Goal: Task Accomplishment & Management: Manage account settings

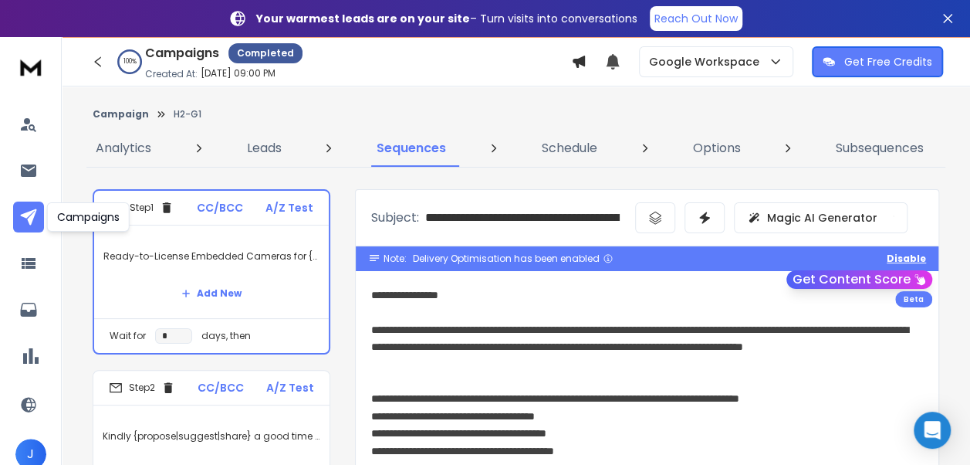
click at [32, 210] on icon at bounding box center [28, 217] width 19 height 19
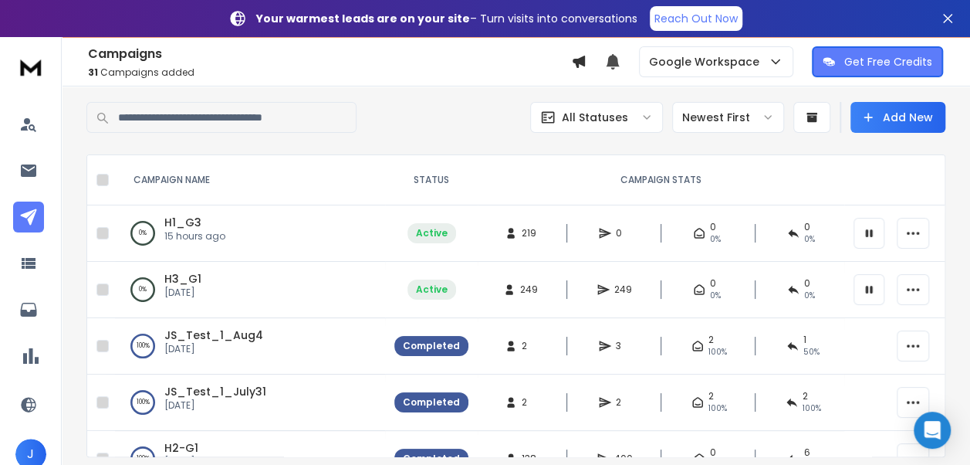
click at [475, 67] on p "31 Campaigns added" at bounding box center [329, 72] width 483 height 12
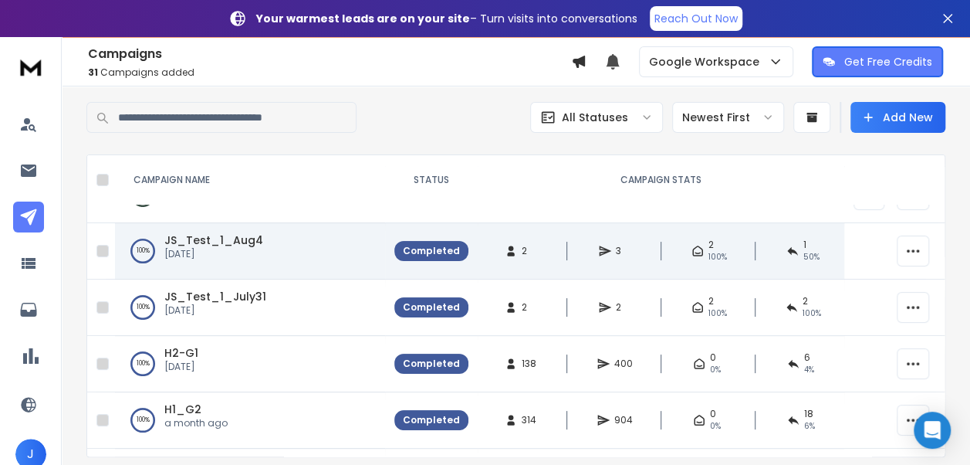
scroll to position [97, 0]
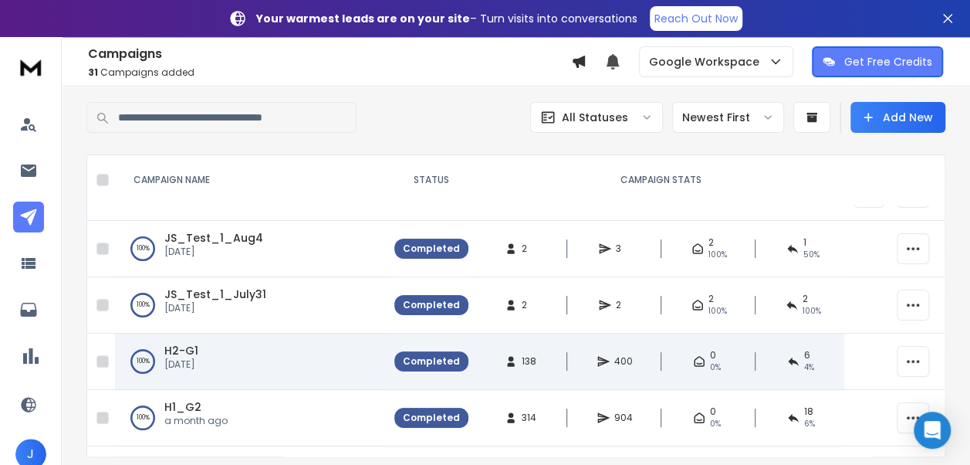
click at [225, 353] on div "100 % H2-G1 18 days ago" at bounding box center [249, 361] width 239 height 37
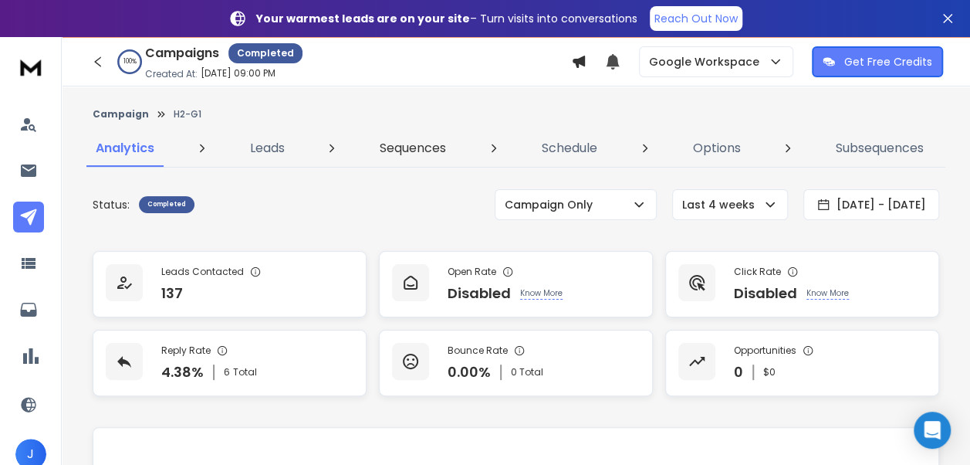
click at [397, 150] on p "Sequences" at bounding box center [413, 148] width 66 height 19
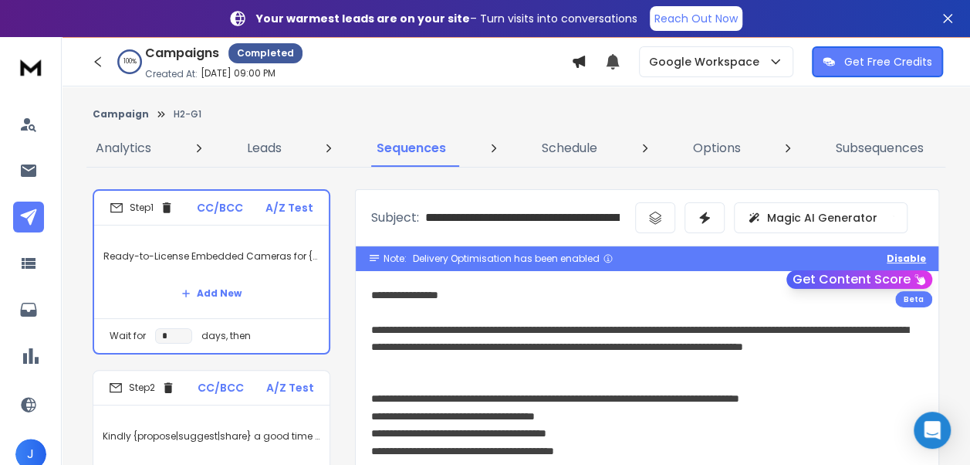
click at [468, 221] on input "**********" at bounding box center [522, 217] width 194 height 19
click at [661, 211] on icon at bounding box center [655, 218] width 14 height 14
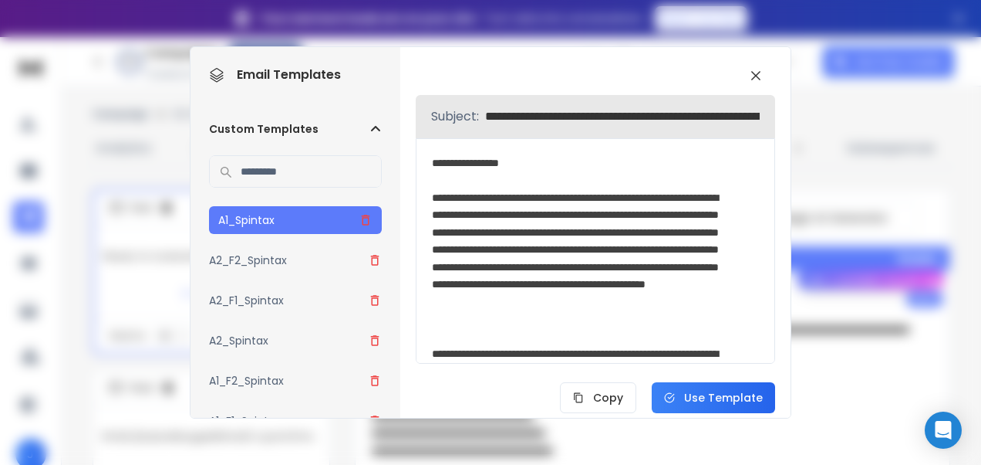
click at [296, 228] on div "A2_F2_Spintax" at bounding box center [295, 219] width 155 height 15
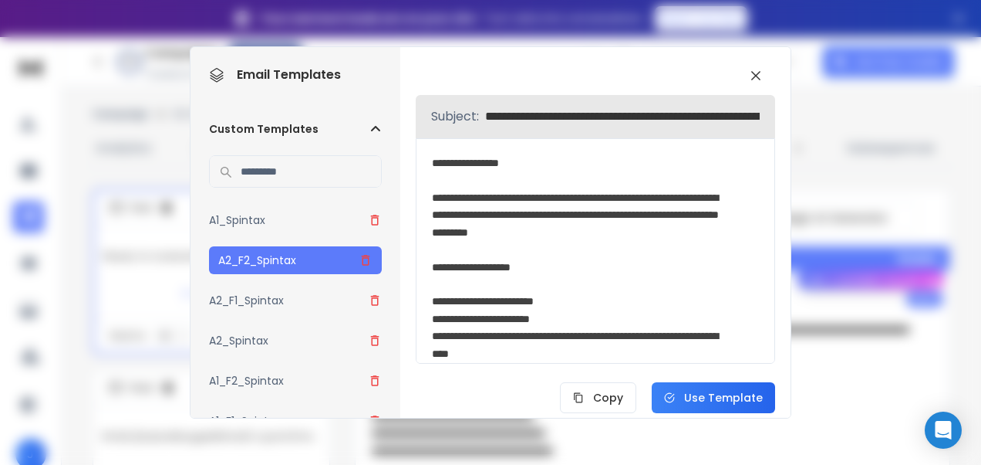
click at [284, 288] on div "A2_F1_Spintax" at bounding box center [296, 300] width 174 height 28
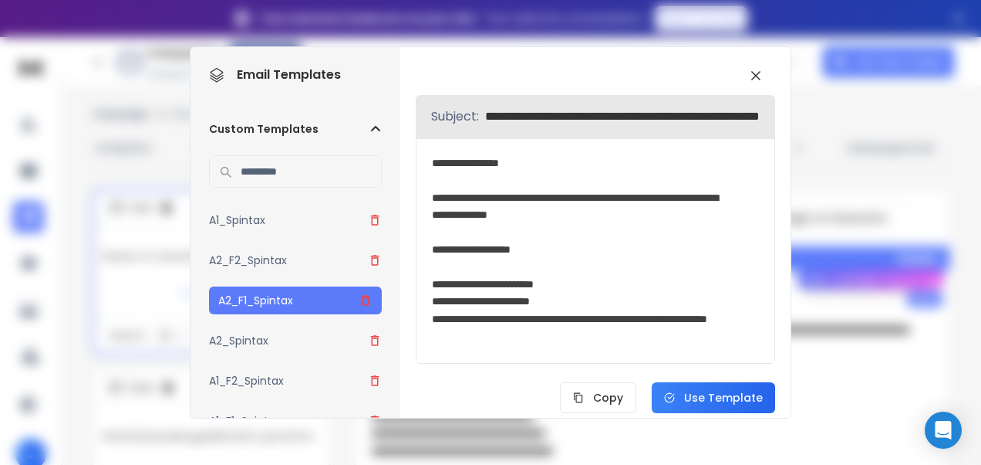
click at [272, 329] on div "A2_Spintax" at bounding box center [296, 340] width 174 height 28
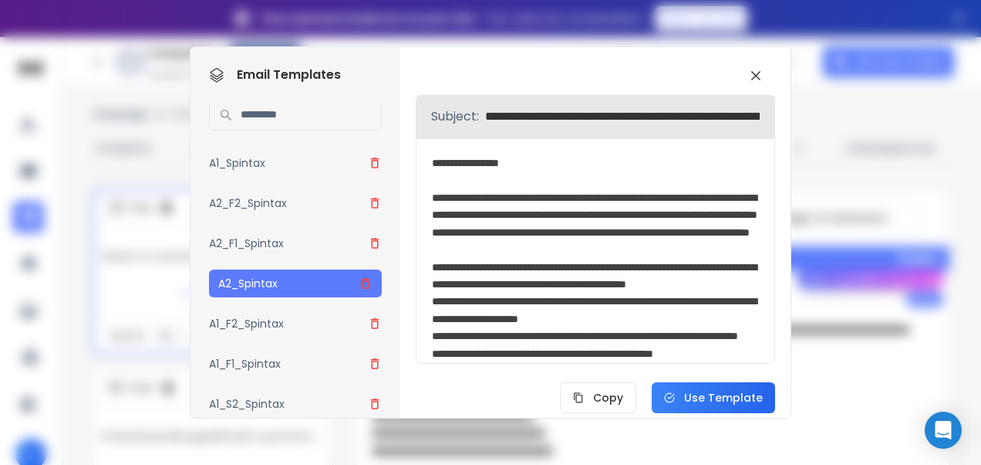
scroll to position [58, 0]
click at [265, 170] on h3 "A1_F2_Spintax" at bounding box center [237, 161] width 56 height 15
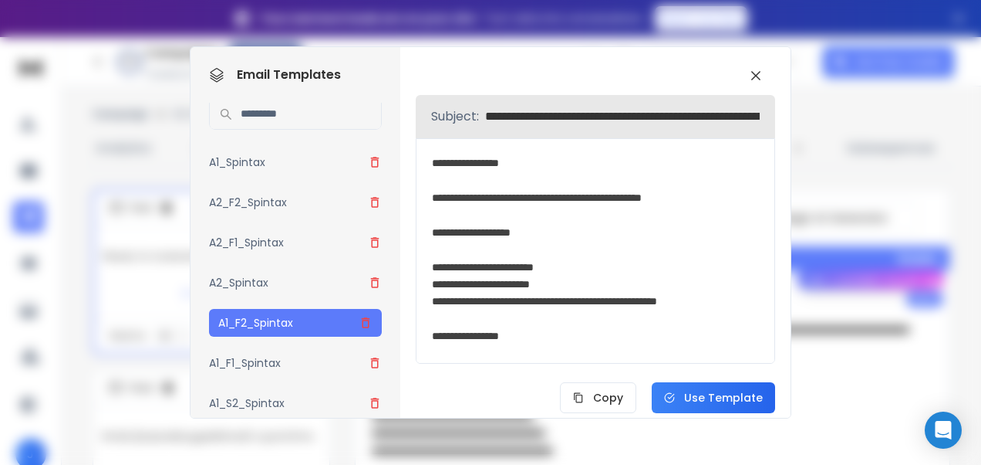
click at [265, 170] on h3 "A1_F1_Spintax" at bounding box center [237, 161] width 56 height 15
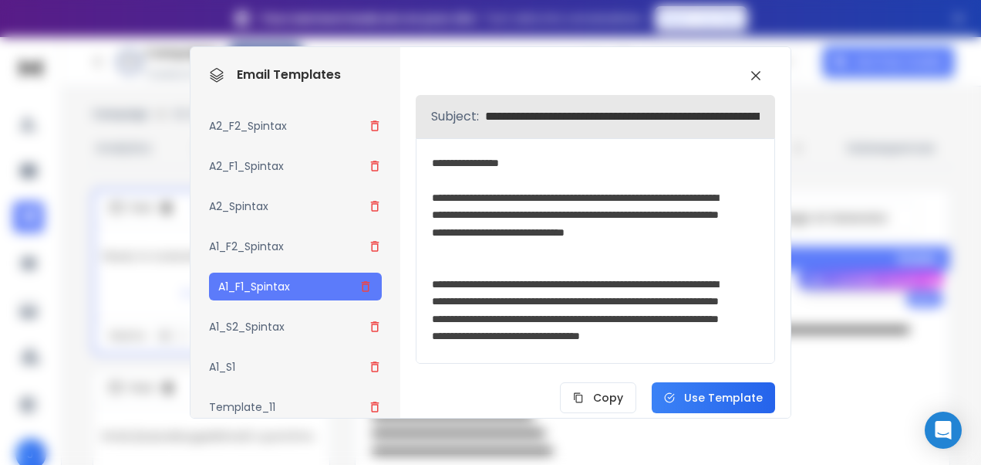
scroll to position [135, 0]
click at [265, 93] on h3 "A1_S2_Spintax" at bounding box center [237, 84] width 56 height 15
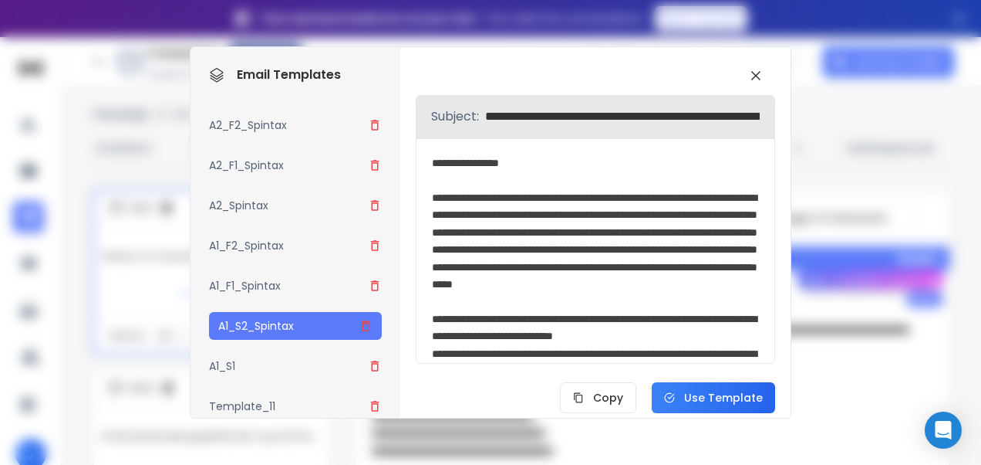
click at [242, 93] on div "A1_S1" at bounding box center [296, 84] width 174 height 15
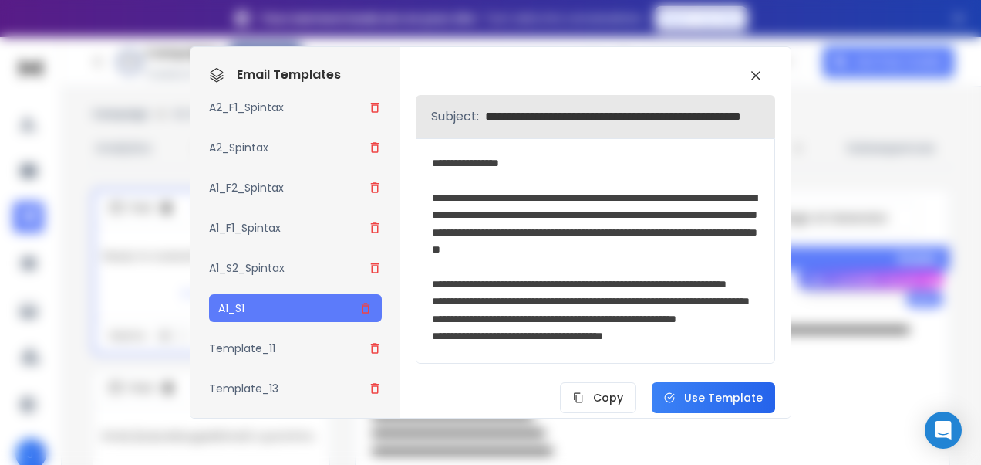
scroll to position [0, 80]
click at [287, 355] on div "Template_11" at bounding box center [296, 348] width 174 height 28
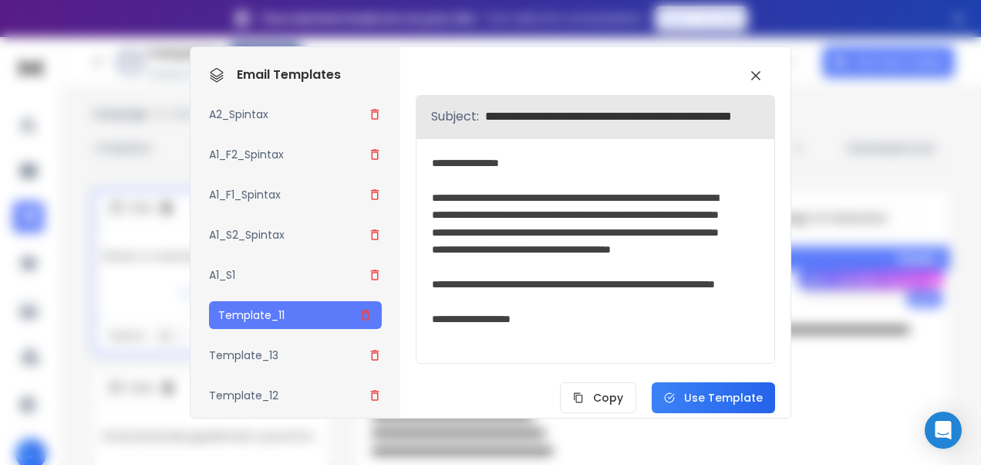
scroll to position [227, 0]
click at [287, 340] on div "Template_13" at bounding box center [296, 354] width 174 height 28
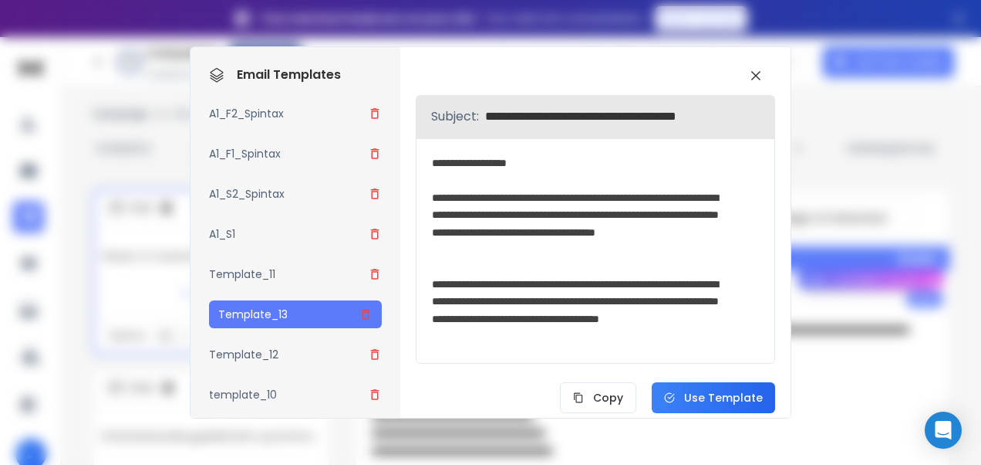
scroll to position [268, 0]
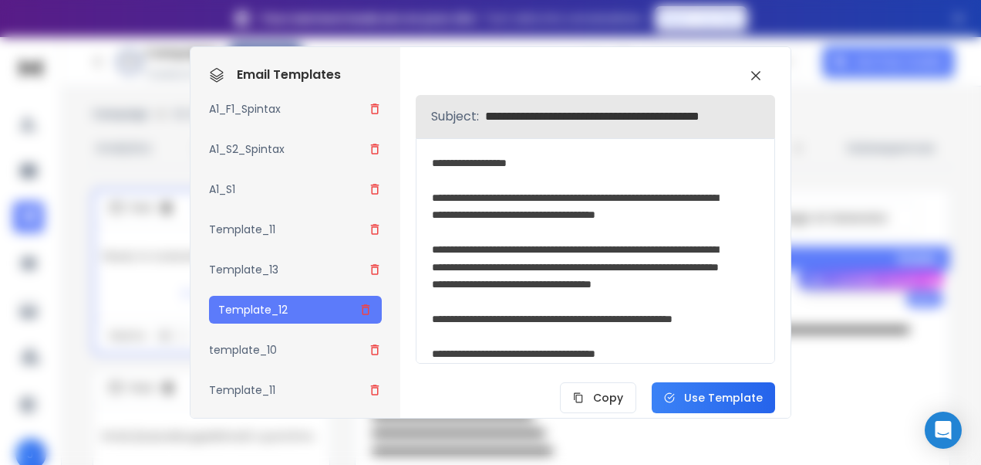
scroll to position [313, 0]
click at [271, 339] on div "template_10" at bounding box center [296, 348] width 174 height 28
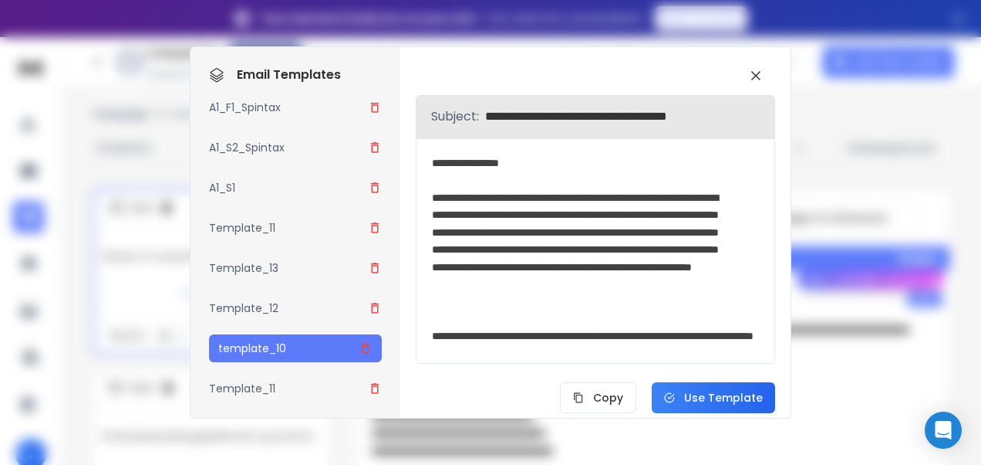
scroll to position [0, 0]
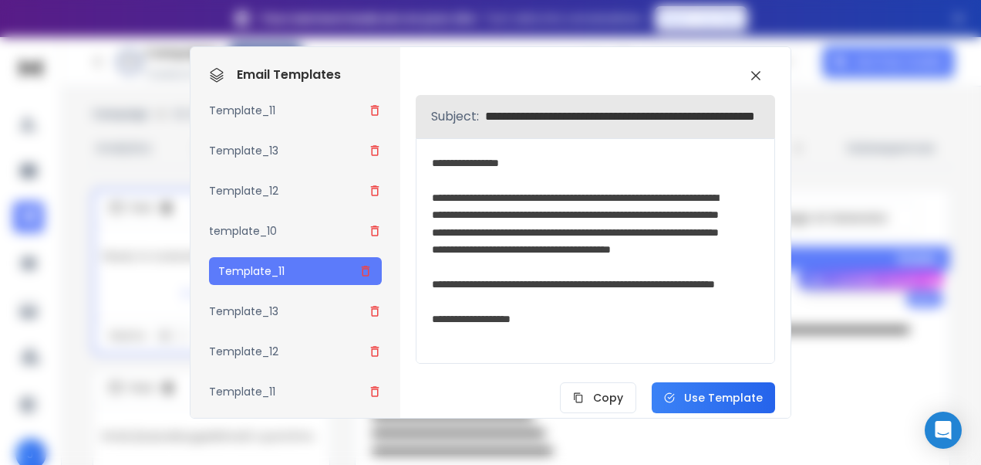
scroll to position [436, 0]
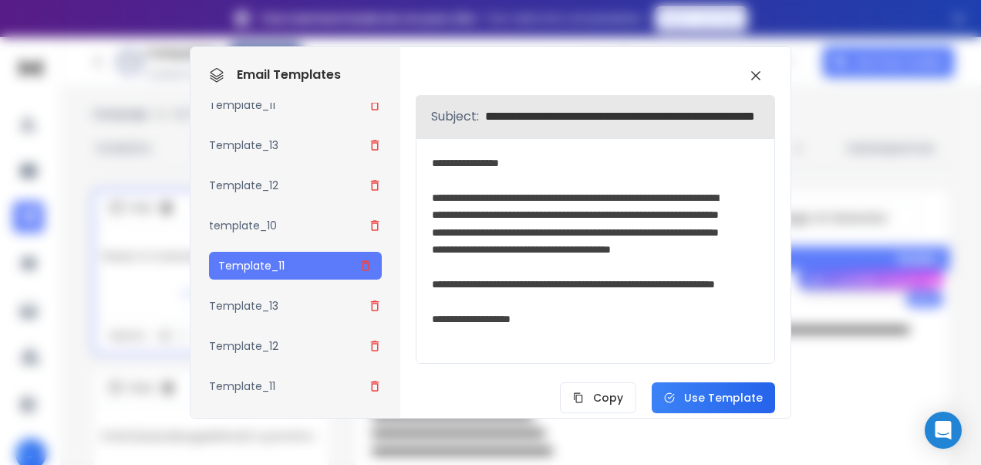
click at [248, 316] on div "Template_13" at bounding box center [296, 306] width 174 height 28
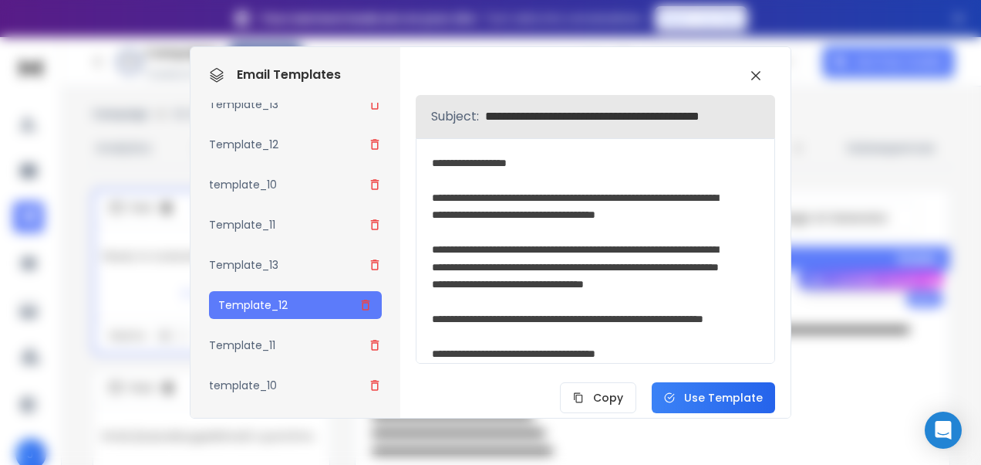
scroll to position [478, 0]
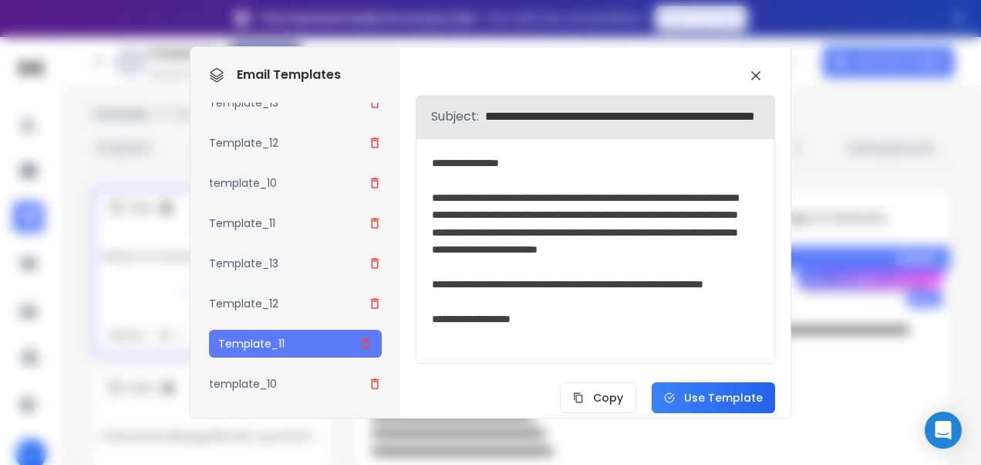
type input "**********"
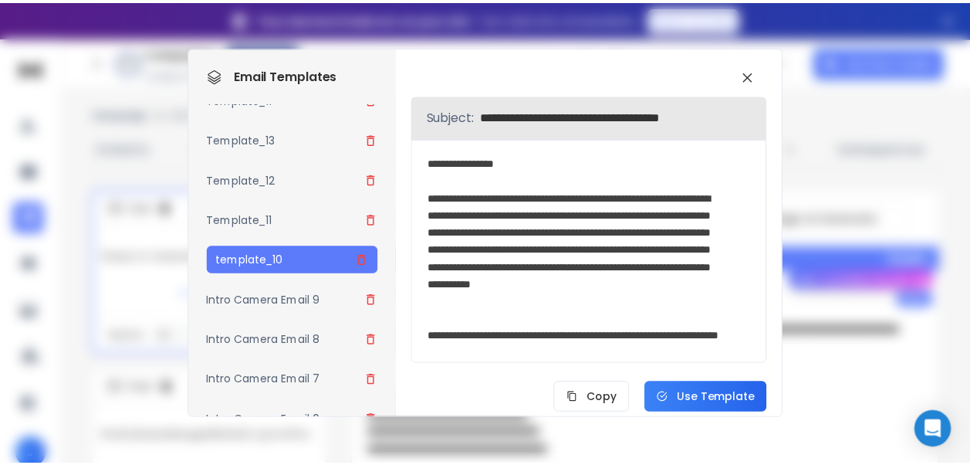
scroll to position [605, 0]
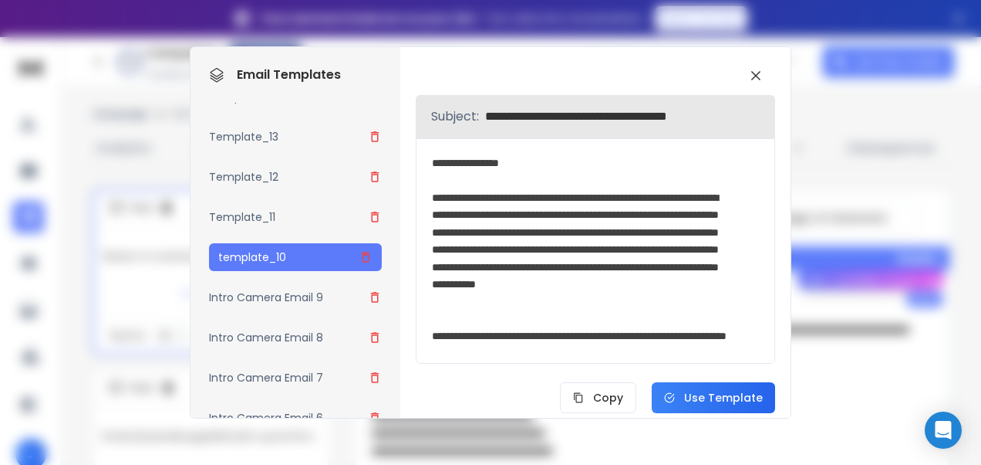
click at [750, 79] on icon at bounding box center [756, 76] width 14 height 14
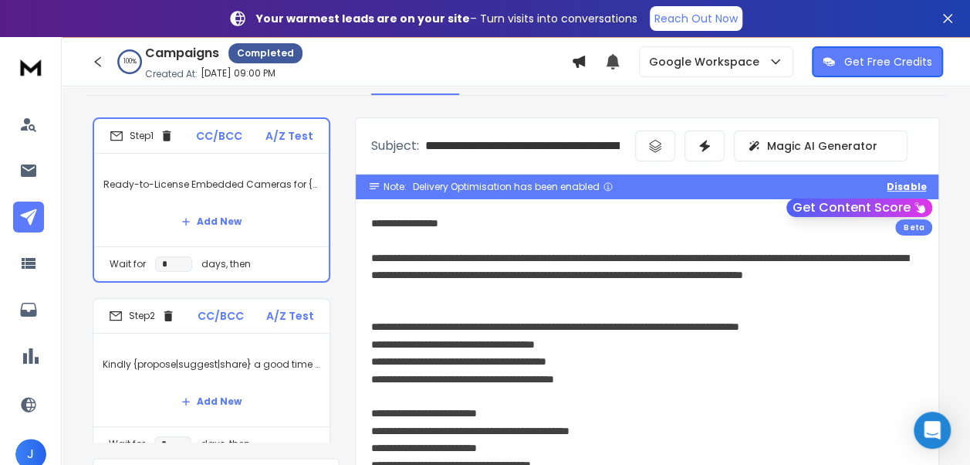
scroll to position [76, 0]
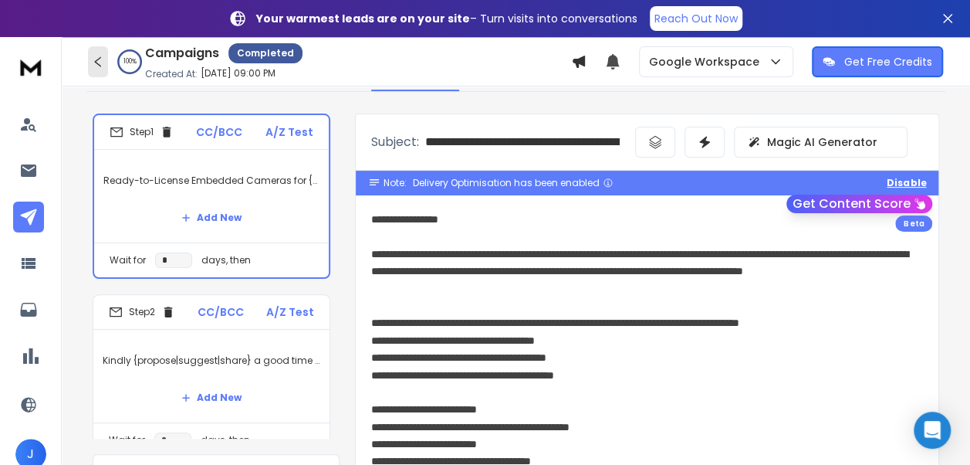
click at [96, 58] on icon at bounding box center [98, 62] width 14 height 14
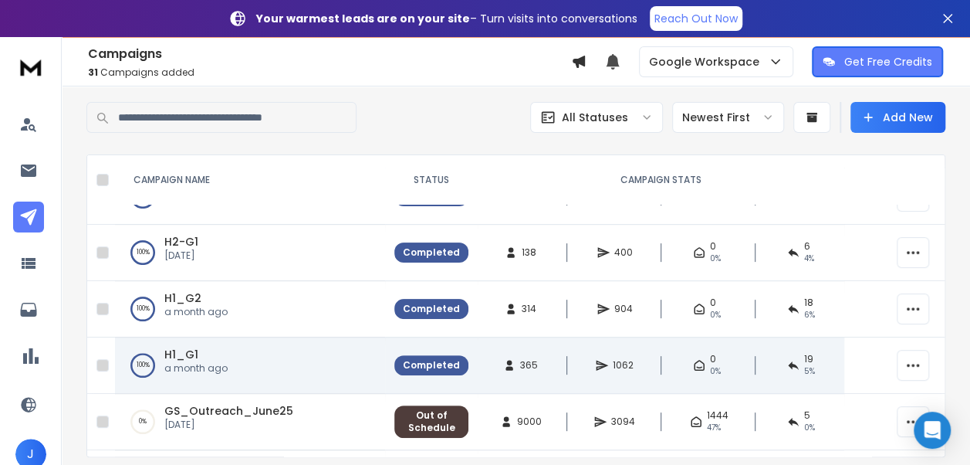
scroll to position [204, 0]
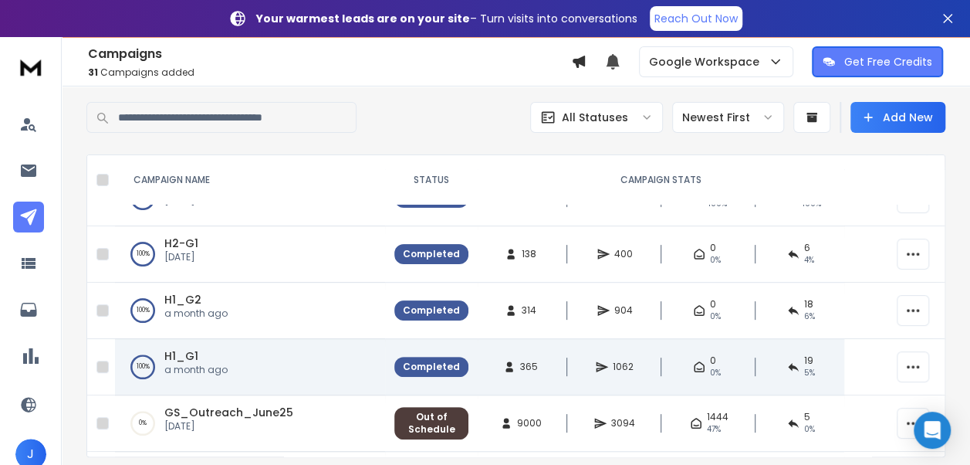
click at [207, 356] on h1 "H1_G1" at bounding box center [195, 355] width 63 height 15
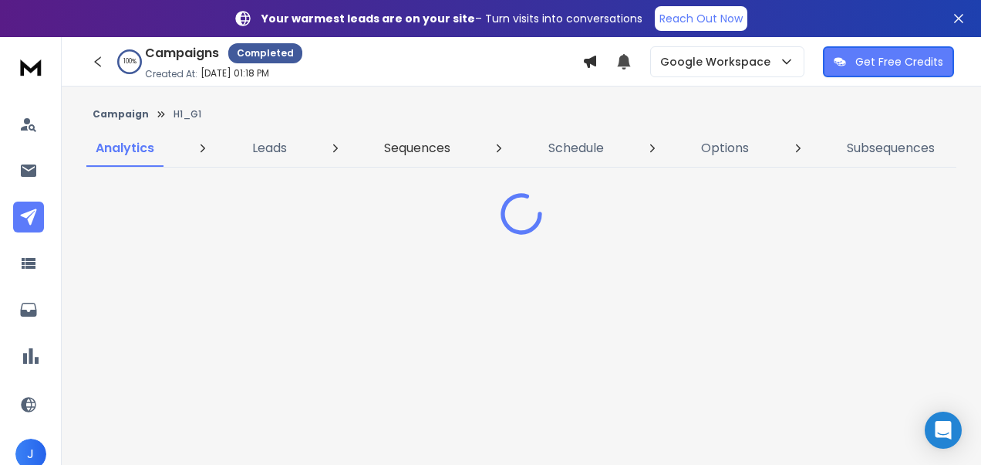
click at [397, 158] on link "Sequences" at bounding box center [417, 148] width 85 height 37
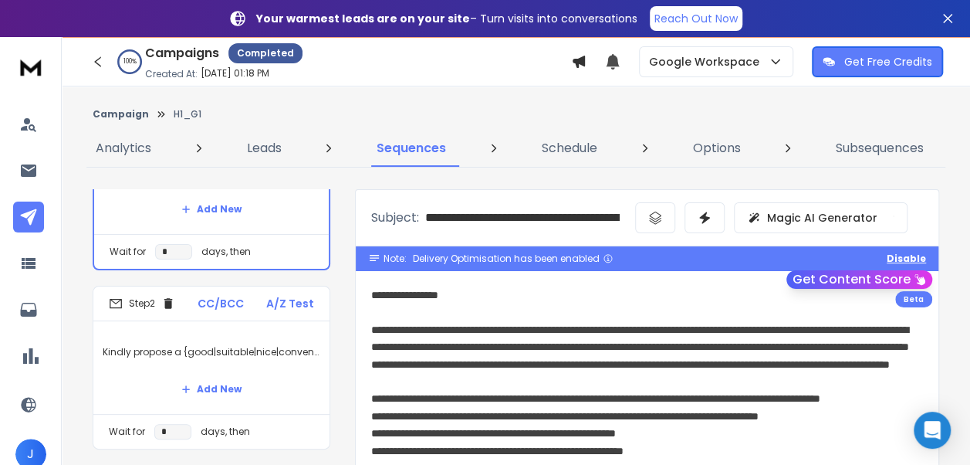
scroll to position [85, 0]
click at [253, 362] on p "Kindly propose a {good|suitable|nice|convenient} time for a {quick|brief|short}…" at bounding box center [212, 350] width 218 height 43
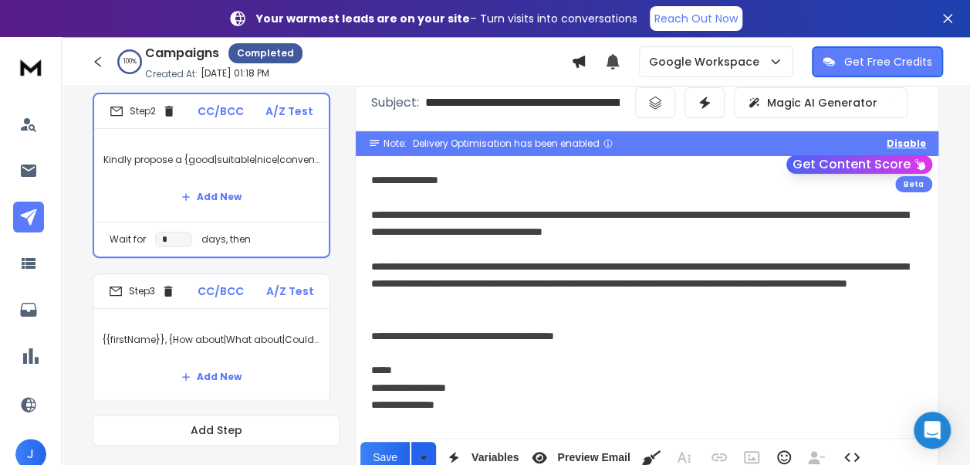
scroll to position [117, 0]
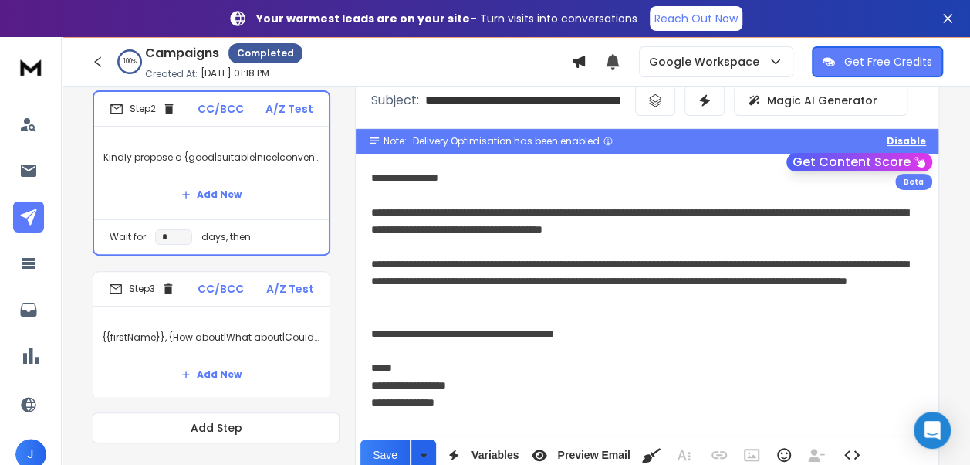
click at [254, 350] on p "{{firstName}}, {How about|What about|Could we do} a {quick|short|brief} discuss…" at bounding box center [212, 337] width 218 height 43
type input "**********"
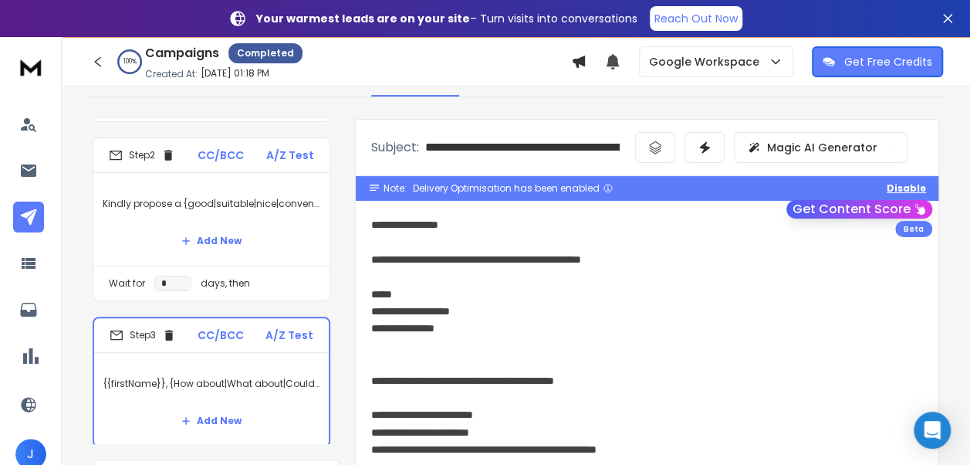
scroll to position [66, 0]
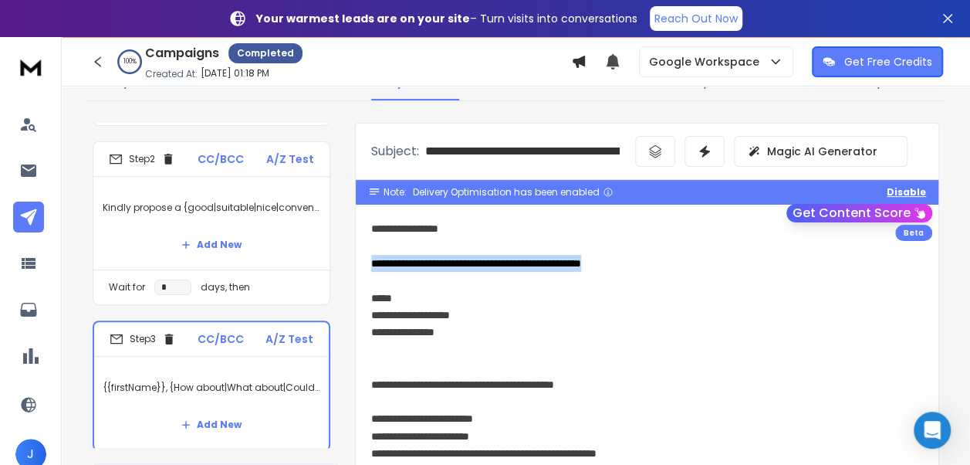
drag, startPoint x: 369, startPoint y: 264, endPoint x: 670, endPoint y: 266, distance: 300.9
click at [670, 266] on div "**********" at bounding box center [647, 343] width 583 height 279
copy div "**********"
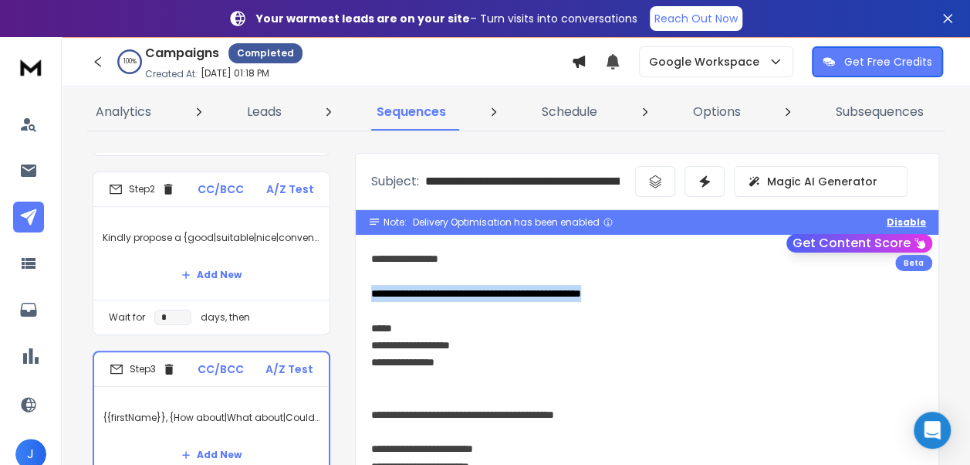
scroll to position [0, 0]
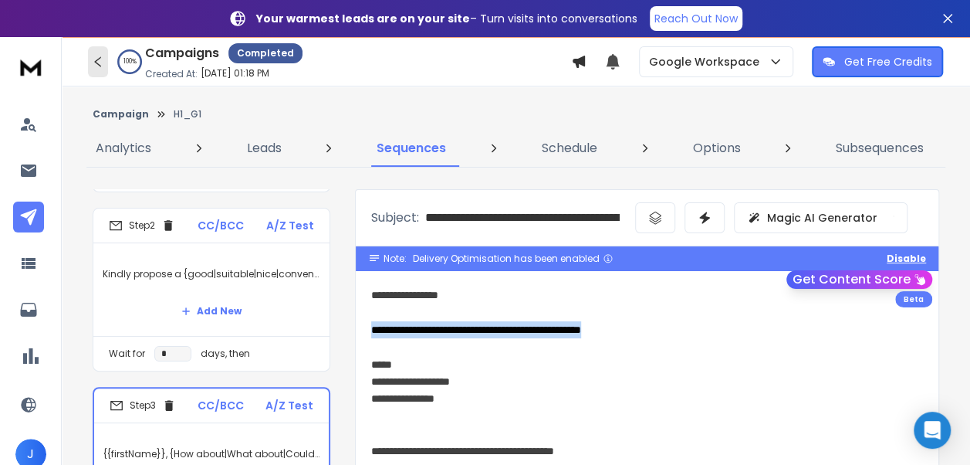
click at [96, 59] on icon at bounding box center [98, 62] width 14 height 14
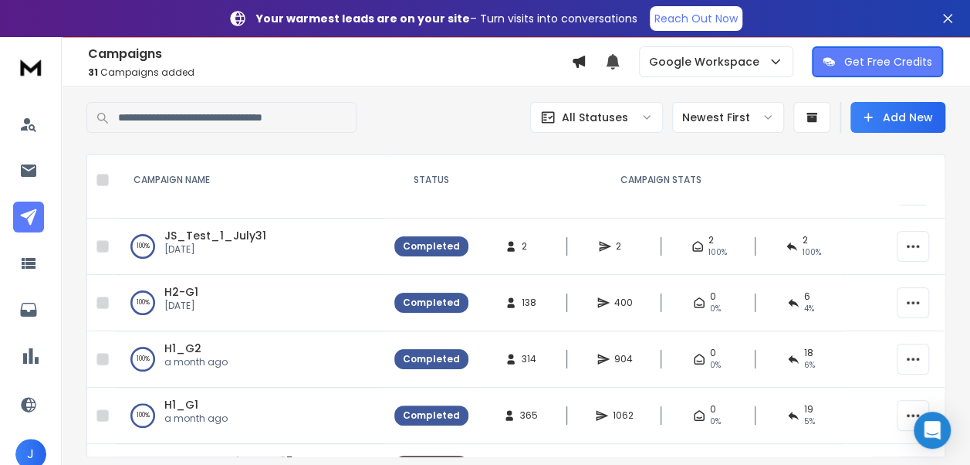
scroll to position [157, 0]
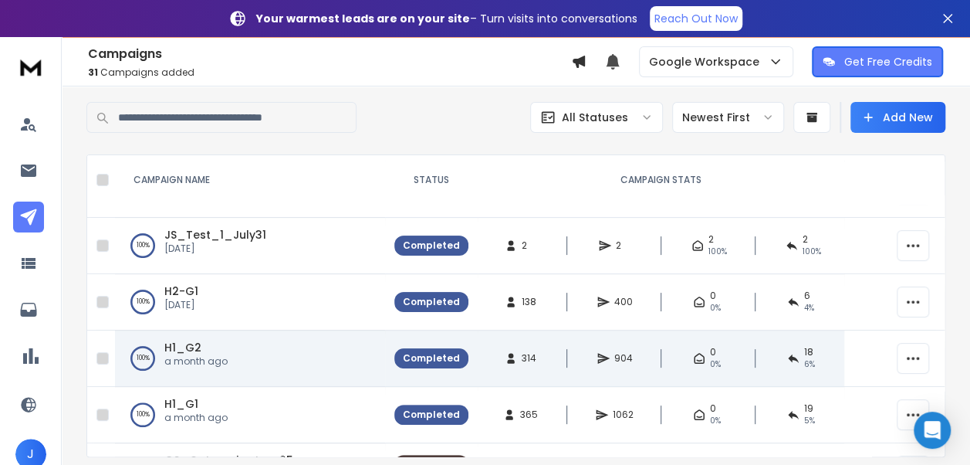
click at [270, 345] on div "100 % H1_G2 a month ago" at bounding box center [249, 358] width 239 height 37
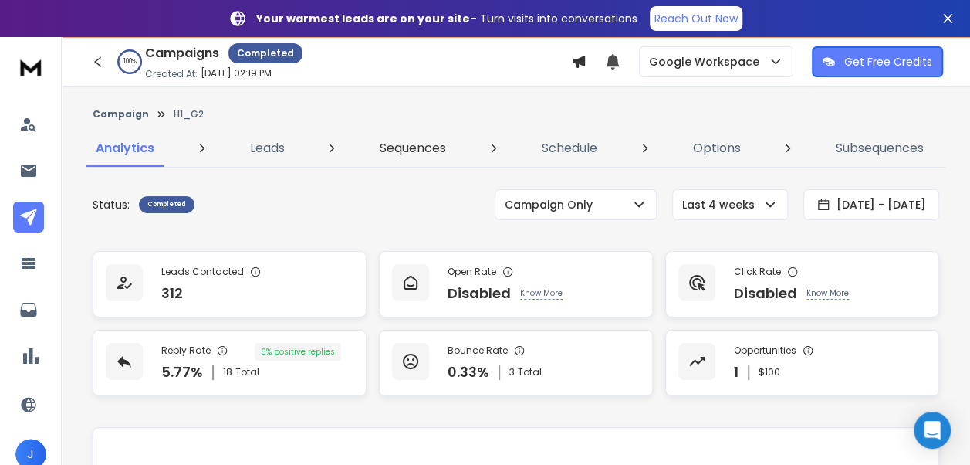
click at [407, 137] on link "Sequences" at bounding box center [412, 148] width 85 height 37
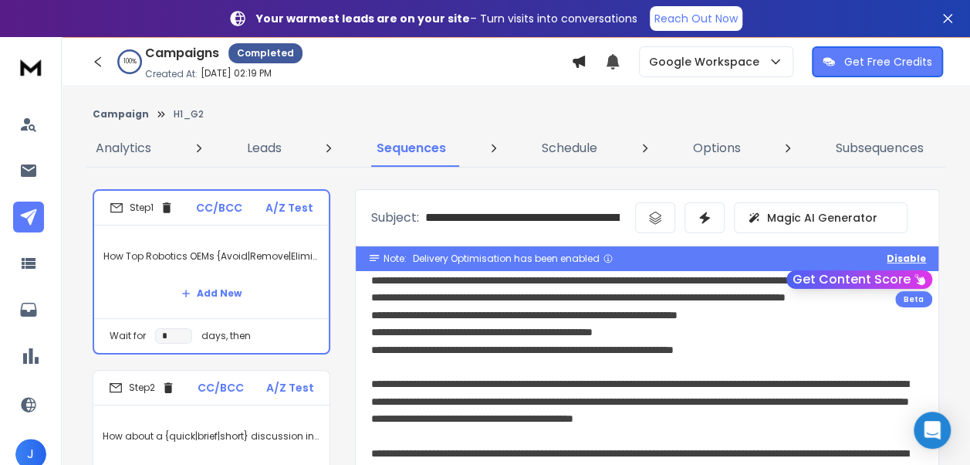
scroll to position [103, 0]
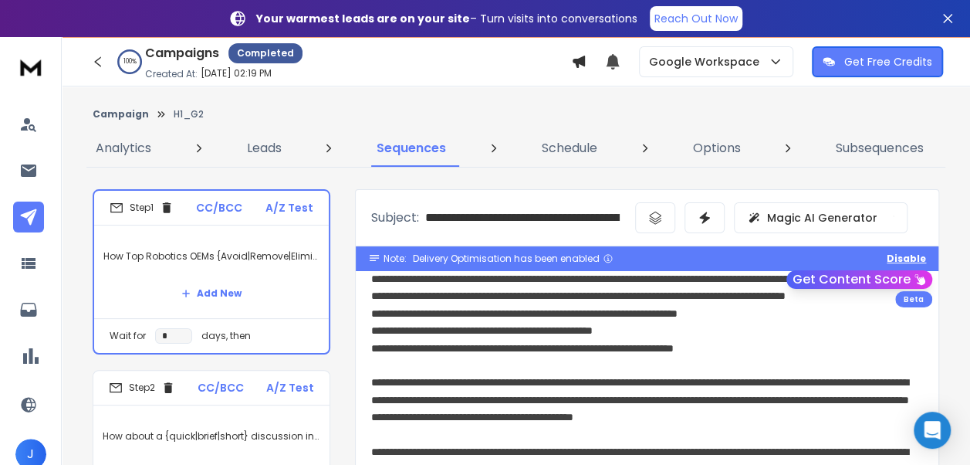
click at [256, 427] on p "How about a {quick|brief|short} discussion in the next week" at bounding box center [212, 435] width 218 height 43
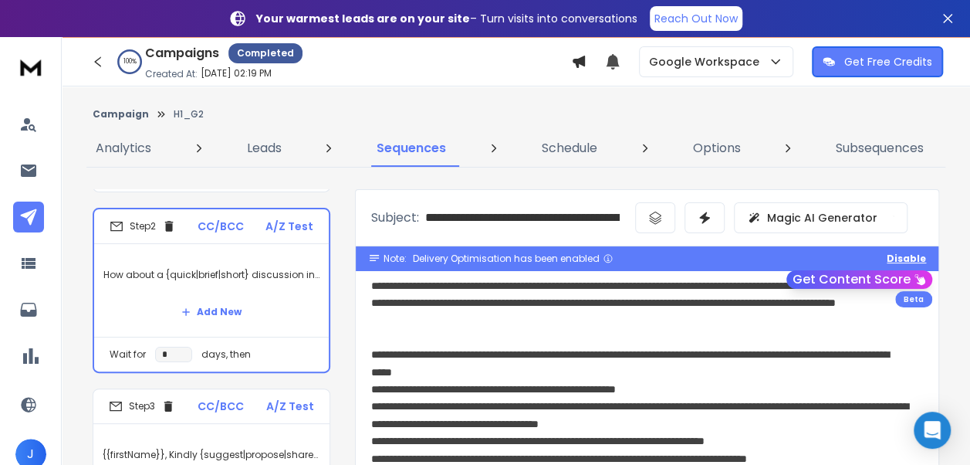
scroll to position [218, 0]
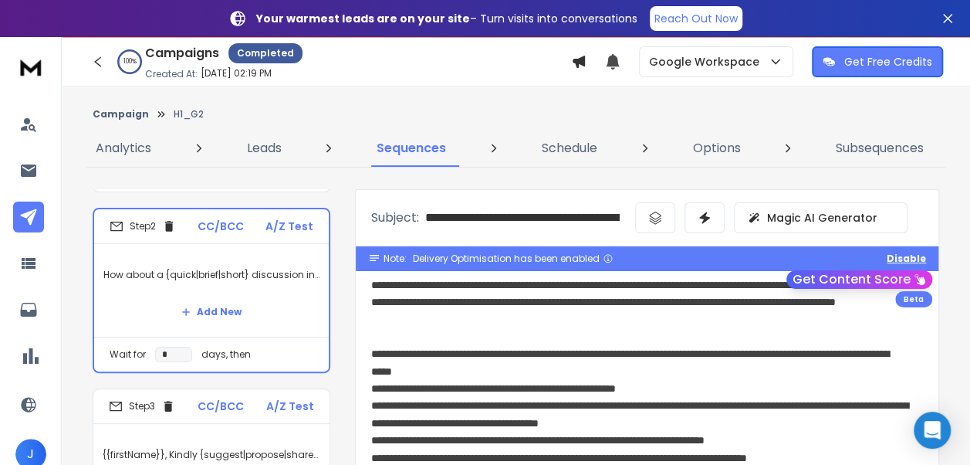
click at [245, 450] on p "{{firstName}}, Kindly {suggest|propose|share} a good time for a {quick|short|br…" at bounding box center [212, 454] width 218 height 43
type input "**********"
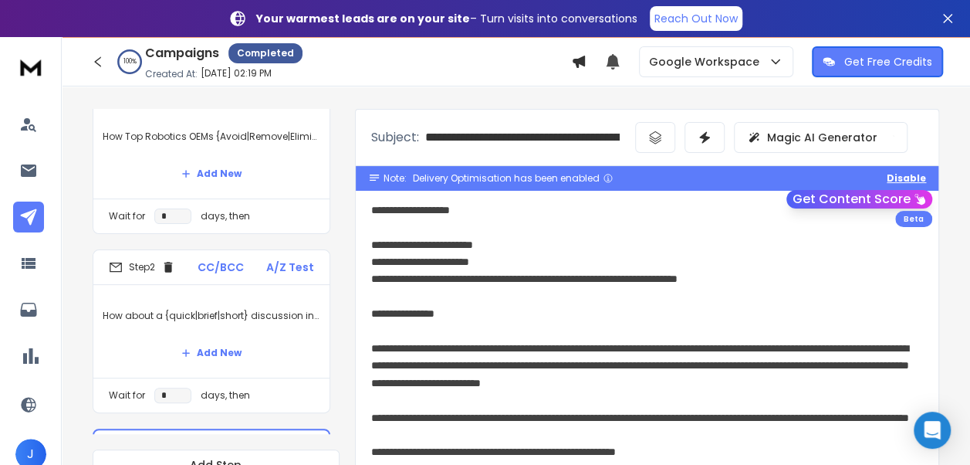
scroll to position [160, 0]
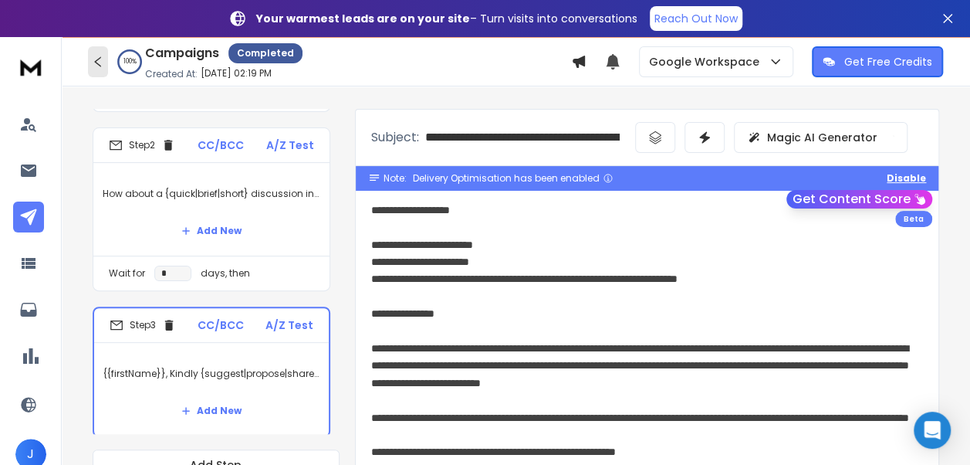
click at [98, 56] on icon at bounding box center [98, 62] width 14 height 14
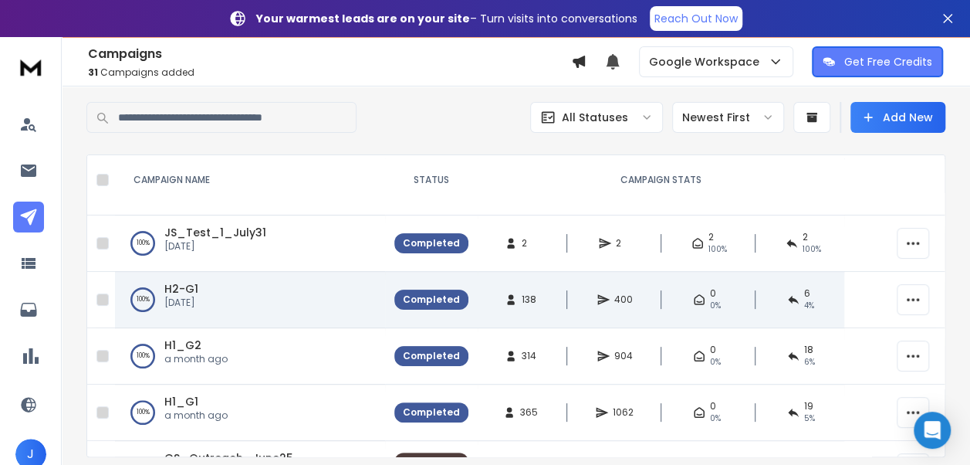
scroll to position [161, 0]
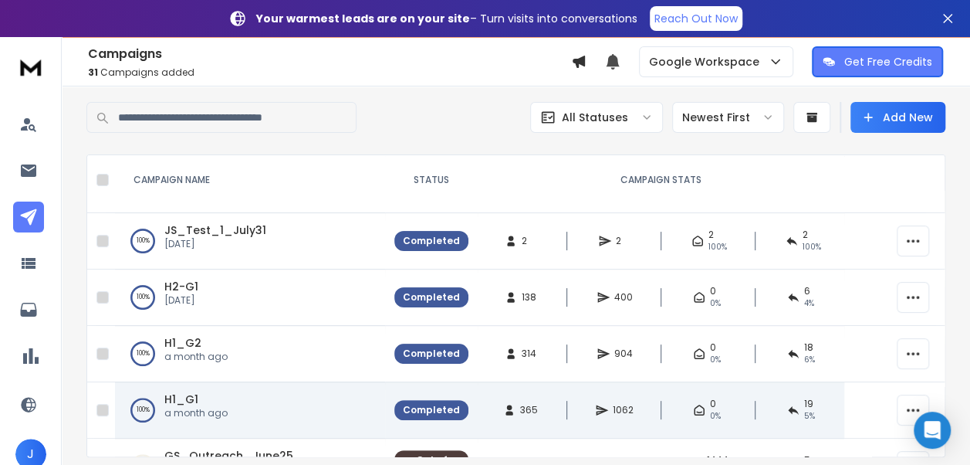
click at [261, 414] on div "100 % H1_G1 a month ago" at bounding box center [249, 409] width 239 height 37
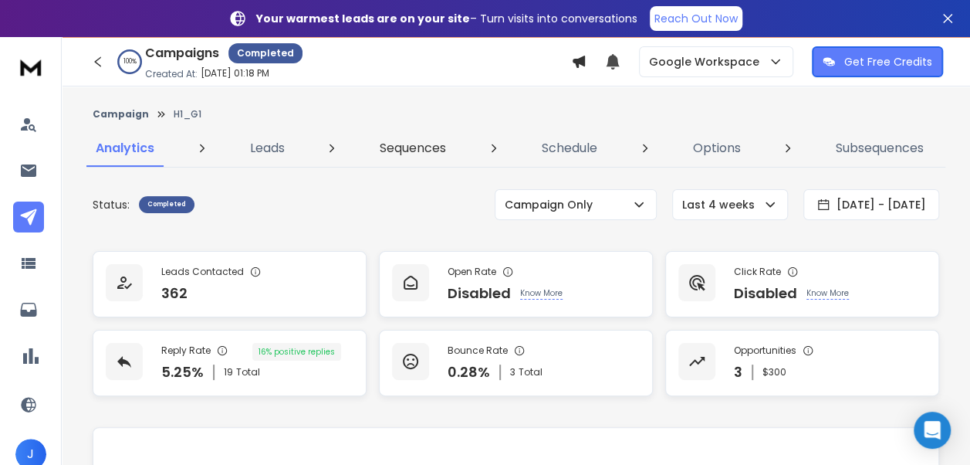
click at [390, 147] on p "Sequences" at bounding box center [413, 148] width 66 height 19
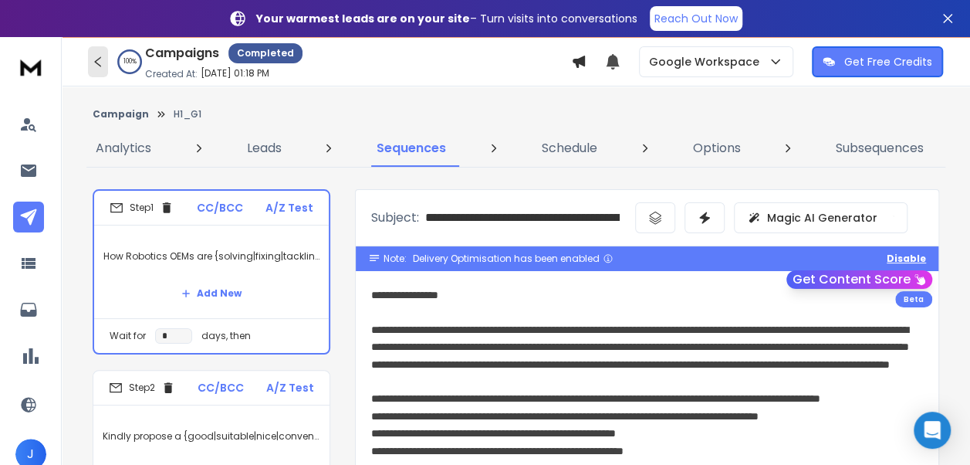
click at [100, 57] on icon at bounding box center [97, 61] width 6 height 10
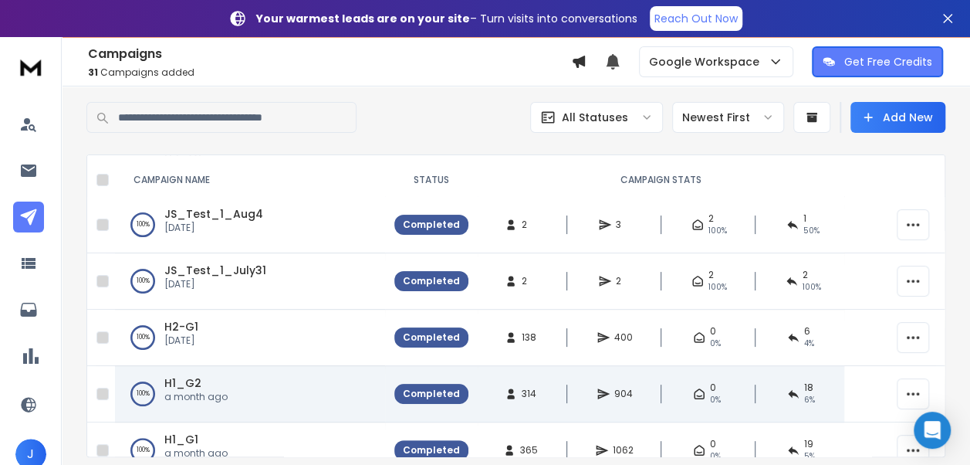
scroll to position [122, 0]
click at [217, 386] on h1 "H1_G2" at bounding box center [195, 381] width 63 height 15
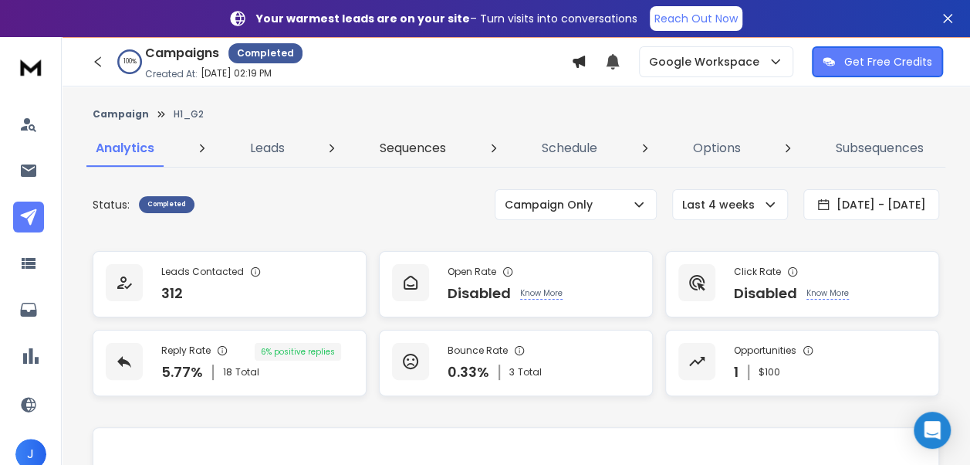
click at [397, 140] on p "Sequences" at bounding box center [413, 148] width 66 height 19
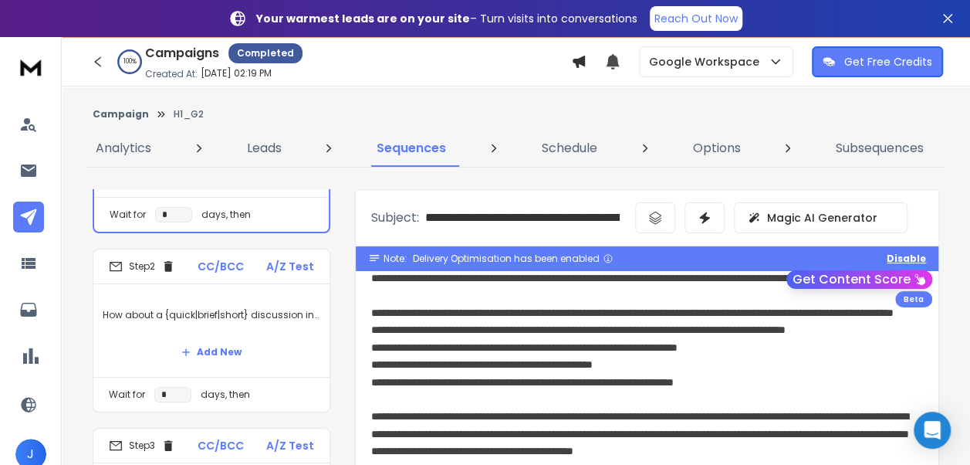
scroll to position [123, 0]
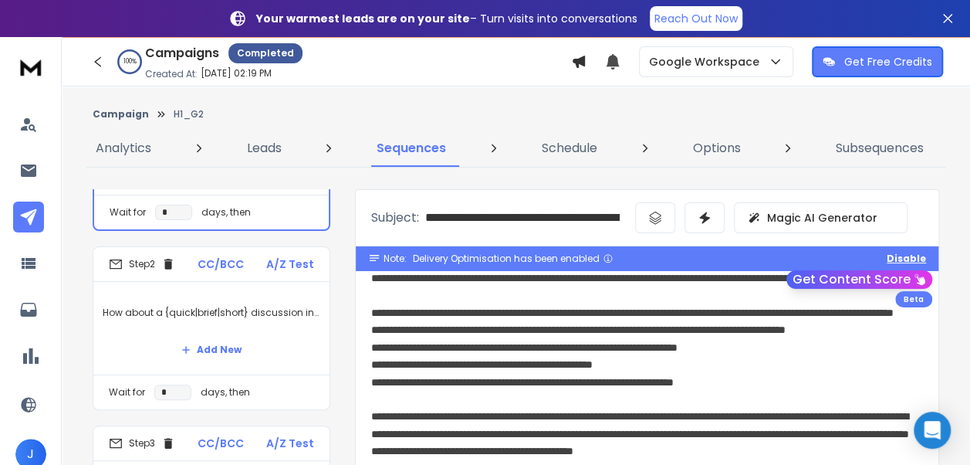
click at [248, 321] on p "How about a {quick|brief|short} discussion in the next week" at bounding box center [212, 312] width 218 height 43
type input "**********"
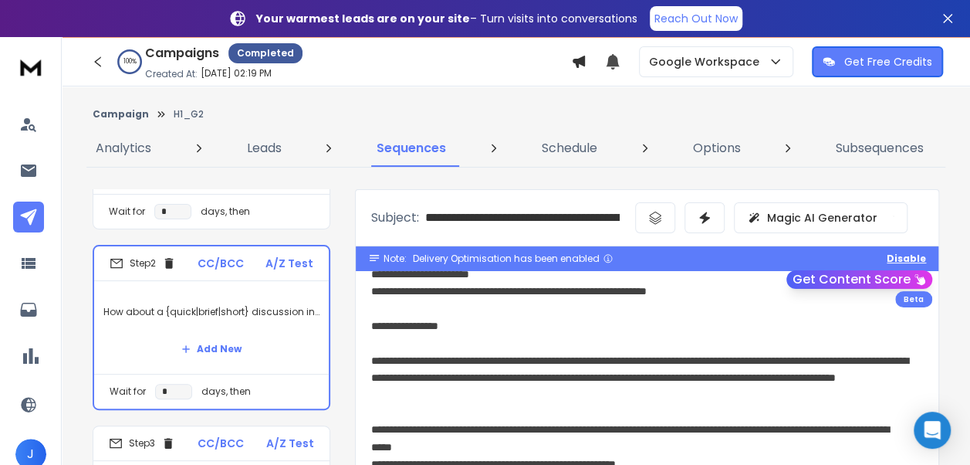
scroll to position [139, 0]
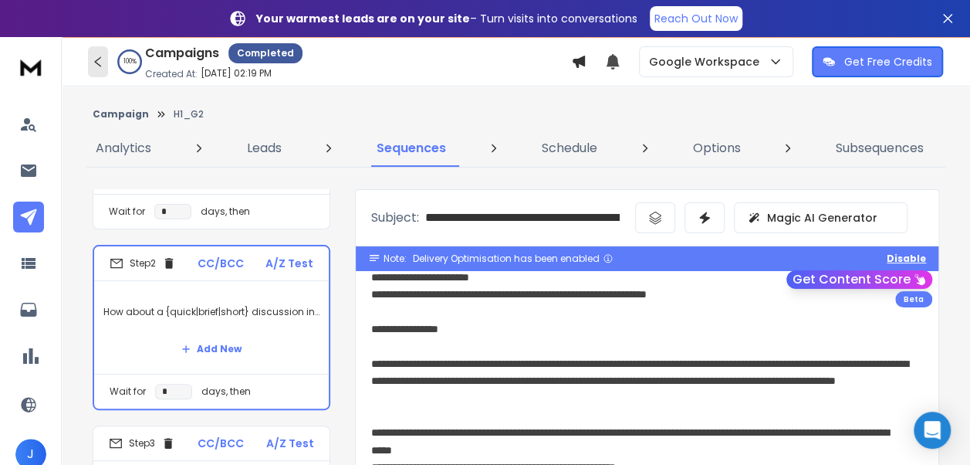
click at [97, 64] on icon at bounding box center [98, 62] width 14 height 14
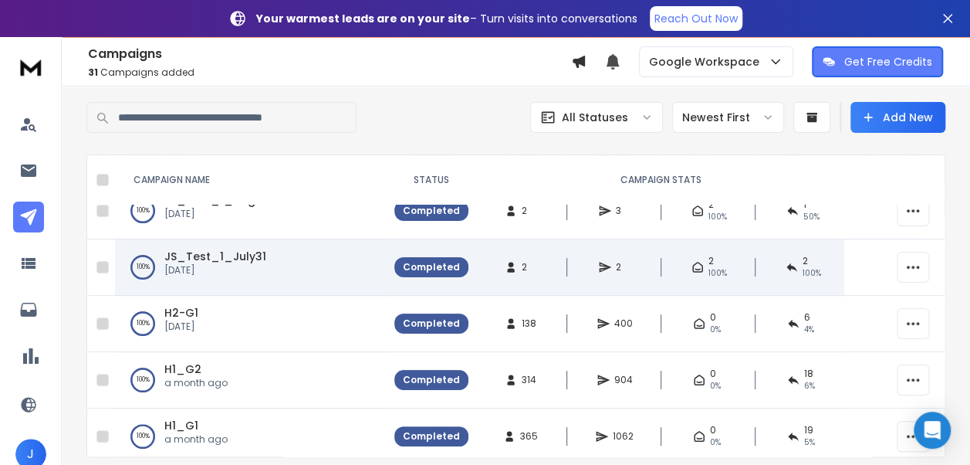
scroll to position [148, 0]
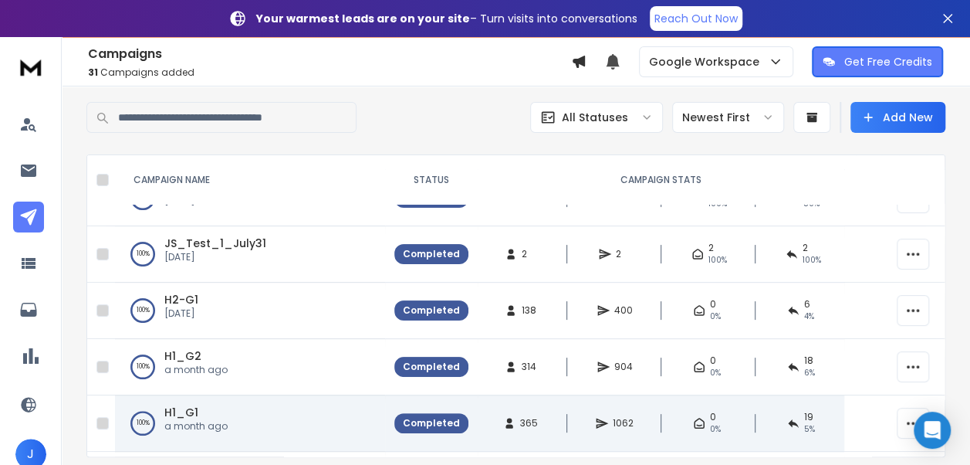
click at [310, 406] on div "100 % H1_G1 a month ago" at bounding box center [249, 422] width 239 height 37
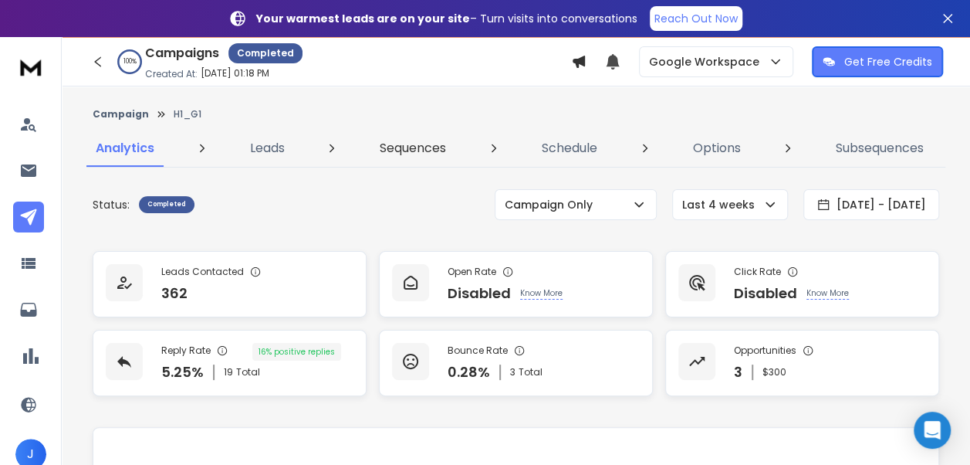
click at [415, 140] on p "Sequences" at bounding box center [413, 148] width 66 height 19
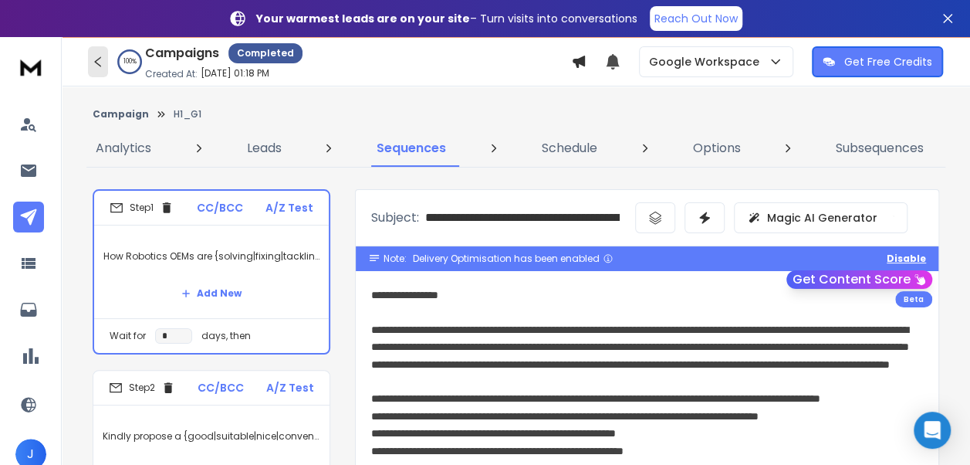
click at [106, 66] on button at bounding box center [98, 61] width 20 height 31
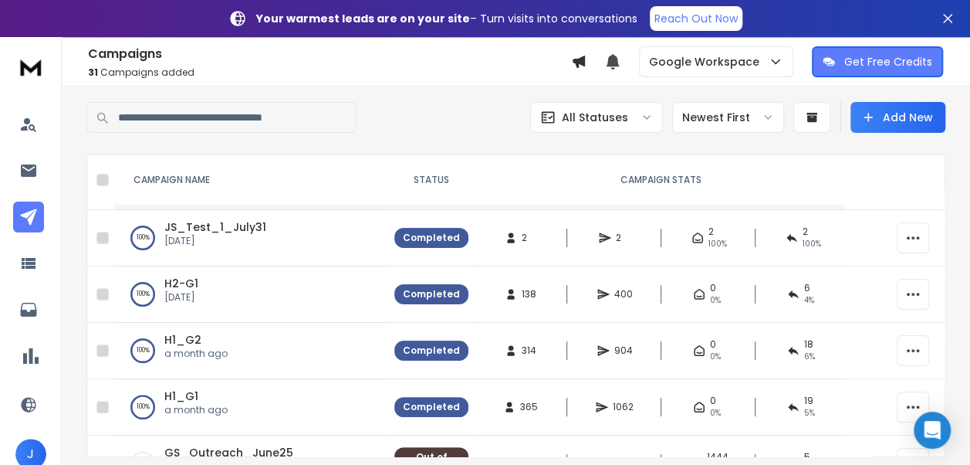
scroll to position [165, 0]
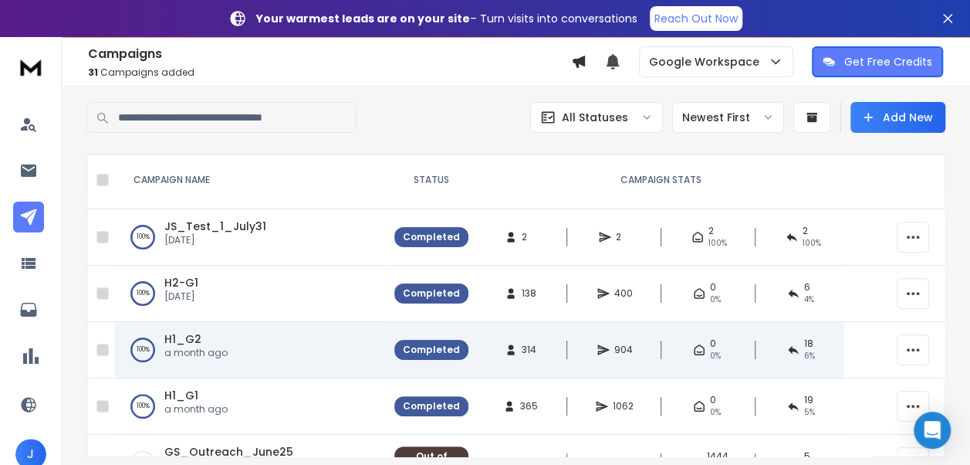
click at [298, 346] on div "100 % H1_G2 a month ago" at bounding box center [249, 349] width 239 height 37
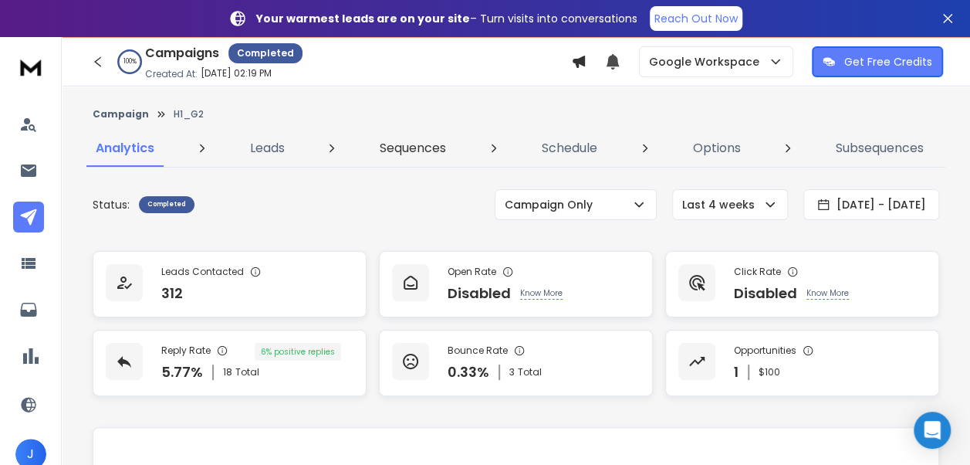
click at [424, 147] on p "Sequences" at bounding box center [413, 148] width 66 height 19
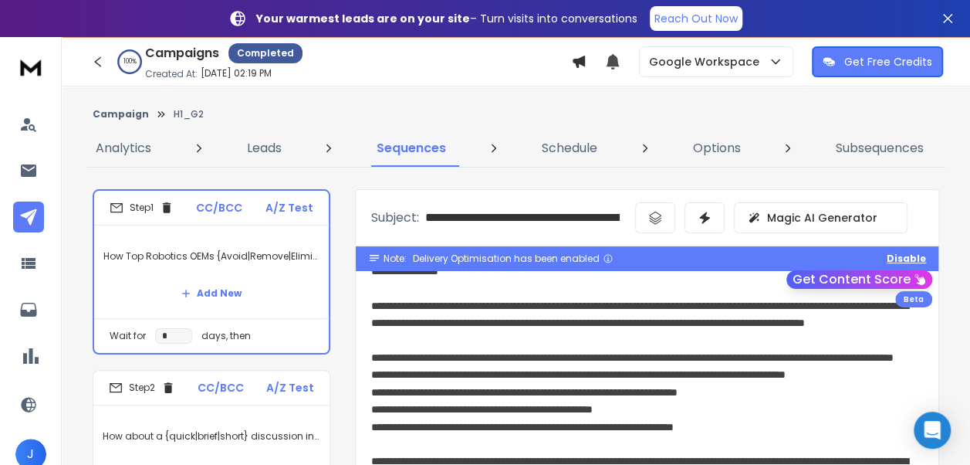
scroll to position [23, 0]
click at [90, 59] on button at bounding box center [98, 61] width 20 height 31
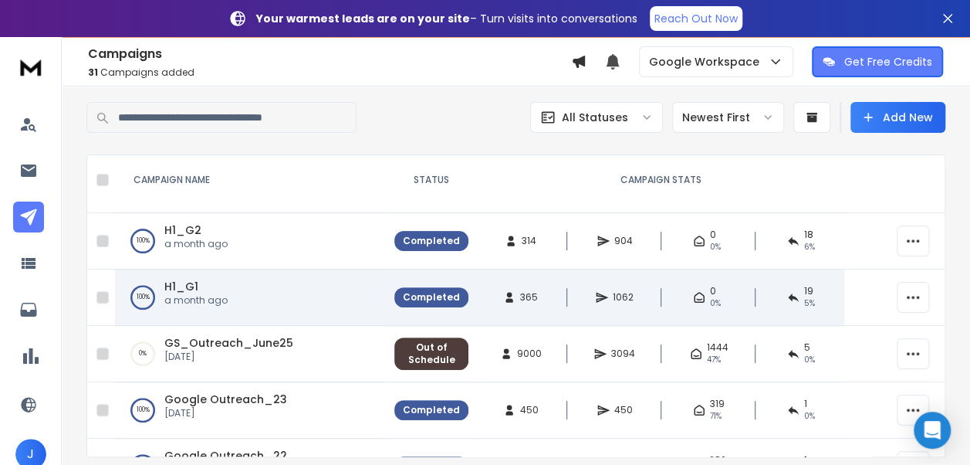
scroll to position [275, 0]
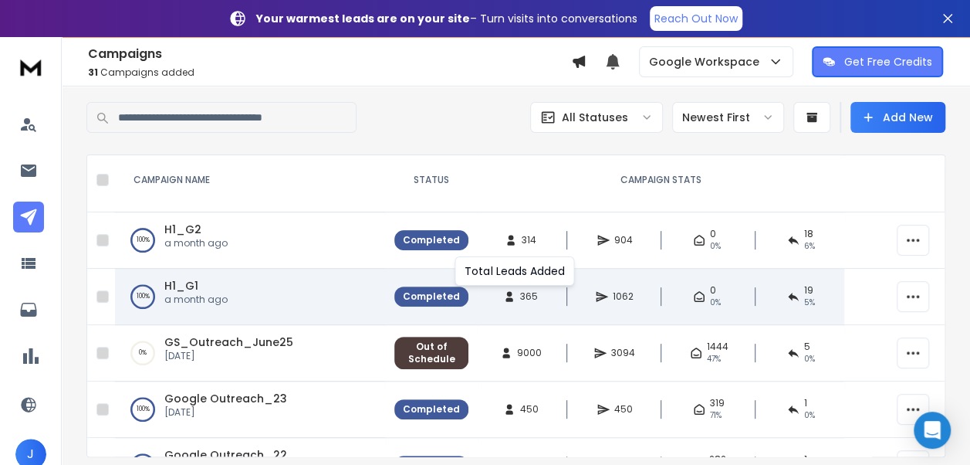
click at [497, 296] on div "365" at bounding box center [520, 296] width 46 height 12
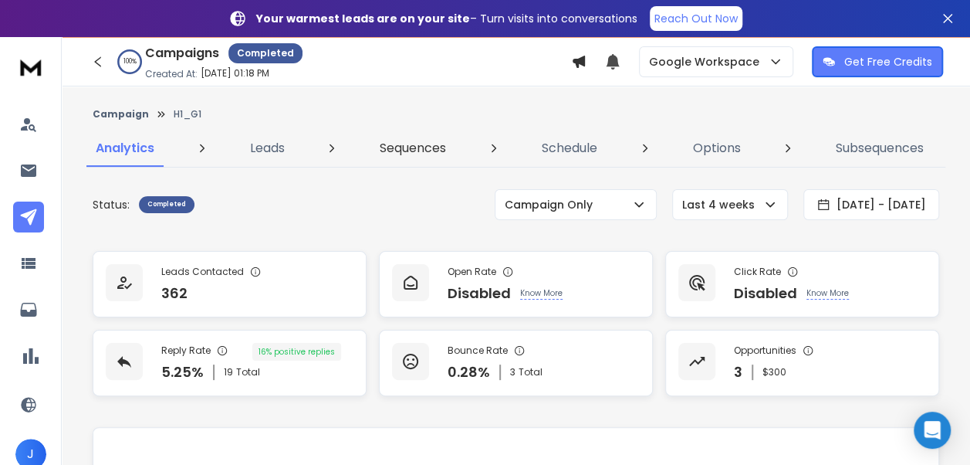
click at [412, 156] on p "Sequences" at bounding box center [413, 148] width 66 height 19
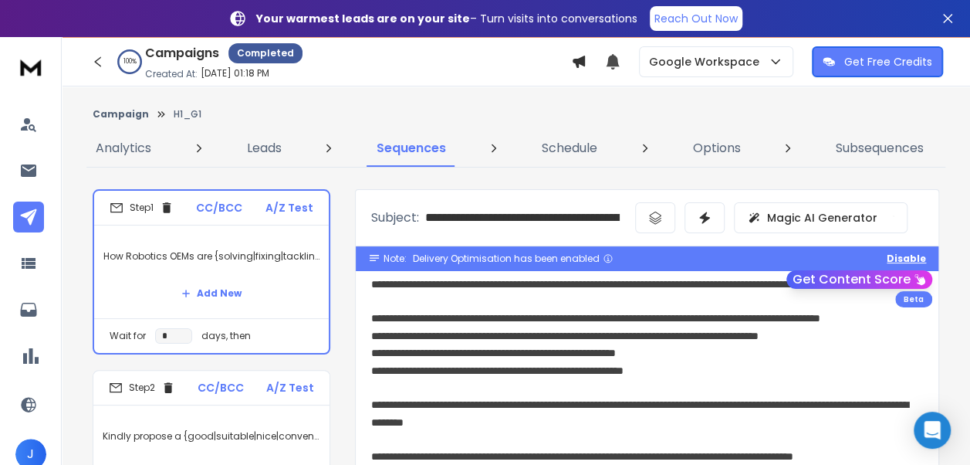
scroll to position [132, 0]
click at [228, 444] on p "Kindly propose a {good|suitable|nice|convenient} time for a {quick|brief|short}…" at bounding box center [212, 435] width 218 height 43
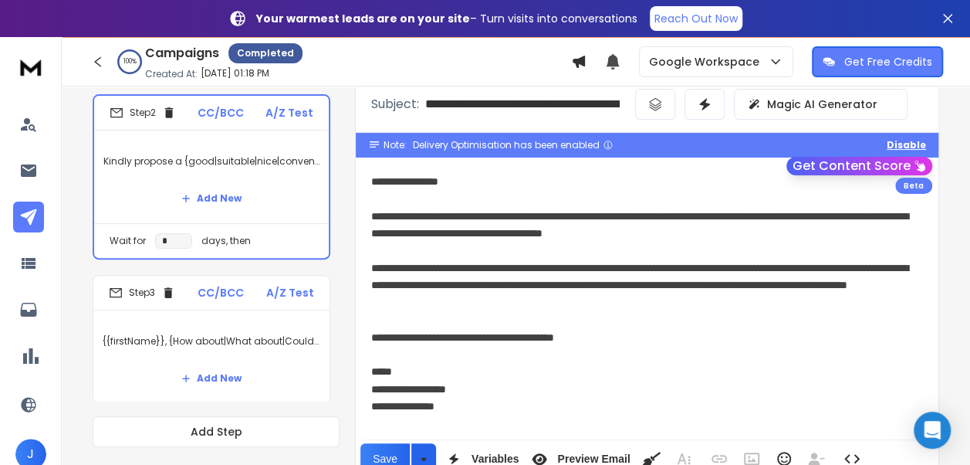
scroll to position [114, 0]
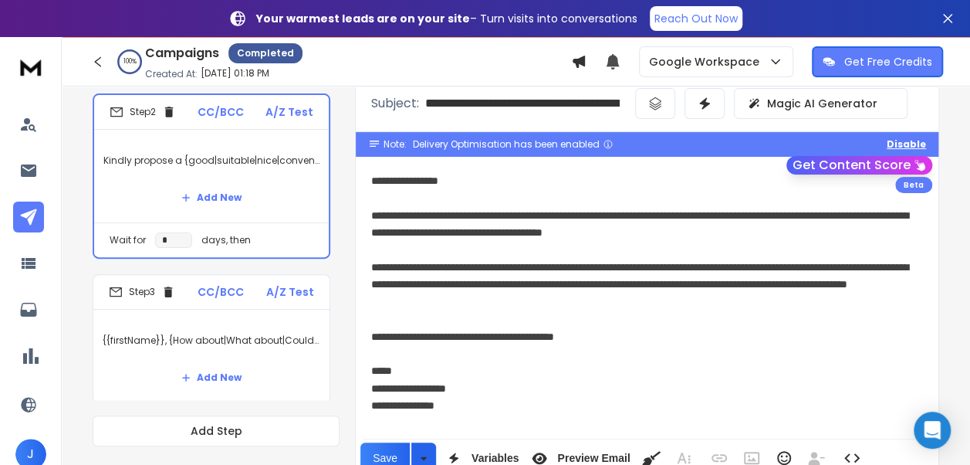
click at [266, 338] on p "{{firstName}}, {How about|What about|Could we do} a {quick|short|brief} discuss…" at bounding box center [212, 340] width 218 height 43
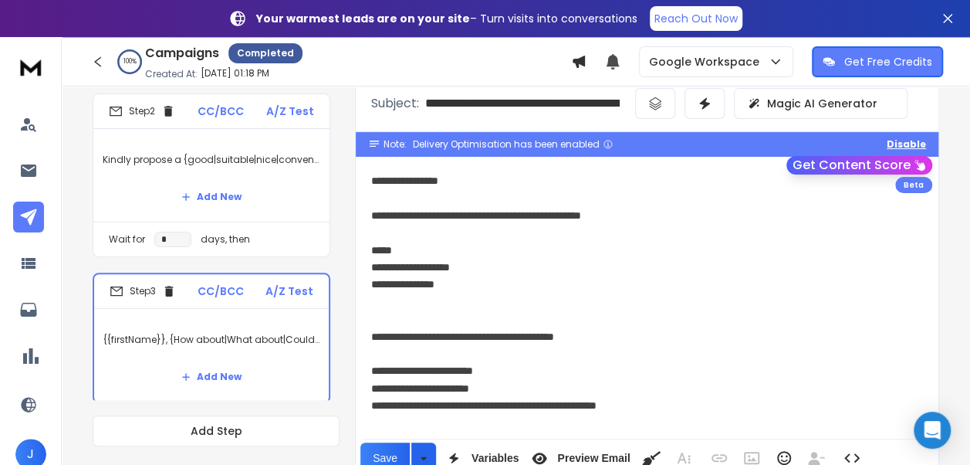
click at [250, 159] on p "Kindly propose a {good|suitable|nice|convenient} time for a {quick|brief|short}…" at bounding box center [212, 159] width 218 height 43
type input "**********"
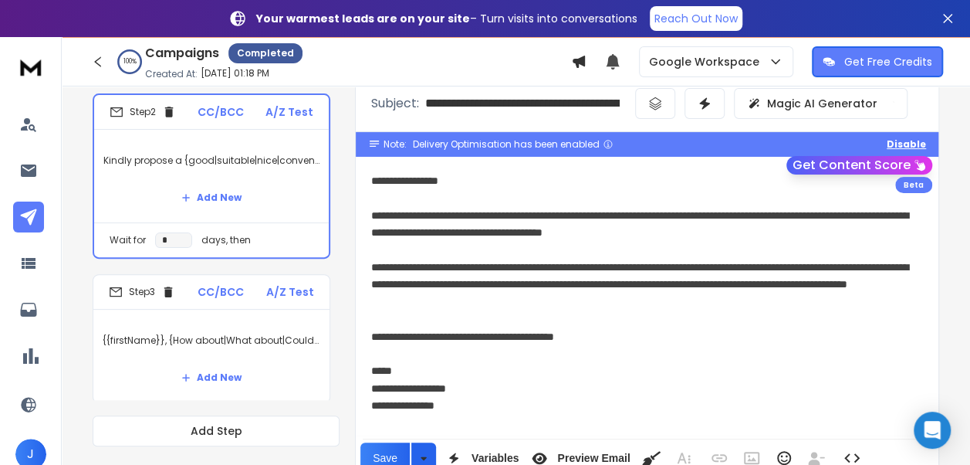
click at [657, 231] on div "**********" at bounding box center [641, 224] width 540 height 35
click at [97, 65] on icon at bounding box center [98, 62] width 14 height 14
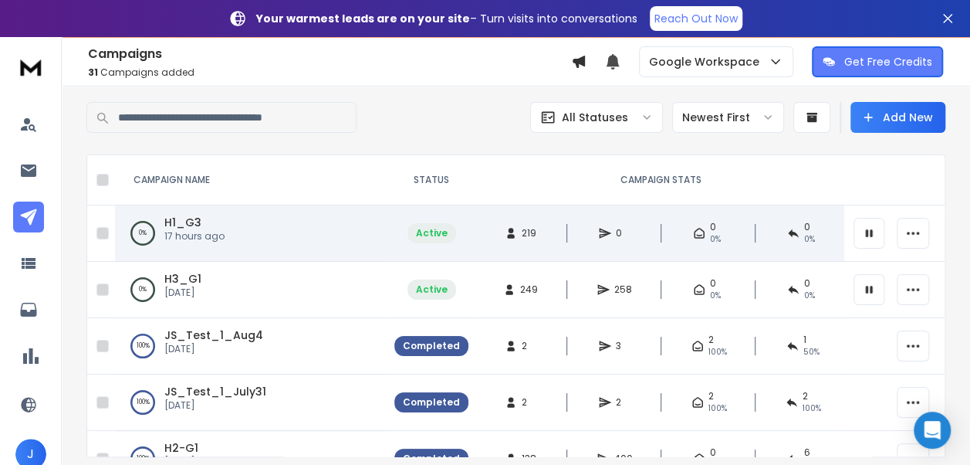
click at [326, 228] on div "0 % H1_G3 17 hours ago" at bounding box center [249, 233] width 239 height 37
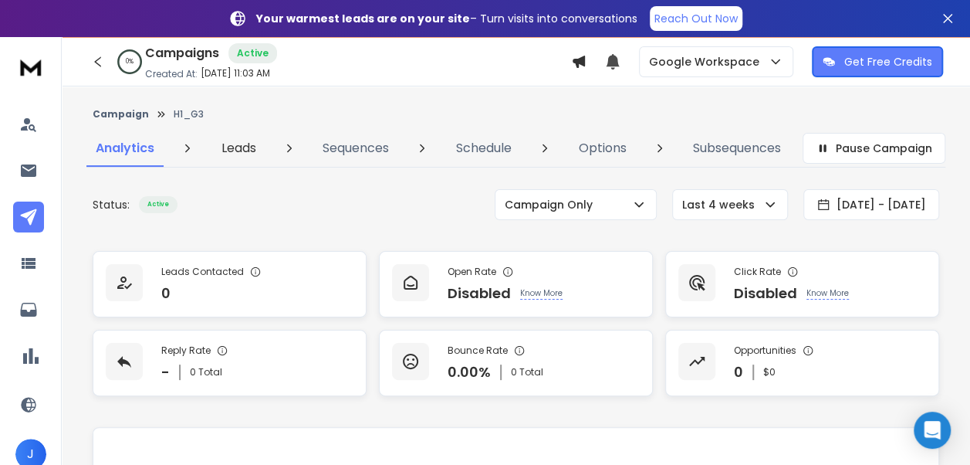
click at [235, 147] on p "Leads" at bounding box center [238, 148] width 35 height 19
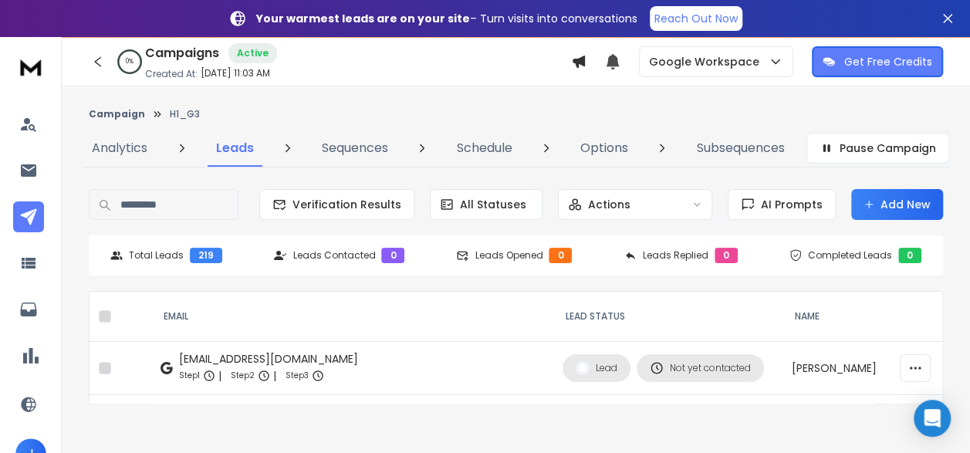
scroll to position [12, 0]
click at [350, 139] on p "Sequences" at bounding box center [355, 148] width 66 height 19
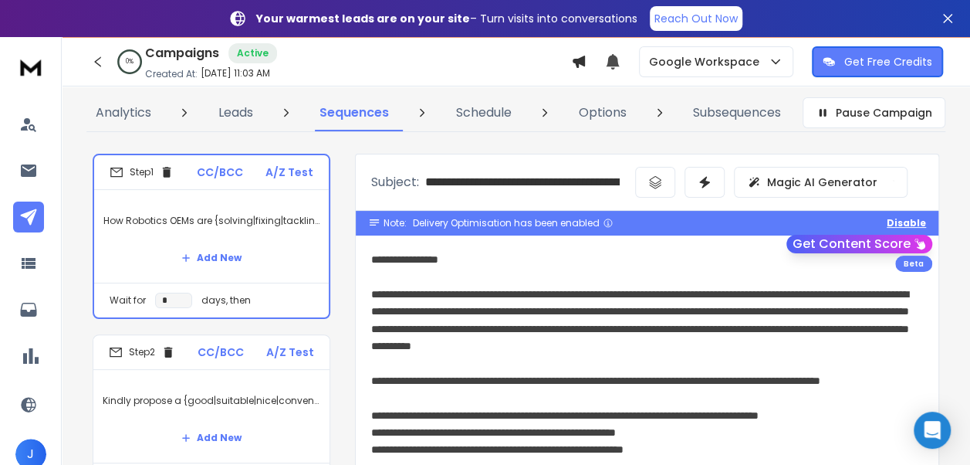
scroll to position [34, 0]
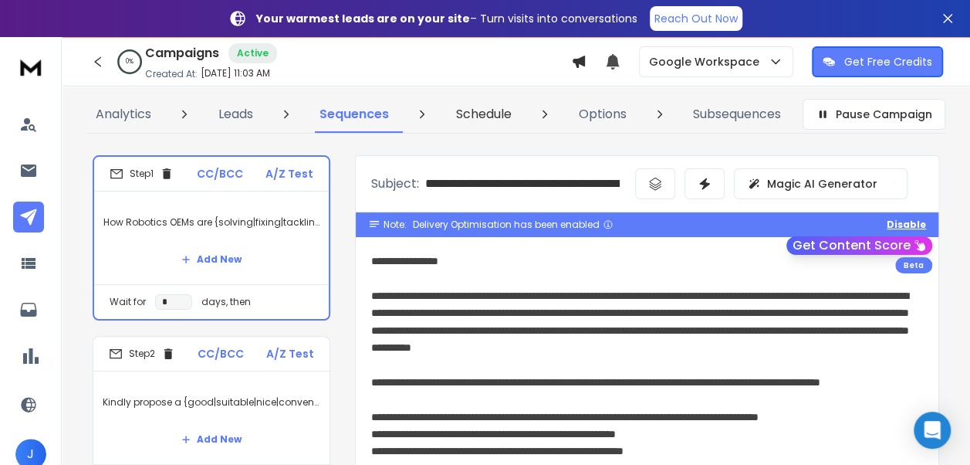
click at [465, 112] on p "Schedule" at bounding box center [484, 114] width 56 height 19
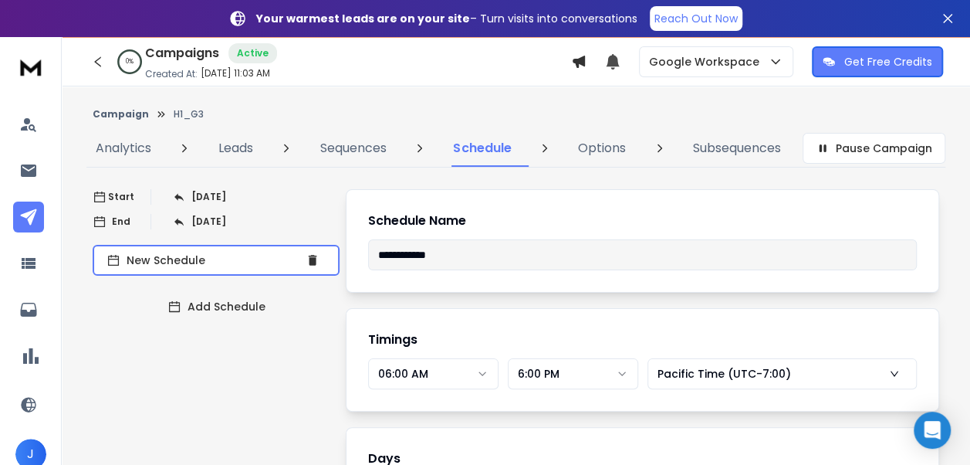
scroll to position [150, 0]
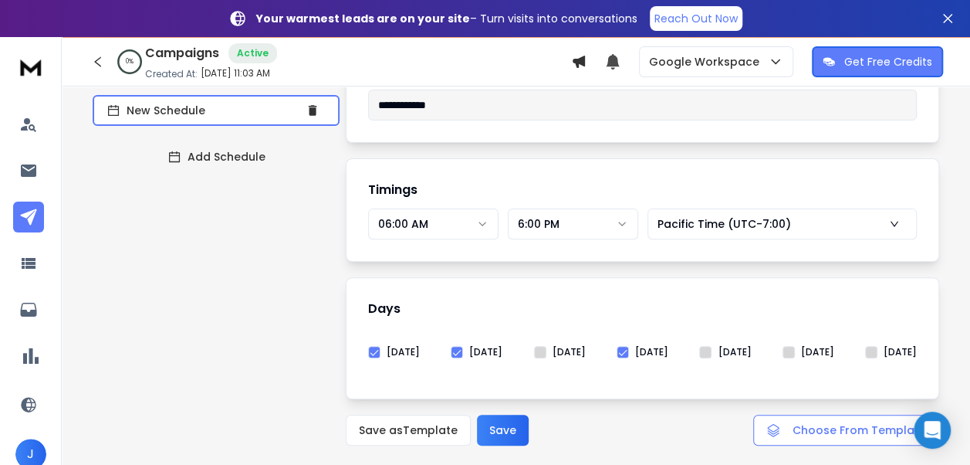
click at [494, 431] on button "Save" at bounding box center [503, 429] width 52 height 31
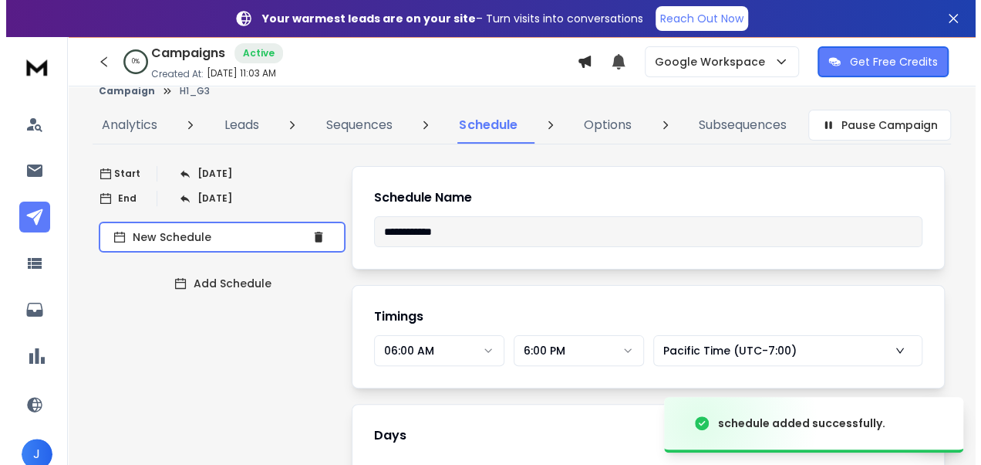
scroll to position [0, 0]
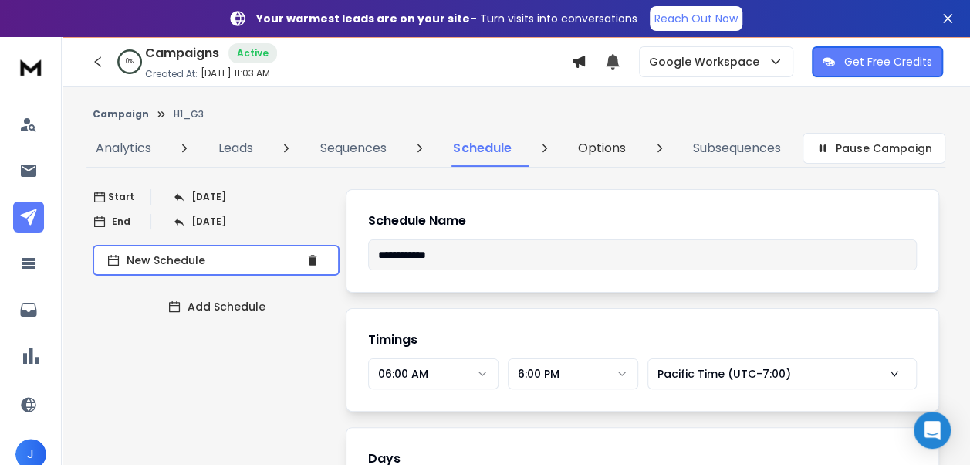
click at [613, 147] on p "Options" at bounding box center [602, 148] width 48 height 19
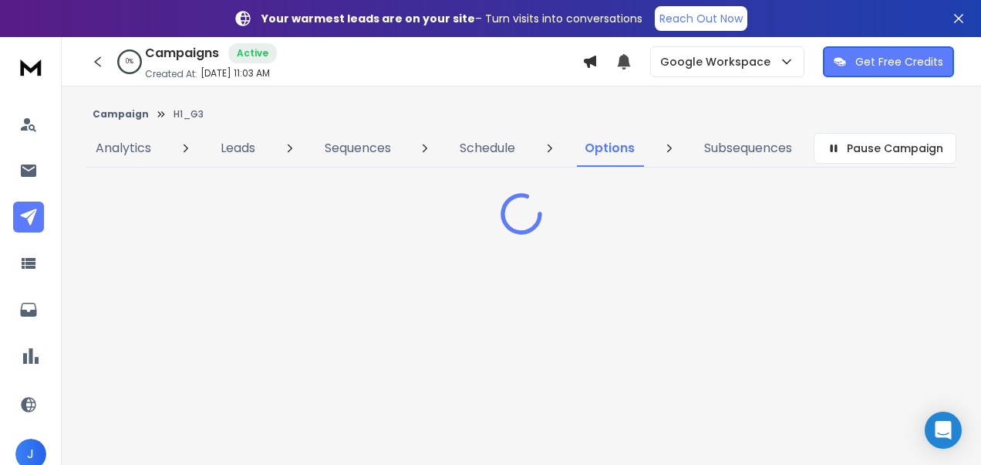
select select "*"
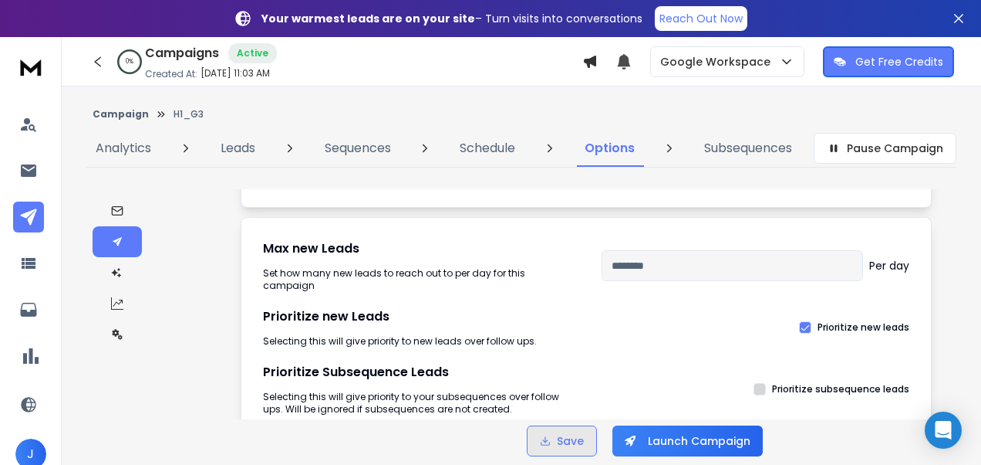
scroll to position [927, 0]
click at [571, 444] on button "Save" at bounding box center [562, 440] width 70 height 31
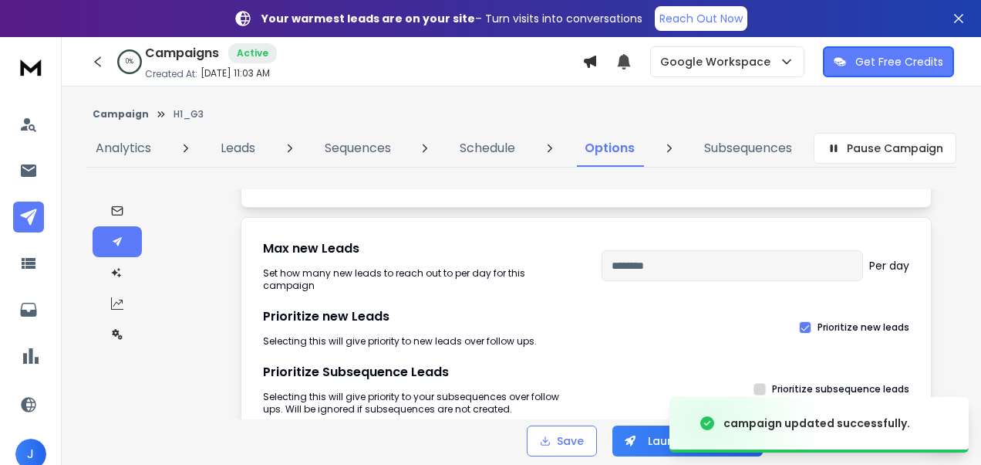
click at [634, 438] on icon at bounding box center [630, 440] width 11 height 11
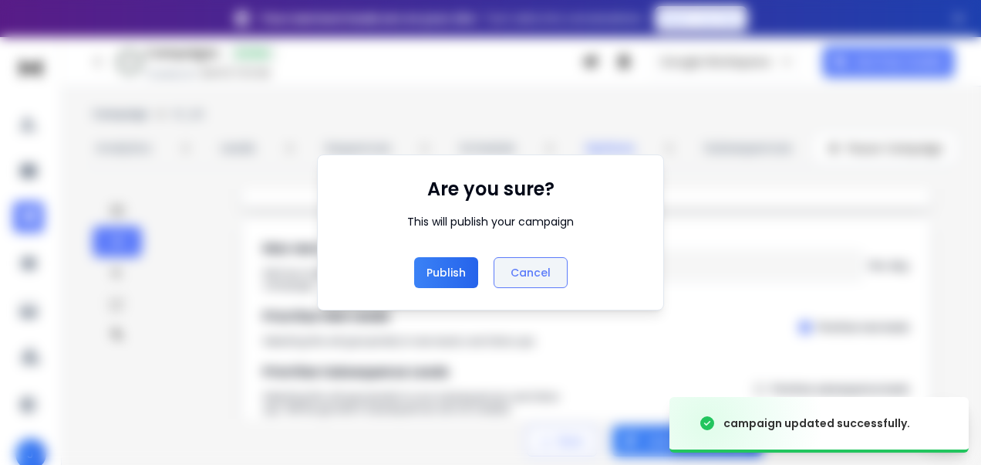
click at [431, 269] on button "Publish" at bounding box center [446, 272] width 64 height 31
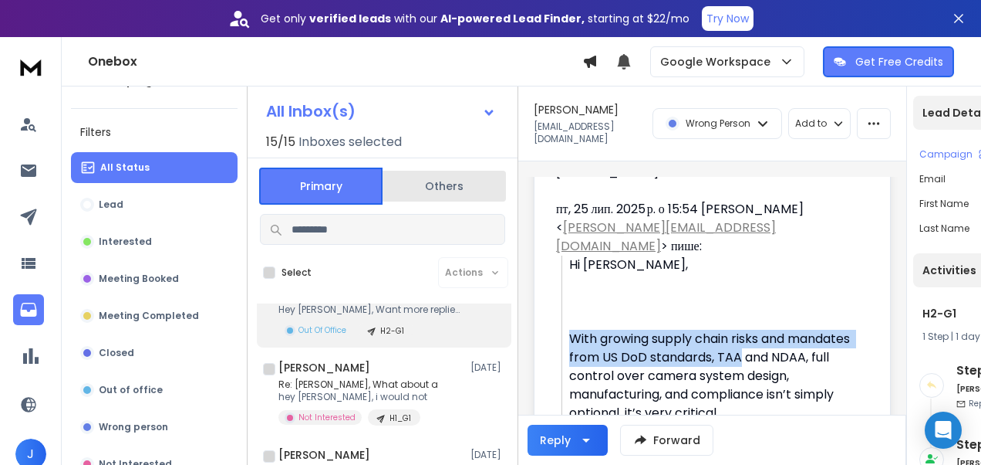
scroll to position [1090, 0]
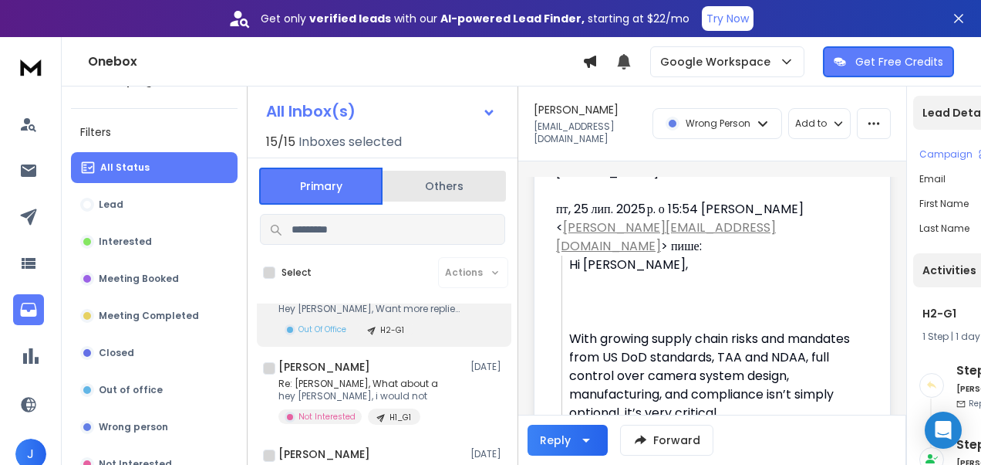
click at [429, 377] on div "Re: David, What about a hey teresa, i would not Not Interested H1_G1" at bounding box center [392, 400] width 227 height 47
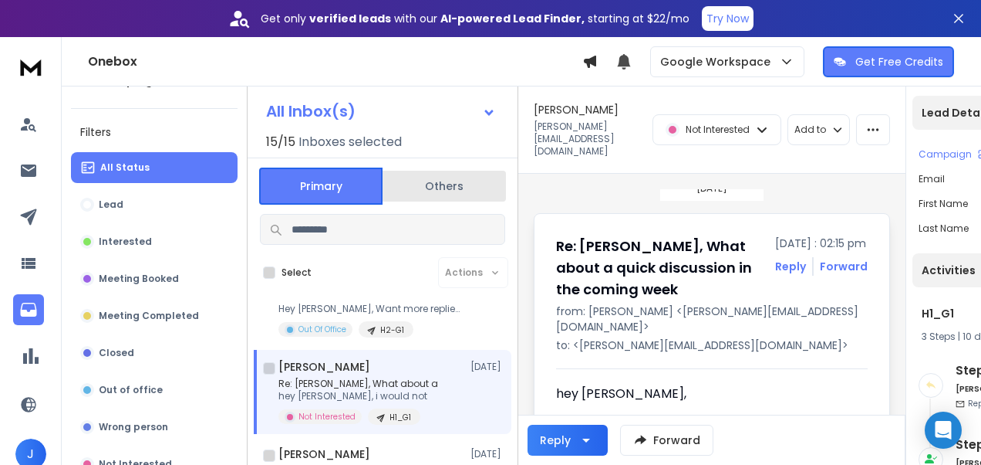
scroll to position [14, 0]
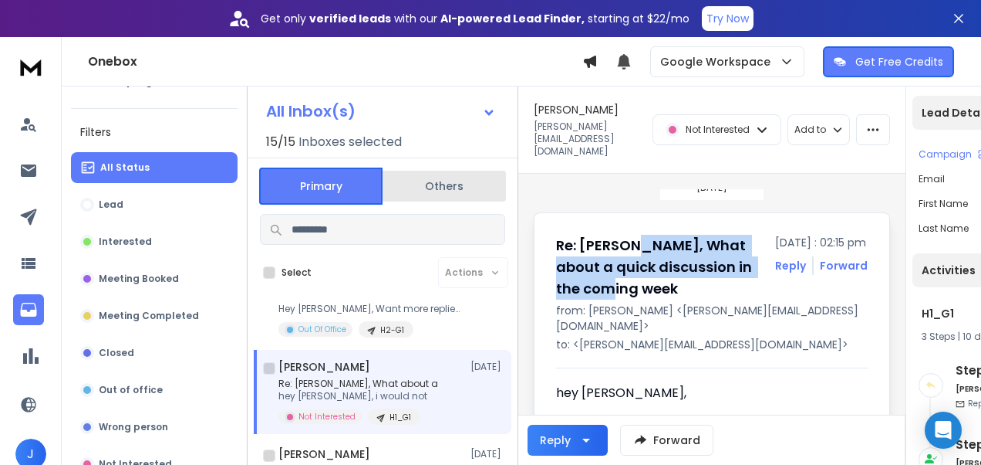
drag, startPoint x: 627, startPoint y: 219, endPoint x: 671, endPoint y: 255, distance: 56.5
click at [671, 255] on h1 "Re: David, What about a quick discussion in the coming week" at bounding box center [661, 267] width 210 height 65
copy h1 "What about a quick discussion in the coming week"
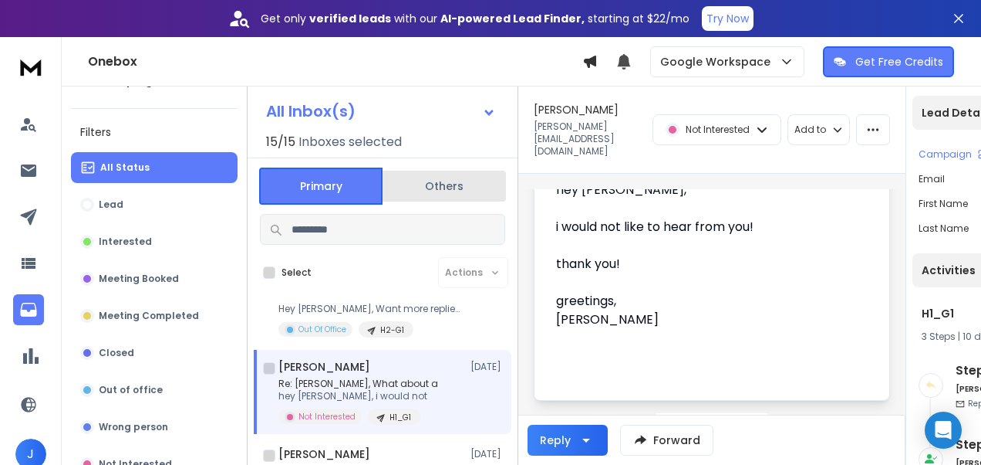
scroll to position [235, 0]
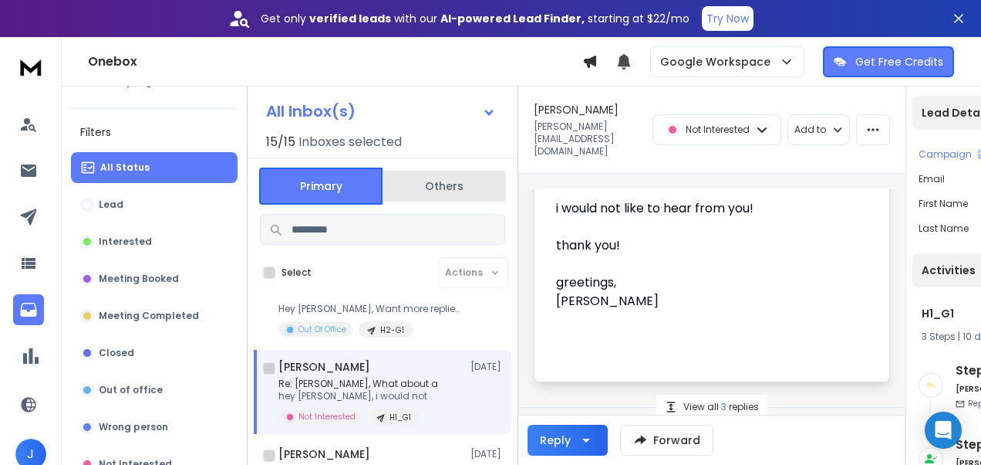
click at [718, 394] on div "View all 3 replies" at bounding box center [712, 406] width 111 height 25
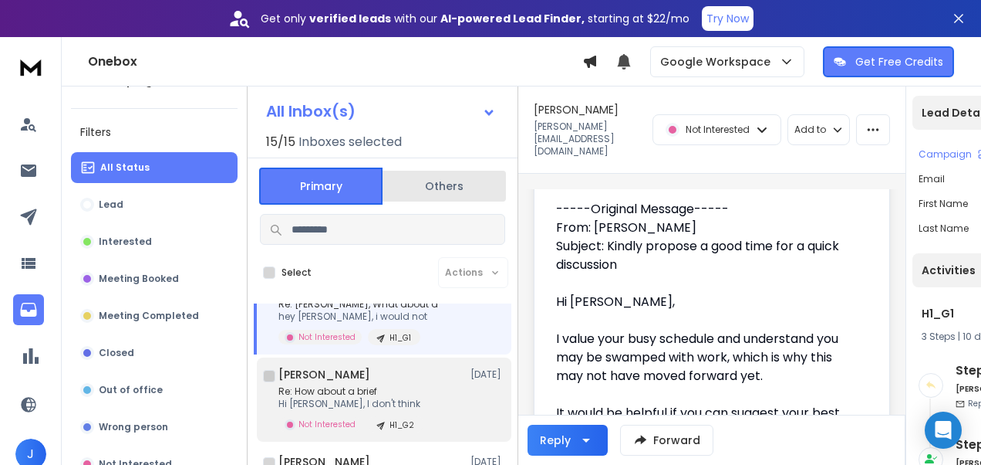
scroll to position [1168, 0]
click at [389, 368] on div "Michael Kadonoff 24 Jul" at bounding box center [392, 375] width 227 height 15
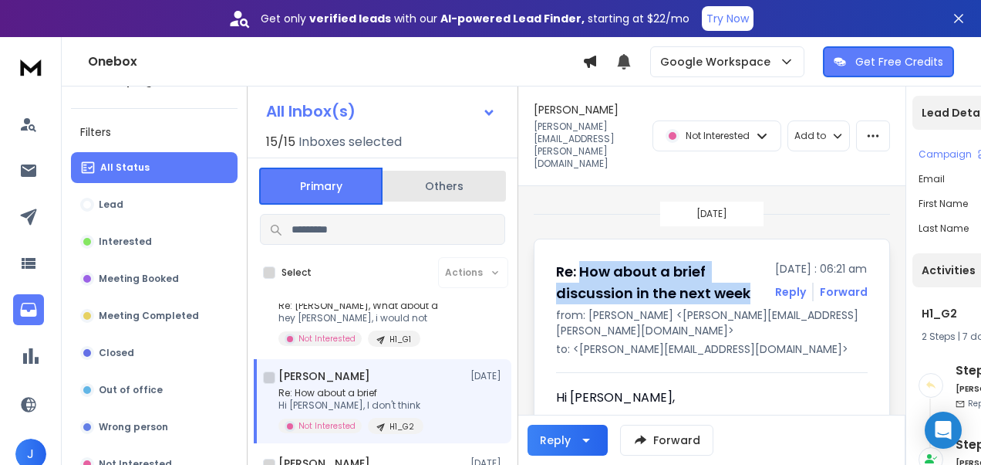
drag, startPoint x: 583, startPoint y: 232, endPoint x: 681, endPoint y: 262, distance: 102.5
click at [681, 262] on h1 "Re: How about a brief discussion in the next week" at bounding box center [661, 282] width 210 height 43
copy h1 "How about a brief discussion in the next week"
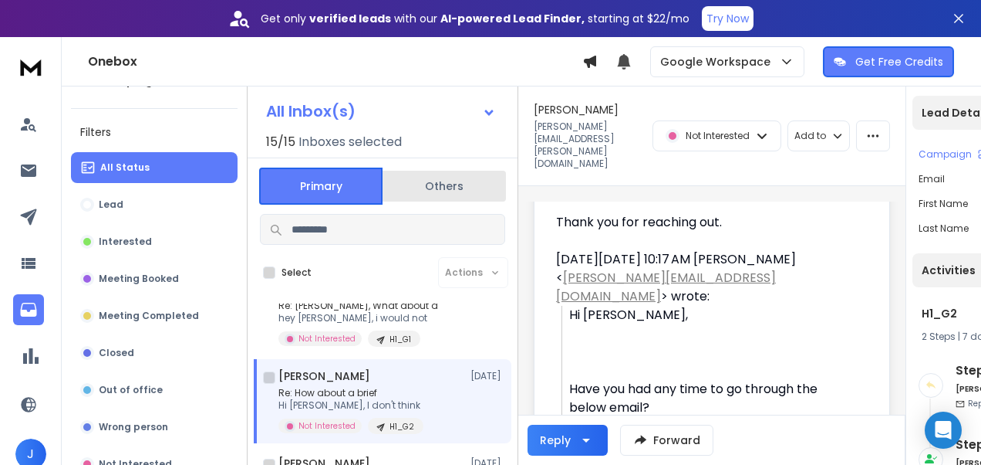
scroll to position [269, 0]
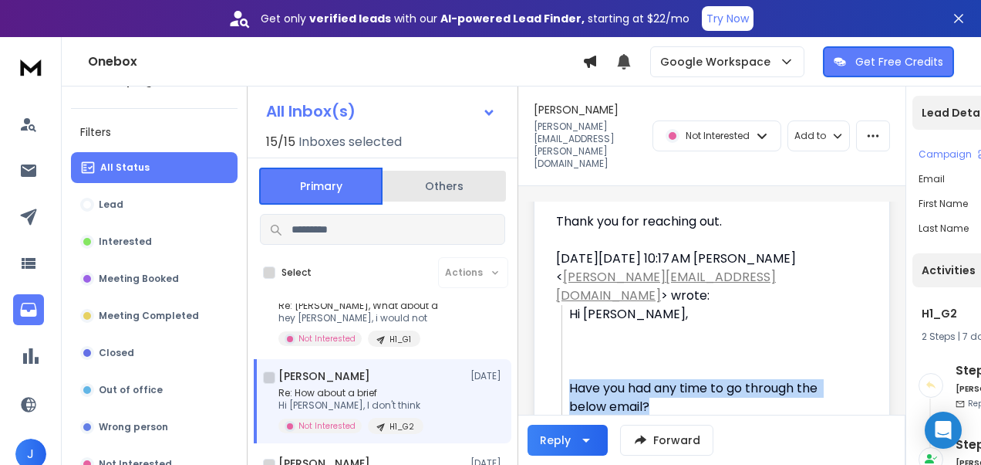
drag, startPoint x: 569, startPoint y: 291, endPoint x: 609, endPoint y: 319, distance: 48.2
copy blockquote "Have you had any time to go through the below email?"
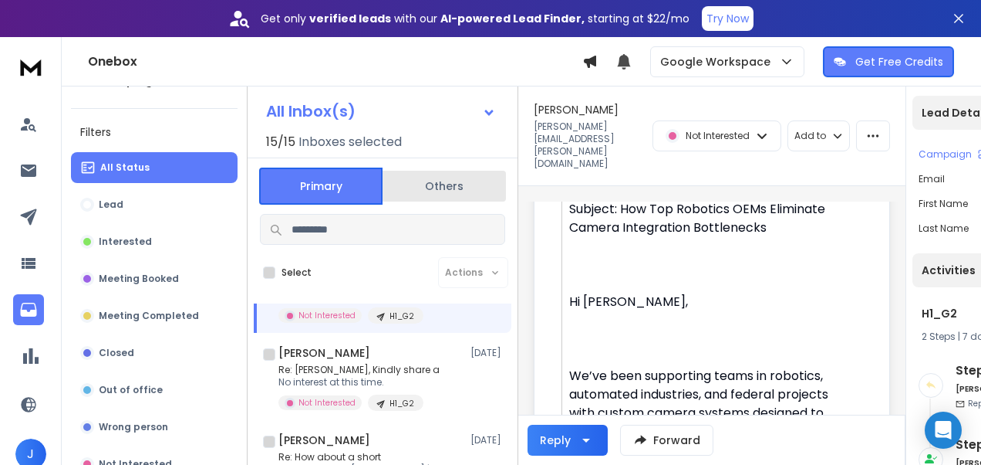
scroll to position [1279, 0]
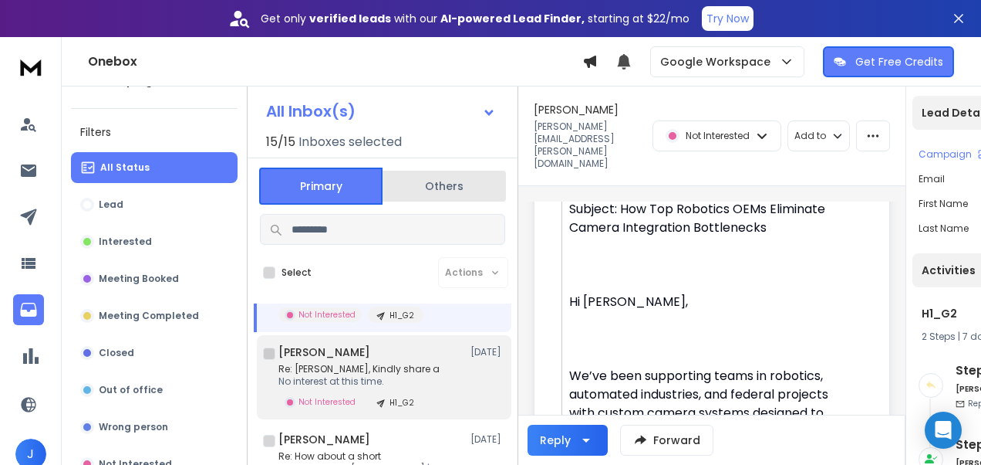
click at [367, 355] on div "Sandra Schiller 24 Jul" at bounding box center [392, 351] width 227 height 15
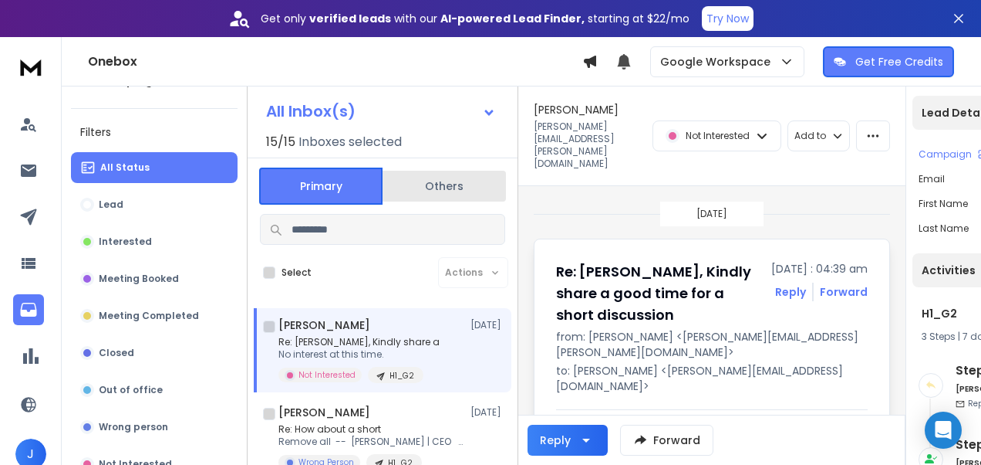
scroll to position [1312, 0]
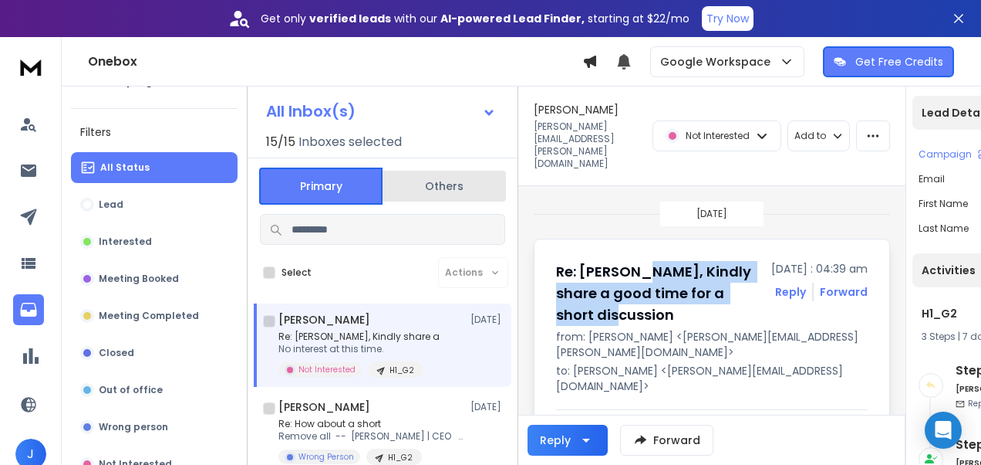
drag, startPoint x: 637, startPoint y: 230, endPoint x: 753, endPoint y: 265, distance: 120.8
click at [753, 265] on h1 "Re: Sandra, Kindly share a good time for a short discussion" at bounding box center [659, 293] width 206 height 65
copy h1 "Kindly share a good time for a short discussion"
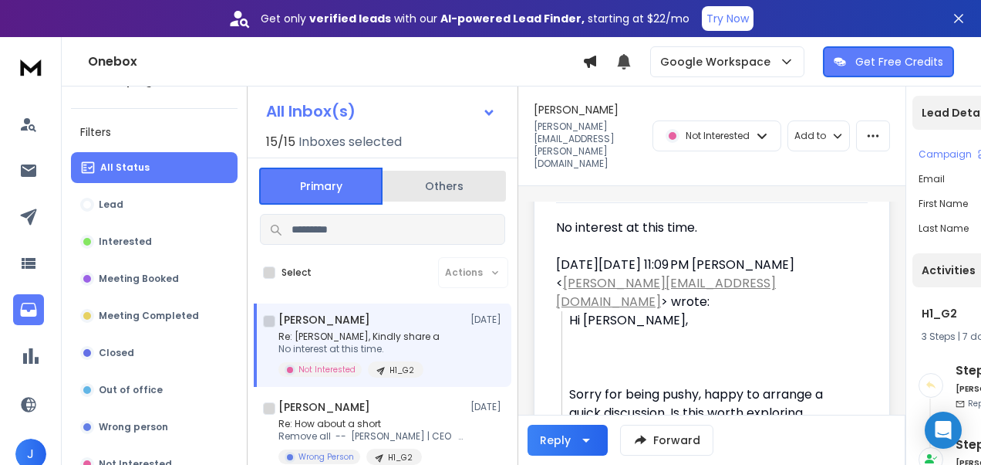
scroll to position [216, 0]
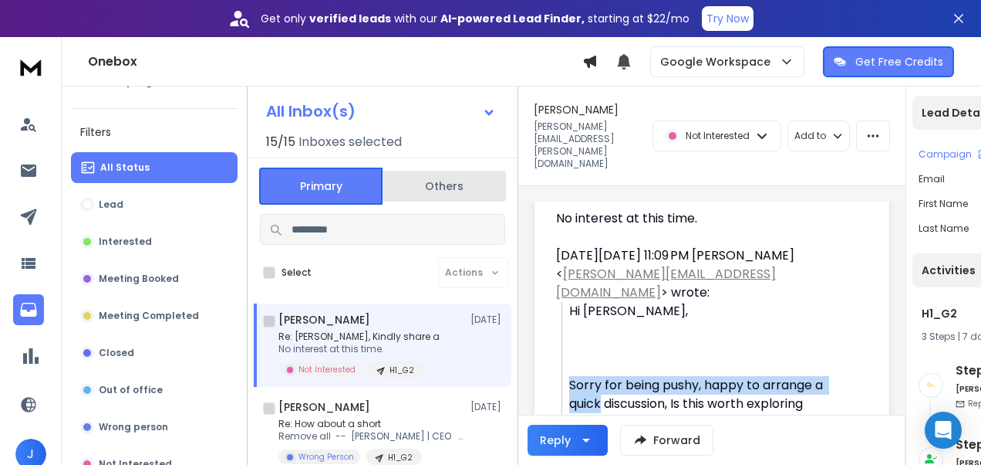
drag, startPoint x: 571, startPoint y: 276, endPoint x: 861, endPoint y: 275, distance: 290.1
copy blockquote "Sorry for being pushy, happy to arrange a quick"
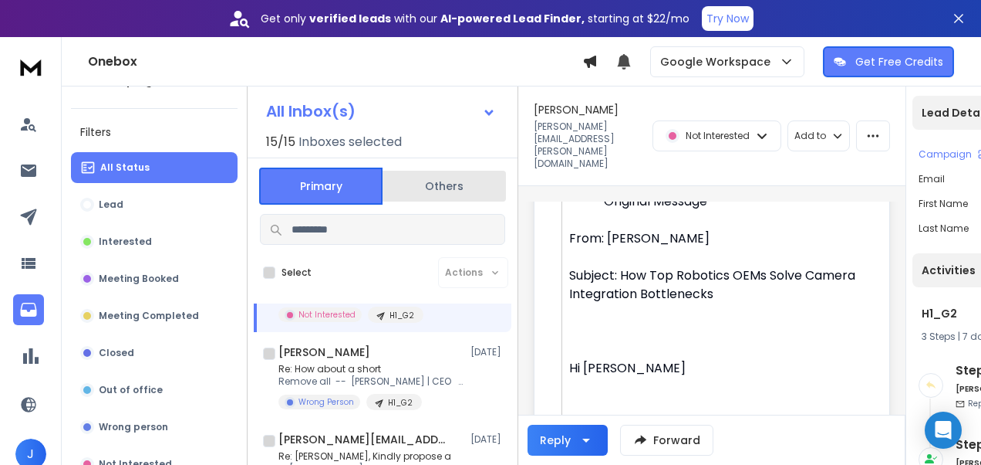
scroll to position [1367, 0]
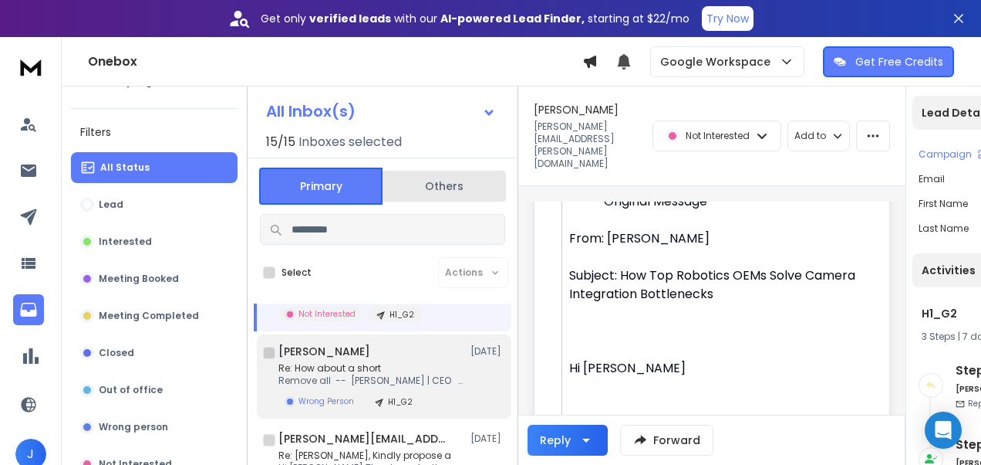
click at [393, 371] on p "Re: How about a short" at bounding box center [371, 368] width 185 height 12
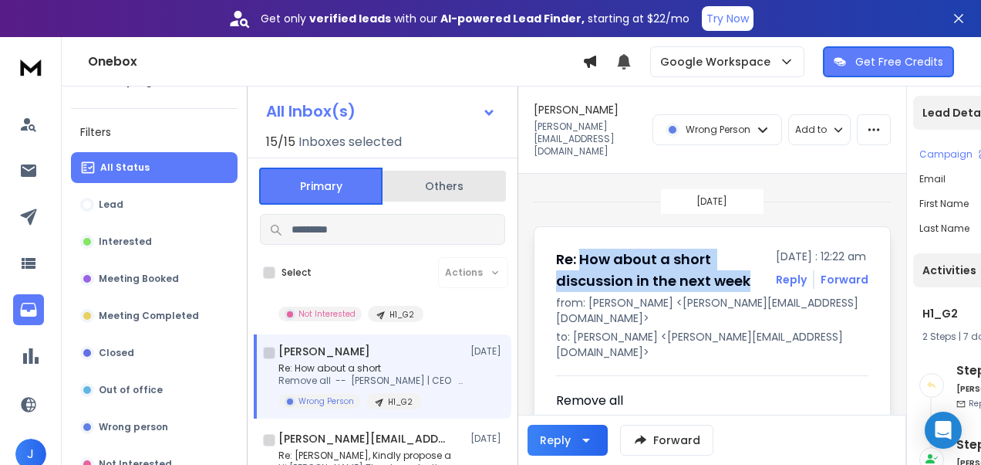
drag, startPoint x: 580, startPoint y: 231, endPoint x: 603, endPoint y: 275, distance: 49.3
click at [603, 275] on h1 "Re: How about a short discussion in the next week" at bounding box center [661, 269] width 211 height 43
copy h1 "How about a short discussion in the next week"
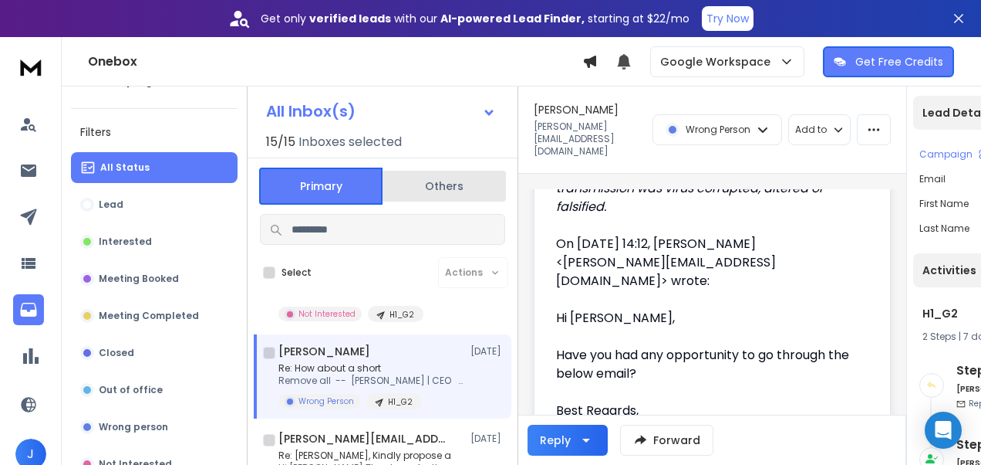
scroll to position [567, 0]
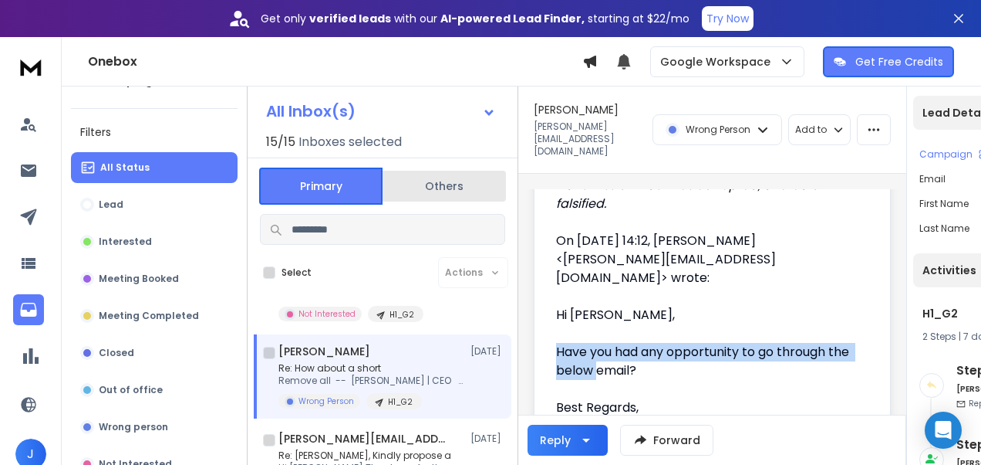
drag, startPoint x: 559, startPoint y: 299, endPoint x: 598, endPoint y: 315, distance: 42.6
click at [598, 343] on span "Have you had any opportunity to go through the below email?" at bounding box center [704, 361] width 296 height 36
copy span "Have you had any opportunity to go through the below"
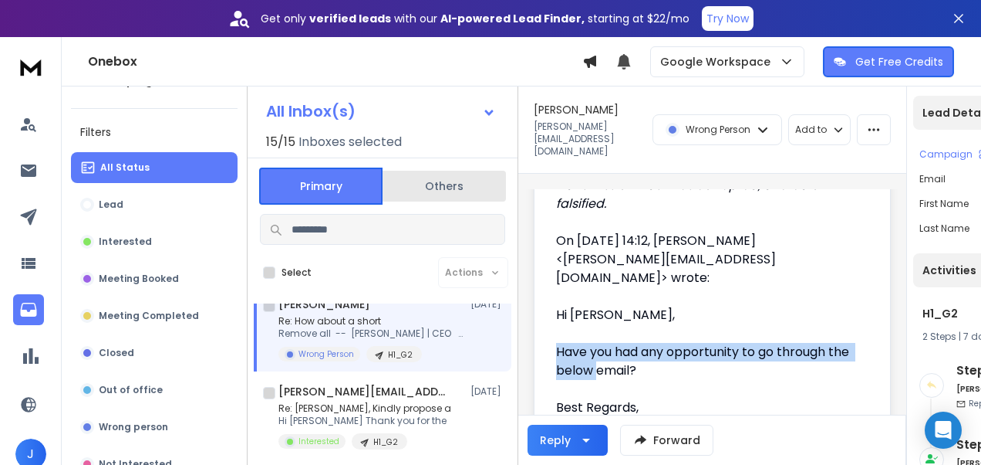
scroll to position [1432, 0]
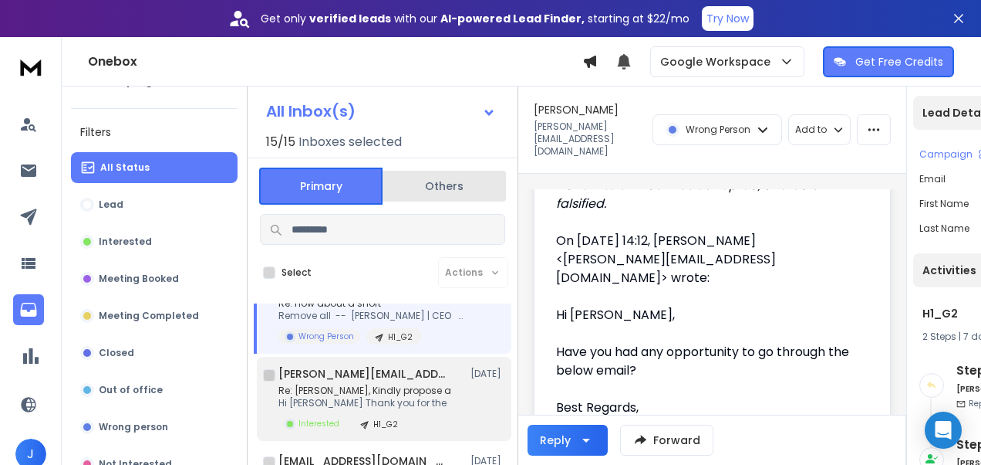
click at [420, 395] on div "Re: James, Kindly propose a Hi James Thank you for the Interested H1_G2" at bounding box center [392, 407] width 227 height 47
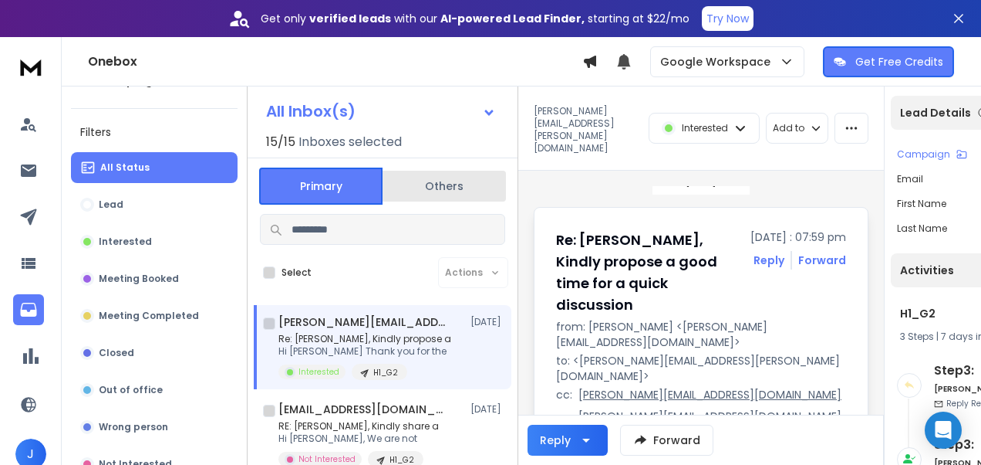
scroll to position [24, 0]
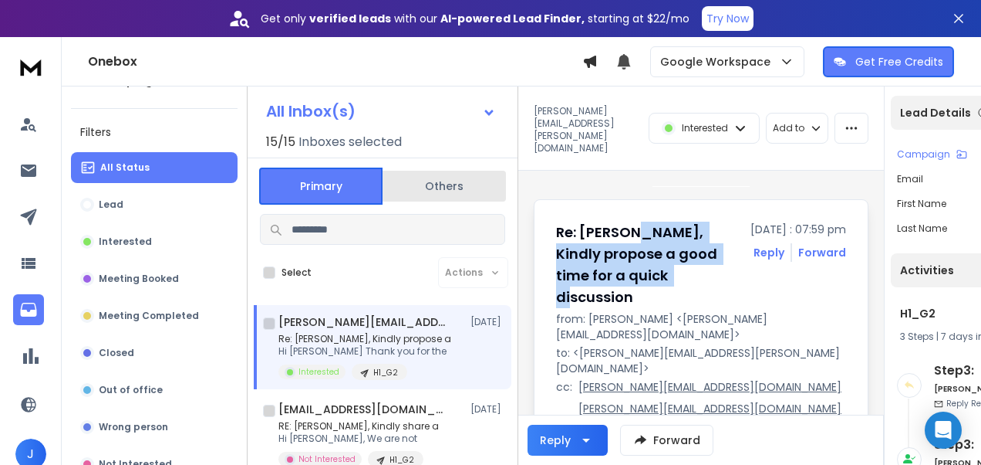
drag, startPoint x: 637, startPoint y: 211, endPoint x: 656, endPoint y: 258, distance: 50.6
click at [656, 258] on h1 "Re: James, Kindly propose a good time for a quick discussion" at bounding box center [648, 264] width 185 height 86
copy h1 "Kindly propose a good time for a quick discussion"
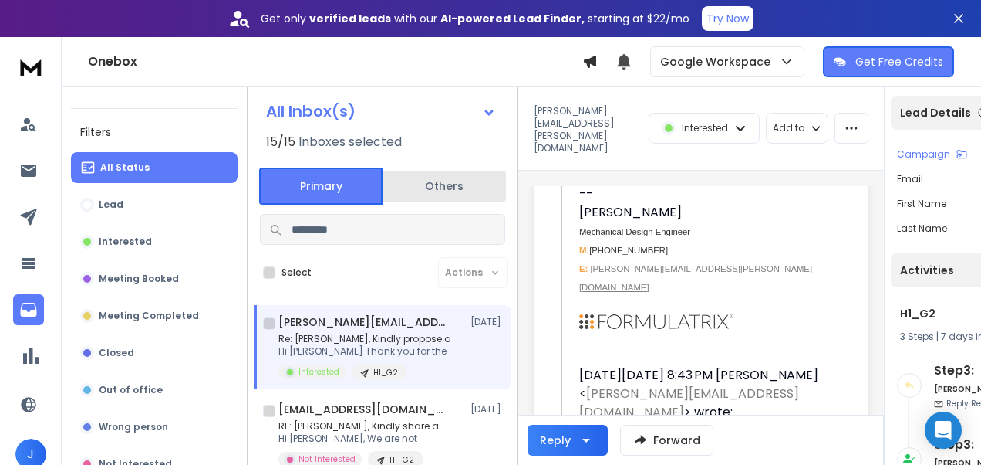
scroll to position [804, 0]
drag, startPoint x: 593, startPoint y: 293, endPoint x: 838, endPoint y: 296, distance: 245.4
drag, startPoint x: 838, startPoint y: 296, endPoint x: 881, endPoint y: 304, distance: 44.0
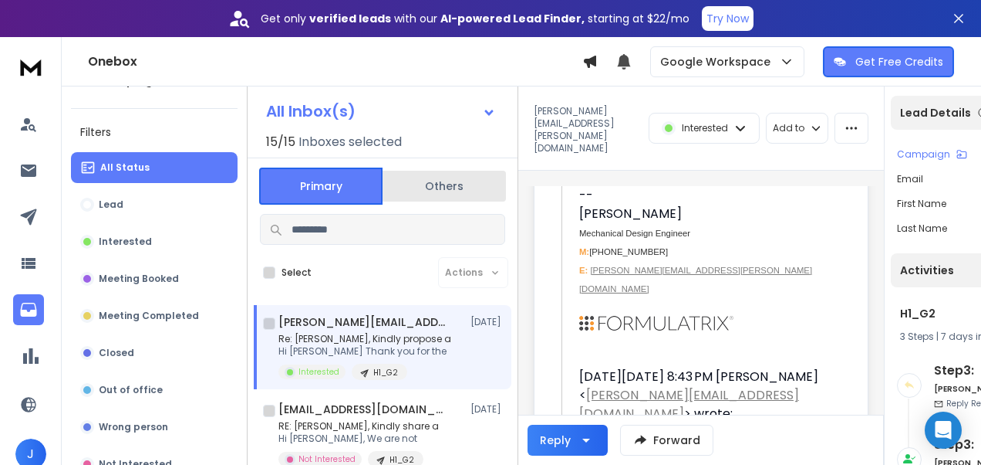
copy blockquote "Sorry for being persistent, happy to plan a quick"
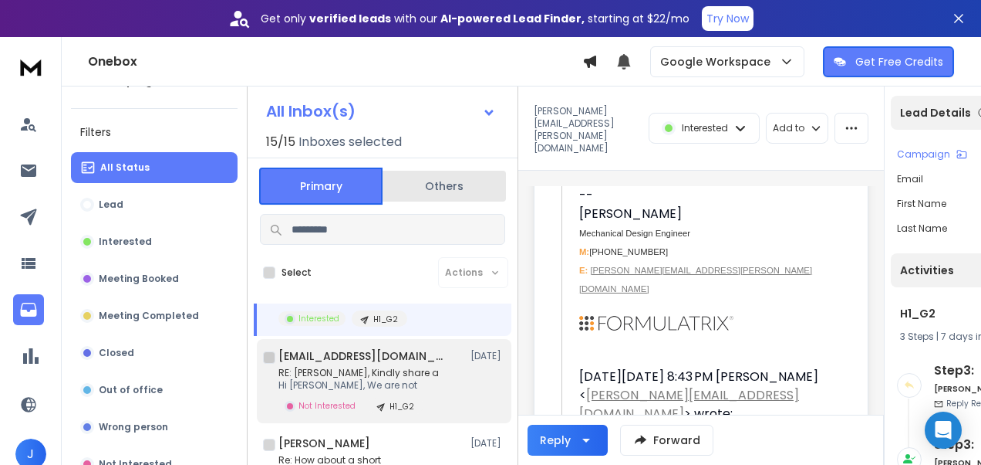
scroll to position [1538, 0]
click at [382, 375] on p "RE: Branislav, Kindly share a" at bounding box center [359, 372] width 160 height 12
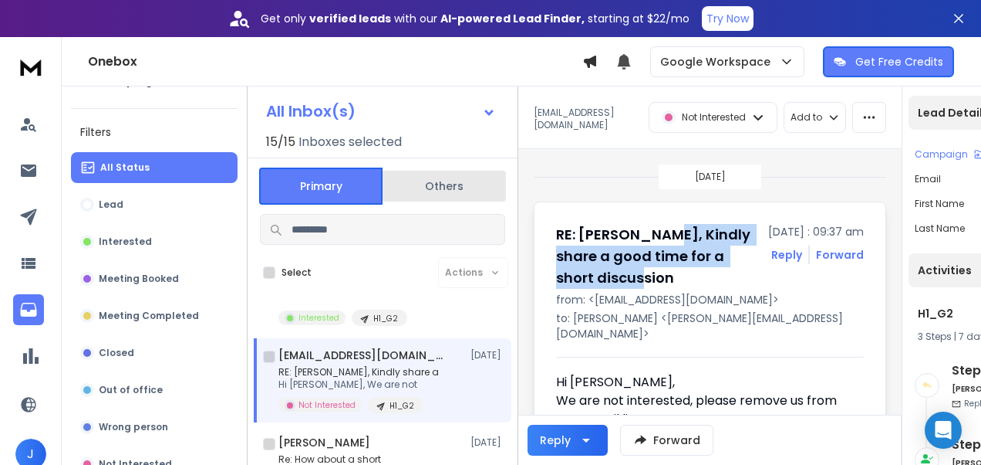
drag, startPoint x: 654, startPoint y: 235, endPoint x: 782, endPoint y: 254, distance: 129.5
click at [759, 254] on h1 "RE: Branislav, Kindly share a good time for a short discussion" at bounding box center [657, 256] width 203 height 65
copy h1 "Kindly share a good time for a short discussion"
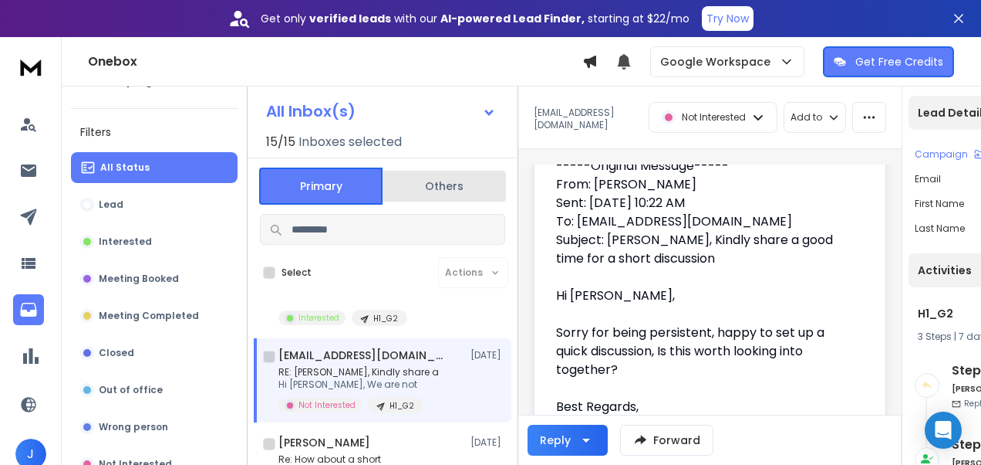
scroll to position [328, 0]
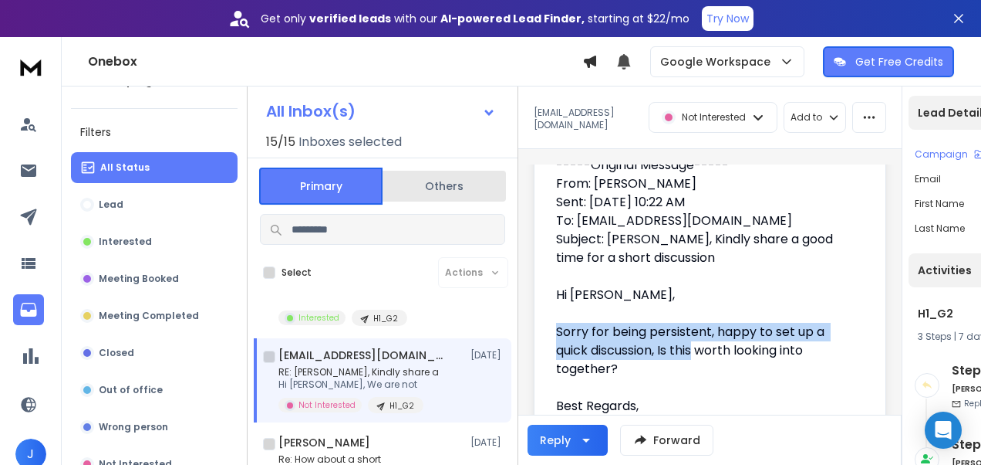
drag, startPoint x: 555, startPoint y: 291, endPoint x: 661, endPoint y: 316, distance: 109.5
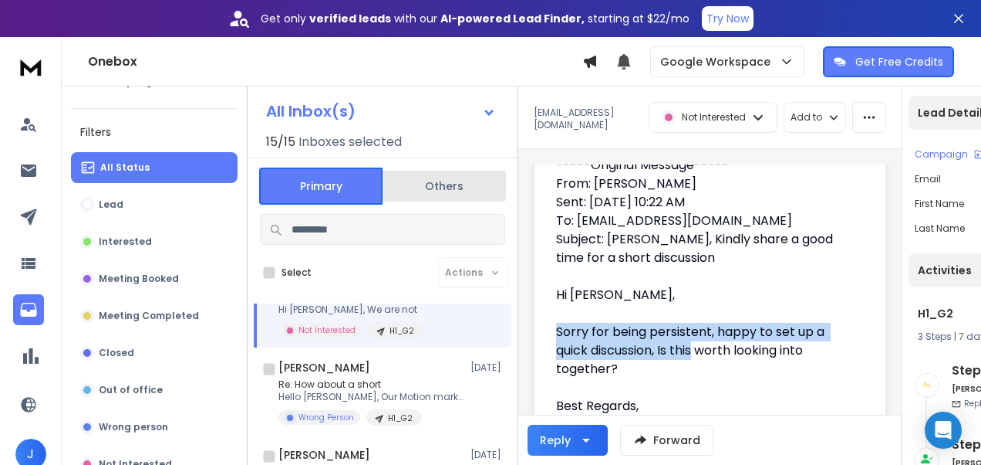
scroll to position [1629, 0]
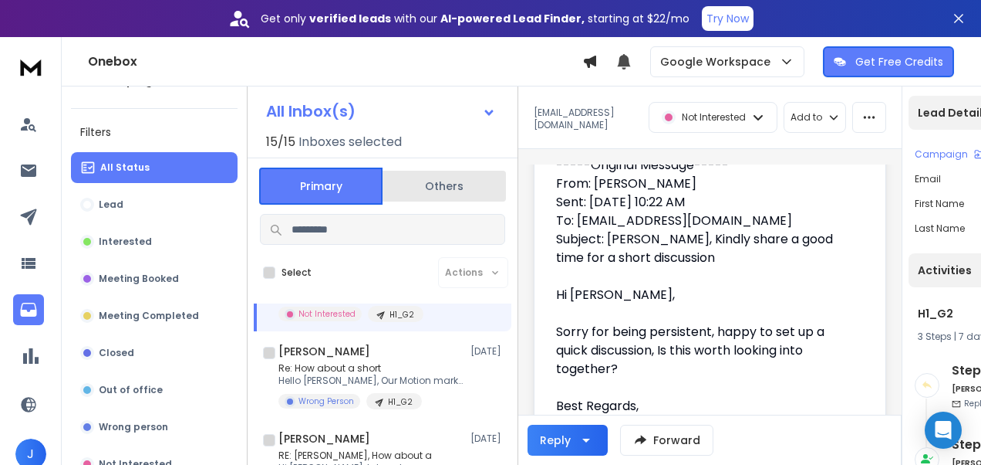
click at [372, 354] on div "Dennis Fitzgerald 23 Jul" at bounding box center [392, 350] width 227 height 15
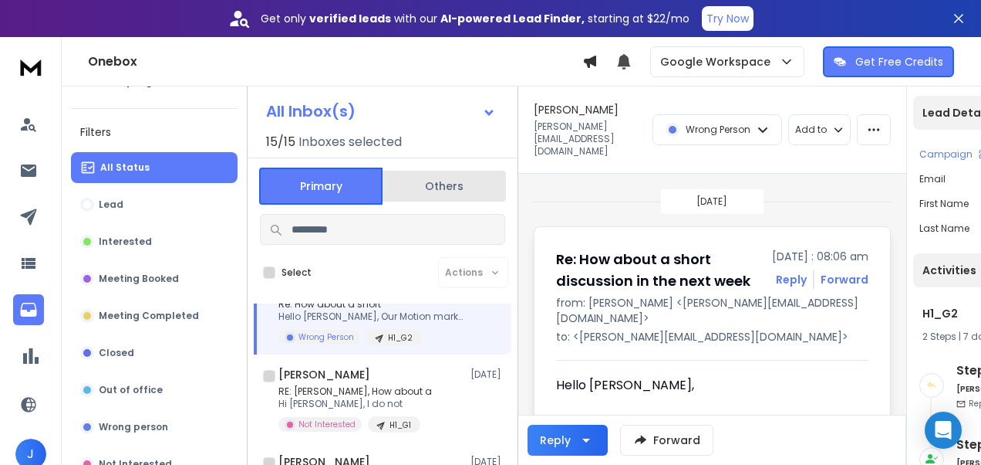
scroll to position [1698, 0]
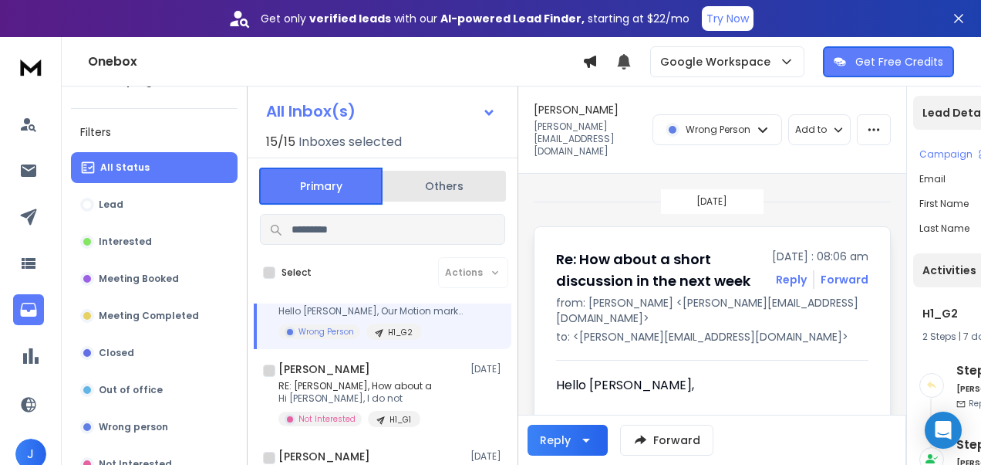
click at [582, 248] on h1 "Re: How about a short discussion in the next week" at bounding box center [659, 269] width 207 height 43
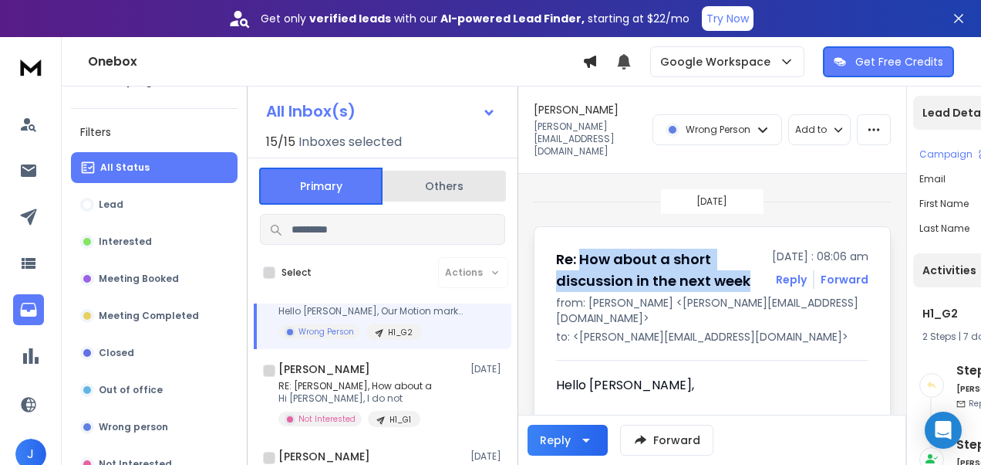
drag, startPoint x: 750, startPoint y: 251, endPoint x: 580, endPoint y: 235, distance: 170.5
click at [580, 248] on h1 "Re: How about a short discussion in the next week" at bounding box center [659, 269] width 207 height 43
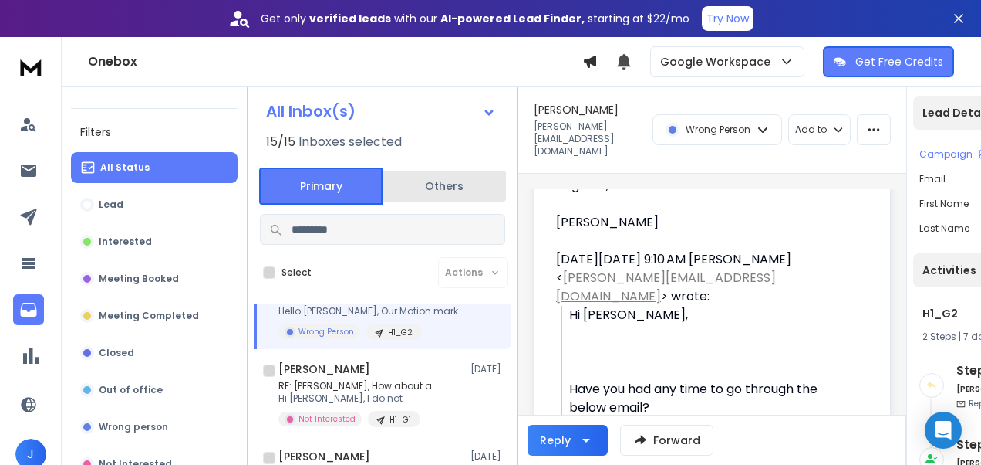
scroll to position [386, 0]
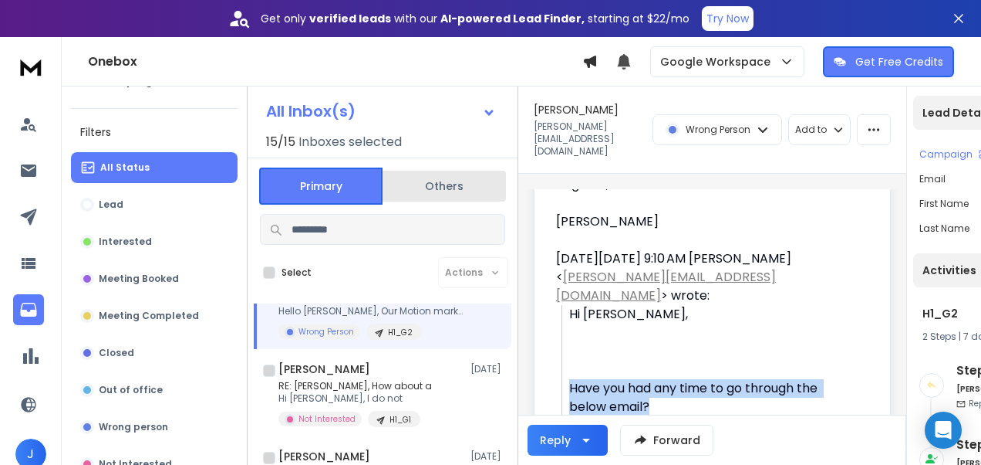
drag, startPoint x: 571, startPoint y: 309, endPoint x: 608, endPoint y: 336, distance: 45.8
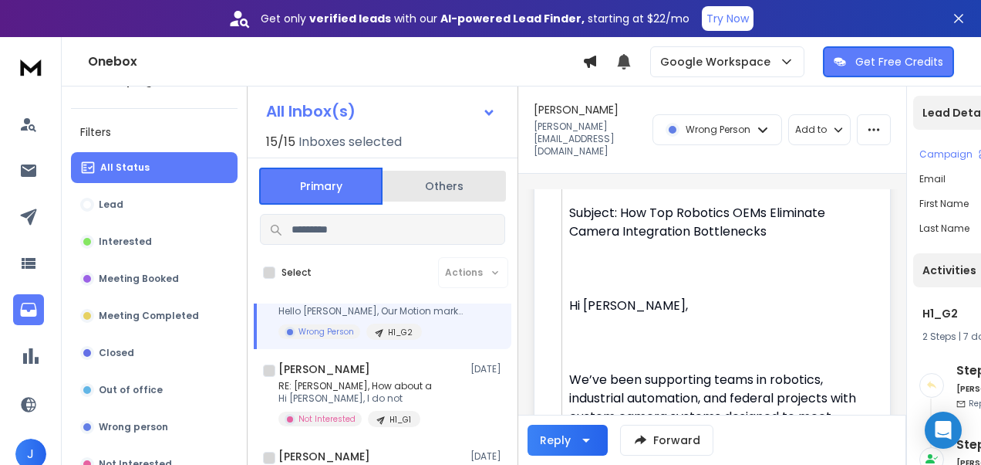
scroll to position [12, 0]
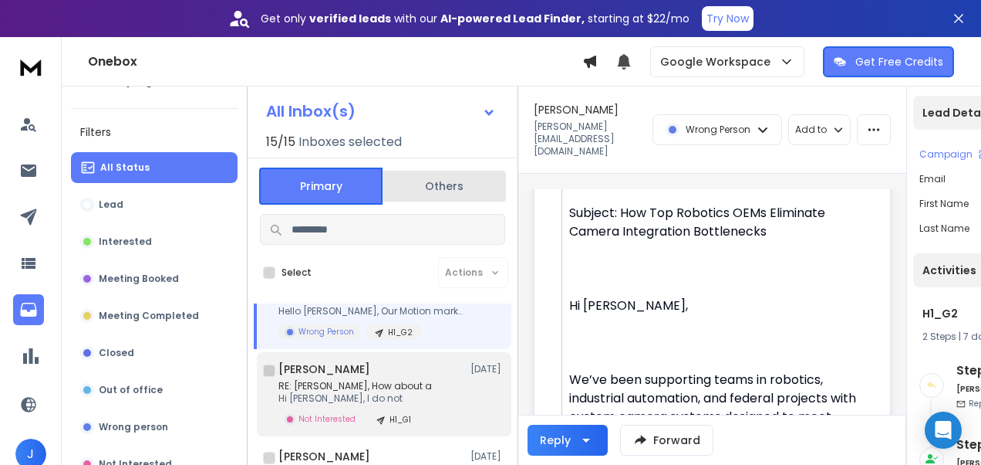
click at [428, 380] on div "RE: Christopher, How about a Hi Megan, I do not Not Interested H1_G1" at bounding box center [392, 403] width 227 height 47
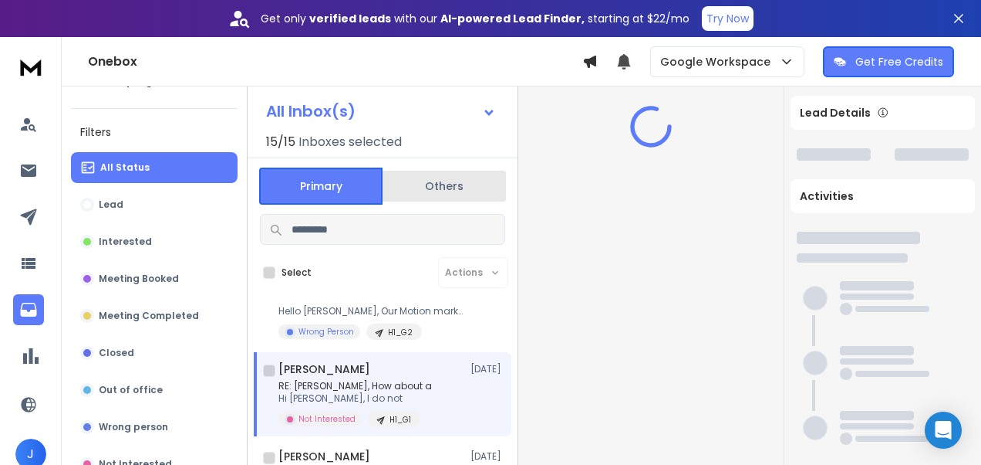
scroll to position [0, 0]
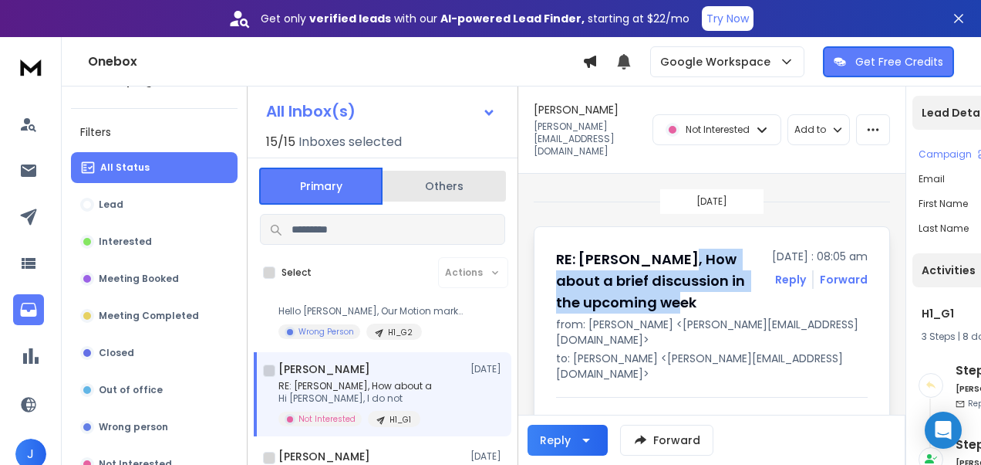
drag, startPoint x: 673, startPoint y: 235, endPoint x: 687, endPoint y: 270, distance: 38.1
click at [687, 270] on h1 "RE: Christopher, How about a brief discussion in the upcoming week" at bounding box center [659, 280] width 207 height 65
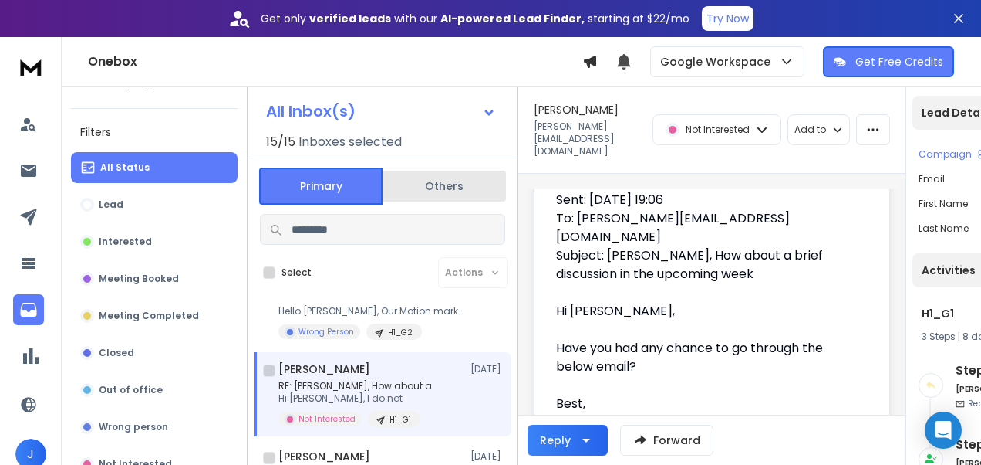
scroll to position [562, 0]
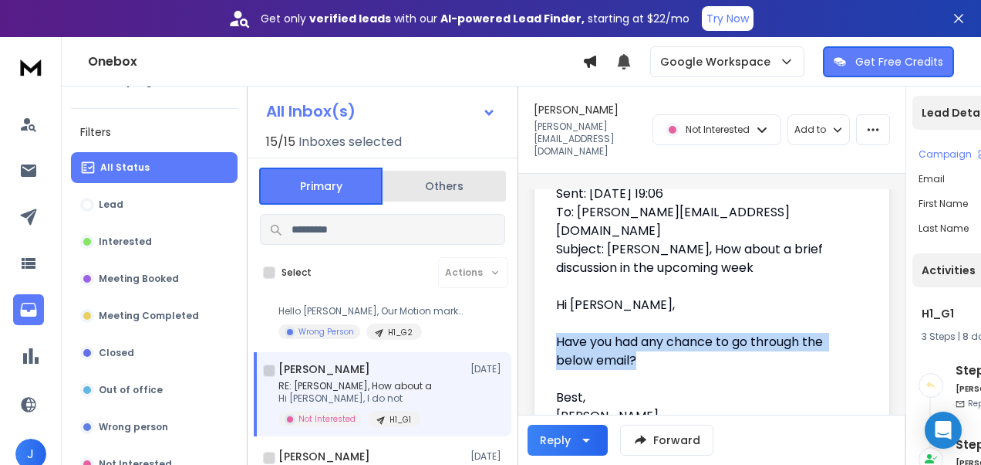
drag, startPoint x: 553, startPoint y: 250, endPoint x: 594, endPoint y: 265, distance: 43.4
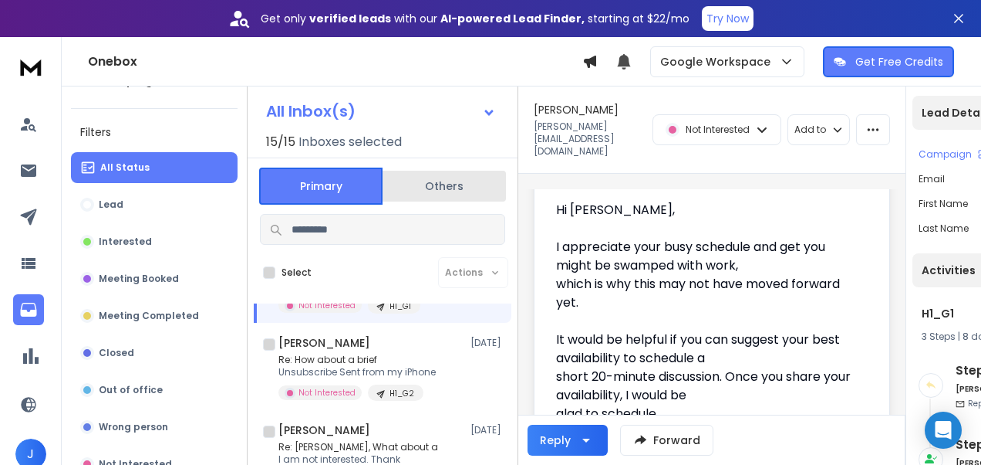
scroll to position [1813, 0]
click at [439, 367] on div "Re: How about a brief Unsubscribe Sent from my iPhone Not Interested H1_G2" at bounding box center [392, 376] width 227 height 47
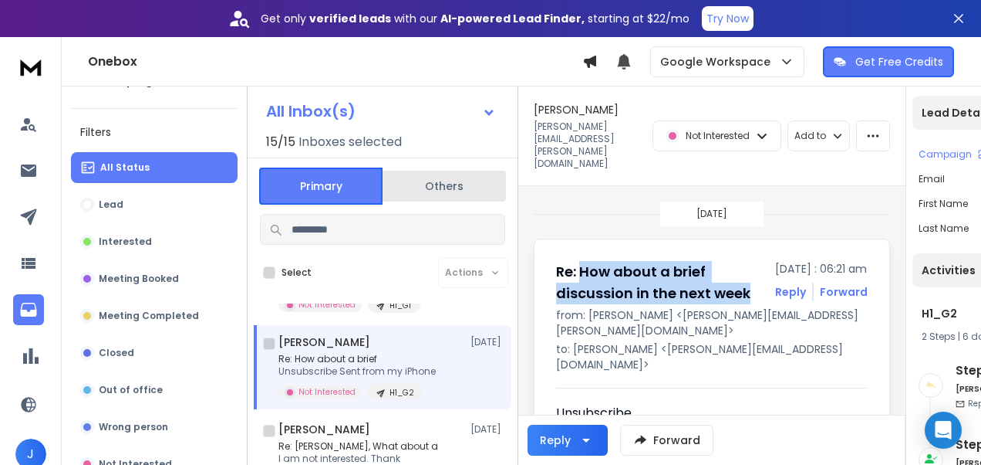
drag, startPoint x: 583, startPoint y: 235, endPoint x: 620, endPoint y: 273, distance: 53.5
click at [620, 273] on h1 "Re: How about a brief discussion in the next week" at bounding box center [661, 282] width 210 height 43
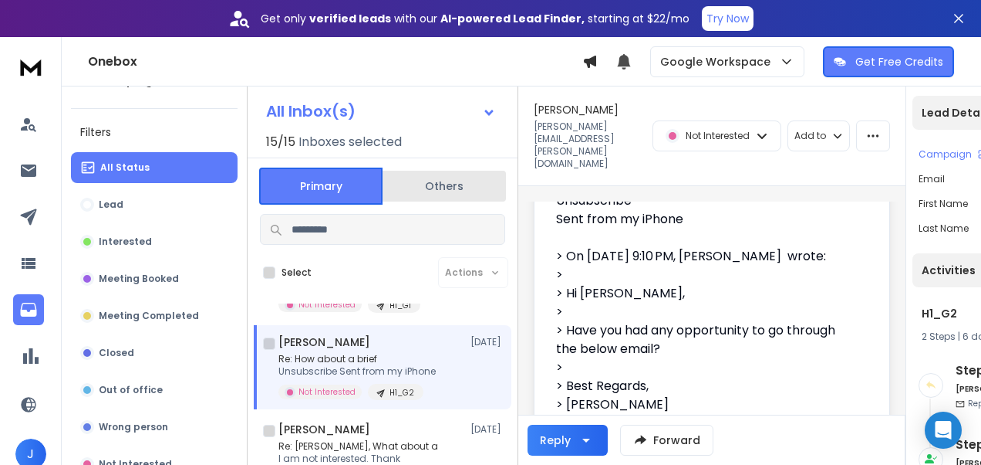
scroll to position [213, 0]
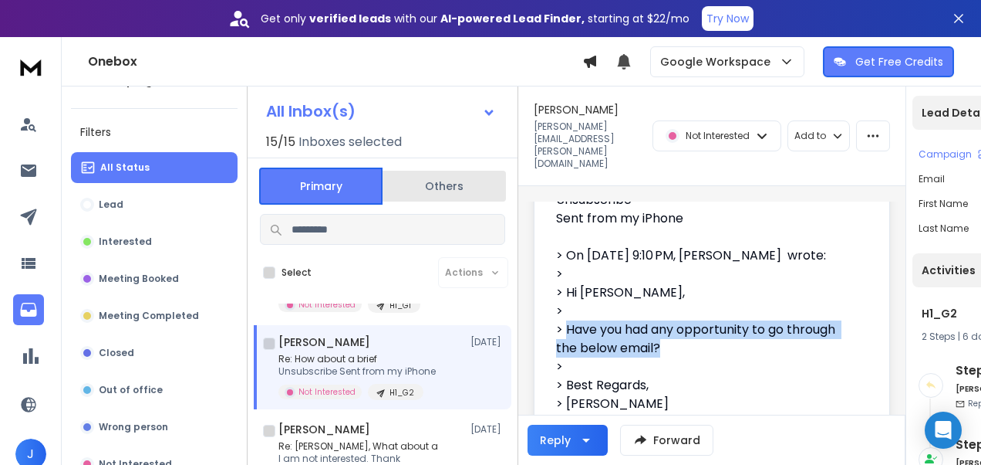
drag, startPoint x: 566, startPoint y: 282, endPoint x: 657, endPoint y: 298, distance: 93.1
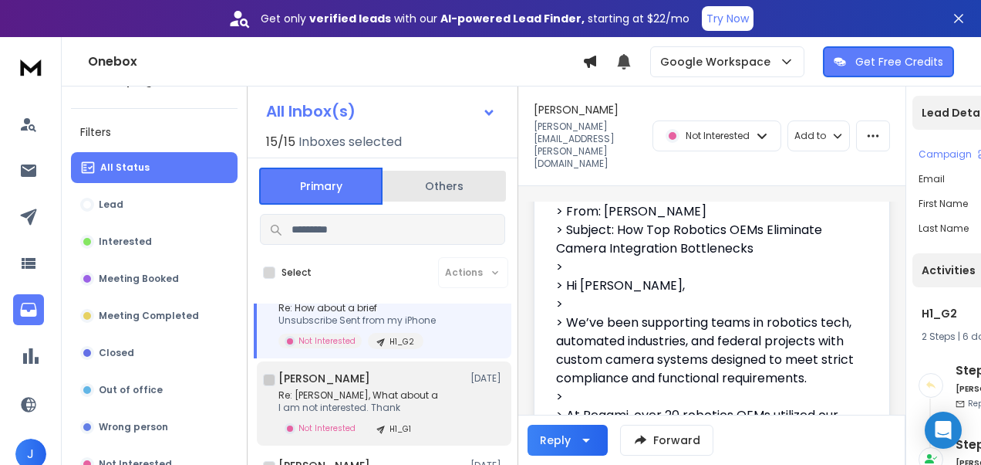
scroll to position [1864, 0]
click at [428, 382] on div "Debra Hagberg 22 Jul" at bounding box center [392, 377] width 227 height 15
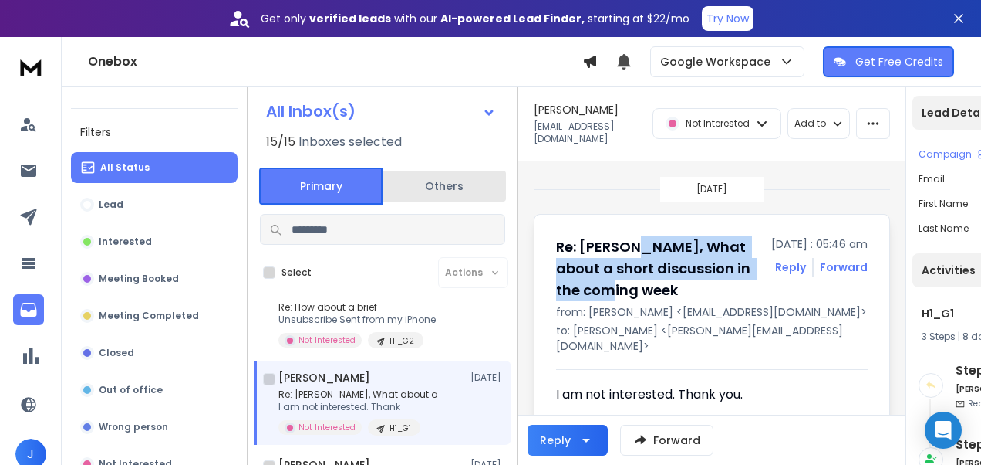
drag, startPoint x: 633, startPoint y: 248, endPoint x: 660, endPoint y: 311, distance: 68.1
click at [660, 301] on h1 "Re: Debra, What about a short discussion in the coming week" at bounding box center [659, 268] width 206 height 65
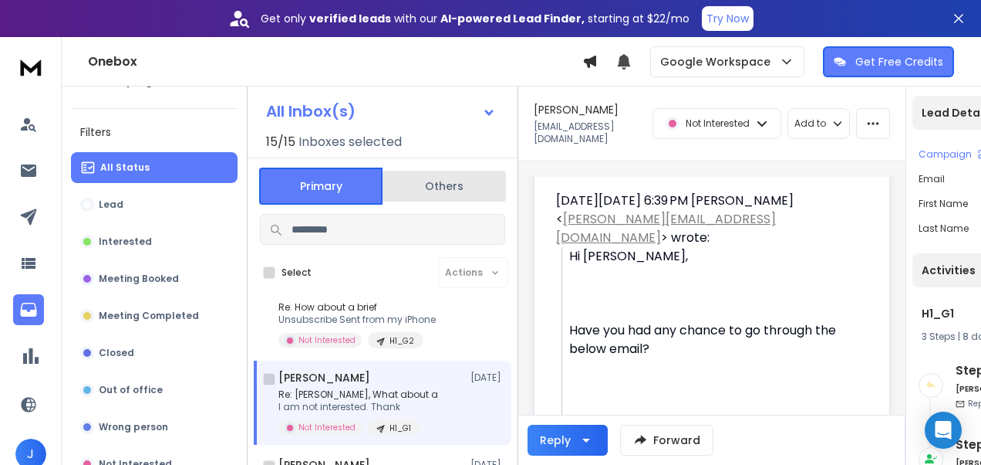
scroll to position [238, 0]
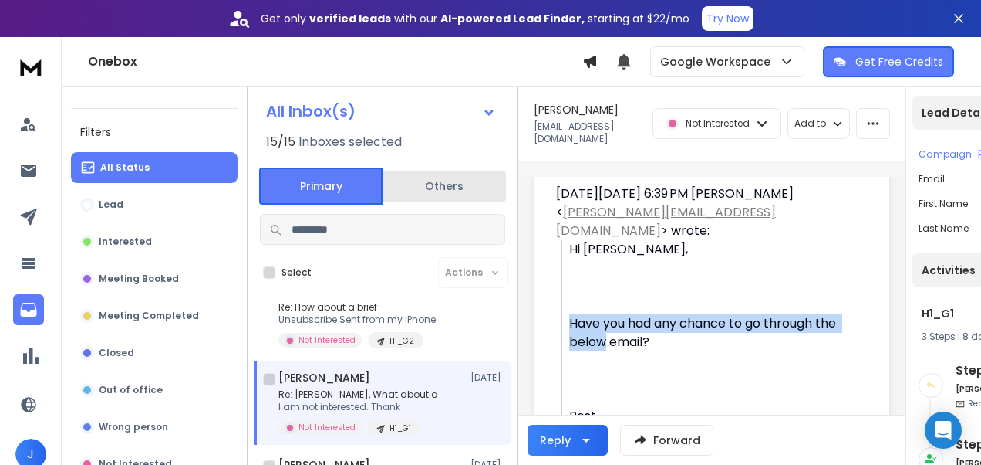
drag, startPoint x: 567, startPoint y: 310, endPoint x: 630, endPoint y: 335, distance: 67.2
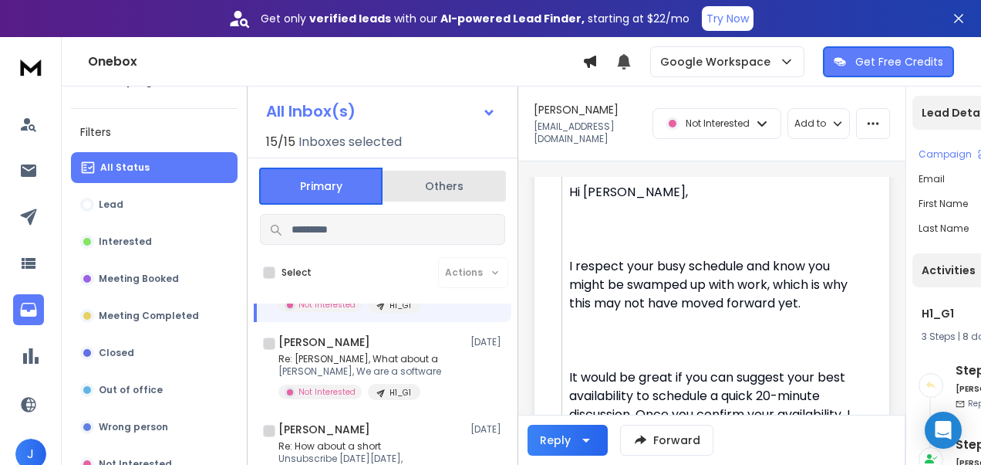
scroll to position [1988, 0]
click at [414, 351] on p "Re: Joseph, What about a" at bounding box center [360, 357] width 163 height 12
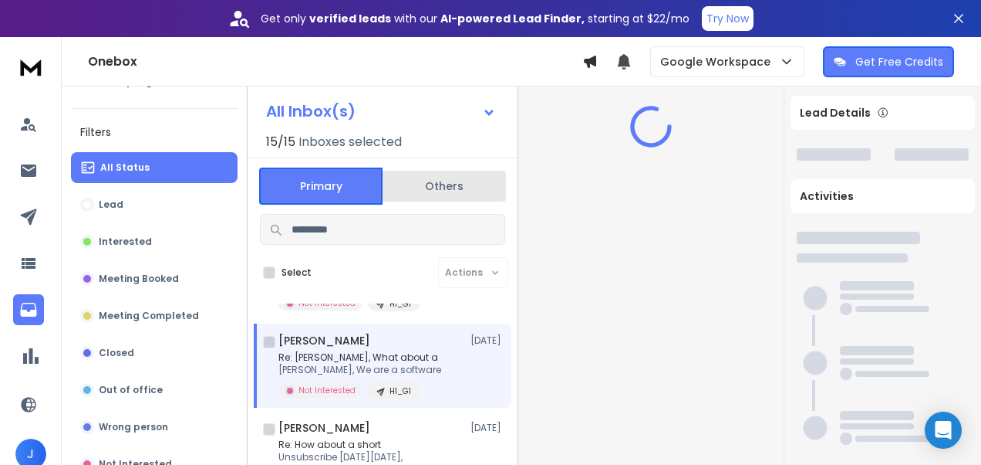
scroll to position [0, 0]
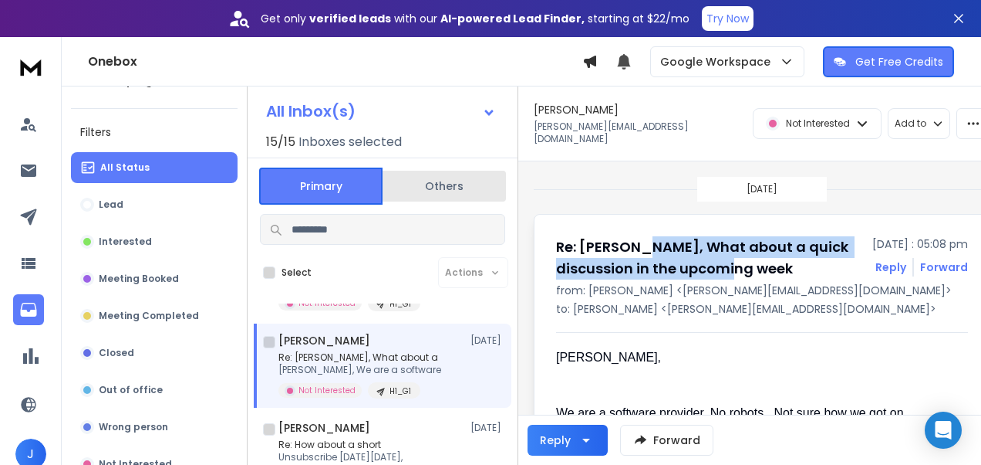
drag, startPoint x: 639, startPoint y: 233, endPoint x: 799, endPoint y: 258, distance: 162.4
click at [799, 258] on h1 "Re: Joseph, What about a quick discussion in the upcoming week" at bounding box center [709, 257] width 307 height 43
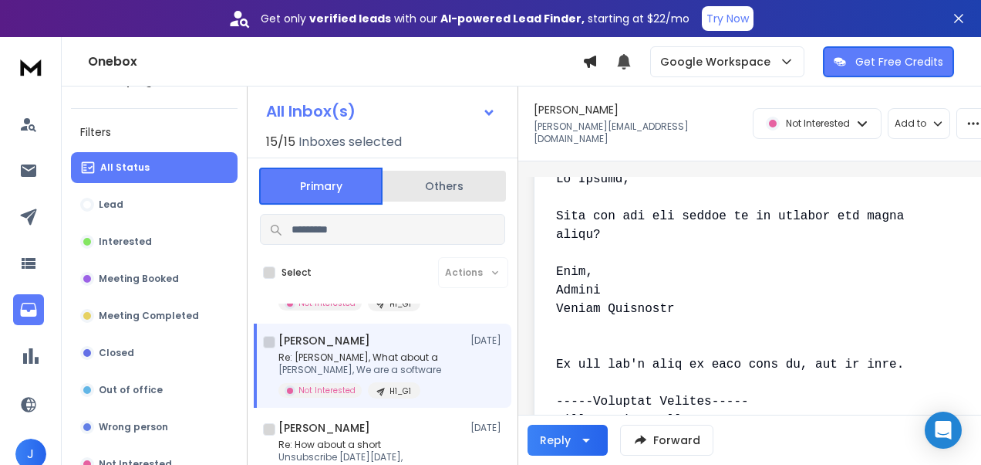
scroll to position [3015, 0]
drag, startPoint x: 557, startPoint y: 236, endPoint x: 831, endPoint y: 243, distance: 274.0
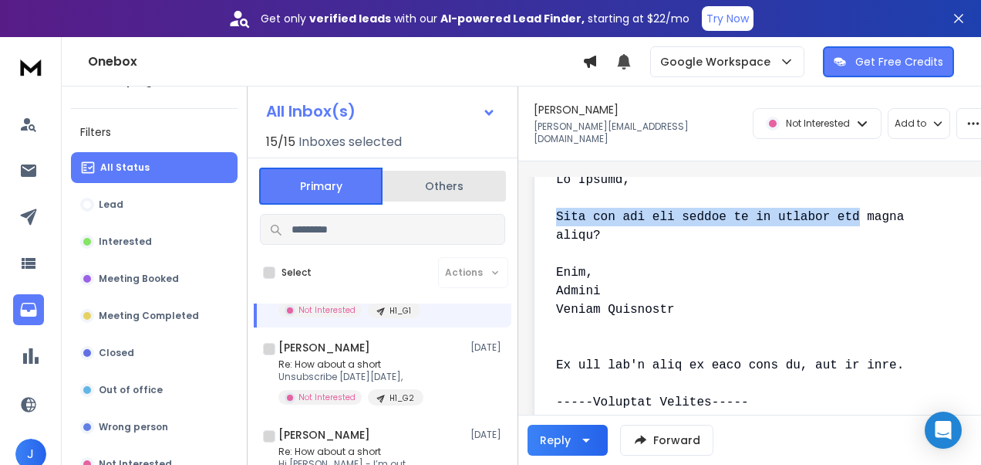
scroll to position [2070, 0]
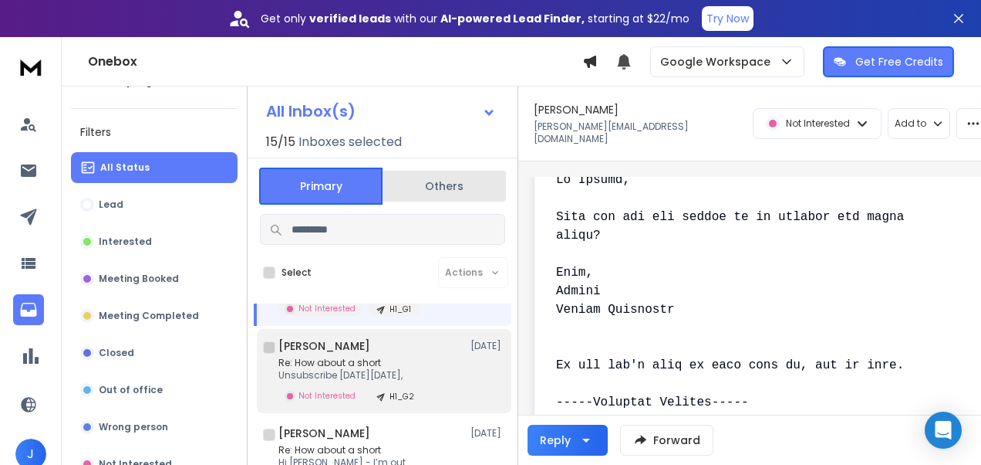
click at [363, 344] on div "Jeff Forde 21 Jul" at bounding box center [392, 345] width 227 height 15
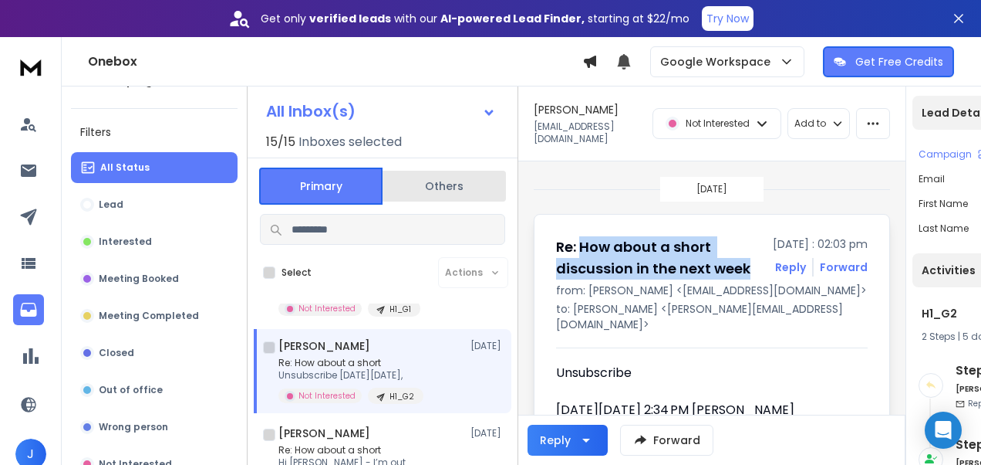
drag, startPoint x: 583, startPoint y: 235, endPoint x: 751, endPoint y: 255, distance: 169.4
click at [751, 255] on h1 "Re: How about a short discussion in the next week" at bounding box center [660, 257] width 208 height 43
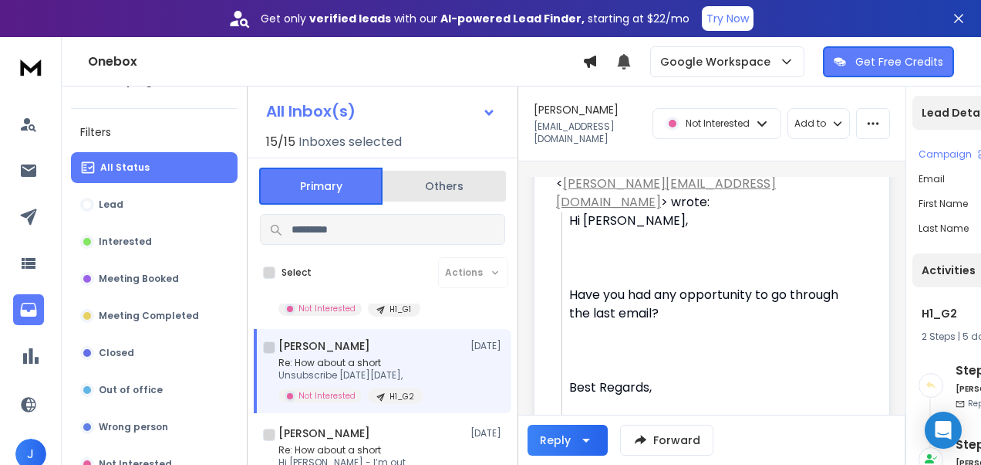
scroll to position [244, 0]
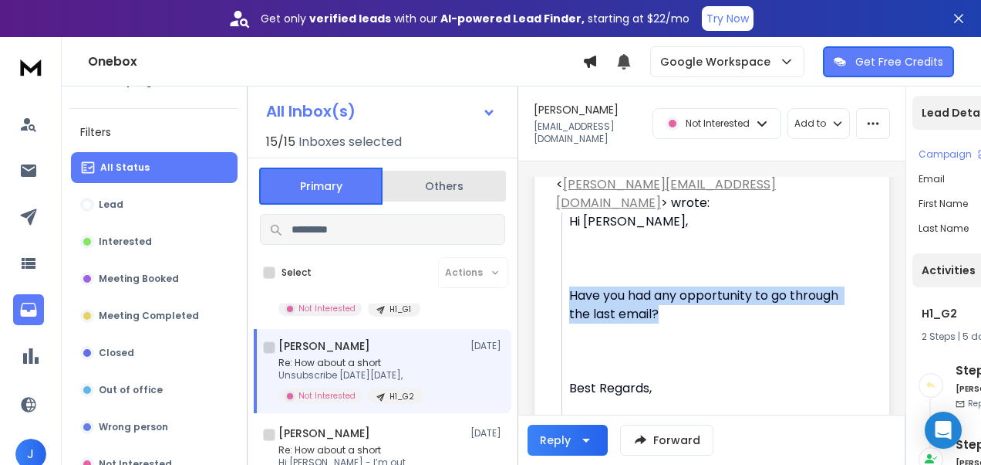
drag, startPoint x: 569, startPoint y: 248, endPoint x: 610, endPoint y: 266, distance: 44.2
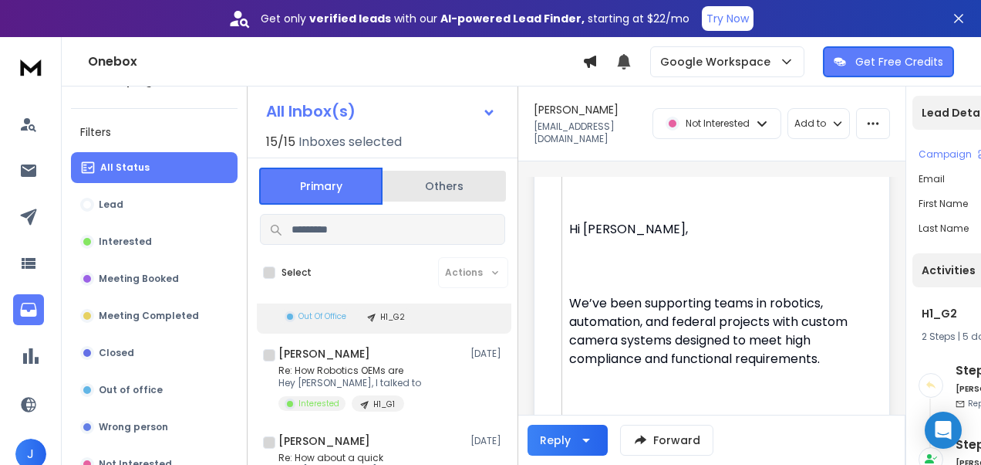
scroll to position [2238, 0]
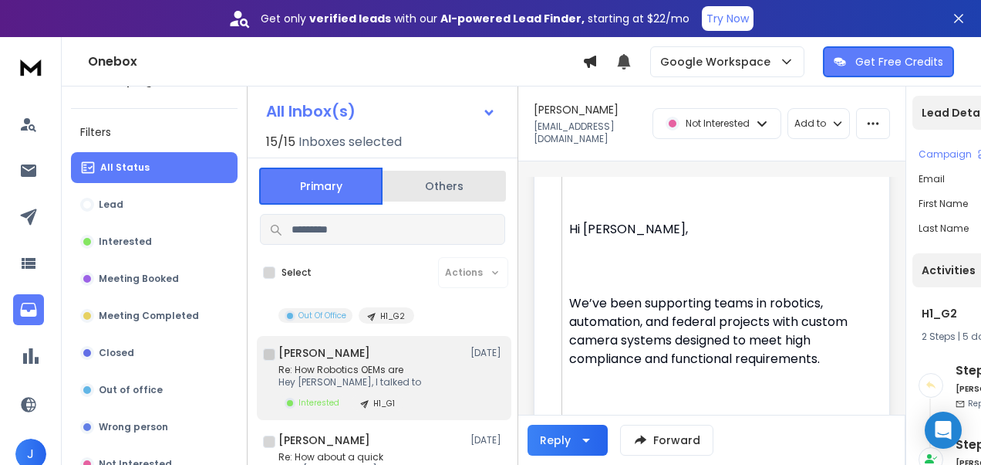
click at [405, 358] on div "Dustin Hulton 21 Jul" at bounding box center [392, 352] width 227 height 15
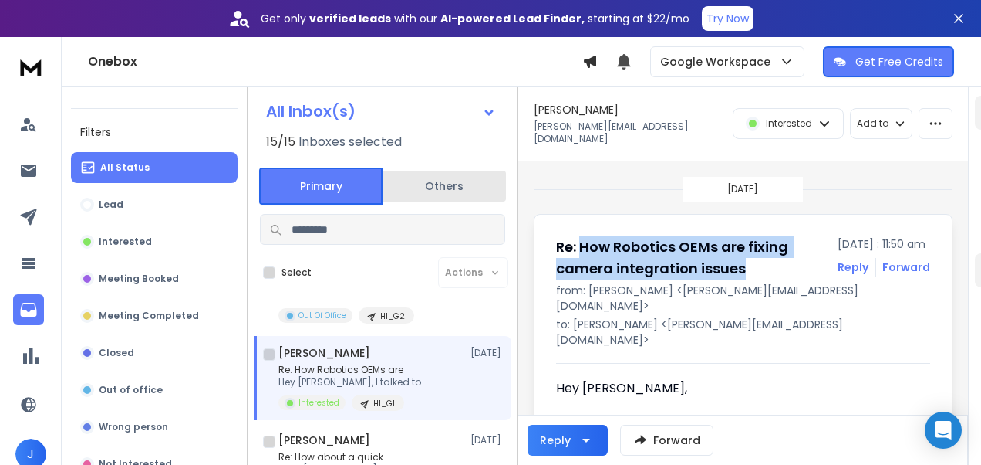
drag, startPoint x: 581, startPoint y: 231, endPoint x: 762, endPoint y: 256, distance: 183.0
click at [762, 256] on h1 "Re: How Robotics OEMs are fixing camera integration issues" at bounding box center [692, 257] width 272 height 43
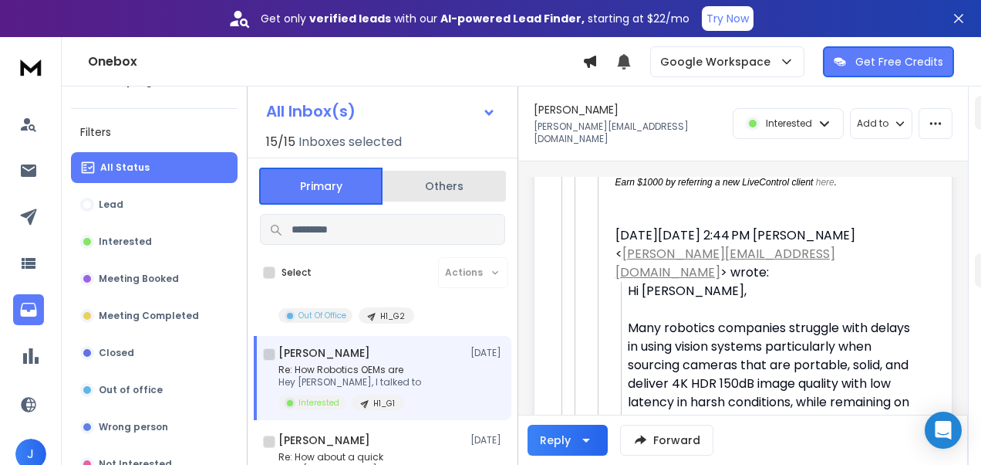
scroll to position [1204, 0]
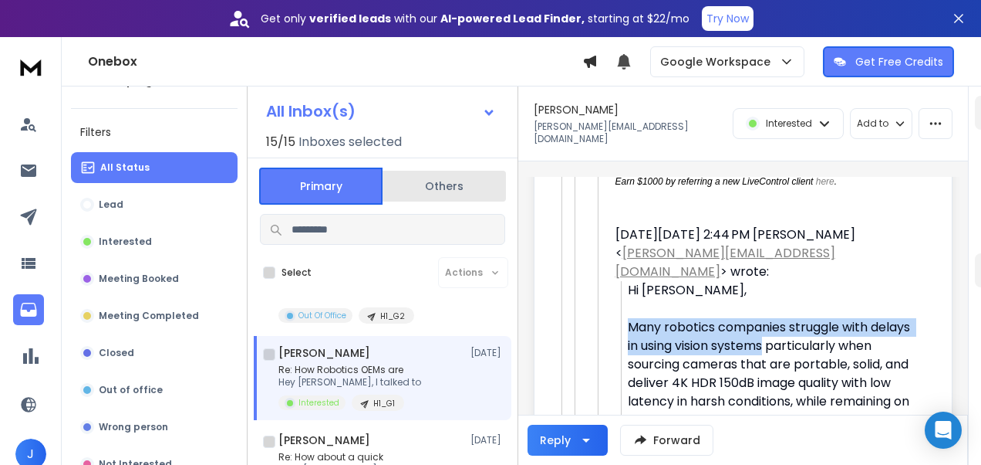
drag, startPoint x: 629, startPoint y: 281, endPoint x: 810, endPoint y: 302, distance: 182.6
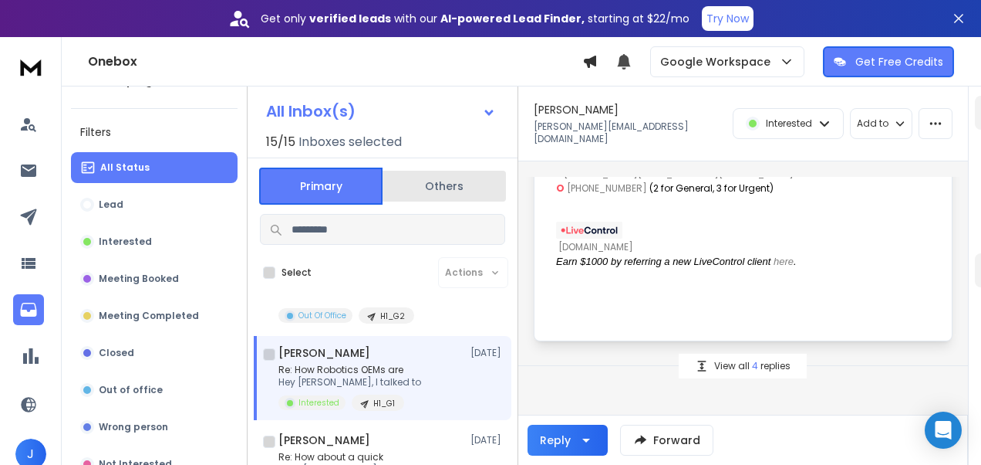
scroll to position [2296, 0]
click at [742, 373] on div "View all 4 replies" at bounding box center [743, 365] width 128 height 25
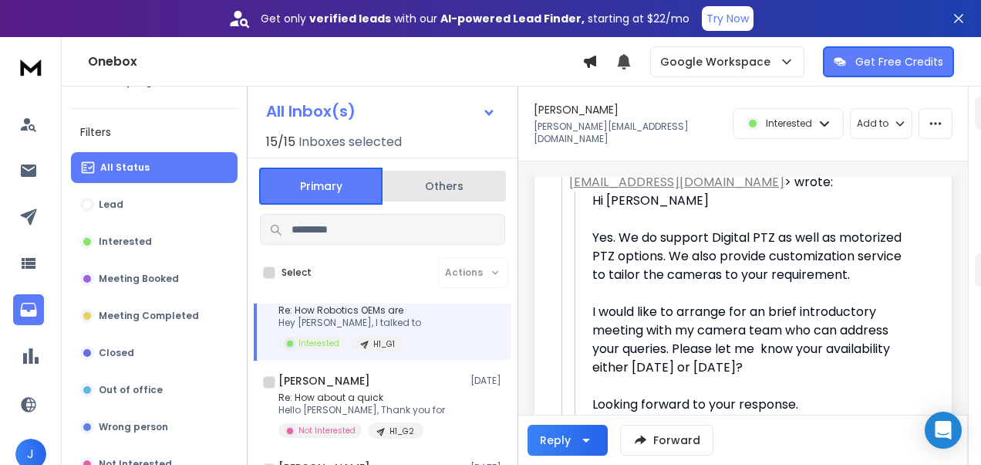
scroll to position [2305, 0]
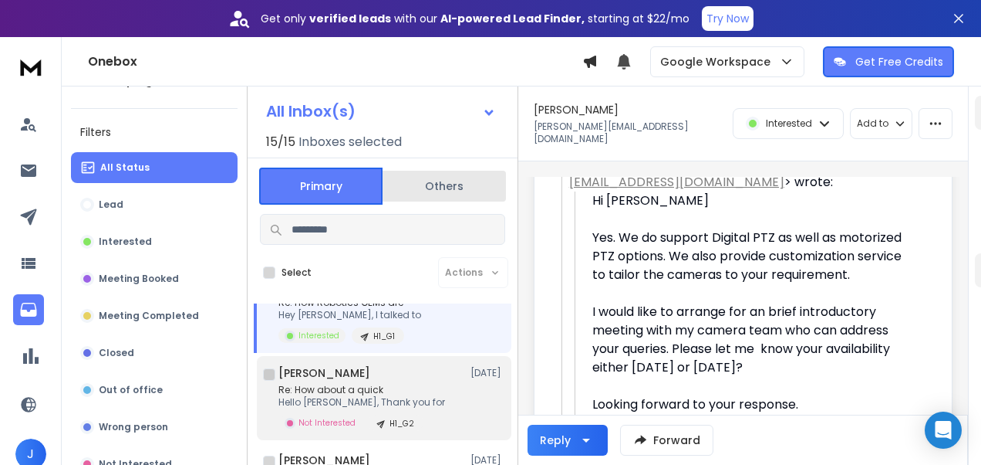
click at [353, 383] on div "Isaias Garcia 21 Jul Re: How about a quick Hello Teresa, Thank you for Not Inte…" at bounding box center [392, 398] width 227 height 66
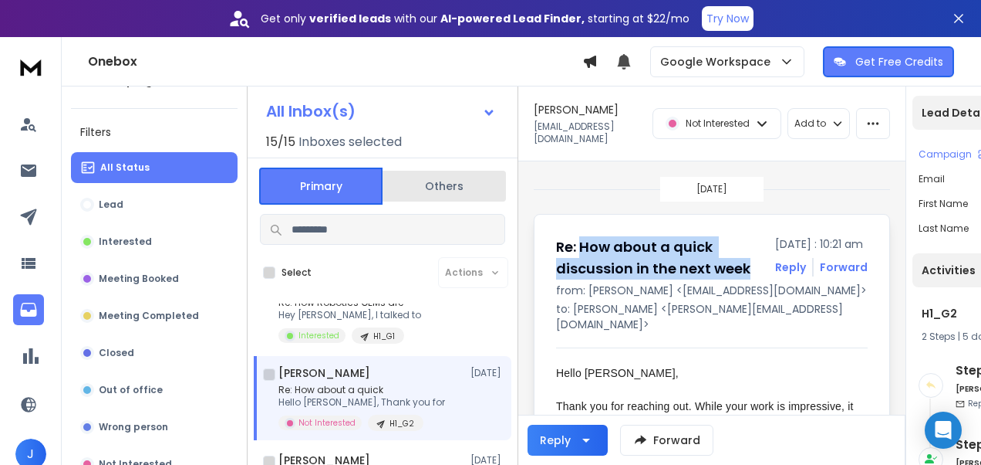
drag, startPoint x: 583, startPoint y: 231, endPoint x: 760, endPoint y: 258, distance: 178.6
click at [760, 258] on h1 "Re: How about a quick discussion in the next week" at bounding box center [661, 257] width 210 height 43
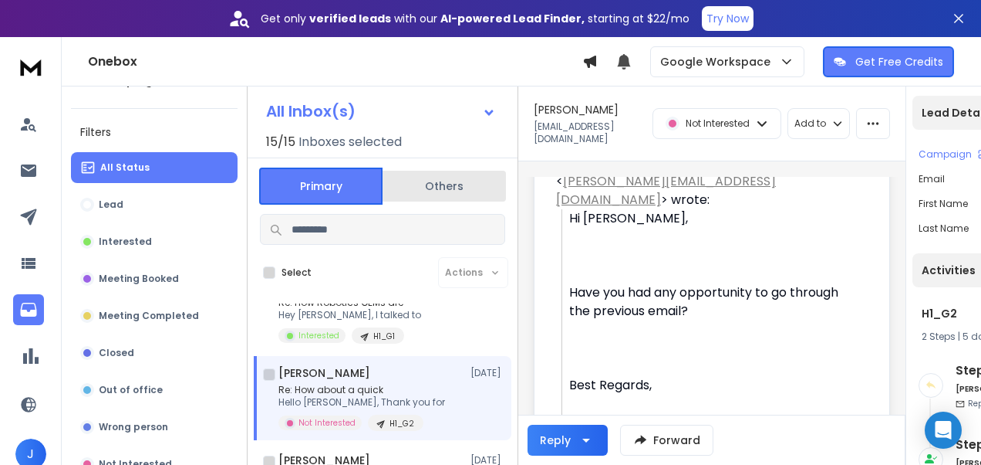
scroll to position [537, 0]
drag, startPoint x: 566, startPoint y: 241, endPoint x: 683, endPoint y: 262, distance: 119.3
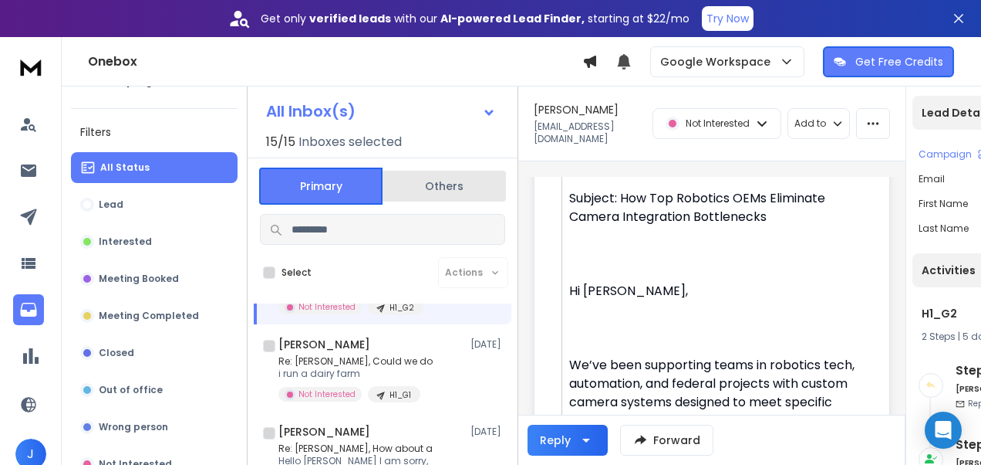
scroll to position [2428, 0]
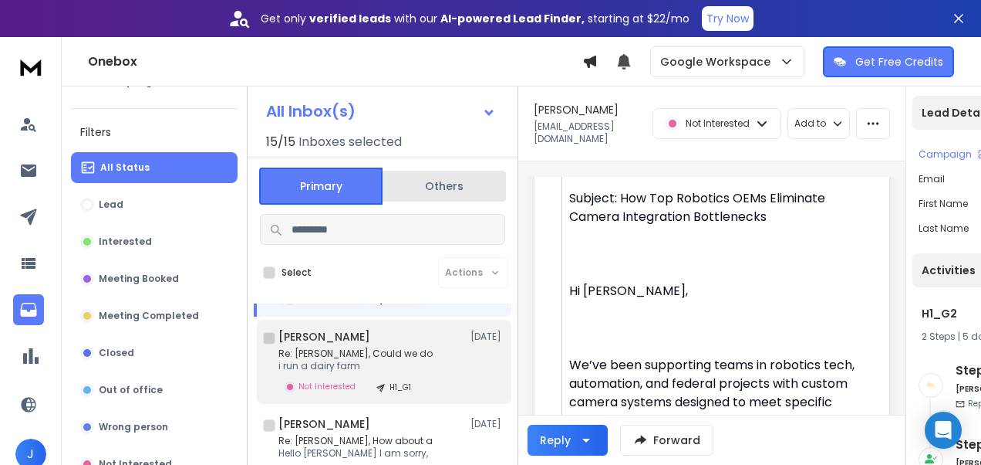
click at [379, 347] on p "Re: Jeff, Could we do" at bounding box center [356, 353] width 154 height 12
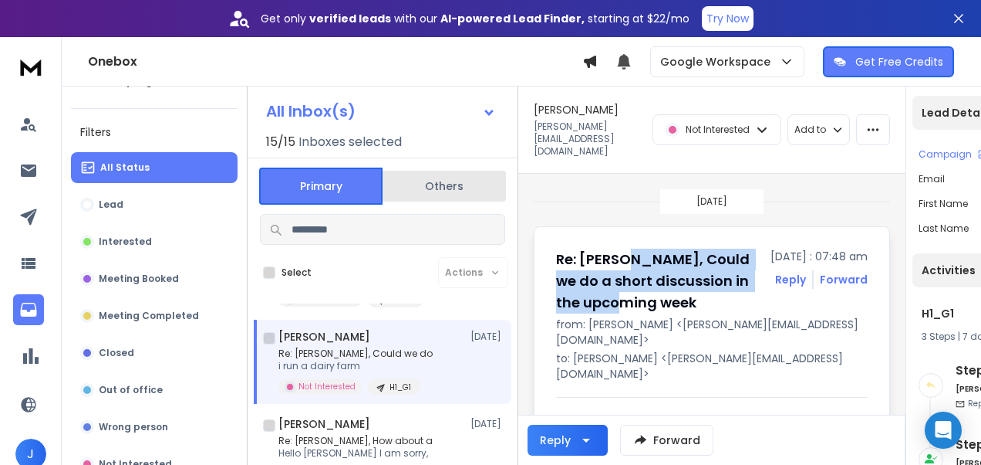
drag, startPoint x: 617, startPoint y: 233, endPoint x: 681, endPoint y: 272, distance: 74.8
click at [681, 272] on h1 "Re: Jeff, Could we do a short discussion in the upcoming week" at bounding box center [658, 280] width 205 height 65
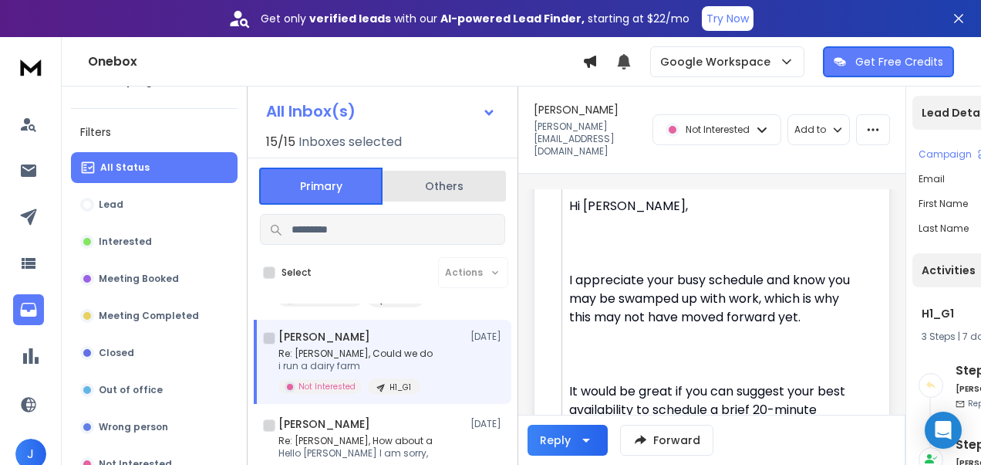
scroll to position [1001, 0]
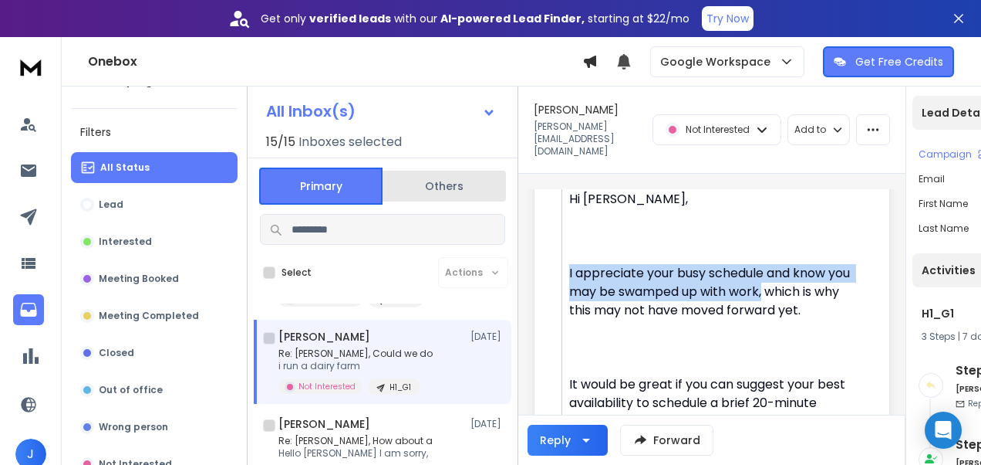
drag, startPoint x: 568, startPoint y: 194, endPoint x: 789, endPoint y: 215, distance: 222.4
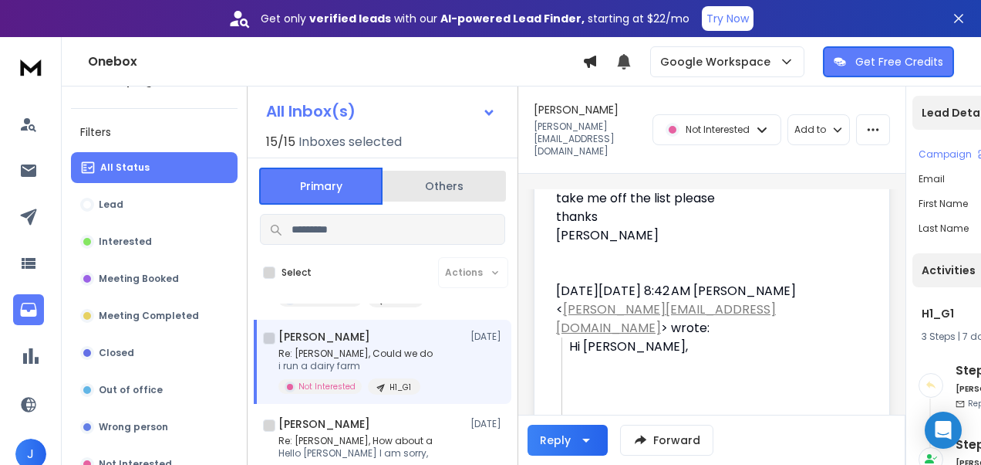
scroll to position [260, 0]
drag, startPoint x: 569, startPoint y: 345, endPoint x: 645, endPoint y: 363, distance: 78.6
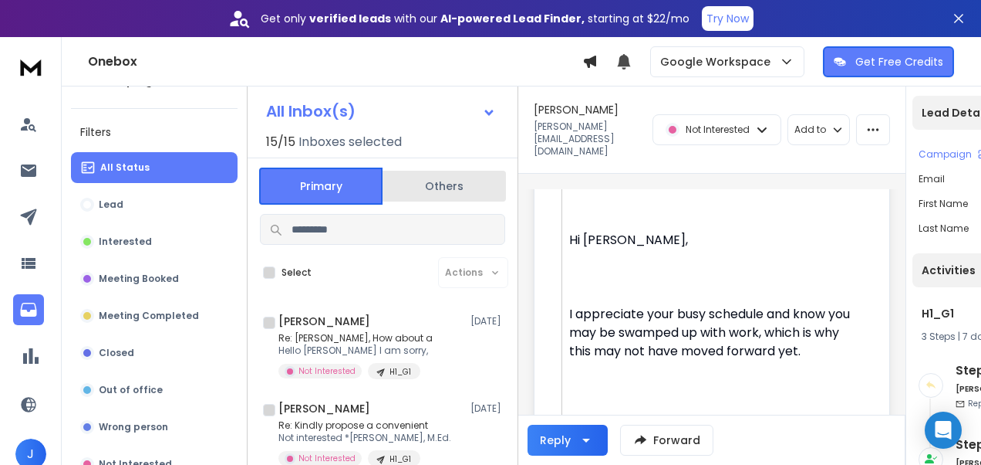
scroll to position [2543, 0]
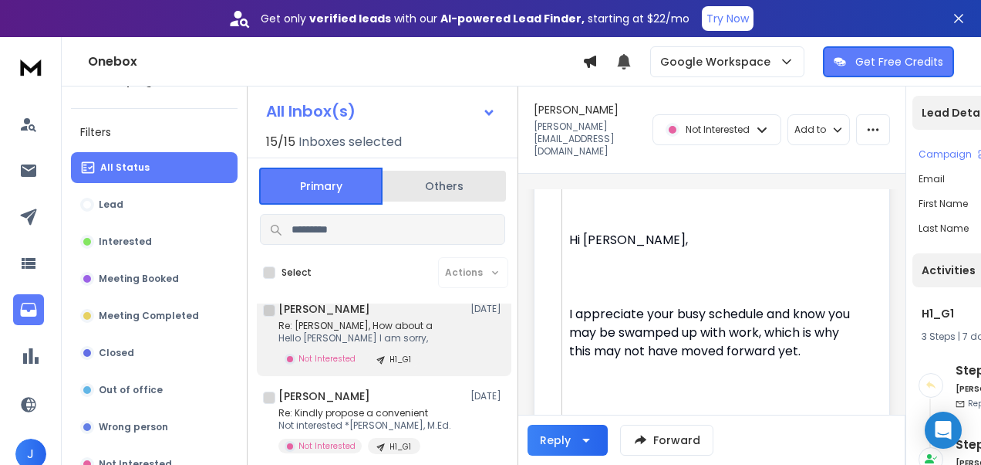
click at [432, 320] on div "Re: Stuart, How about a Hello Jennifer I am sorry, Not Interested H1_G1" at bounding box center [392, 342] width 227 height 47
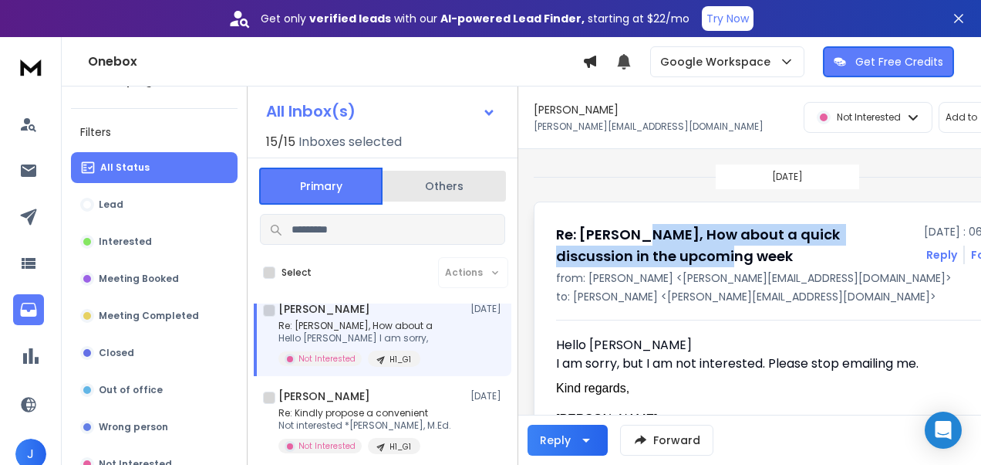
drag, startPoint x: 633, startPoint y: 235, endPoint x: 685, endPoint y: 258, distance: 57.7
click at [685, 258] on h1 "Re: Stuart, How about a quick discussion in the upcoming week" at bounding box center [735, 245] width 359 height 43
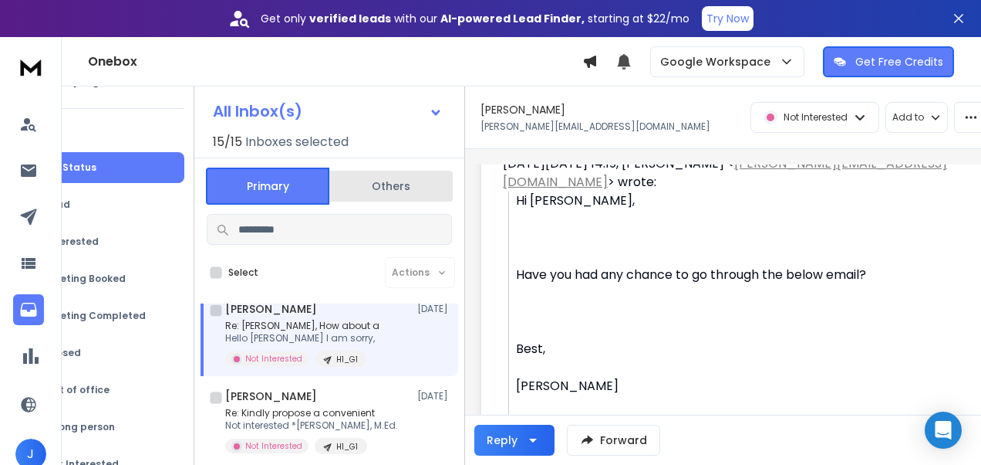
scroll to position [0, 289]
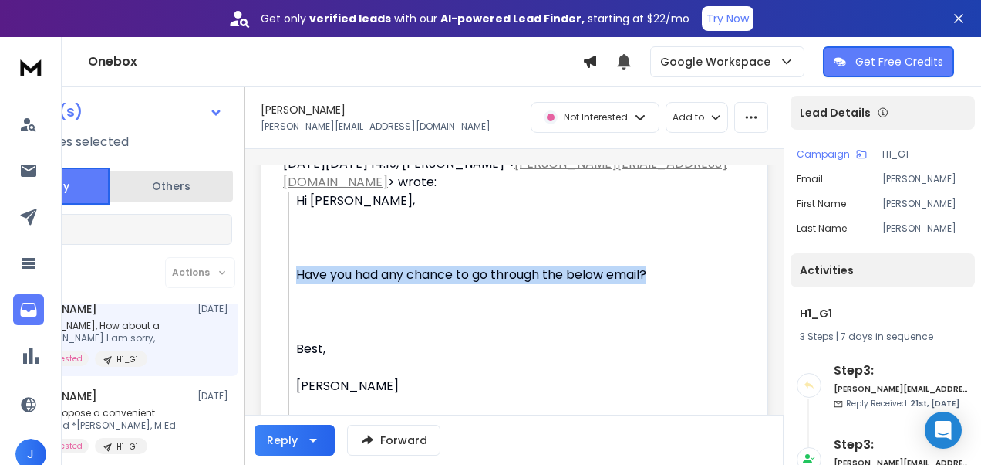
drag, startPoint x: 572, startPoint y: 269, endPoint x: 634, endPoint y: 273, distance: 62.6
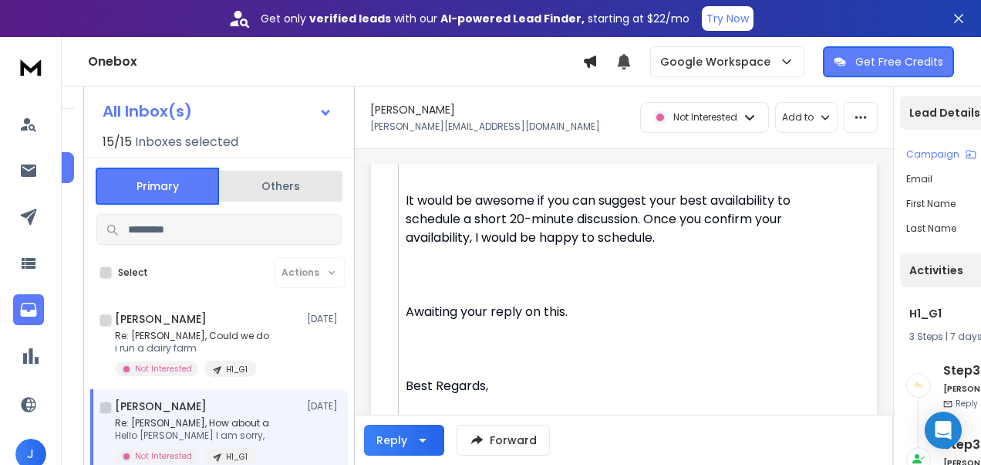
scroll to position [2441, 0]
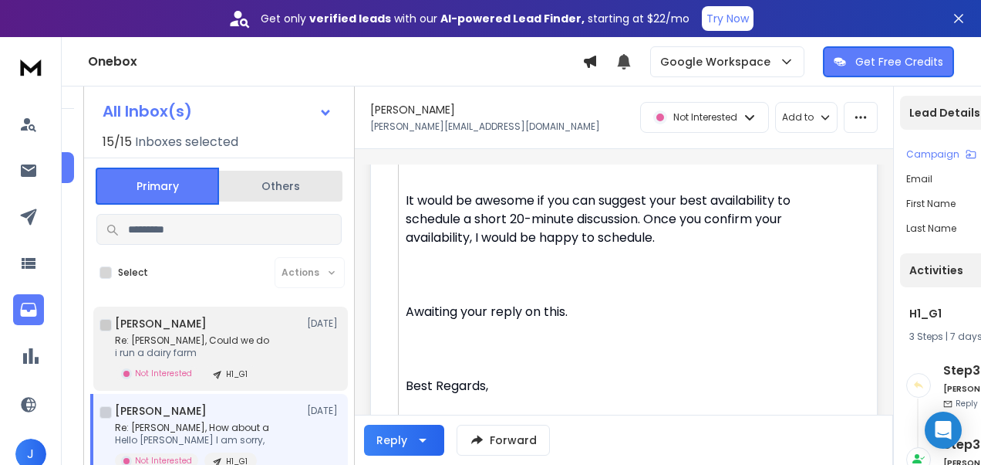
click at [213, 316] on div "Jeff Beckman 21 Jul" at bounding box center [228, 323] width 227 height 15
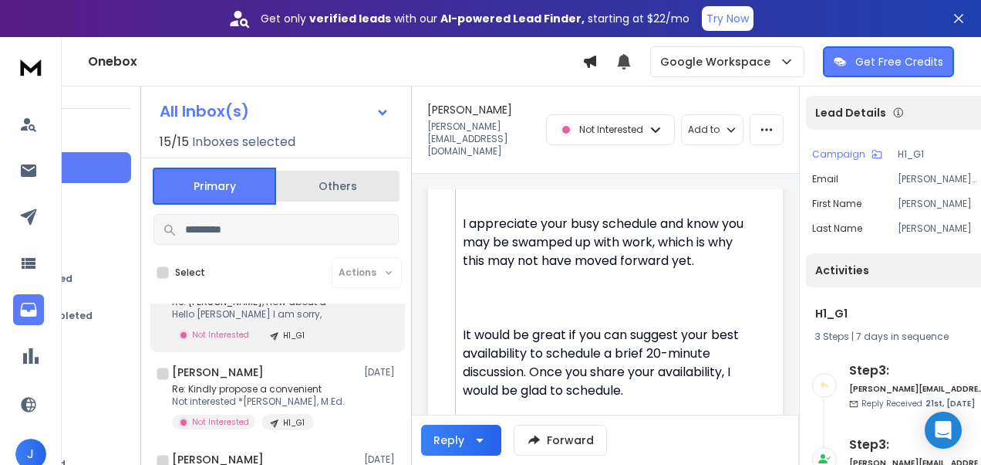
scroll to position [2569, 0]
click at [248, 394] on p "Not interested *Ali Uslu, M.Ed." at bounding box center [258, 400] width 173 height 12
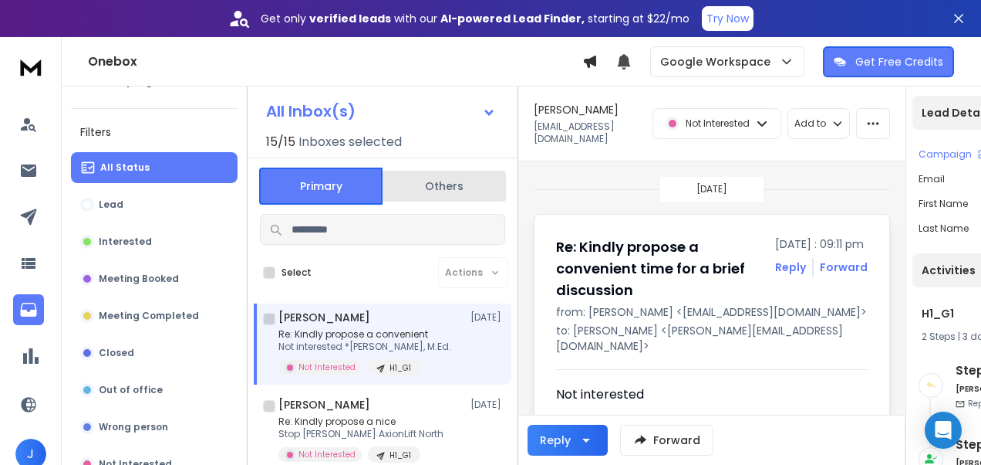
scroll to position [2623, 0]
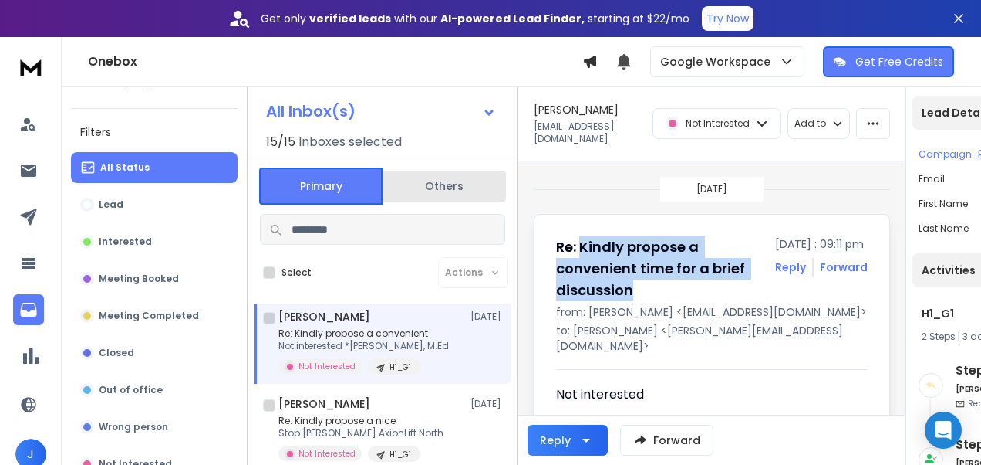
drag, startPoint x: 582, startPoint y: 229, endPoint x: 739, endPoint y: 257, distance: 159.8
click at [739, 257] on h1 "Re: Kindly propose a convenient time for a brief discussion" at bounding box center [661, 268] width 210 height 65
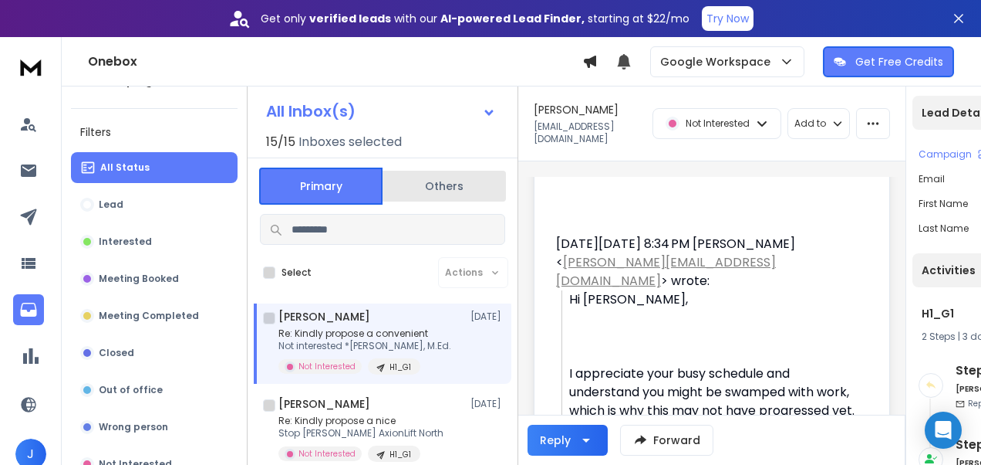
scroll to position [671, 0]
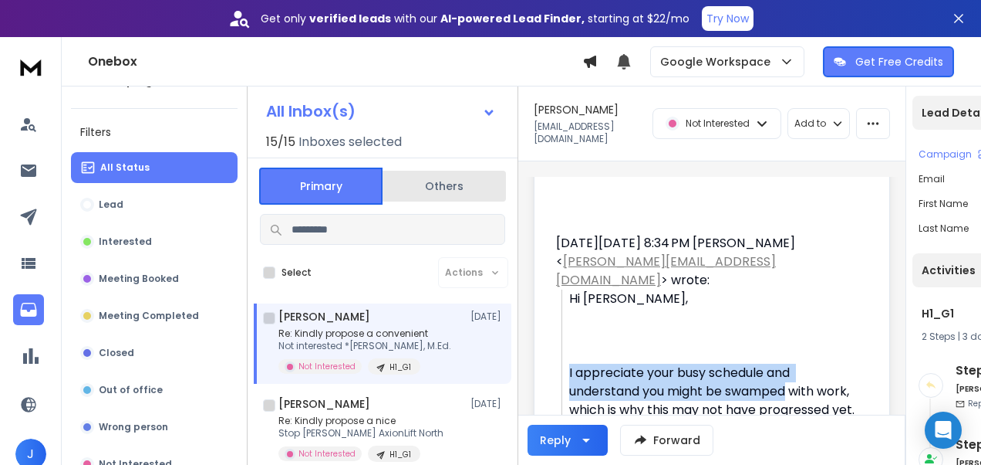
drag, startPoint x: 569, startPoint y: 279, endPoint x: 716, endPoint y: 300, distance: 148.8
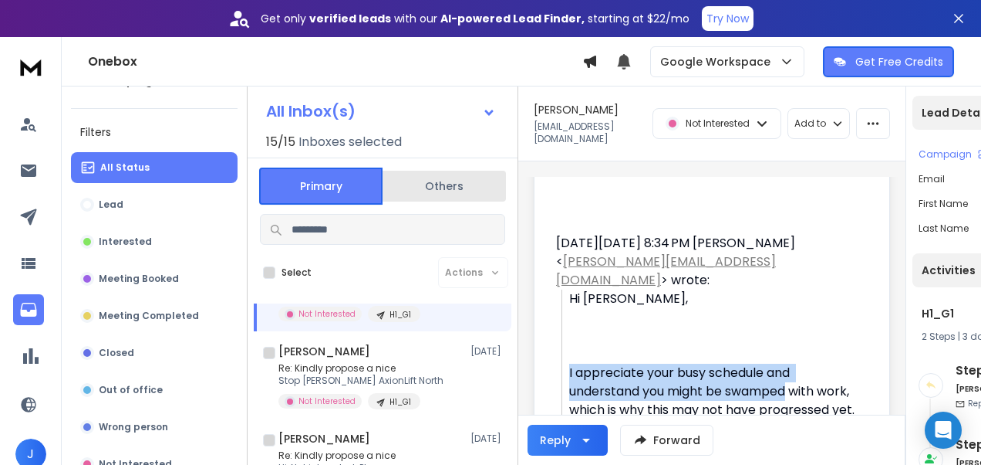
scroll to position [2676, 0]
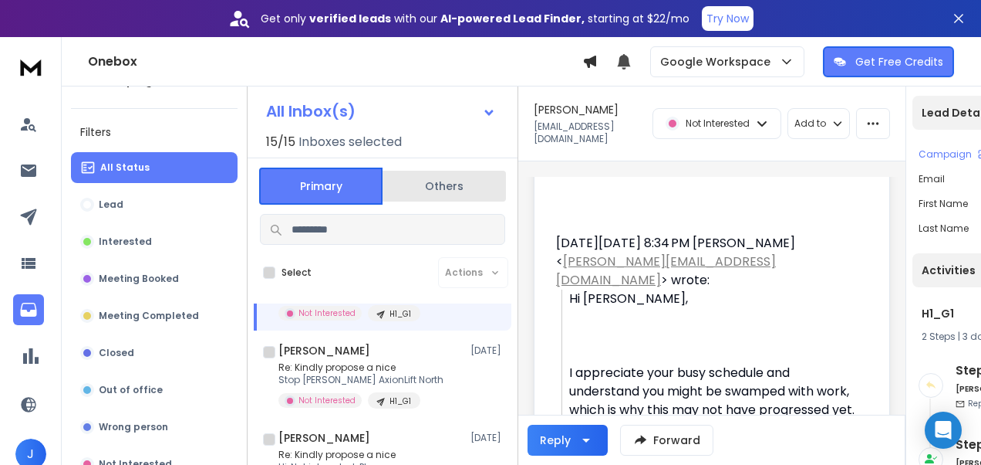
click at [377, 361] on p "Re: Kindly propose a nice" at bounding box center [361, 367] width 165 height 12
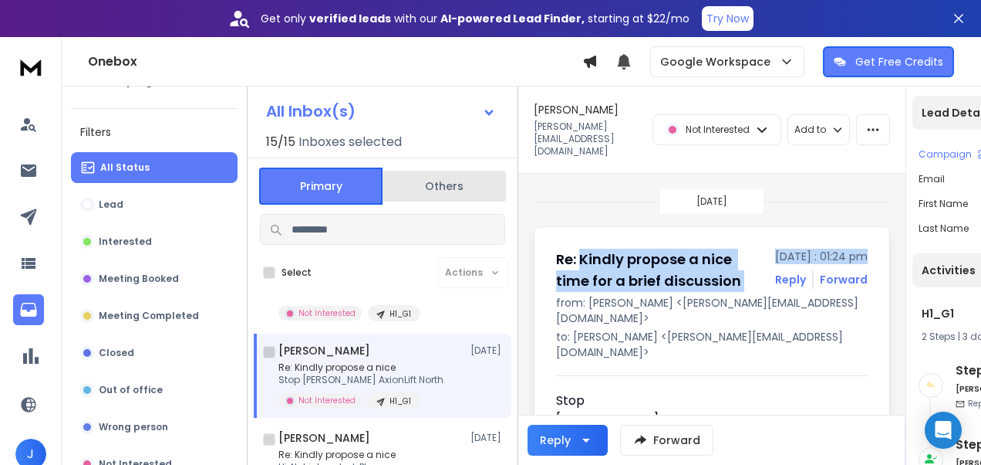
drag, startPoint x: 582, startPoint y: 232, endPoint x: 754, endPoint y: 255, distance: 173.6
click at [754, 255] on div "Re: Kindly propose a nice time for a brief discussion 17 July 2025 : 01:24 pm R…" at bounding box center [712, 269] width 312 height 43
click at [738, 255] on h1 "Re: Kindly propose a nice time for a brief discussion" at bounding box center [661, 269] width 210 height 43
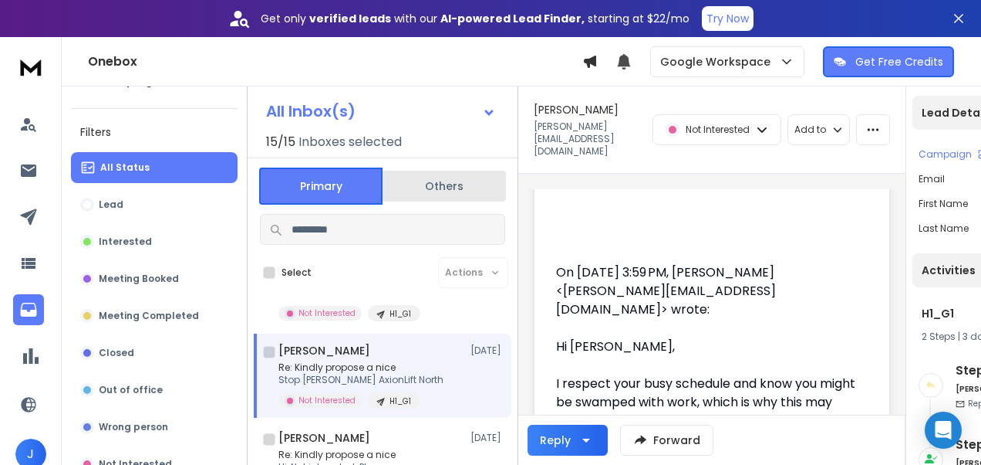
scroll to position [372, 0]
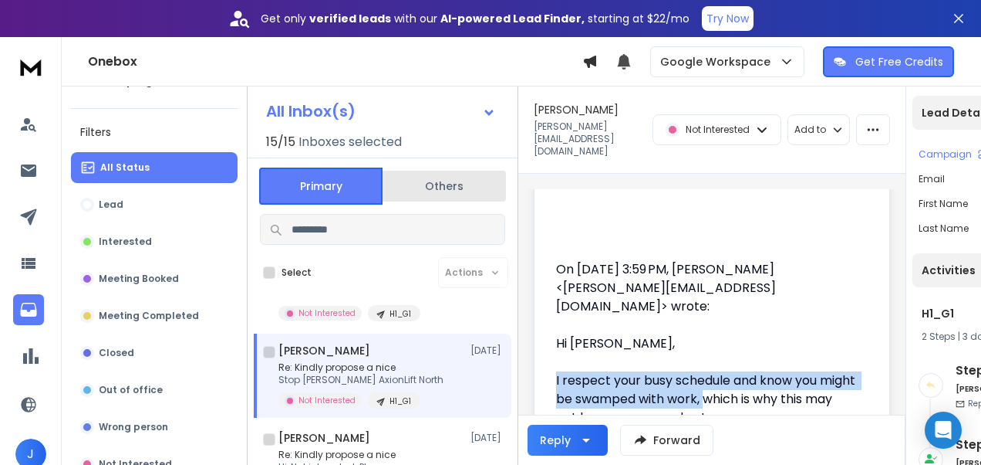
drag, startPoint x: 555, startPoint y: 288, endPoint x: 708, endPoint y: 305, distance: 153.7
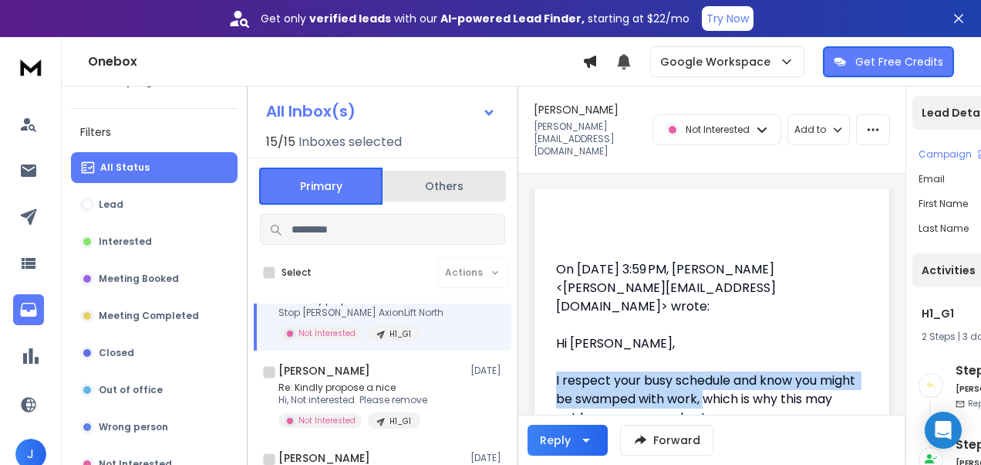
scroll to position [2744, 0]
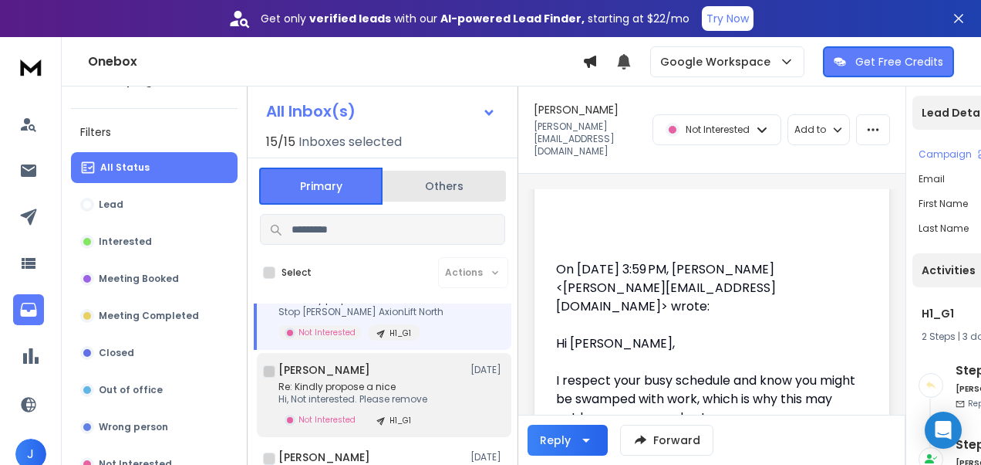
click at [376, 380] on p "Re: Kindly propose a nice" at bounding box center [353, 386] width 149 height 12
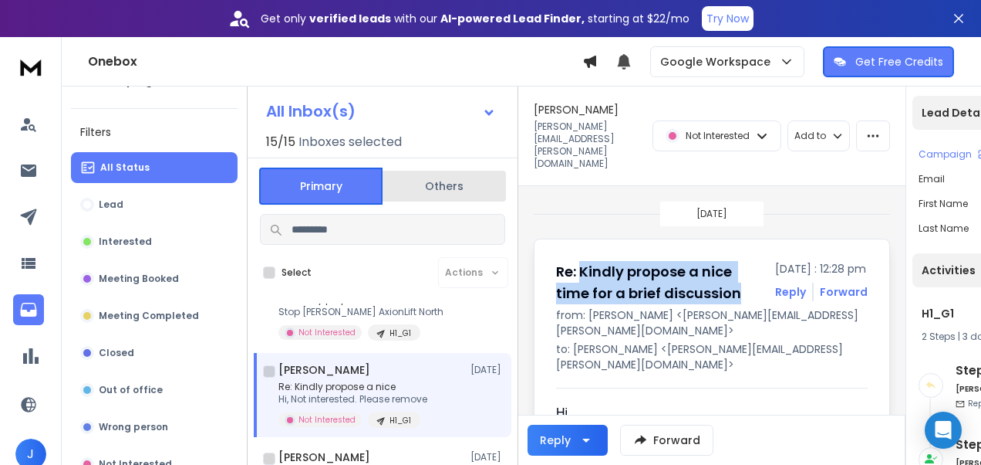
drag, startPoint x: 580, startPoint y: 237, endPoint x: 698, endPoint y: 262, distance: 120.0
click at [698, 262] on h1 "Re: Kindly propose a nice time for a brief discussion" at bounding box center [661, 282] width 210 height 43
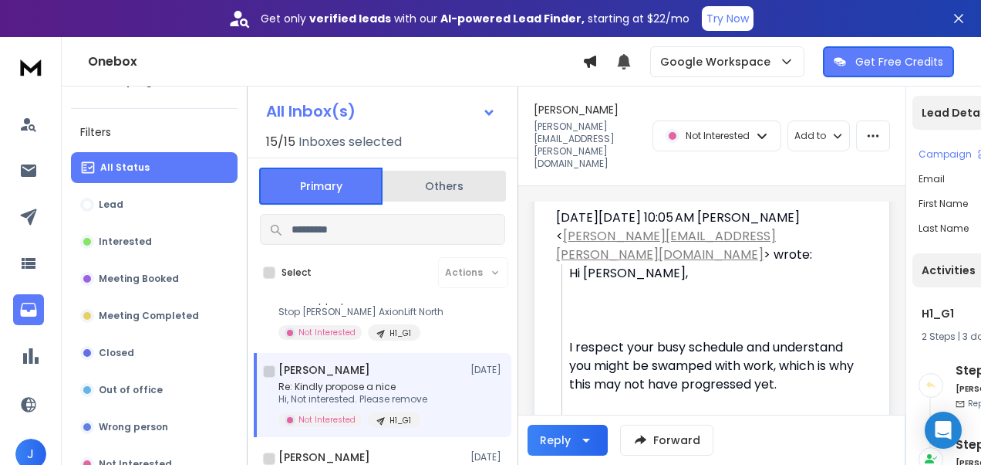
scroll to position [455, 0]
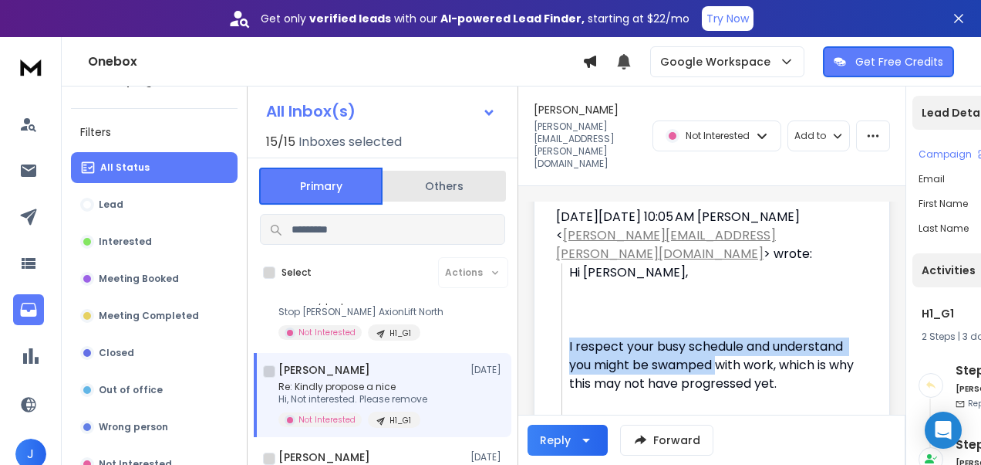
drag, startPoint x: 567, startPoint y: 258, endPoint x: 657, endPoint y: 282, distance: 92.6
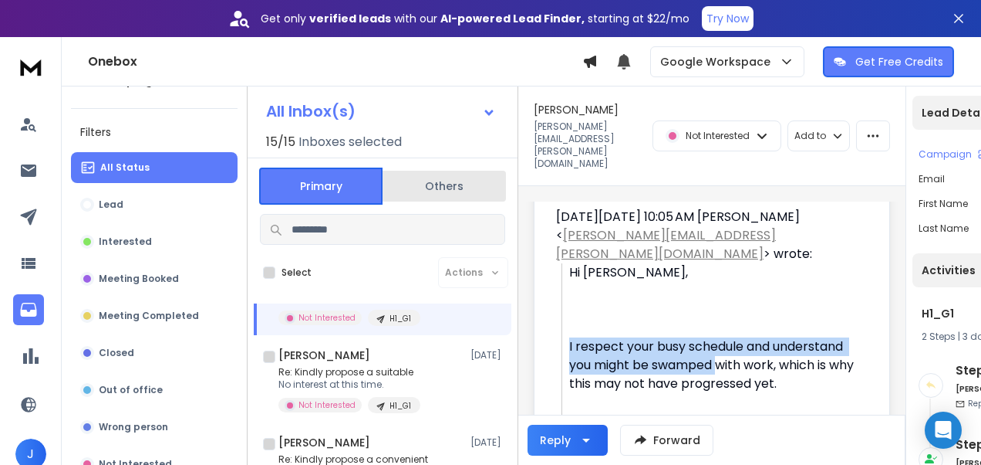
scroll to position [2847, 0]
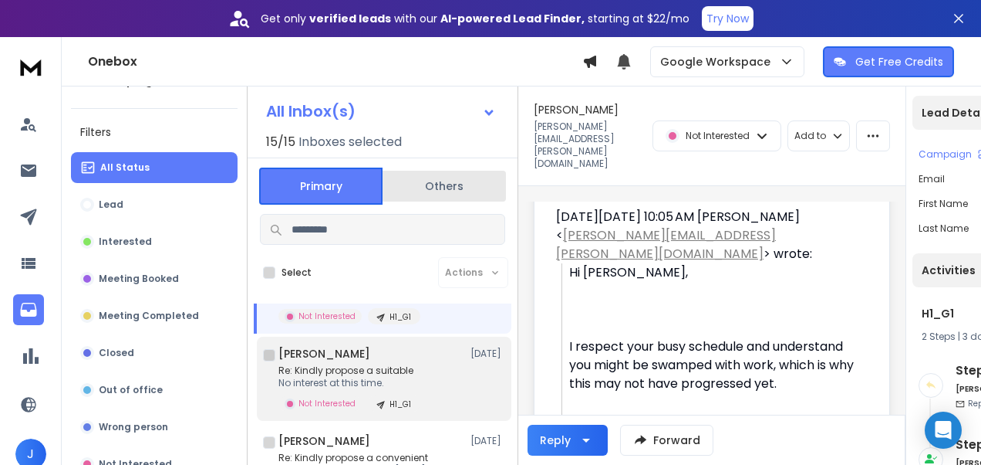
click at [409, 348] on div "Marco Castillo 17 Jul" at bounding box center [392, 353] width 227 height 15
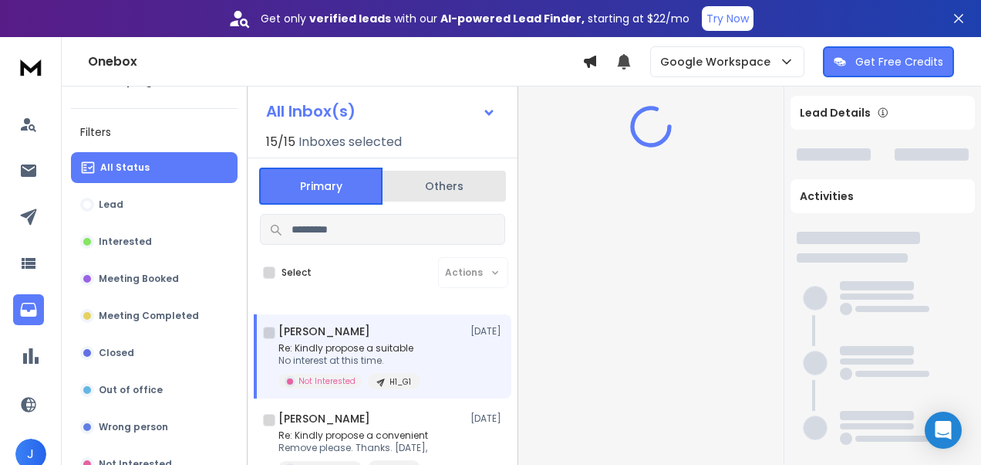
scroll to position [2878, 0]
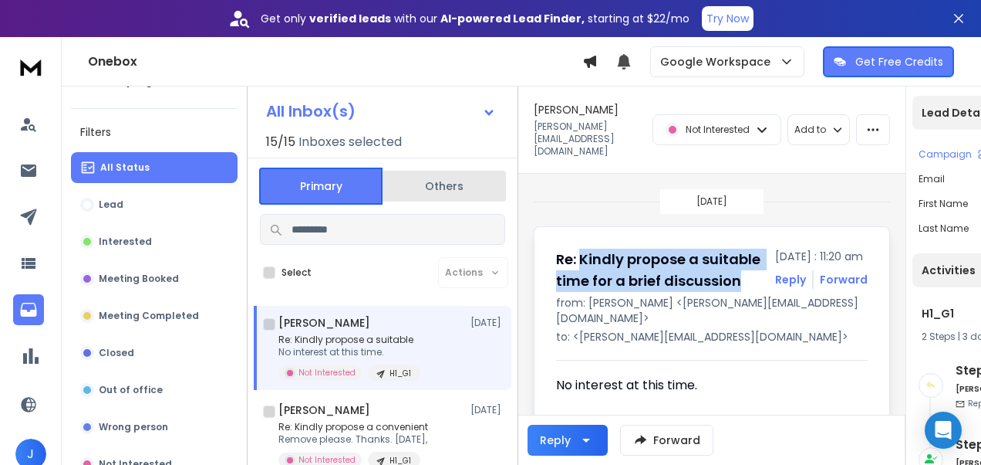
drag, startPoint x: 583, startPoint y: 230, endPoint x: 747, endPoint y: 257, distance: 165.8
click at [747, 257] on h1 "Re: Kindly propose a suitable time for a brief discussion" at bounding box center [661, 269] width 210 height 43
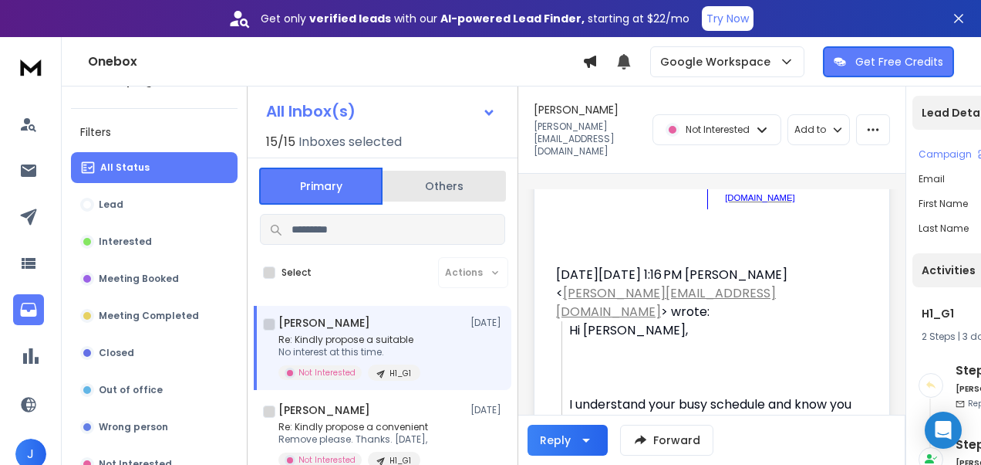
scroll to position [508, 0]
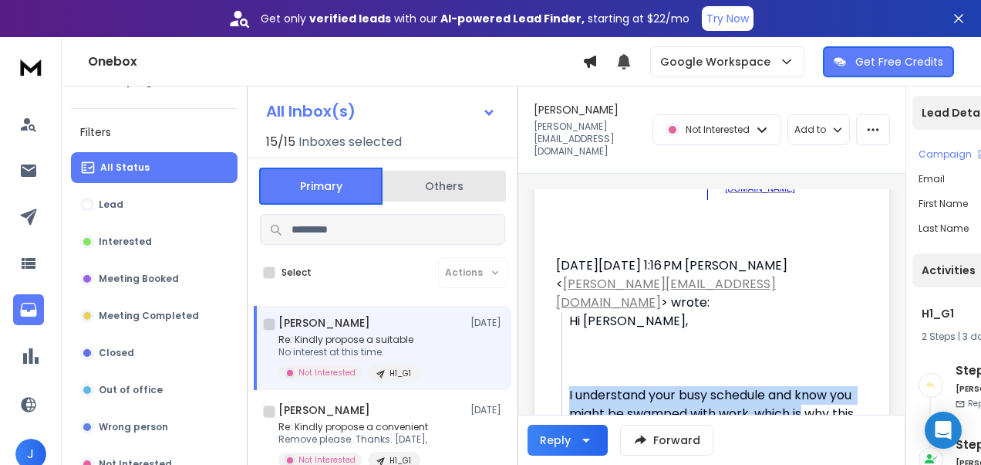
drag, startPoint x: 569, startPoint y: 250, endPoint x: 763, endPoint y: 272, distance: 195.6
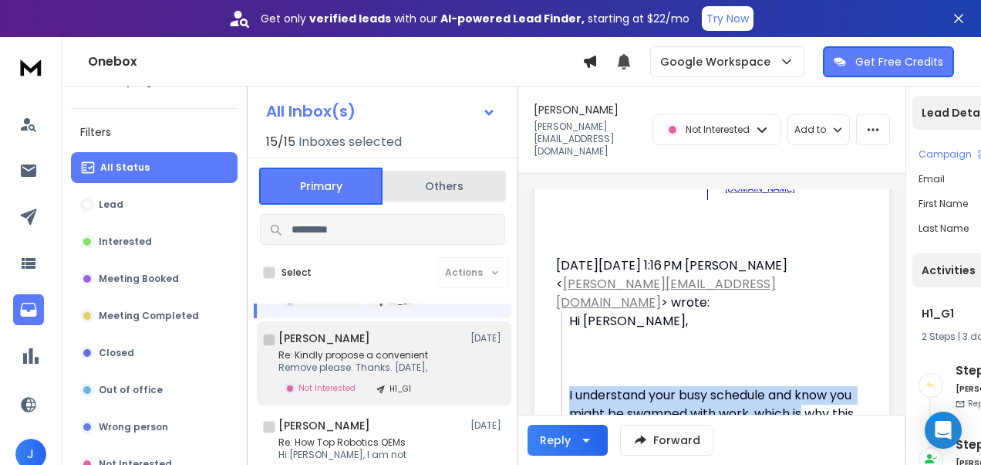
scroll to position [2951, 0]
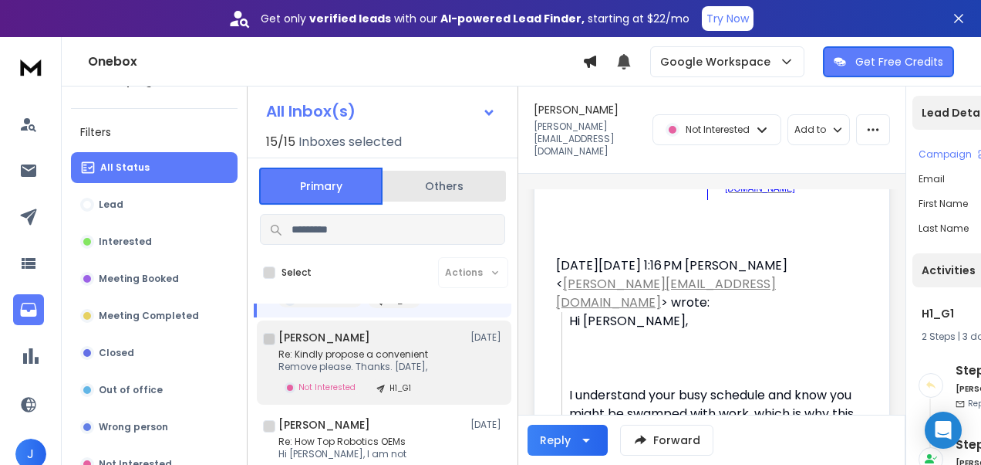
click at [322, 326] on div "Troy Davis 17 Jul Re: Kindly propose a convenient Remove please. Thanks. On Thu…" at bounding box center [384, 362] width 255 height 84
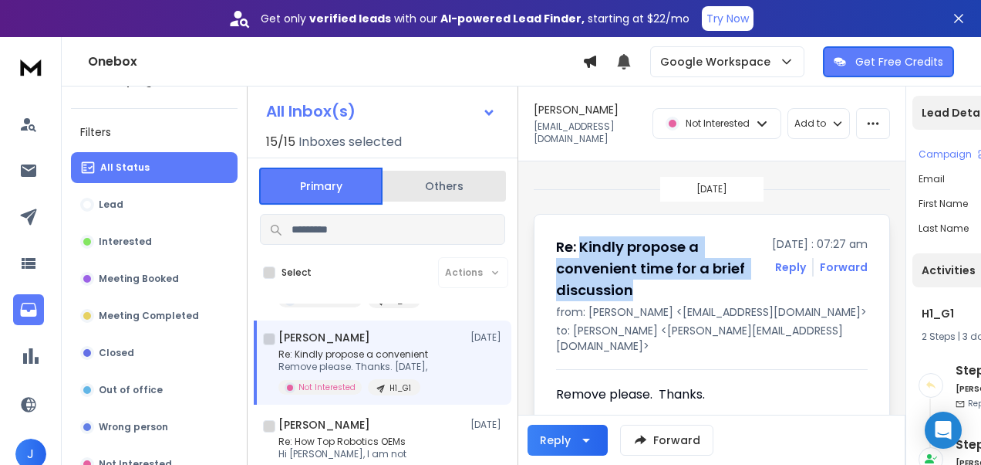
drag, startPoint x: 583, startPoint y: 233, endPoint x: 661, endPoint y: 270, distance: 86.3
click at [661, 270] on h1 "Re: Kindly propose a convenient time for a brief discussion" at bounding box center [659, 268] width 207 height 65
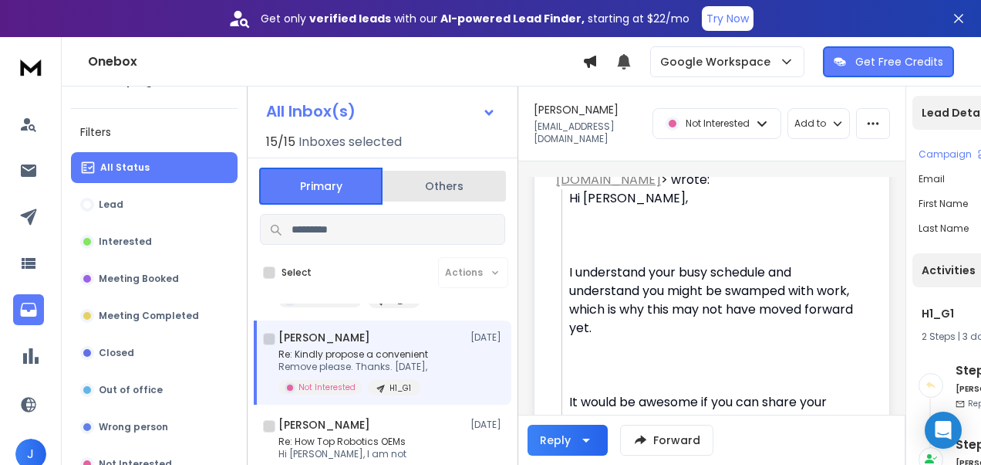
scroll to position [291, 0]
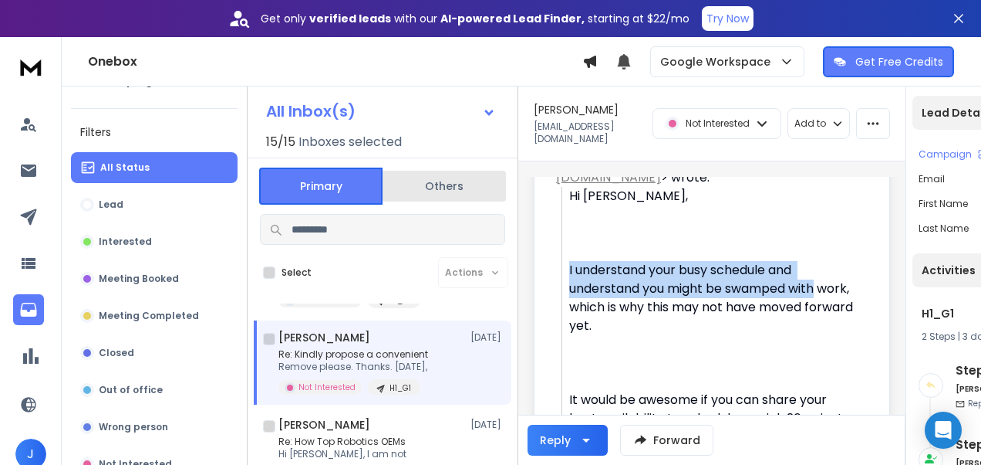
drag, startPoint x: 566, startPoint y: 216, endPoint x: 742, endPoint y: 238, distance: 177.3
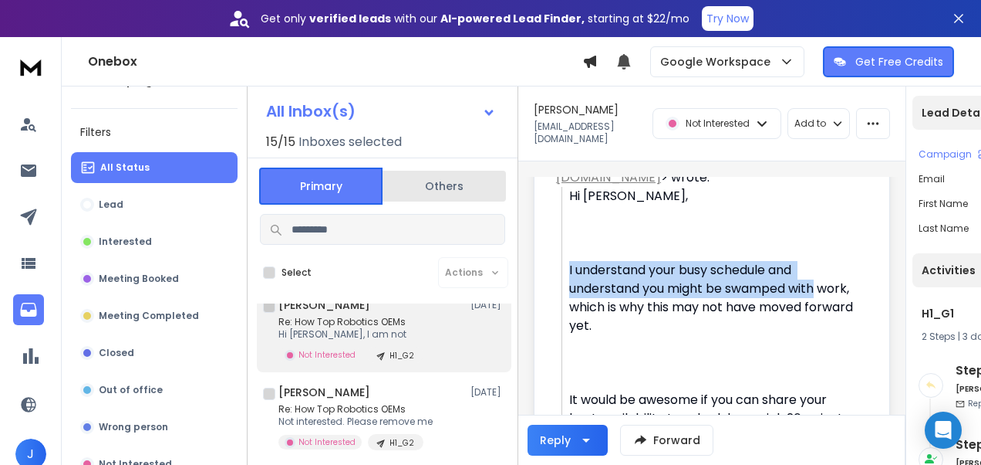
scroll to position [3071, 0]
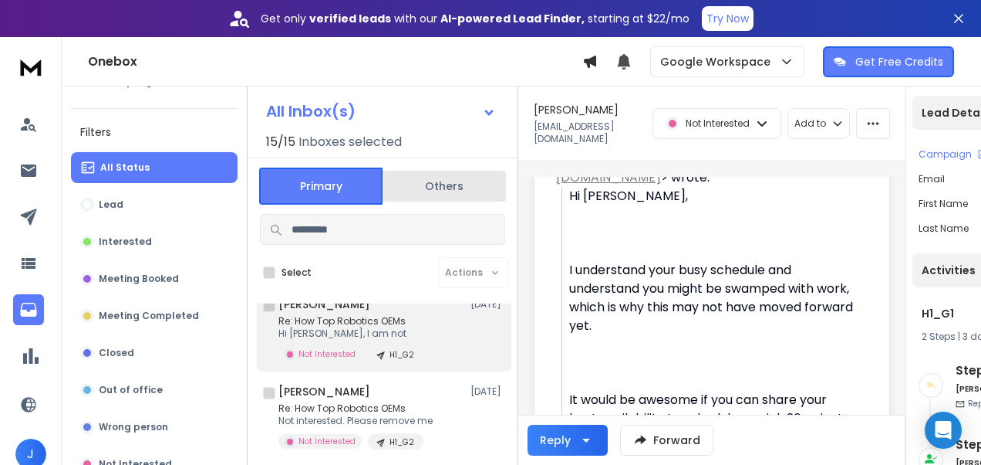
click at [390, 326] on p "Re: How Top Robotics OEMs" at bounding box center [351, 321] width 145 height 12
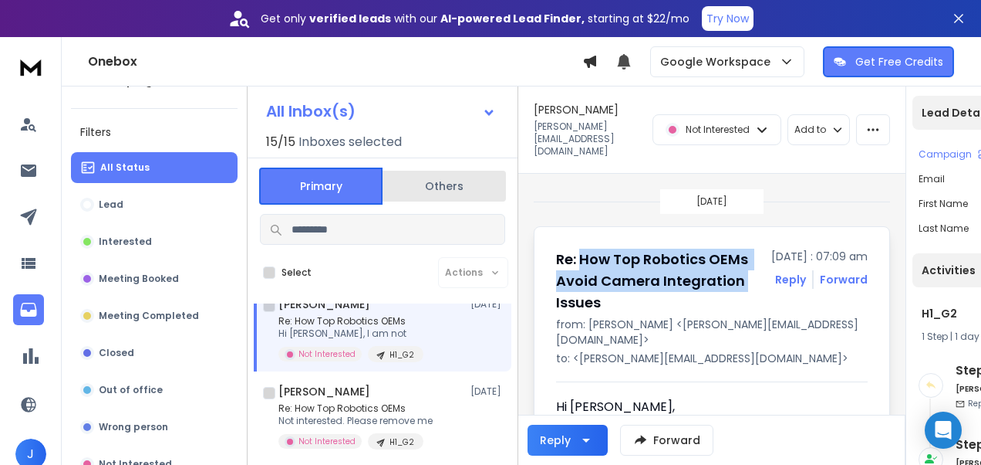
drag, startPoint x: 581, startPoint y: 228, endPoint x: 756, endPoint y: 256, distance: 177.3
click at [756, 256] on h1 "Re: How Top Robotics OEMs Avoid Camera Integration Issues" at bounding box center [659, 280] width 206 height 65
click at [735, 260] on h1 "Re: How Top Robotics OEMs Avoid Camera Integration Issues" at bounding box center [659, 280] width 206 height 65
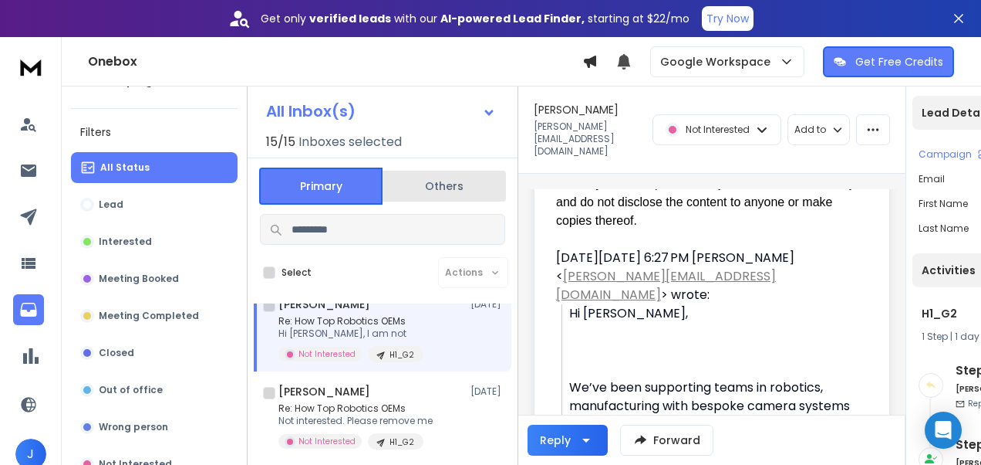
scroll to position [569, 0]
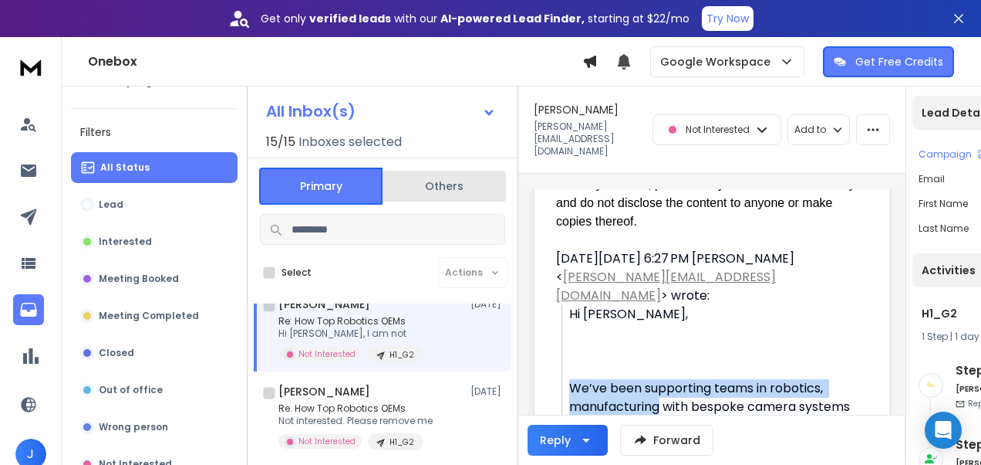
drag, startPoint x: 570, startPoint y: 284, endPoint x: 661, endPoint y: 304, distance: 93.2
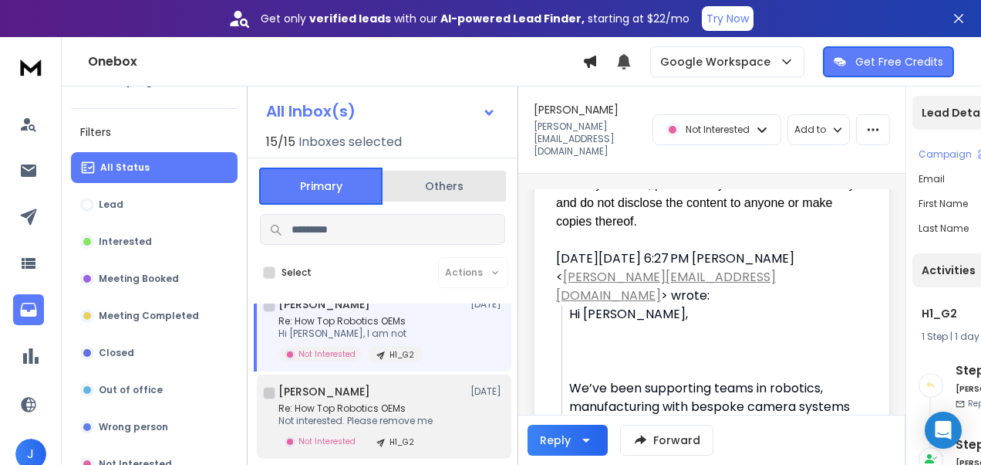
click at [426, 396] on div "Rob Steves 16 Jul" at bounding box center [392, 390] width 227 height 15
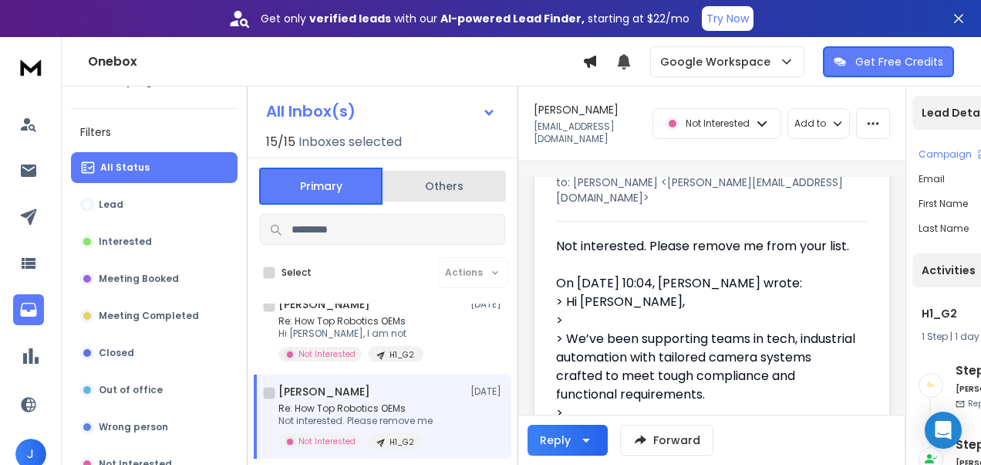
scroll to position [164, 0]
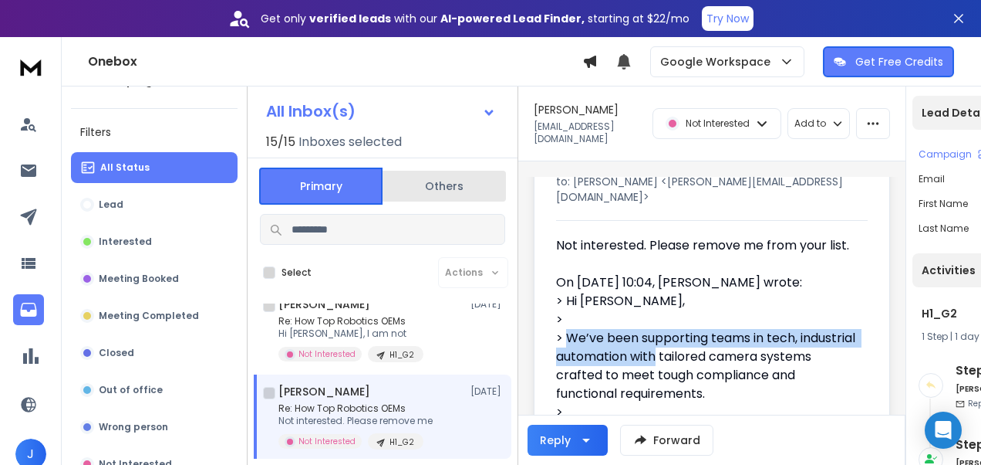
drag, startPoint x: 570, startPoint y: 314, endPoint x: 715, endPoint y: 333, distance: 145.6
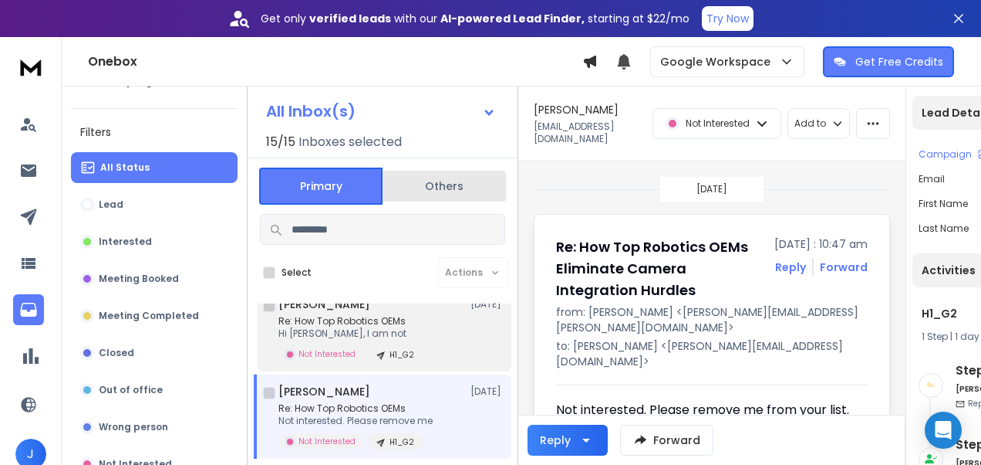
click at [368, 306] on div "Sara Hellstrom 17 Jul" at bounding box center [392, 303] width 227 height 15
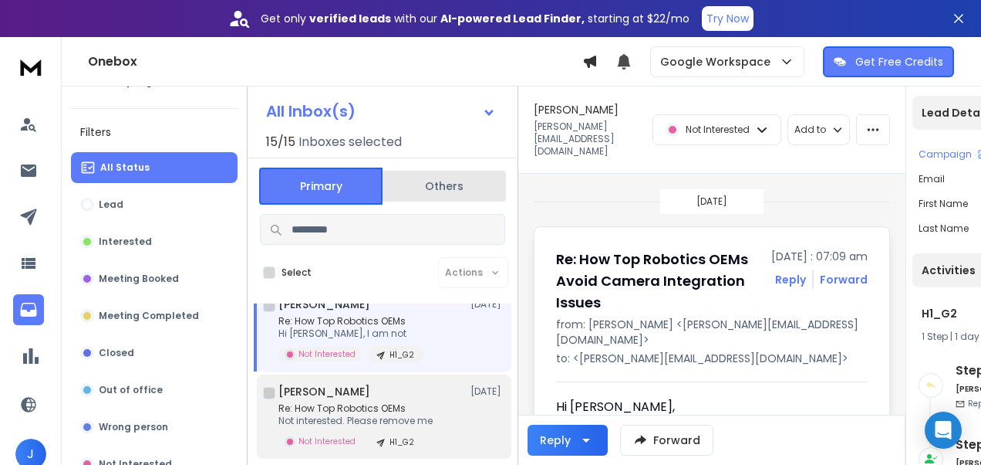
click at [424, 404] on p "Re: How Top Robotics OEMs" at bounding box center [356, 408] width 154 height 12
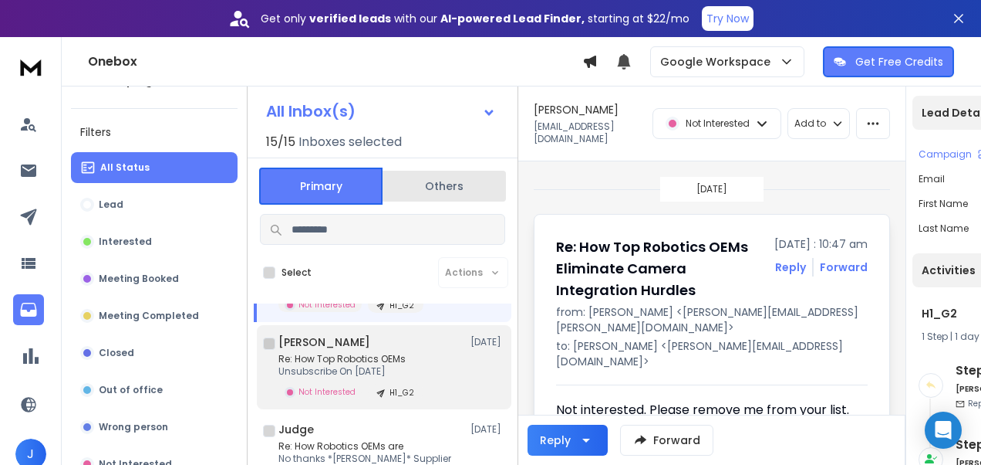
scroll to position [3208, 0]
click at [414, 341] on div "Kyle Jeziorski 16 Jul" at bounding box center [392, 340] width 227 height 15
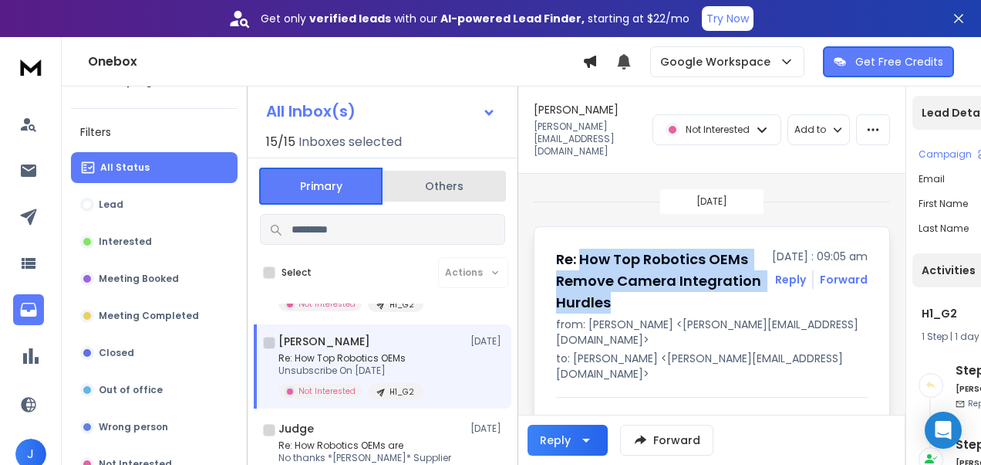
drag, startPoint x: 583, startPoint y: 236, endPoint x: 630, endPoint y: 275, distance: 60.9
click at [630, 275] on h1 "Re: How Top Robotics OEMs Remove Camera Integration Hurdles" at bounding box center [659, 280] width 207 height 65
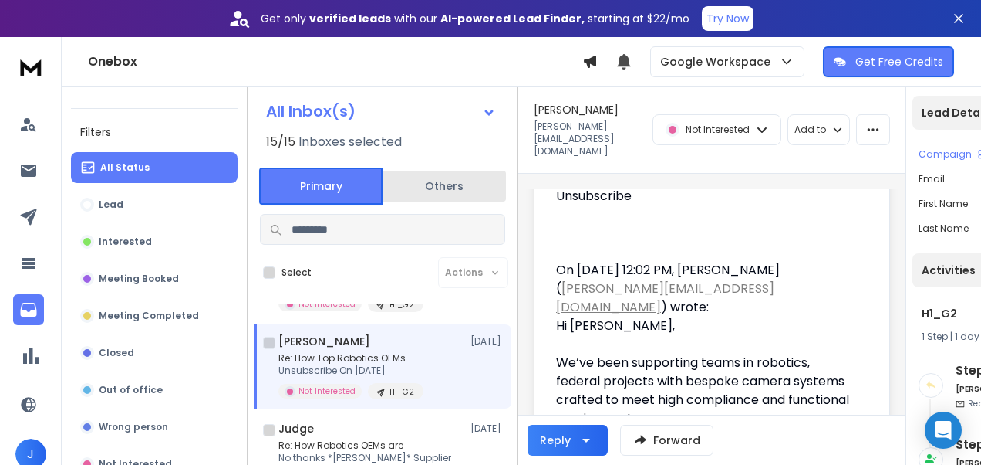
scroll to position [228, 0]
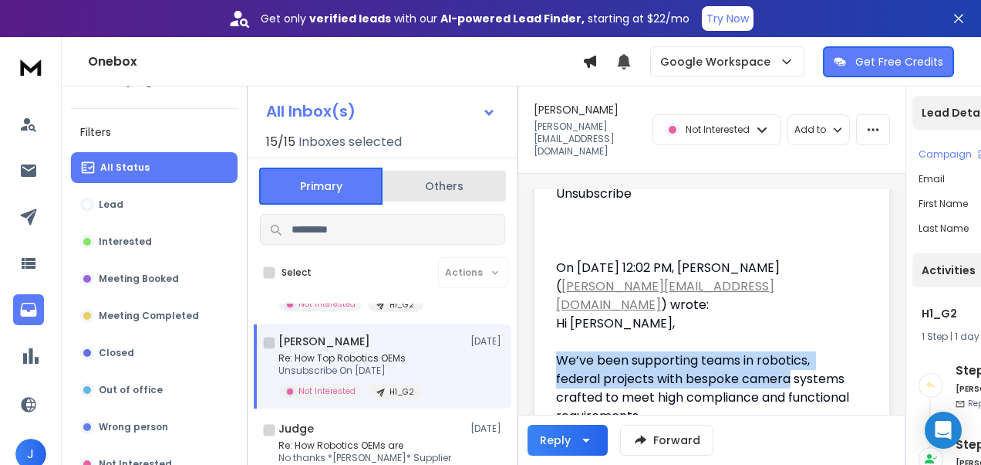
drag, startPoint x: 558, startPoint y: 289, endPoint x: 740, endPoint y: 306, distance: 183.0
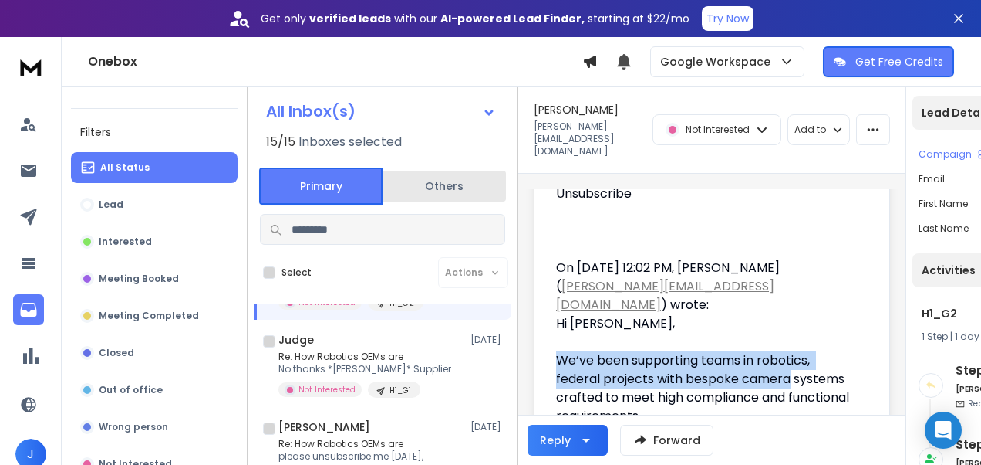
scroll to position [3299, 0]
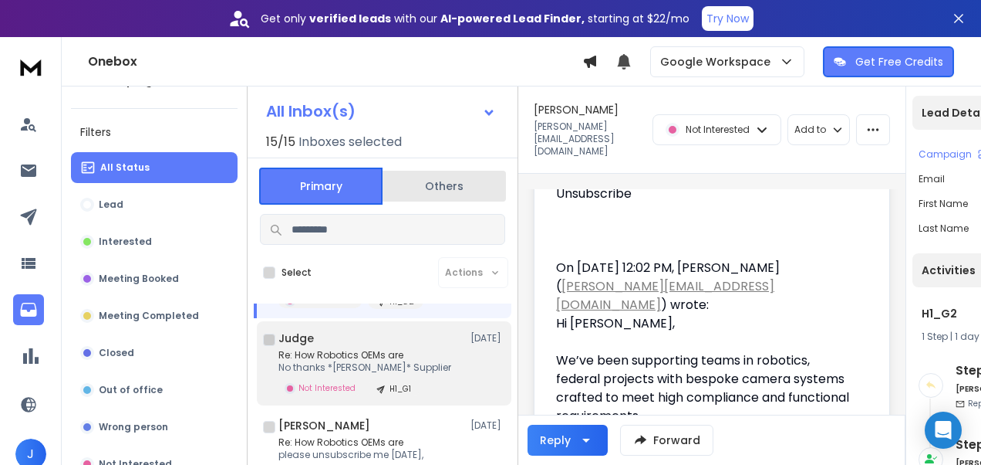
click at [438, 343] on div "Judge 15 Jul" at bounding box center [392, 337] width 227 height 15
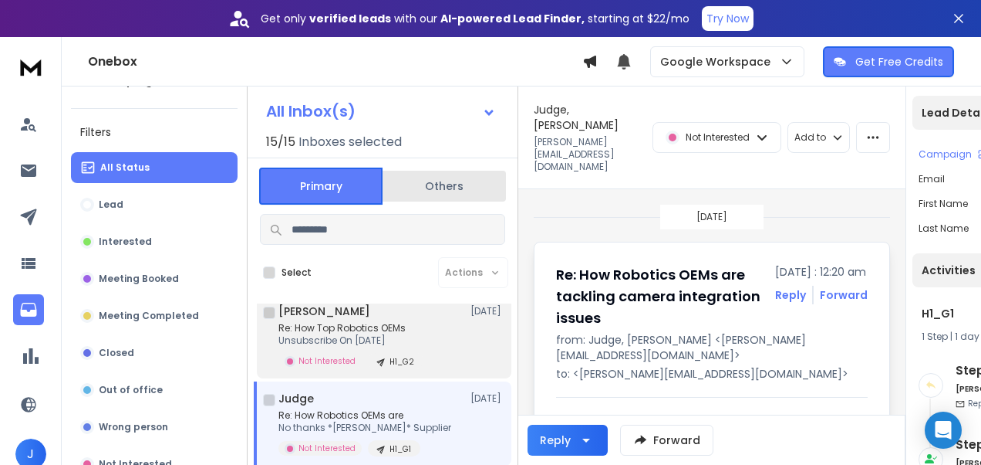
scroll to position [3237, 0]
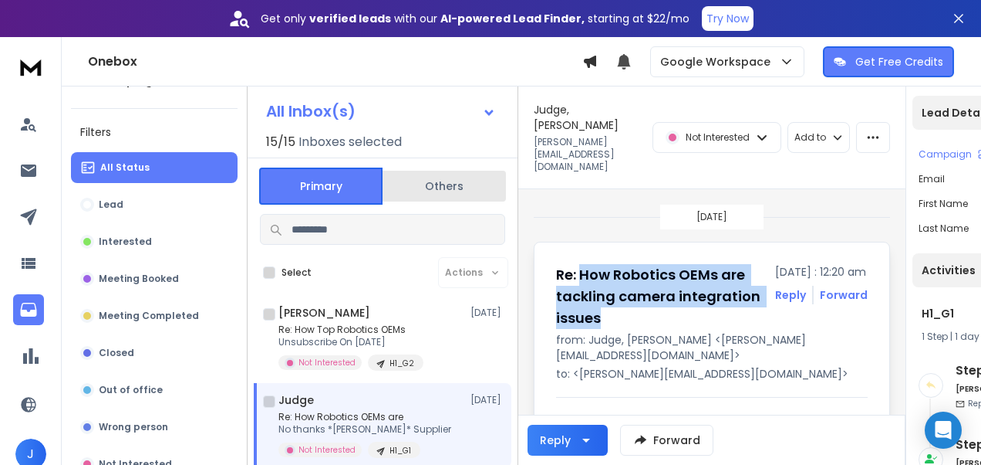
drag, startPoint x: 583, startPoint y: 232, endPoint x: 605, endPoint y: 274, distance: 46.9
click at [605, 274] on h1 "Re: How Robotics OEMs are tackling camera integration issues" at bounding box center [661, 296] width 210 height 65
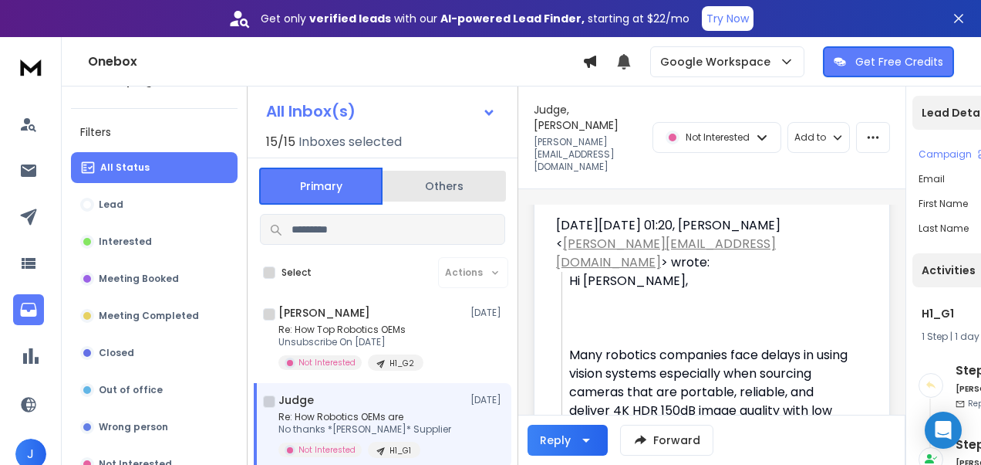
scroll to position [659, 0]
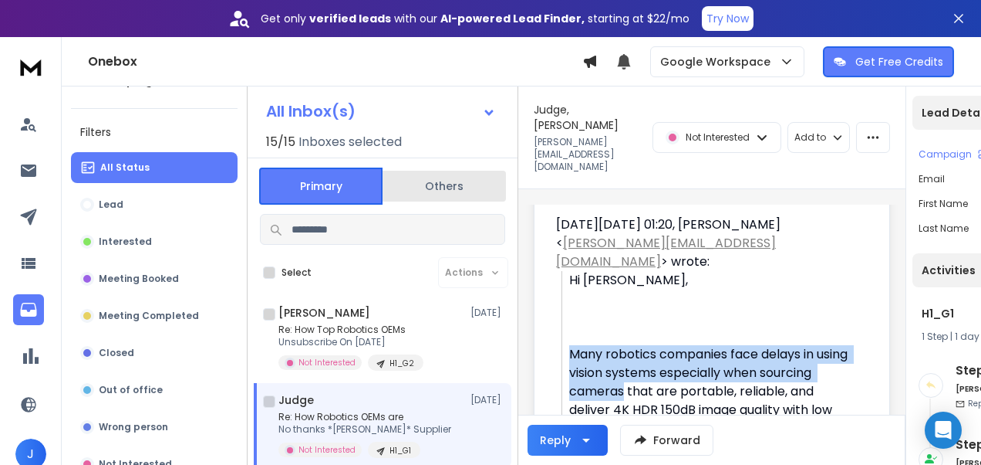
drag, startPoint x: 569, startPoint y: 264, endPoint x: 623, endPoint y: 302, distance: 67.0
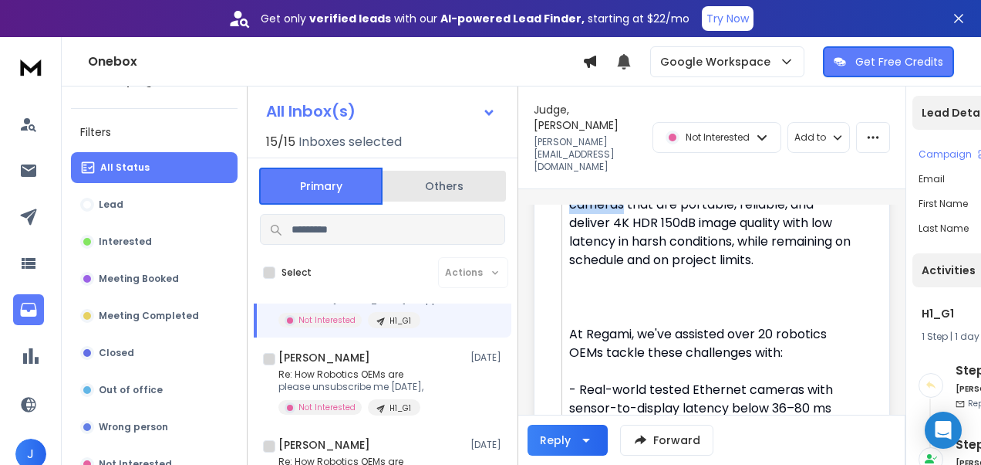
scroll to position [3368, 0]
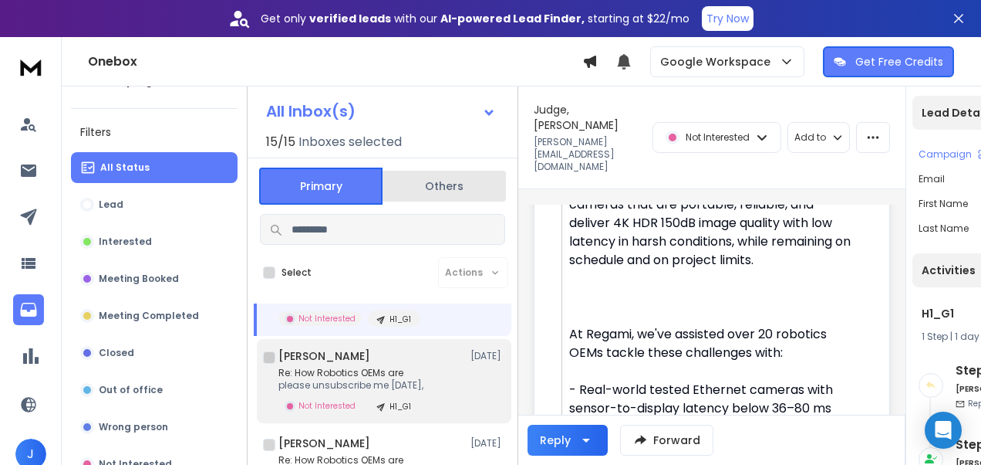
click at [340, 348] on h1 "Paul Hoffman" at bounding box center [325, 355] width 92 height 15
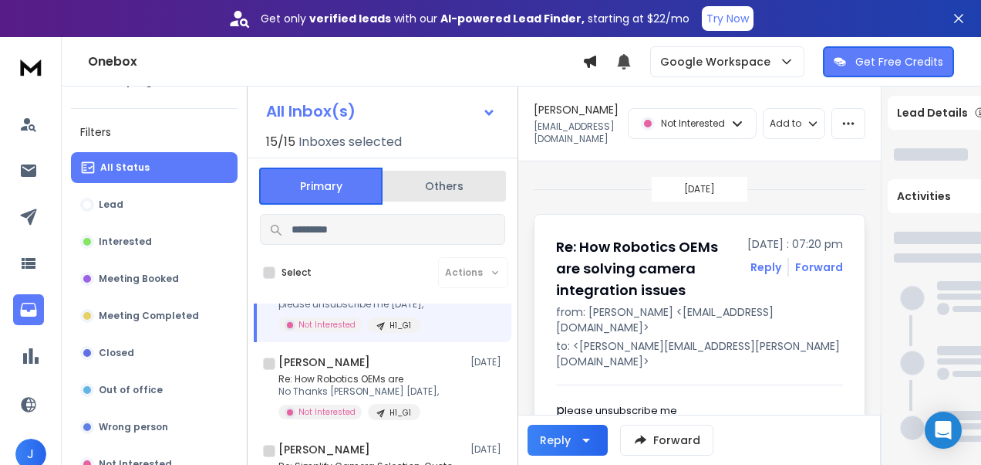
scroll to position [3450, 0]
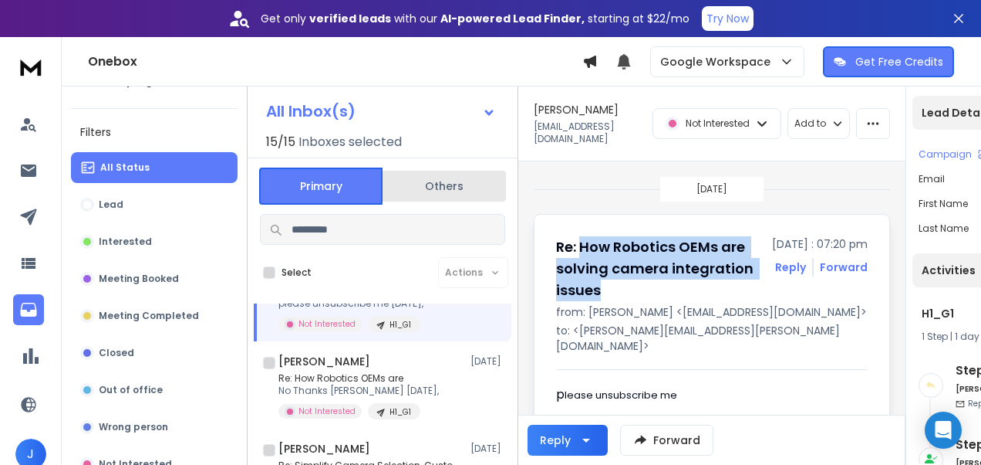
drag, startPoint x: 583, startPoint y: 230, endPoint x: 693, endPoint y: 273, distance: 118.5
click at [693, 273] on h1 "Re: How Robotics OEMs are solving camera integration issues" at bounding box center [659, 268] width 207 height 65
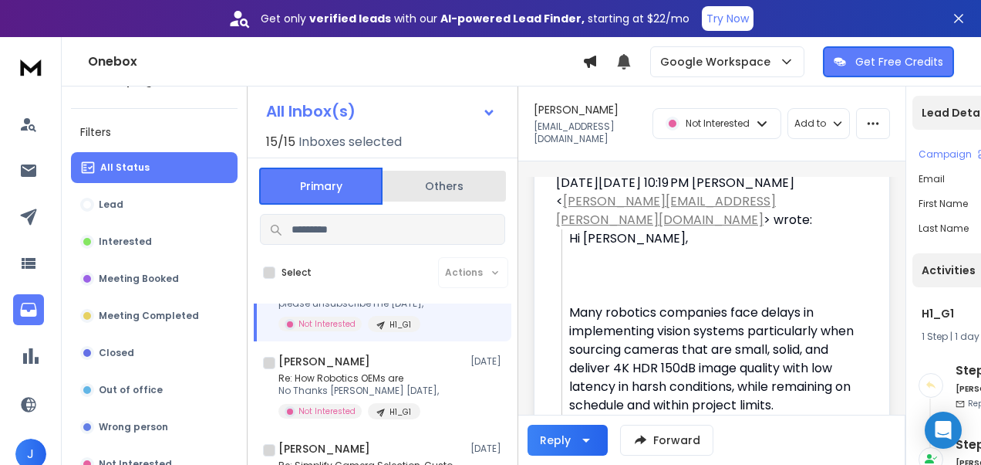
scroll to position [333, 0]
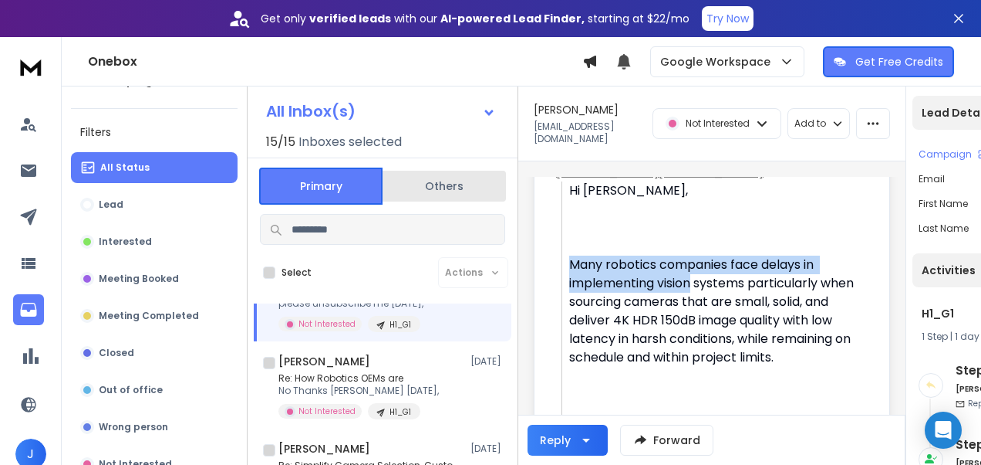
drag, startPoint x: 568, startPoint y: 218, endPoint x: 695, endPoint y: 241, distance: 129.4
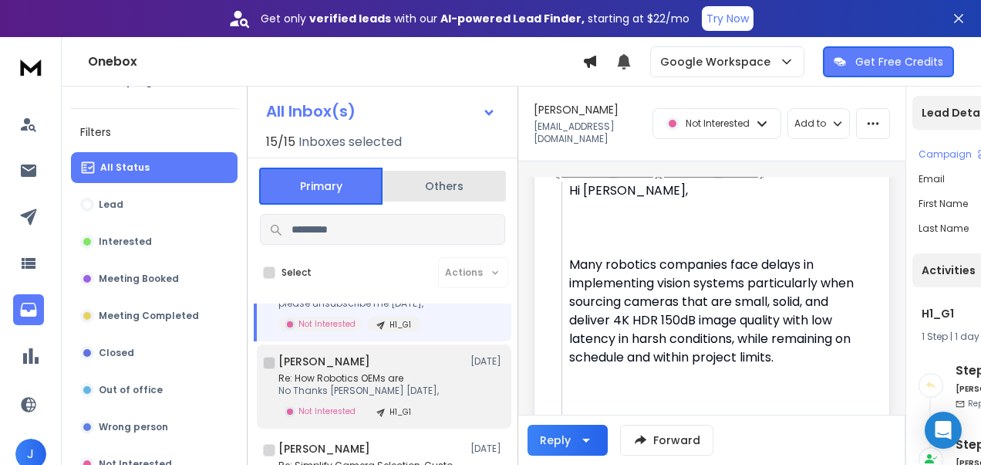
click at [421, 383] on div "Re: How Robotics OEMs are No Thanks Alison On Mon, Not Interested H1_G1" at bounding box center [392, 395] width 227 height 47
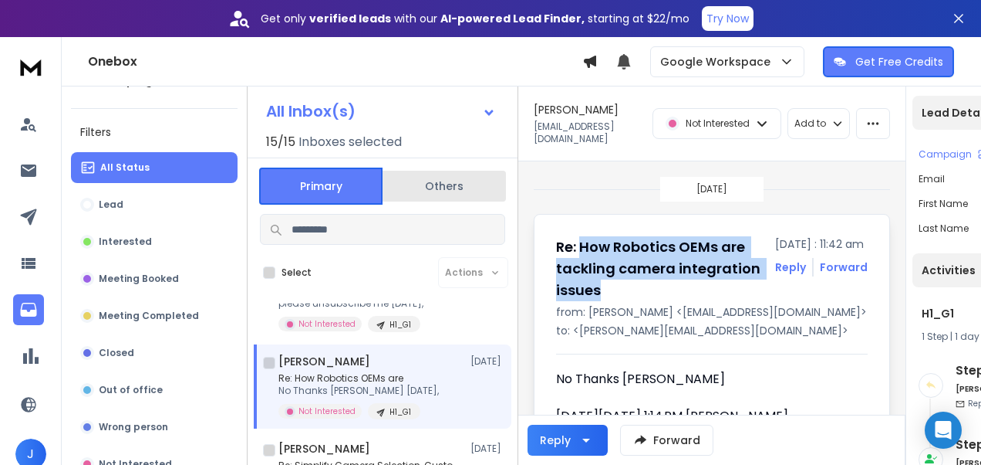
drag, startPoint x: 580, startPoint y: 231, endPoint x: 597, endPoint y: 269, distance: 40.7
click at [597, 269] on h1 "Re: How Robotics OEMs are tackling camera integration issues" at bounding box center [661, 268] width 210 height 65
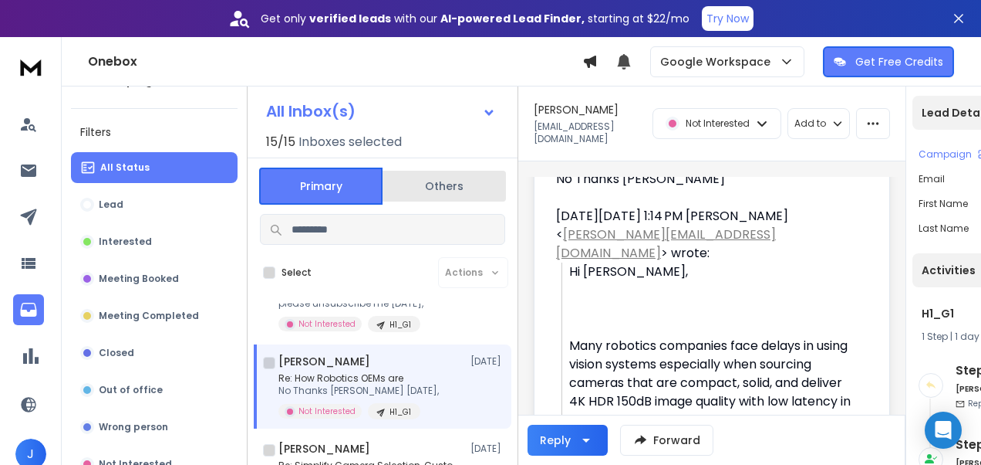
scroll to position [201, 0]
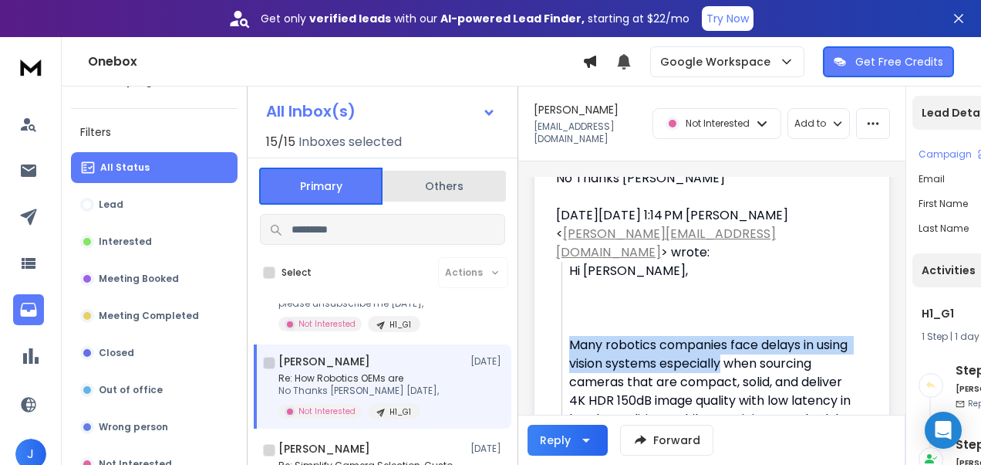
drag, startPoint x: 565, startPoint y: 314, endPoint x: 685, endPoint y: 340, distance: 123.0
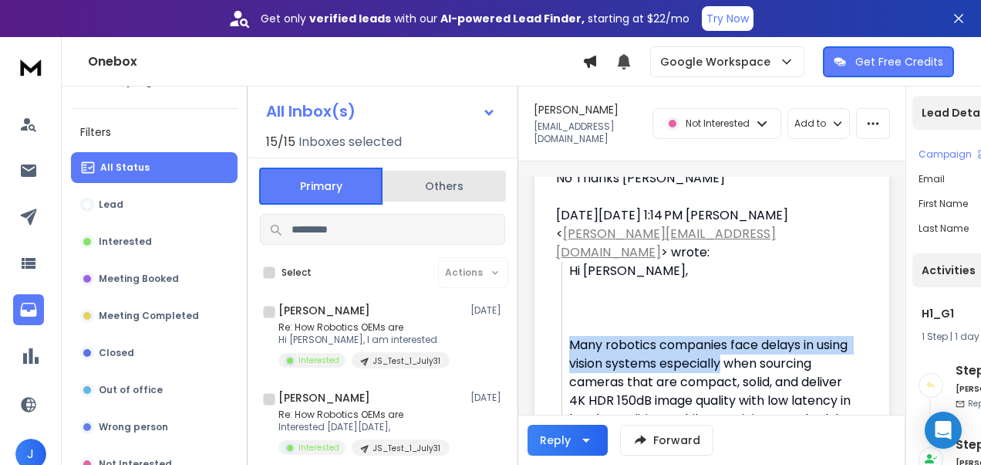
scroll to position [0, 0]
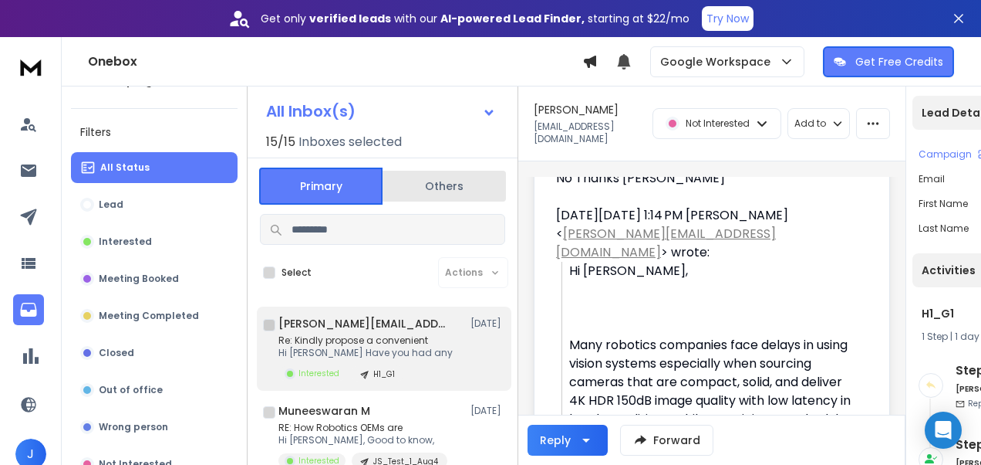
click at [440, 341] on div "Re: Kindly propose a convenient Hi Abhinav Have you had any Interested H1_G1" at bounding box center [392, 357] width 227 height 47
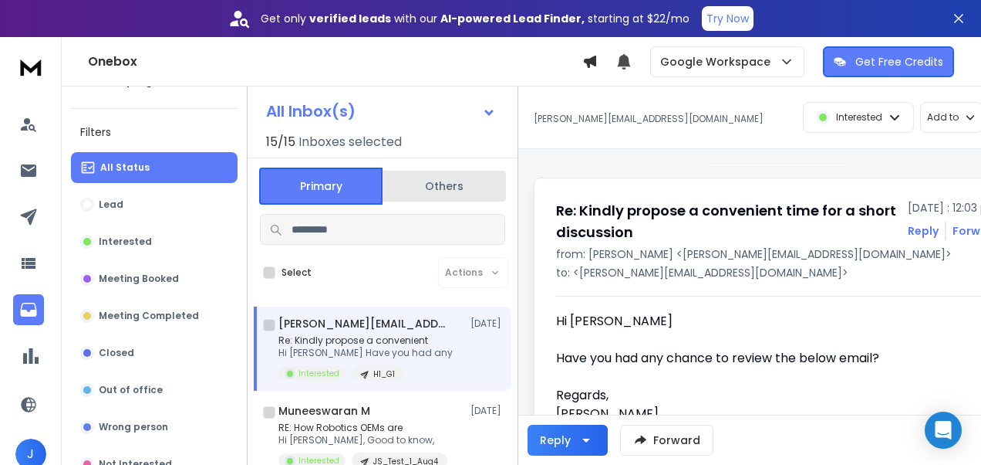
scroll to position [29, 0]
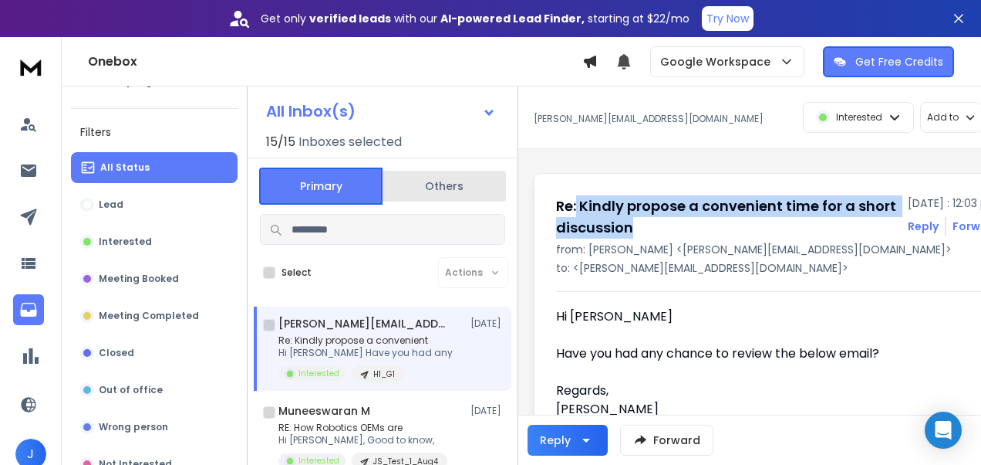
drag, startPoint x: 579, startPoint y: 204, endPoint x: 694, endPoint y: 225, distance: 116.8
click at [694, 225] on h1 "Re: Kindly propose a convenient time for a short discussion" at bounding box center [727, 216] width 343 height 43
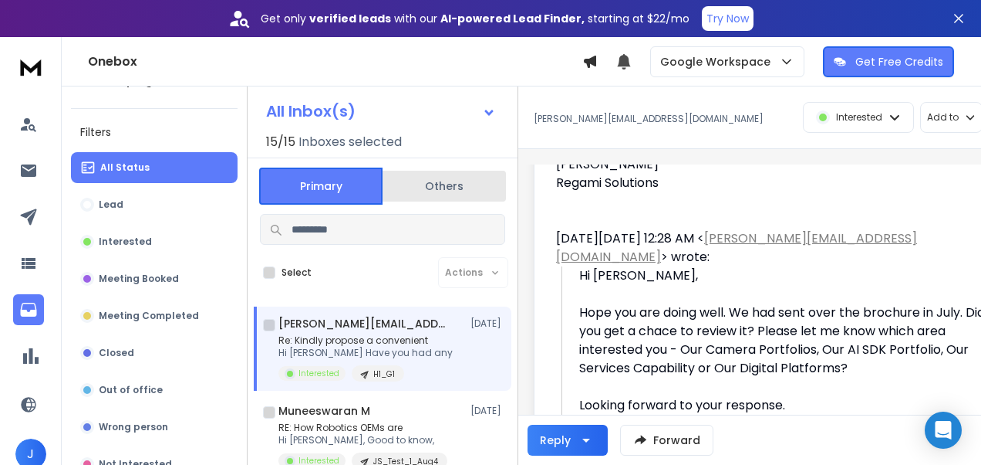
scroll to position [275, 0]
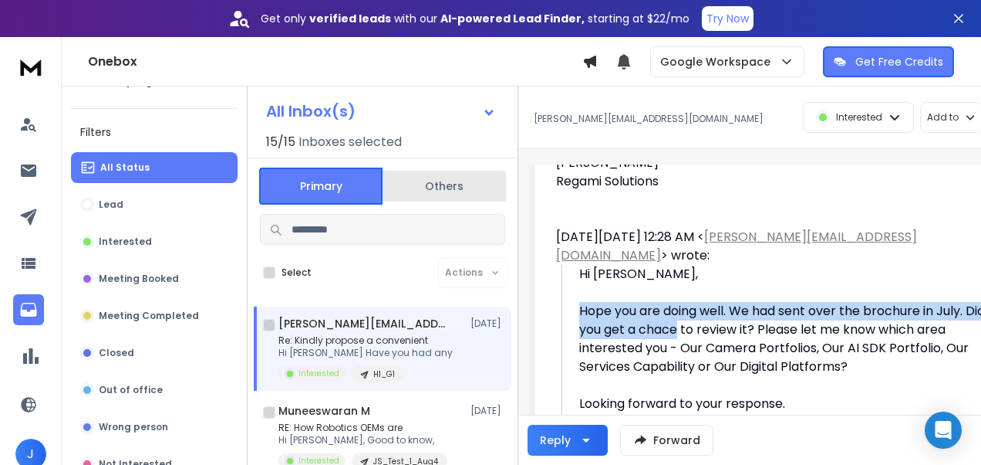
drag, startPoint x: 579, startPoint y: 312, endPoint x: 701, endPoint y: 327, distance: 122.1
click at [701, 327] on div "Hope you are doing well. We had sent over the brochure in July. Did you get a c…" at bounding box center [783, 339] width 409 height 74
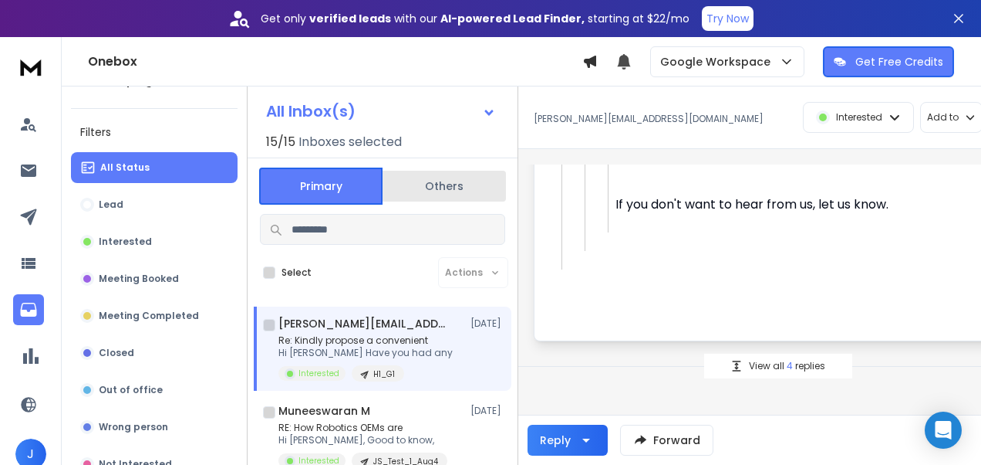
scroll to position [0, 0]
click at [784, 356] on div "View all 4 replies" at bounding box center [777, 365] width 147 height 25
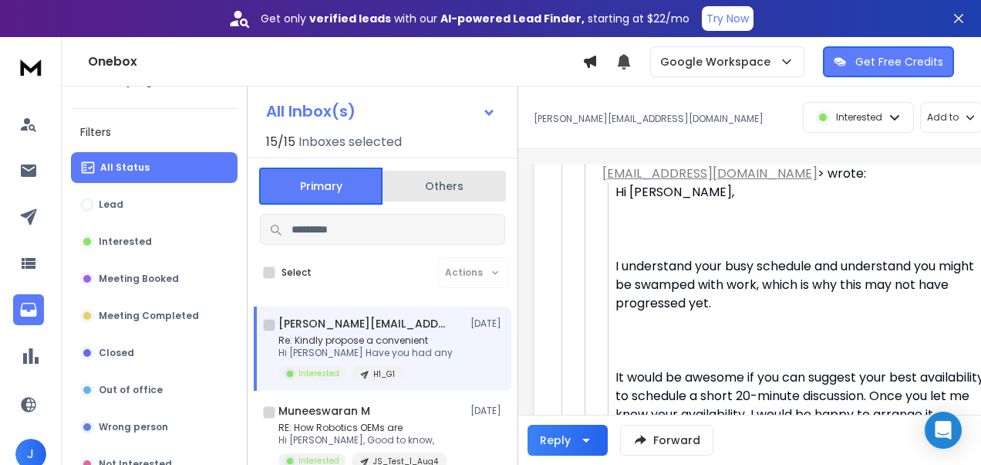
scroll to position [1046, 0]
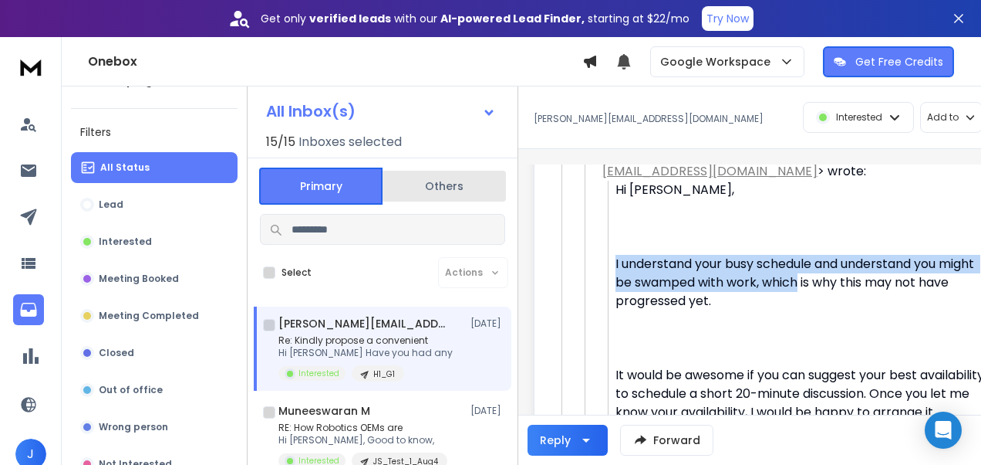
drag, startPoint x: 613, startPoint y: 246, endPoint x: 797, endPoint y: 266, distance: 185.5
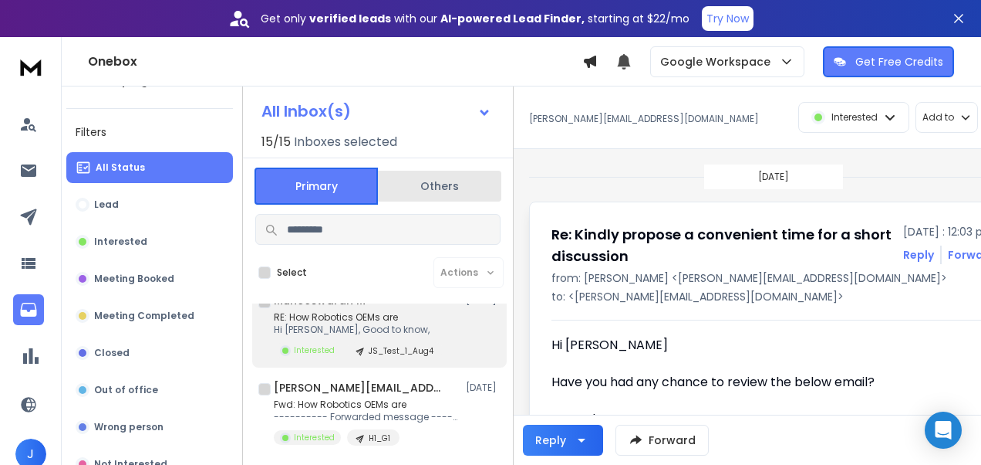
scroll to position [110, 0]
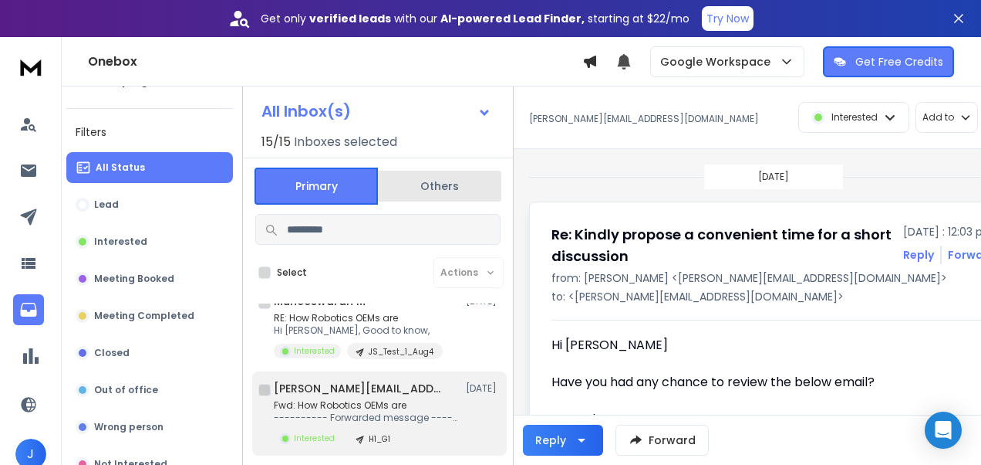
click at [424, 399] on p "Fwd: How Robotics OEMs are" at bounding box center [366, 405] width 185 height 12
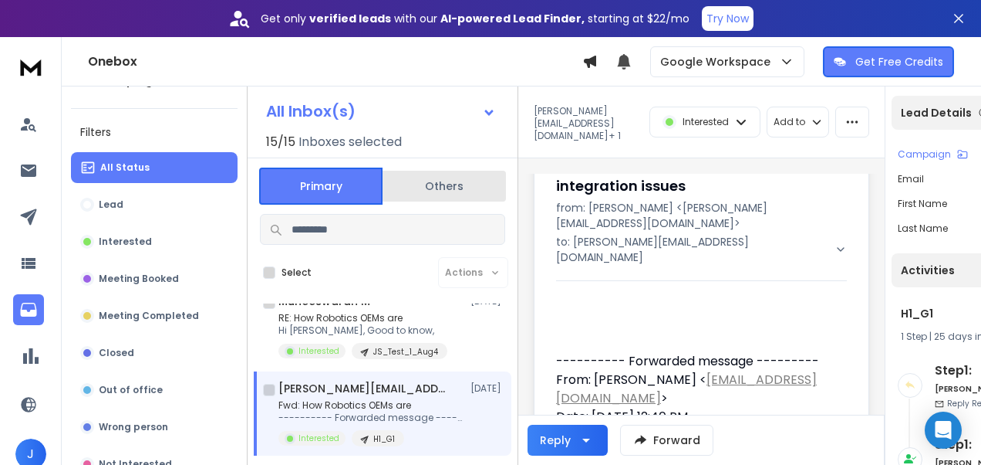
scroll to position [0, 0]
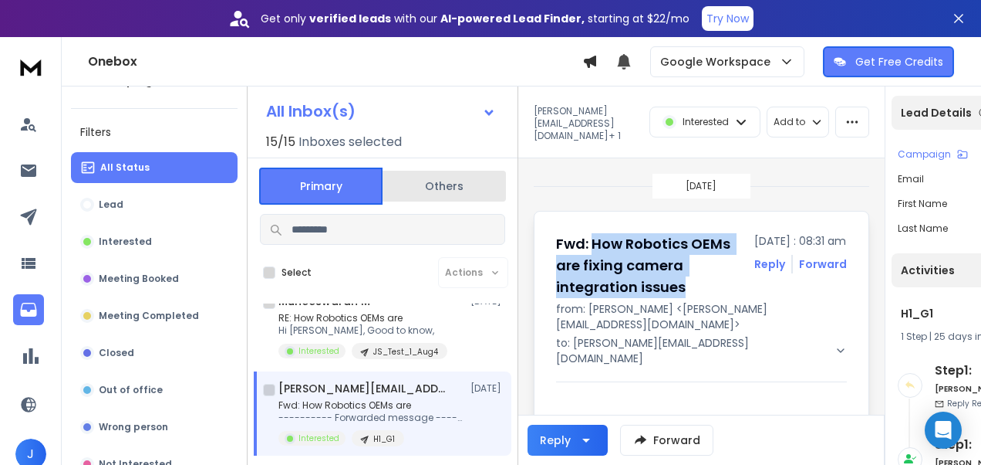
drag, startPoint x: 593, startPoint y: 237, endPoint x: 624, endPoint y: 273, distance: 48.1
click at [624, 273] on h1 "Fwd: How Robotics OEMs are fixing camera integration issues" at bounding box center [650, 265] width 189 height 65
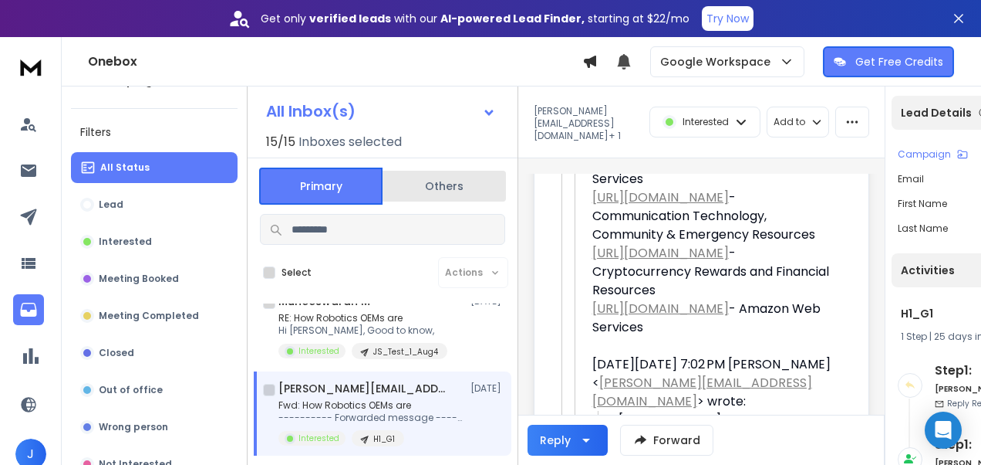
scroll to position [1617, 0]
drag, startPoint x: 609, startPoint y: 249, endPoint x: 701, endPoint y: 288, distance: 100.3
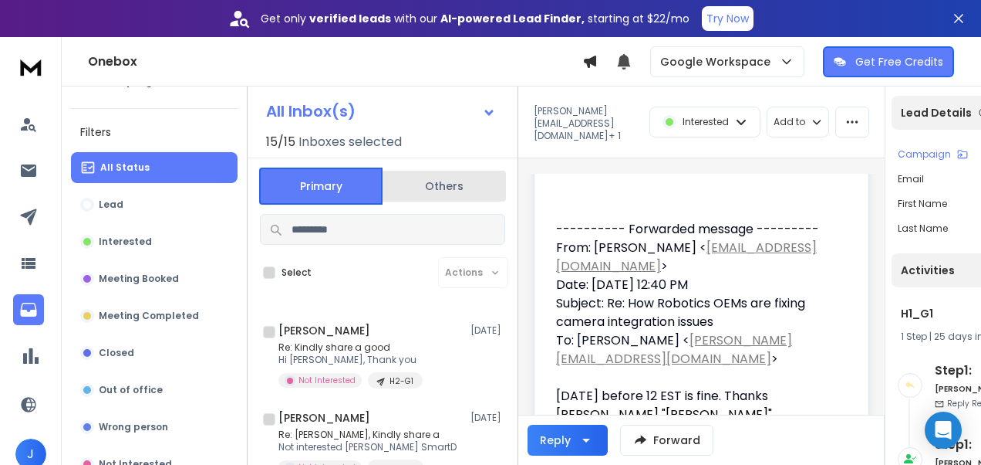
scroll to position [0, 0]
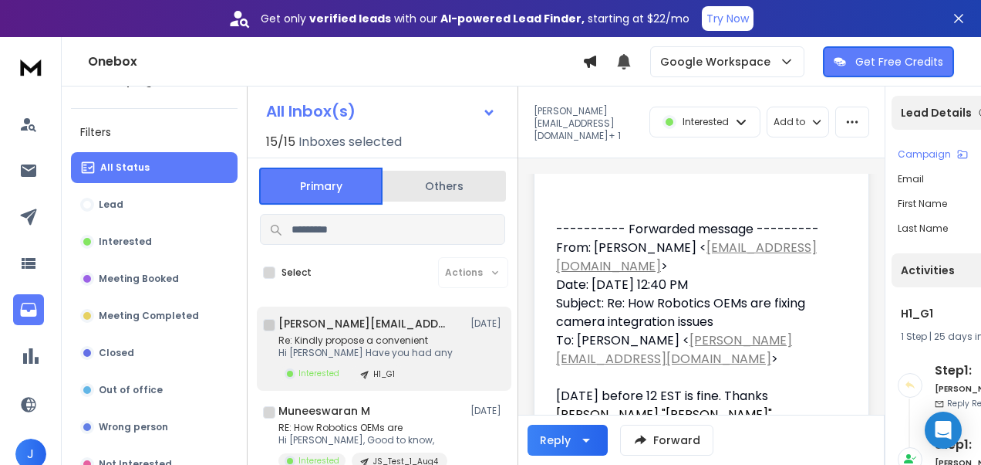
click at [435, 337] on div "Re: Kindly propose a convenient Hi Abhinav Have you had any Interested H1_G1" at bounding box center [392, 357] width 227 height 47
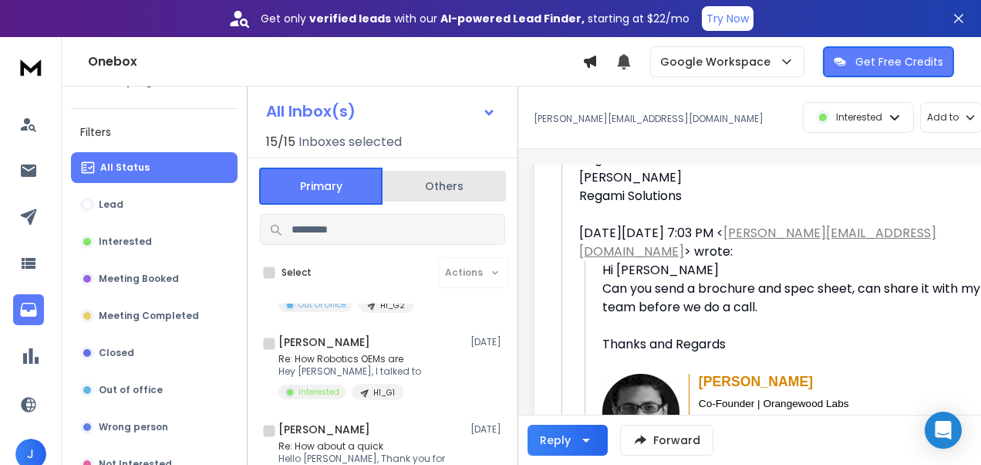
scroll to position [2251, 0]
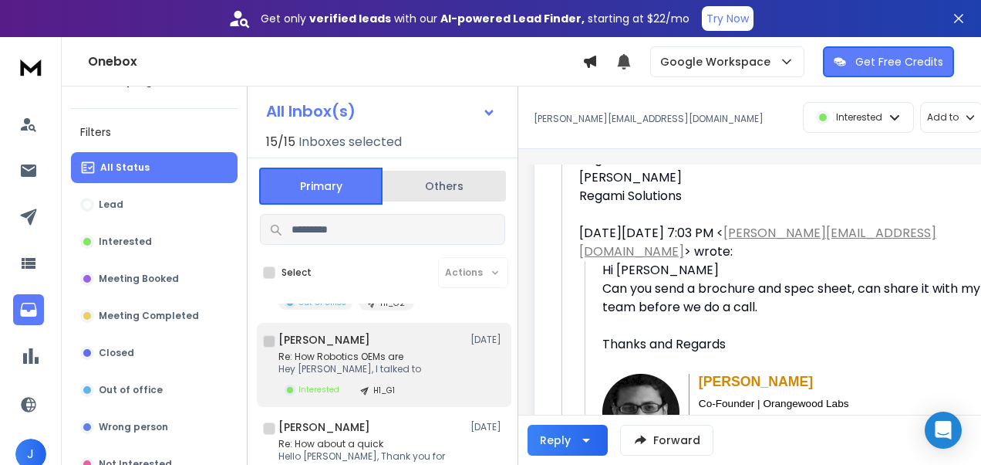
click at [426, 362] on div "Re: How Robotics OEMs are Hey Emily, I talked to Interested H1_G1" at bounding box center [392, 373] width 227 height 47
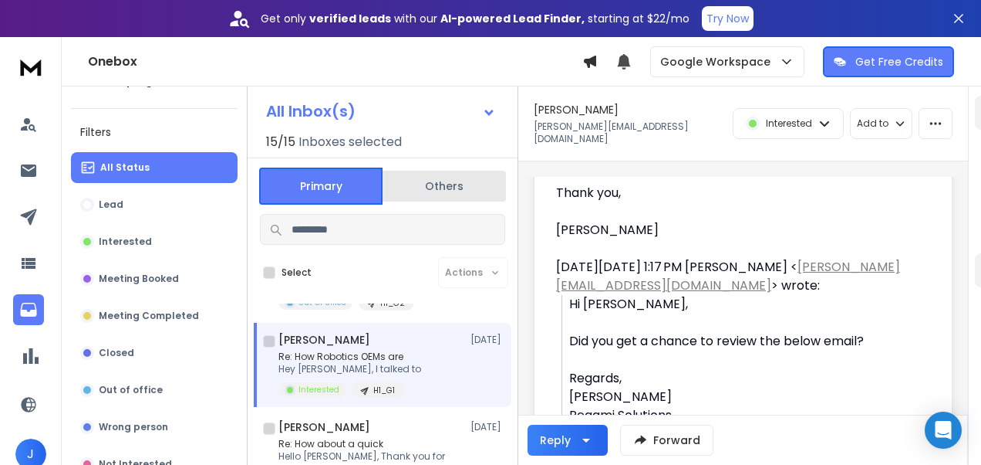
scroll to position [289, 0]
click at [478, 58] on h1 "Onebox" at bounding box center [335, 61] width 495 height 19
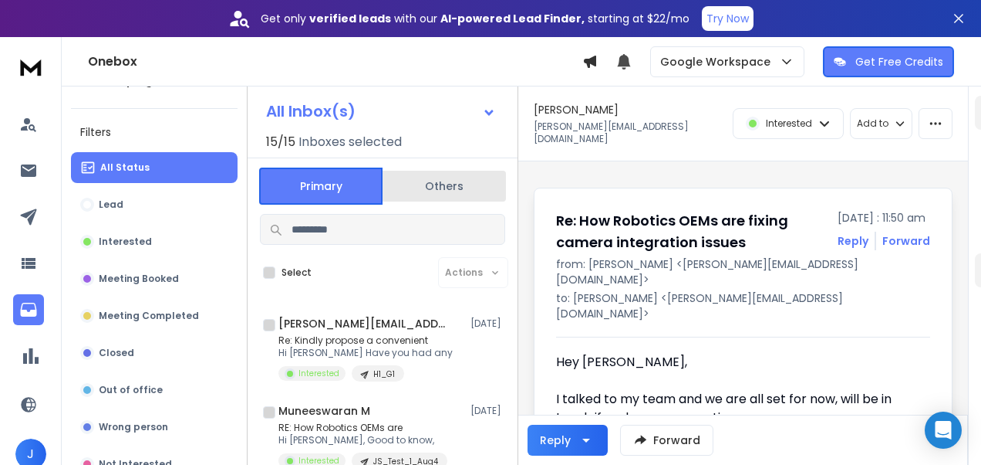
scroll to position [0, 0]
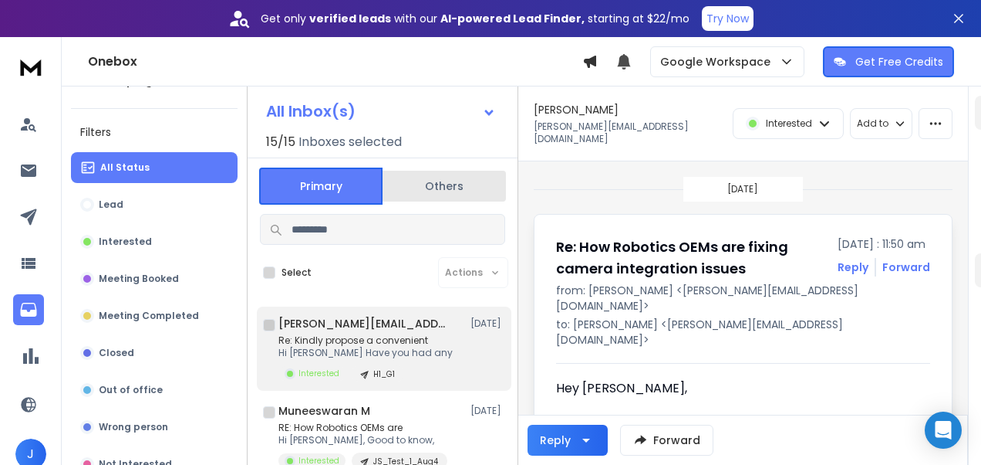
click at [372, 336] on p "Re: Kindly propose a convenient" at bounding box center [366, 340] width 174 height 12
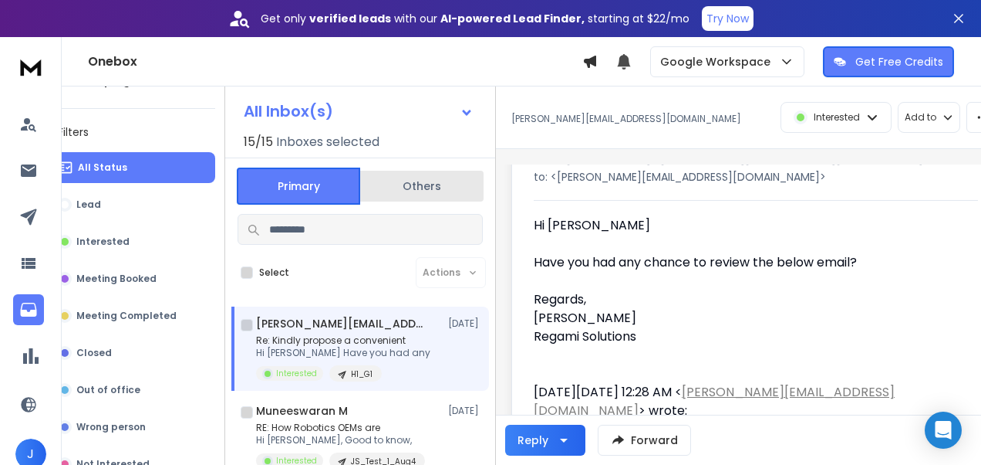
scroll to position [137, 0]
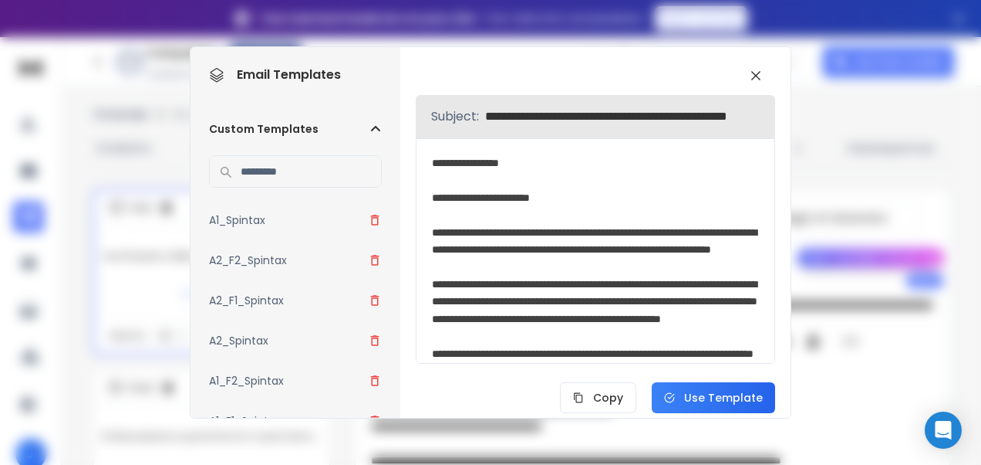
click at [269, 210] on div "A1_Spintax" at bounding box center [296, 220] width 174 height 28
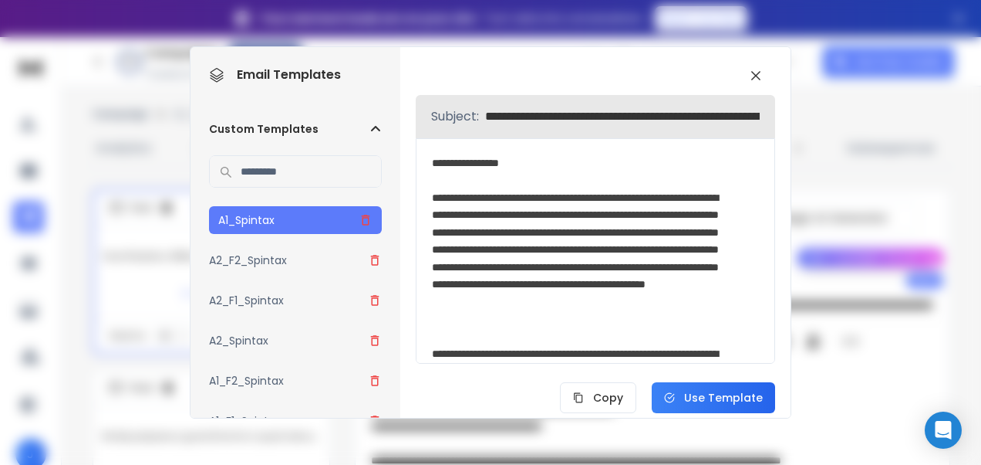
click at [273, 228] on h3 "A2_F2_Spintax" at bounding box center [246, 219] width 56 height 15
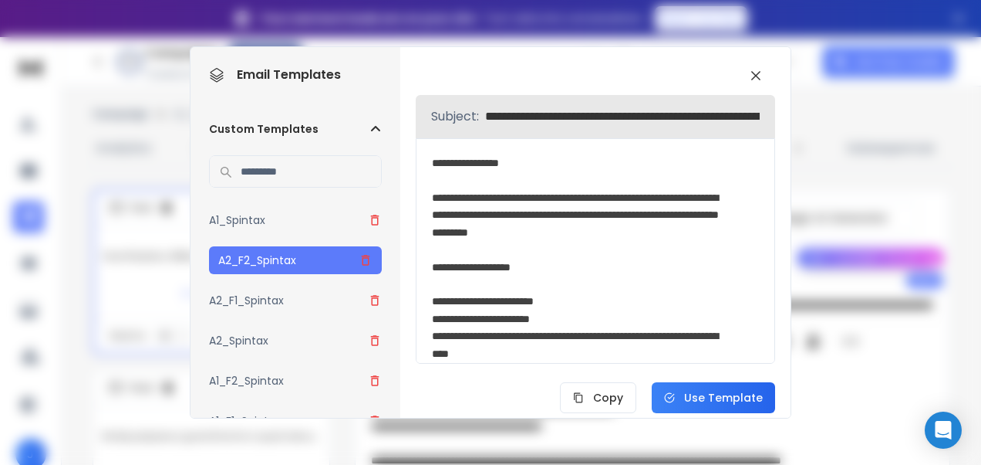
click at [258, 228] on h3 "A2_F1_Spintax" at bounding box center [237, 219] width 56 height 15
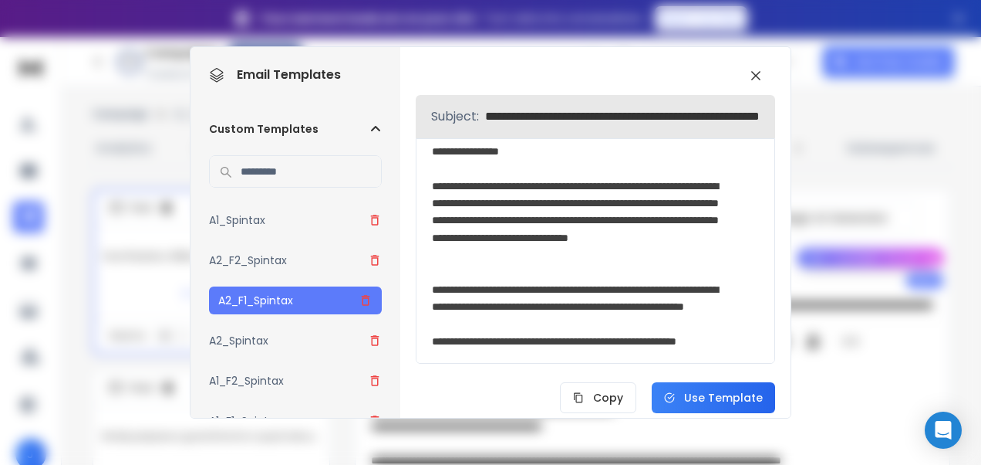
scroll to position [221, 0]
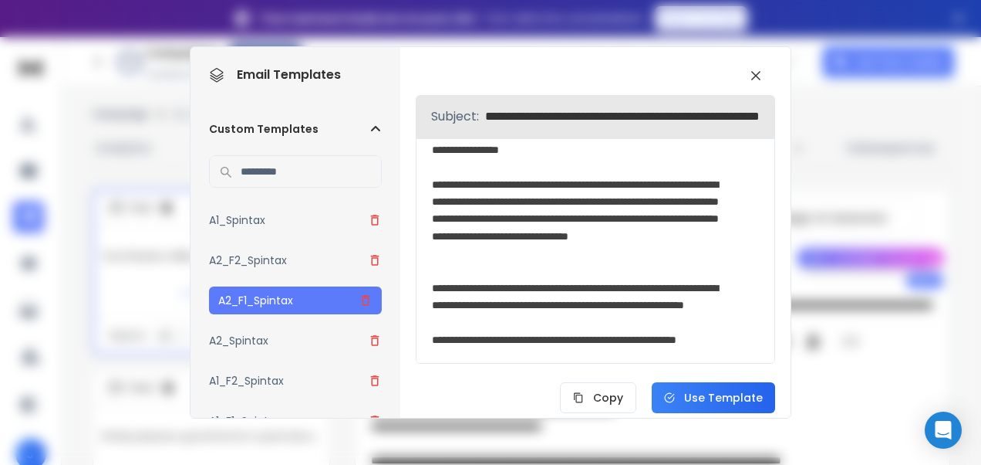
click at [294, 228] on div "A2_Spintax" at bounding box center [296, 219] width 174 height 15
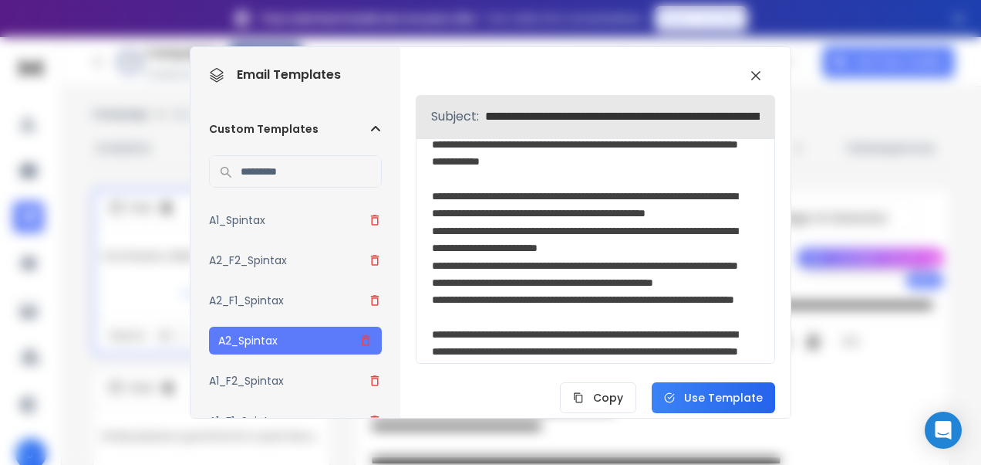
scroll to position [0, 0]
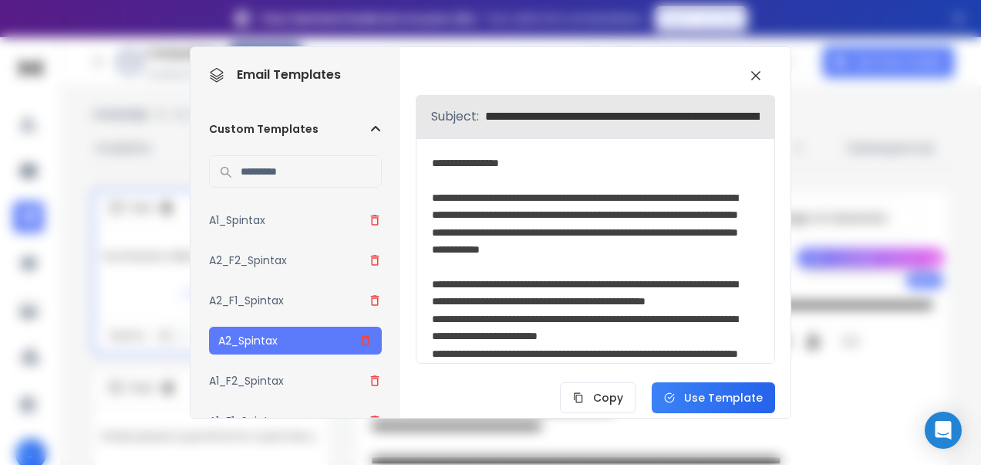
click at [265, 228] on h3 "A1_F2_Spintax" at bounding box center [237, 219] width 56 height 15
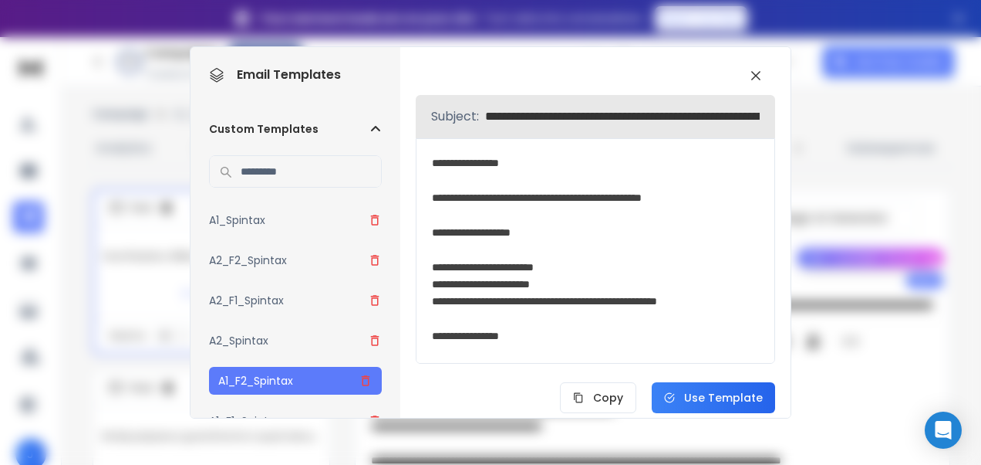
click at [265, 228] on h3 "A2_F1_Spintax" at bounding box center [237, 219] width 56 height 15
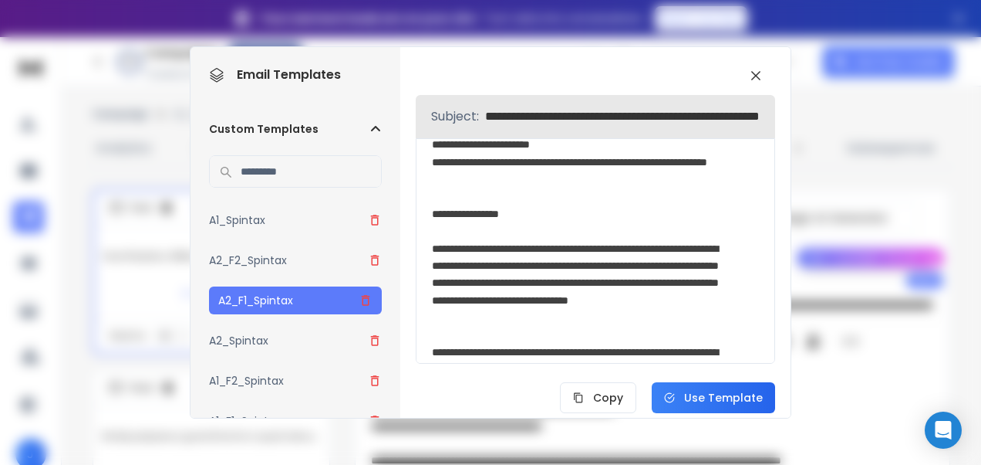
scroll to position [157, 0]
click at [270, 226] on div "A1_Spintax" at bounding box center [296, 219] width 174 height 15
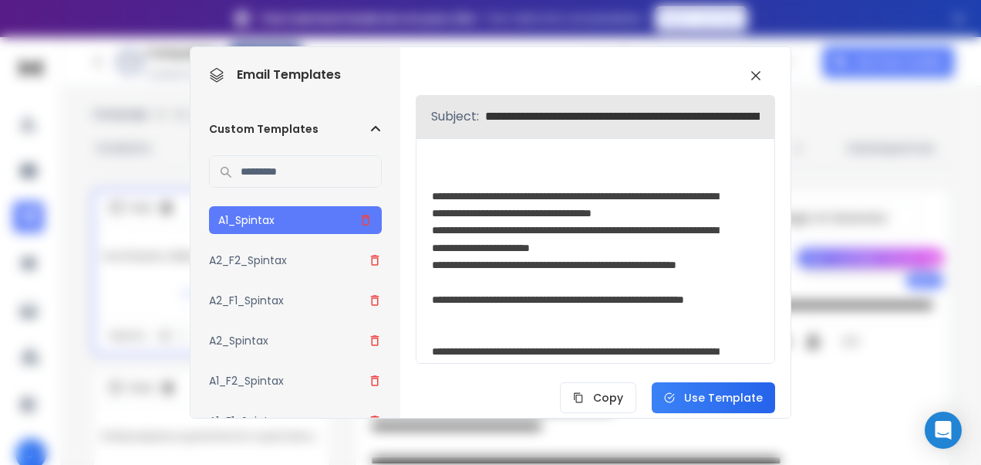
scroll to position [0, 0]
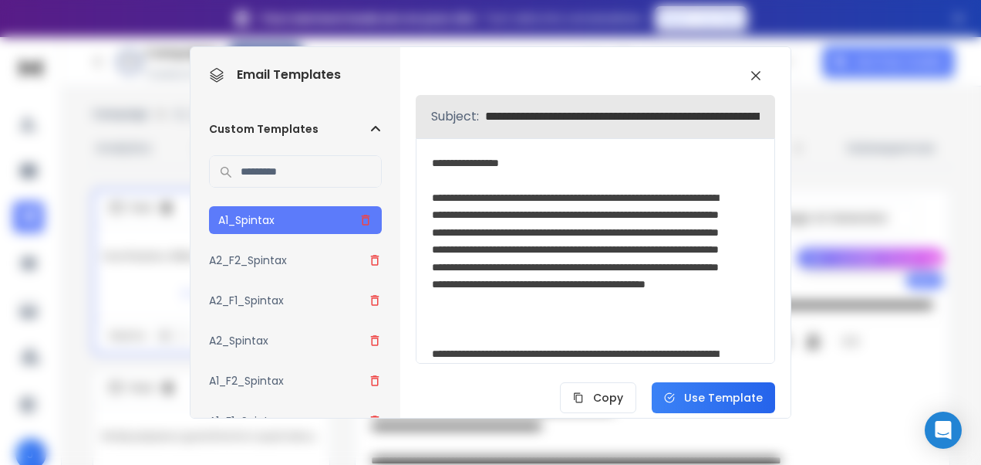
click at [272, 228] on h3 "A2_F2_Spintax" at bounding box center [246, 219] width 56 height 15
type input "**********"
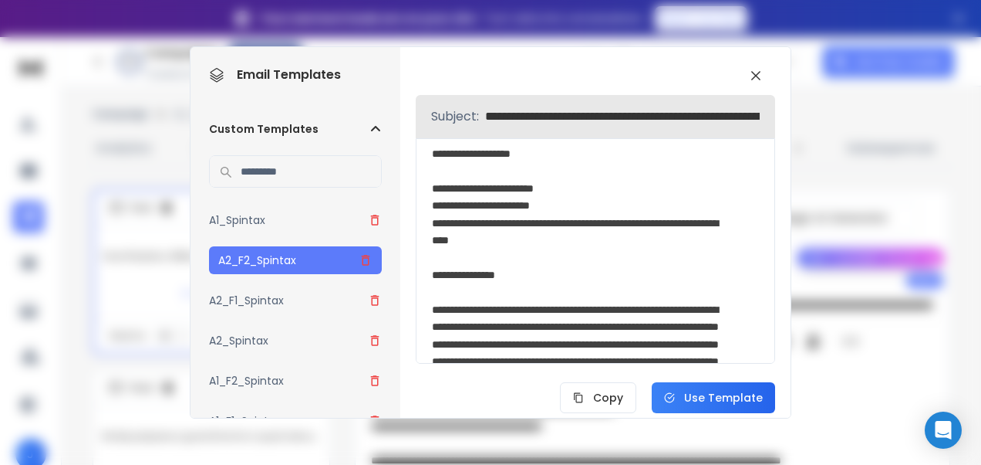
scroll to position [319, 0]
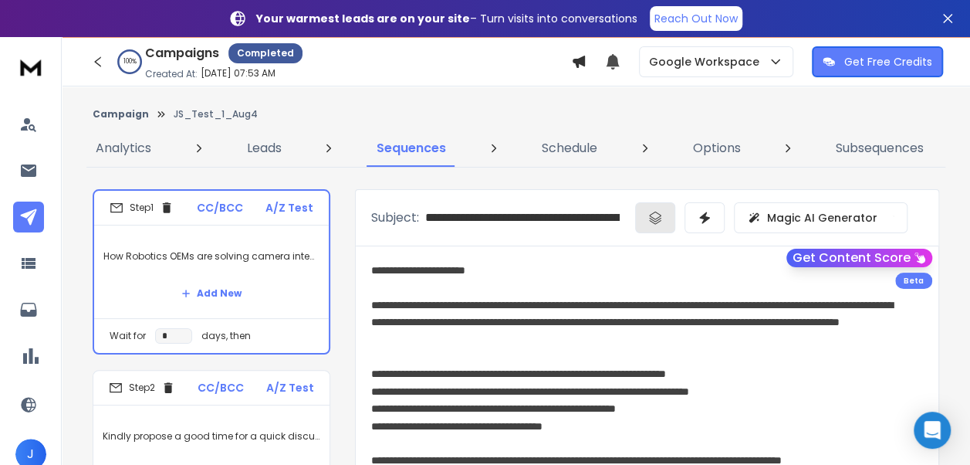
click at [656, 218] on icon at bounding box center [655, 215] width 12 height 8
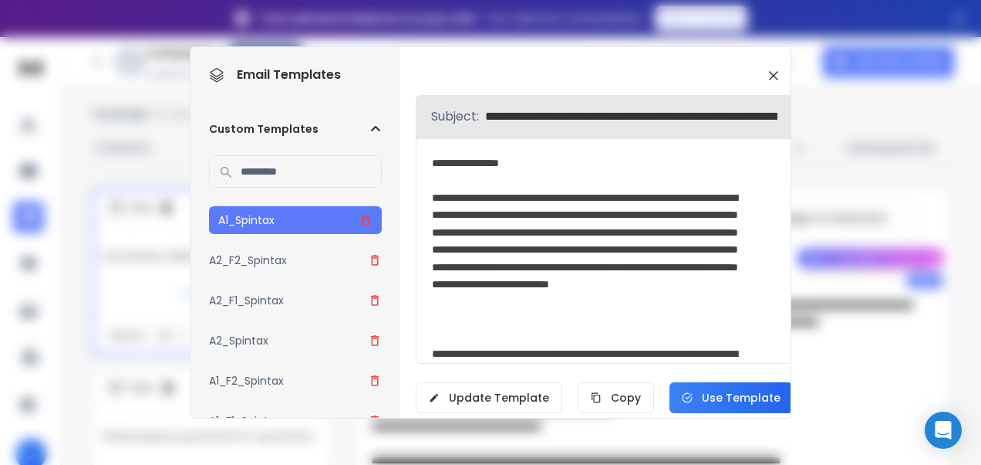
click at [270, 228] on h3 "A2_F2_Spintax" at bounding box center [246, 219] width 56 height 15
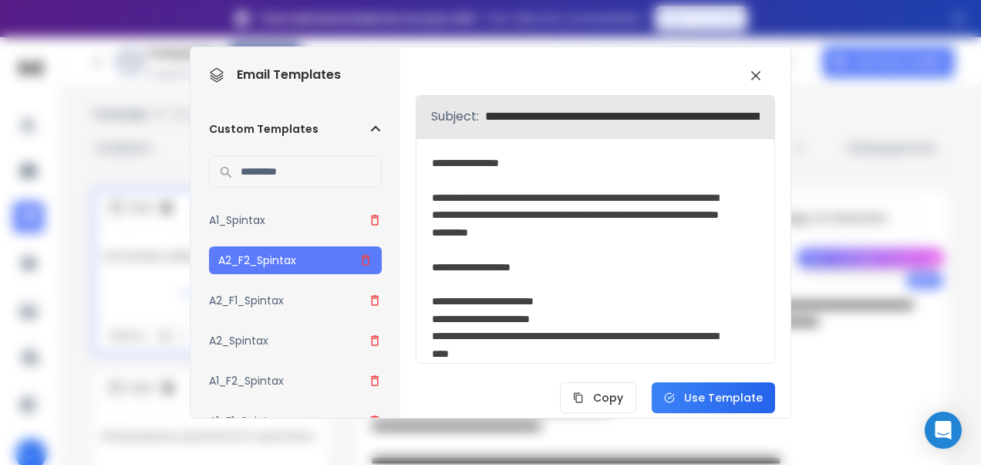
click at [265, 228] on h3 "A2_F1_Spintax" at bounding box center [237, 219] width 56 height 15
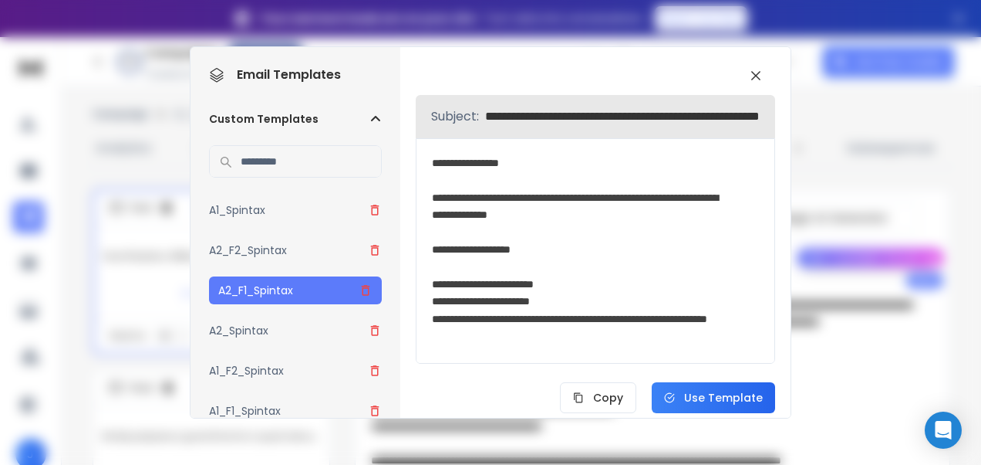
scroll to position [9, 0]
click at [289, 238] on div "A2_F2_Spintax" at bounding box center [296, 251] width 174 height 28
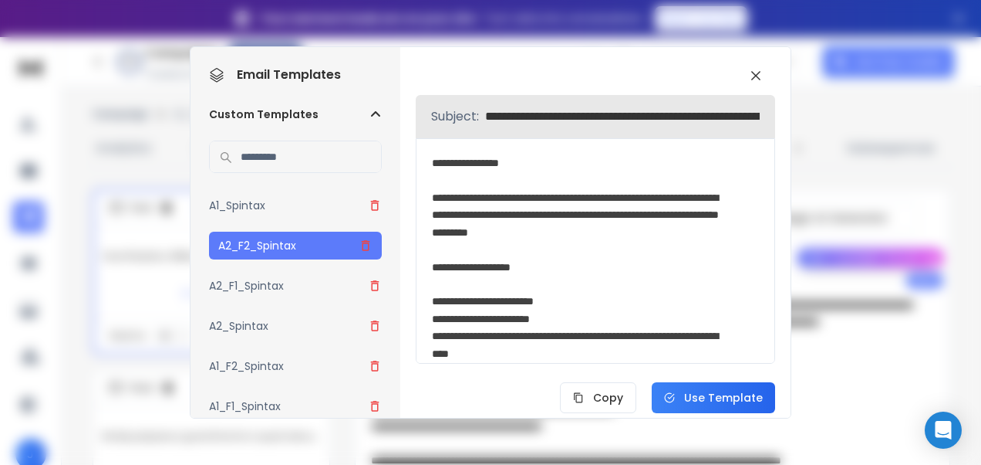
scroll to position [15, 0]
click at [265, 212] on h3 "A2_F1_Spintax" at bounding box center [237, 204] width 56 height 15
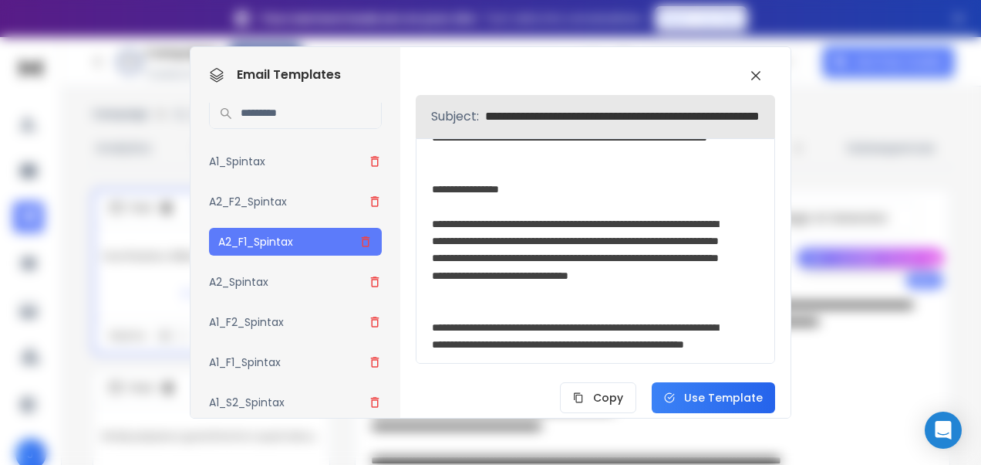
scroll to position [60, 0]
click at [284, 167] on div "A1_F1_Spintax" at bounding box center [296, 159] width 174 height 15
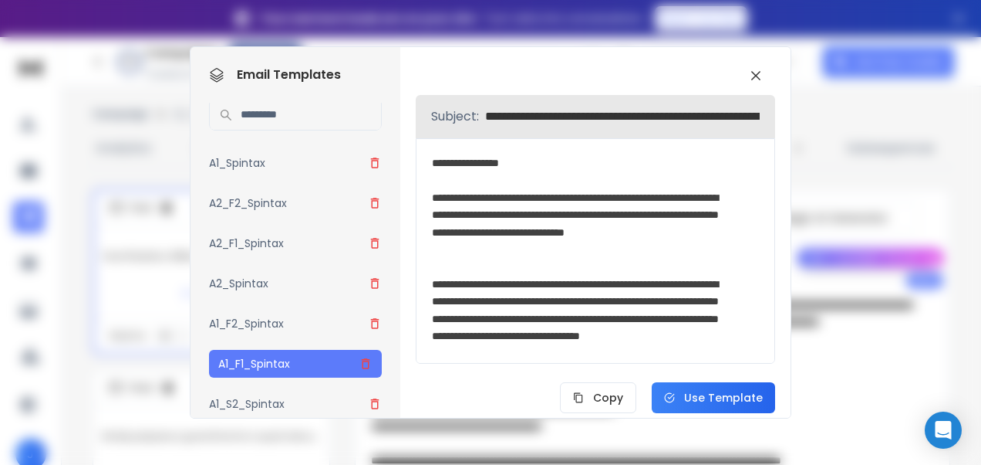
scroll to position [56, 0]
click at [265, 171] on h3 "A1_F2_Spintax" at bounding box center [237, 163] width 56 height 15
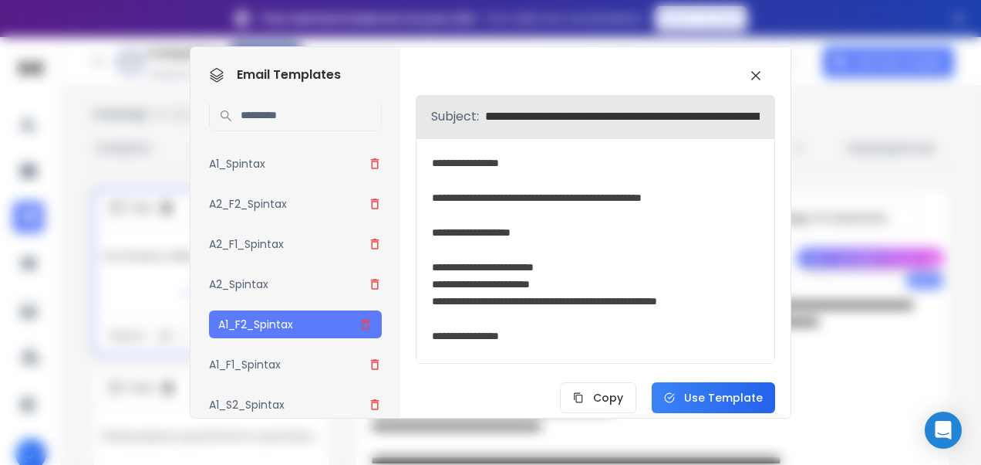
scroll to position [140, 0]
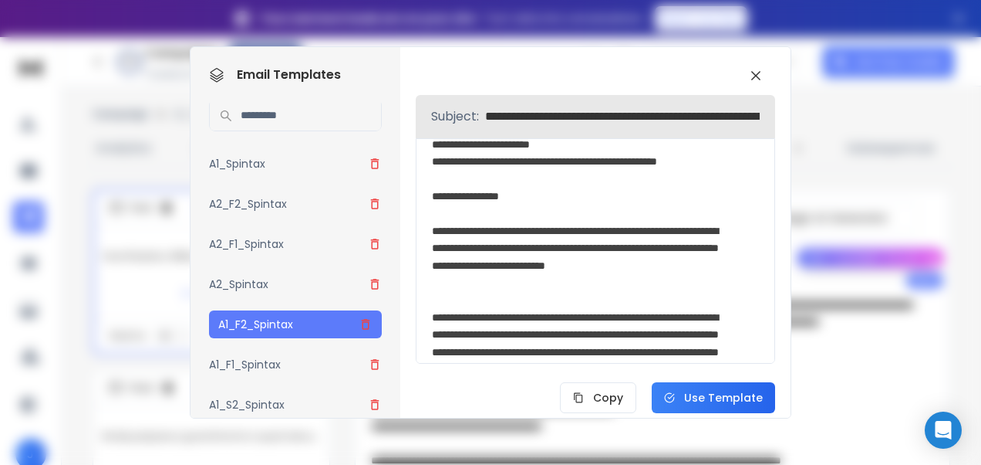
click at [292, 171] on div "A2_F2_Spintax" at bounding box center [296, 163] width 174 height 15
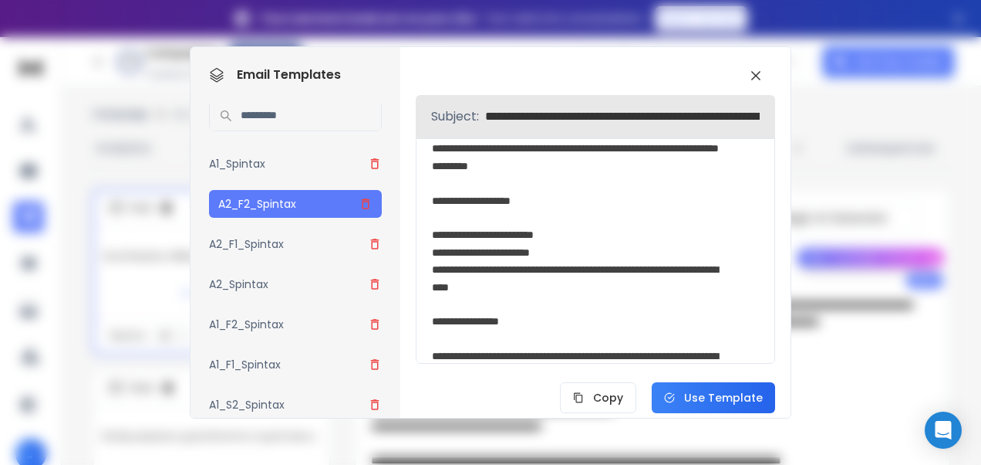
scroll to position [0, 0]
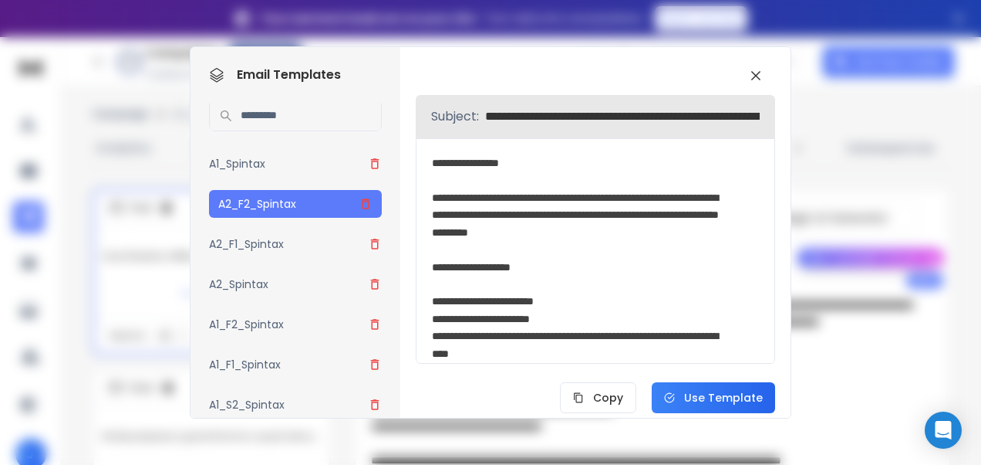
click at [265, 171] on h3 "A2_F1_Spintax" at bounding box center [237, 163] width 56 height 15
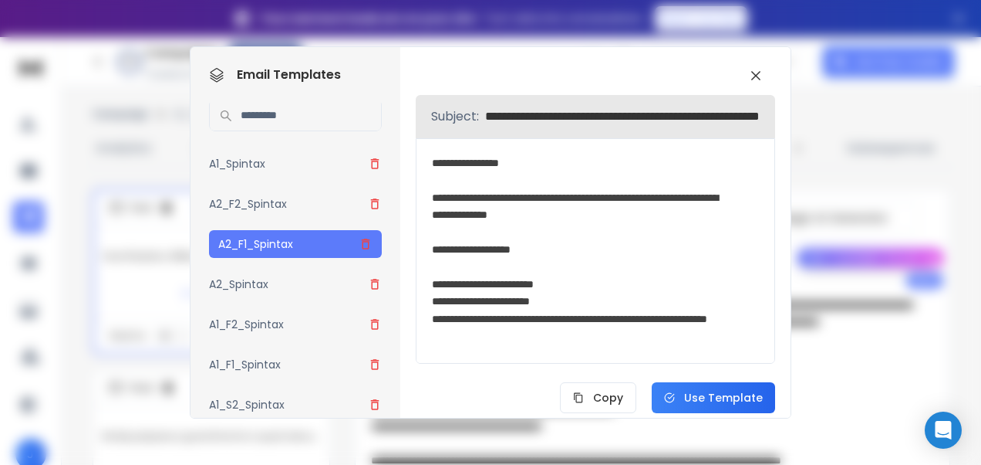
click at [281, 171] on div "A2_Spintax" at bounding box center [296, 163] width 174 height 15
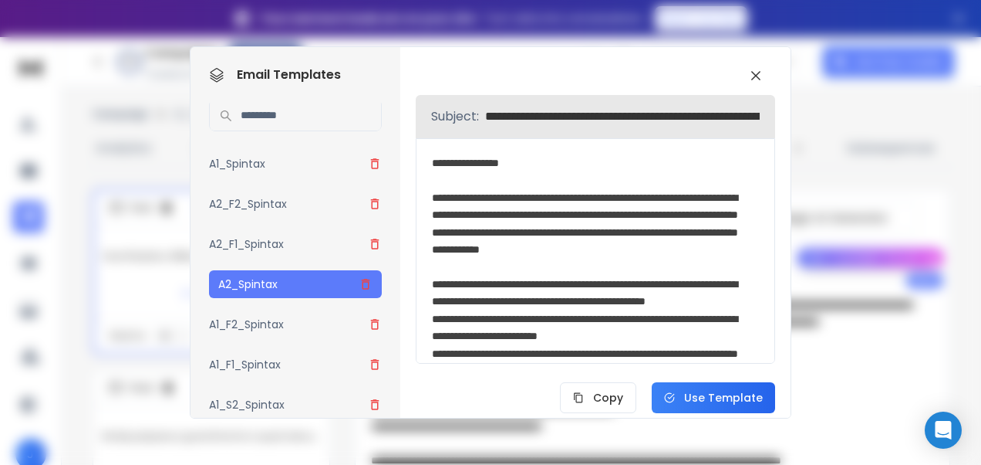
click at [247, 171] on h3 "A1_F2_Spintax" at bounding box center [237, 163] width 56 height 15
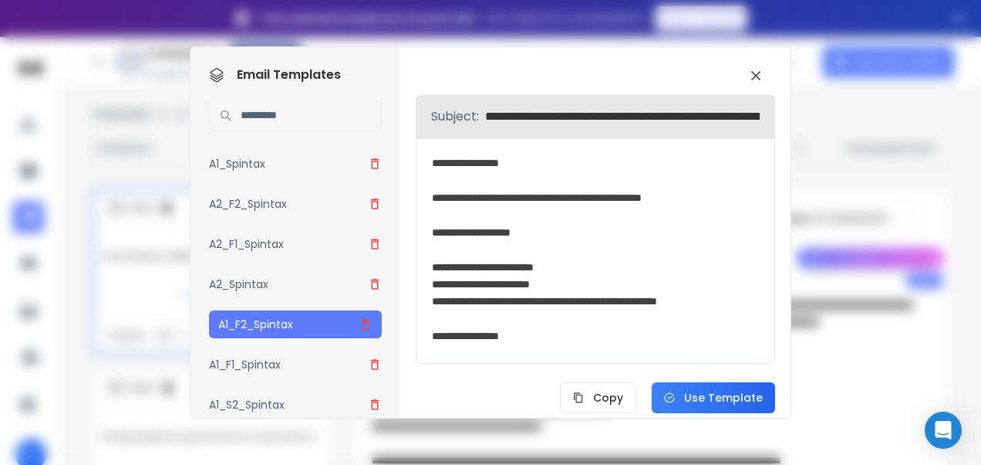
click at [290, 171] on div "A1_F1_Spintax" at bounding box center [296, 163] width 174 height 15
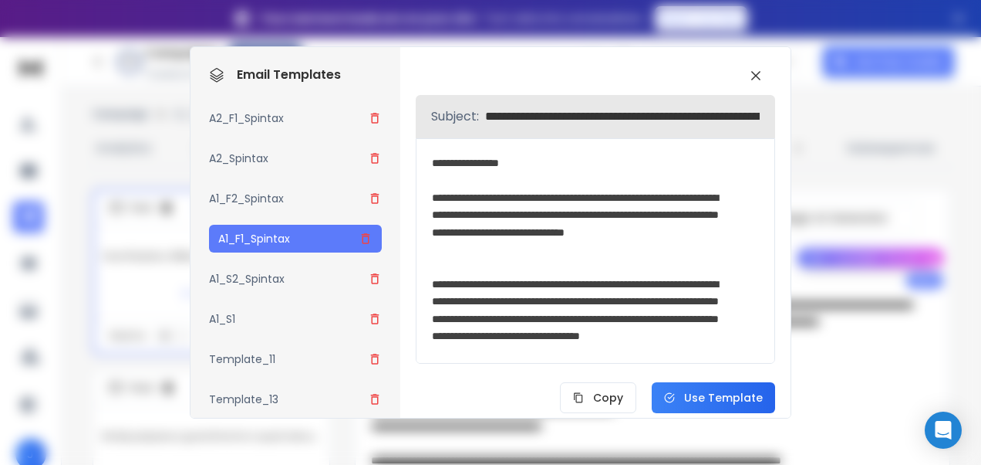
scroll to position [183, 0]
click at [271, 45] on div "A1_S1" at bounding box center [296, 36] width 174 height 15
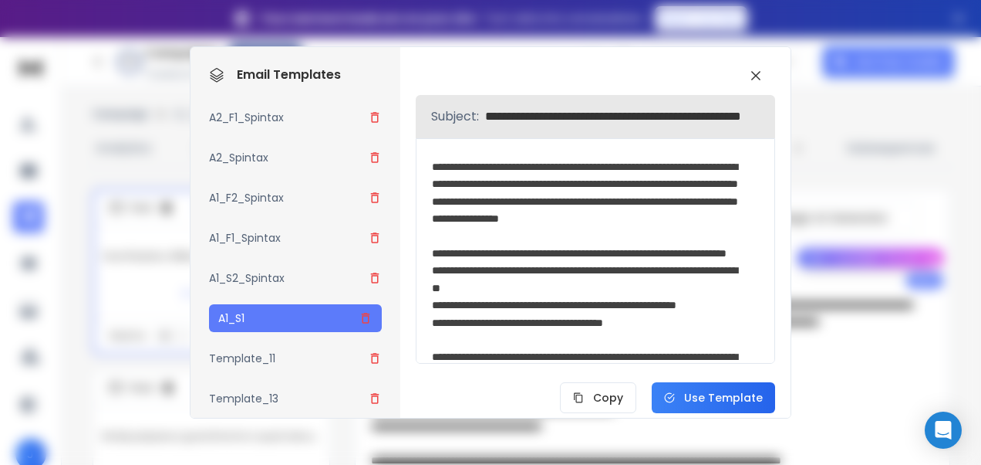
scroll to position [0, 1]
click at [238, 45] on h3 "A1_F1_Spintax" at bounding box center [237, 36] width 56 height 15
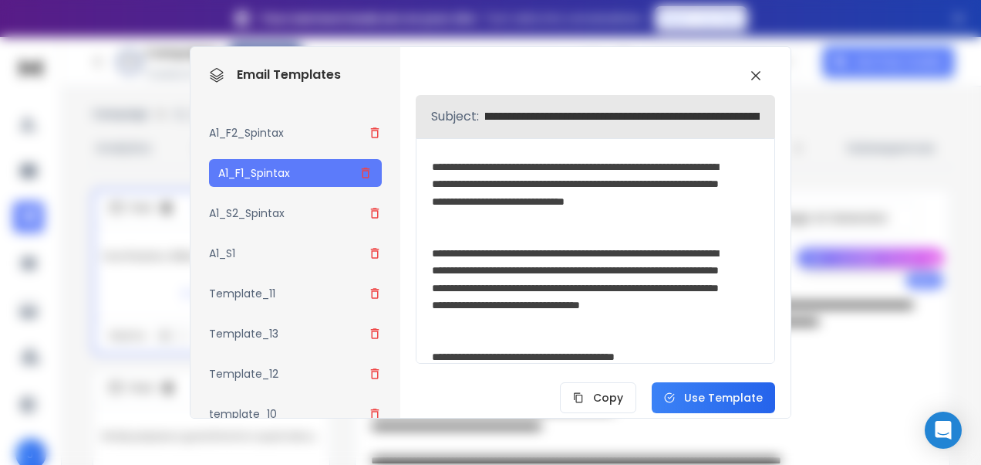
scroll to position [242, 0]
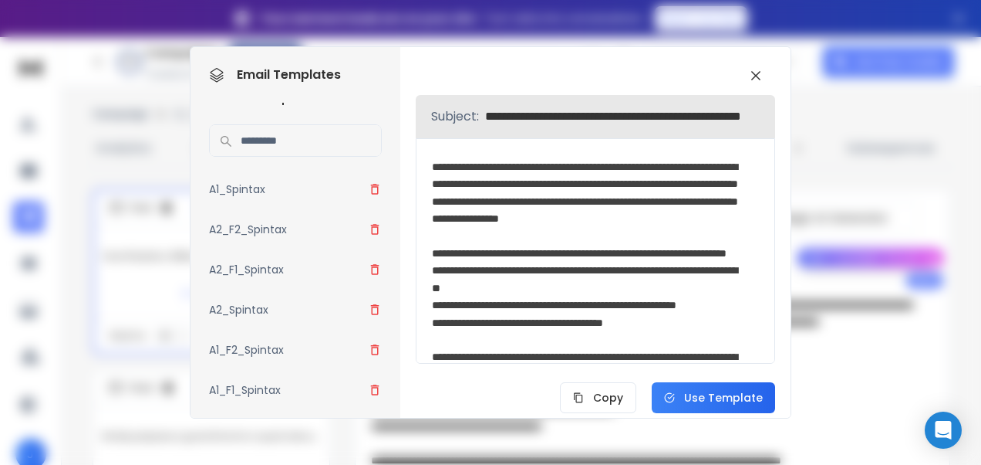
scroll to position [29, 0]
click at [273, 380] on div "A1_F1_Spintax" at bounding box center [296, 391] width 174 height 28
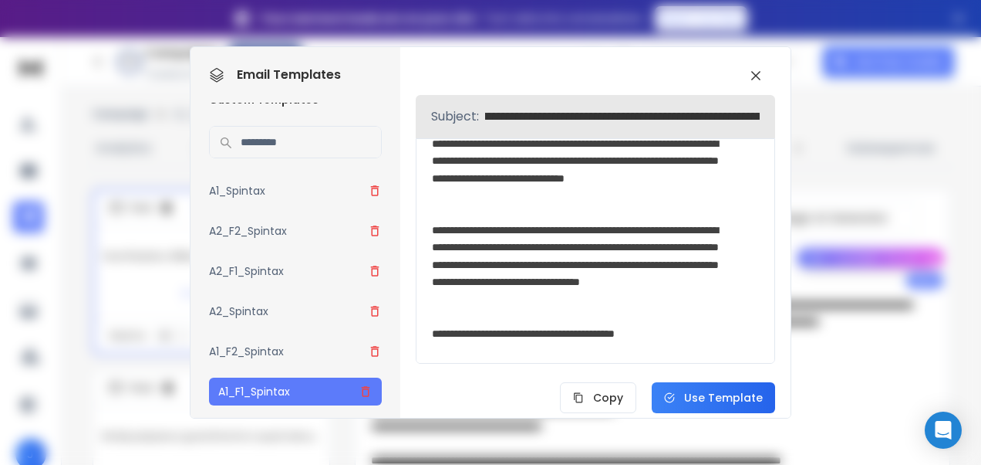
scroll to position [0, 0]
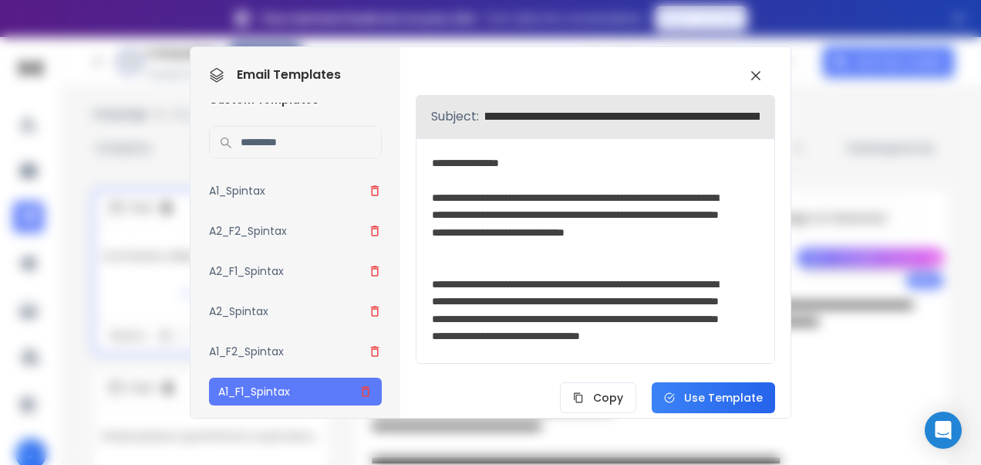
click at [292, 198] on div "A2_F1_Spintax" at bounding box center [296, 190] width 174 height 15
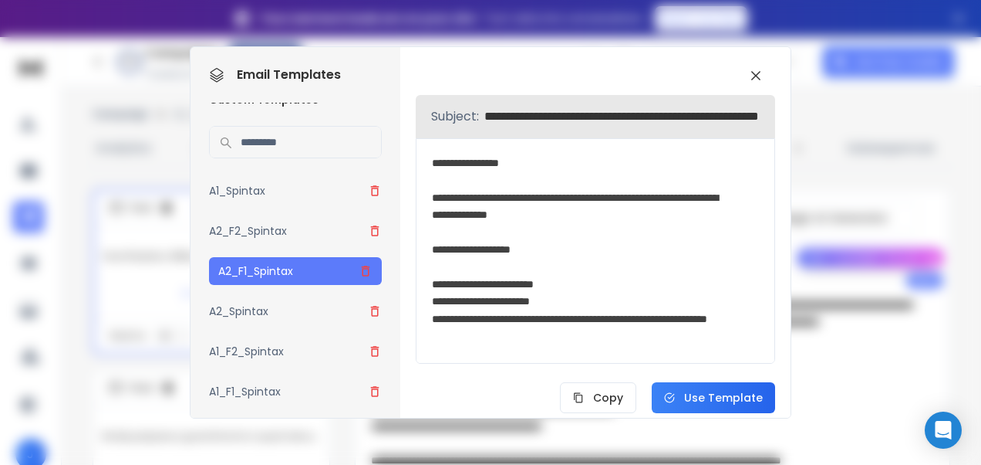
click at [292, 198] on div "A1_F2_Spintax" at bounding box center [296, 190] width 174 height 15
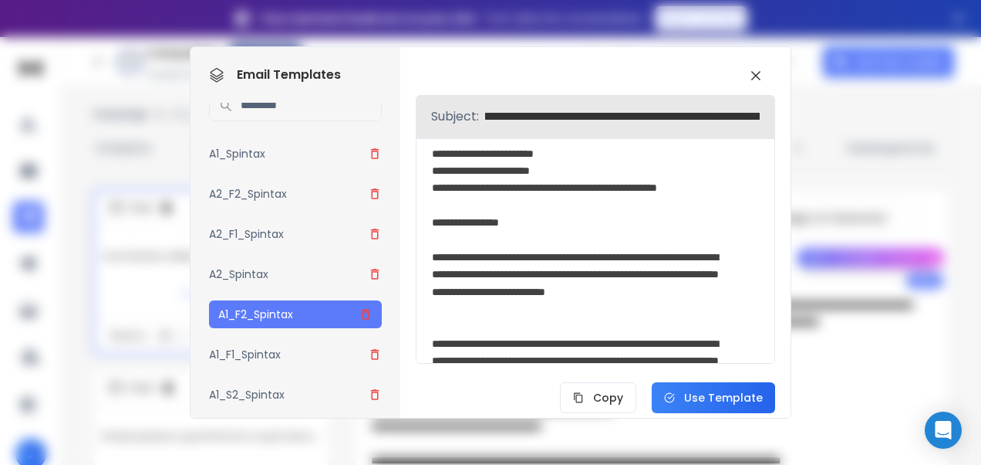
scroll to position [76, 0]
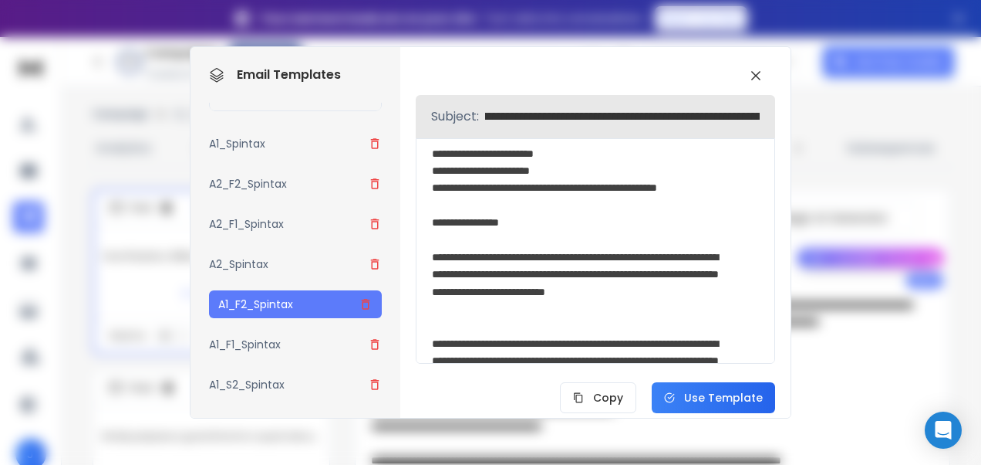
click at [264, 151] on h3 "A1_F1_Spintax" at bounding box center [237, 143] width 56 height 15
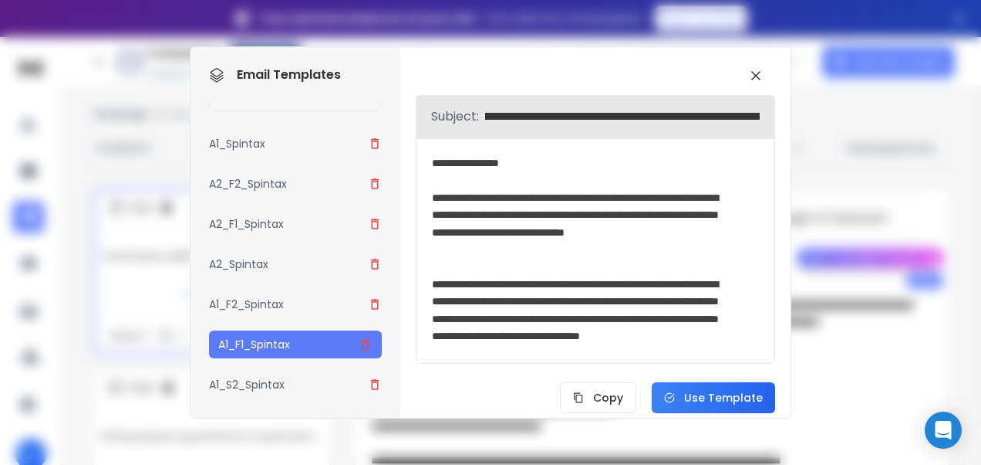
scroll to position [0, 0]
click at [265, 151] on h3 "A2_F1_Spintax" at bounding box center [237, 143] width 56 height 15
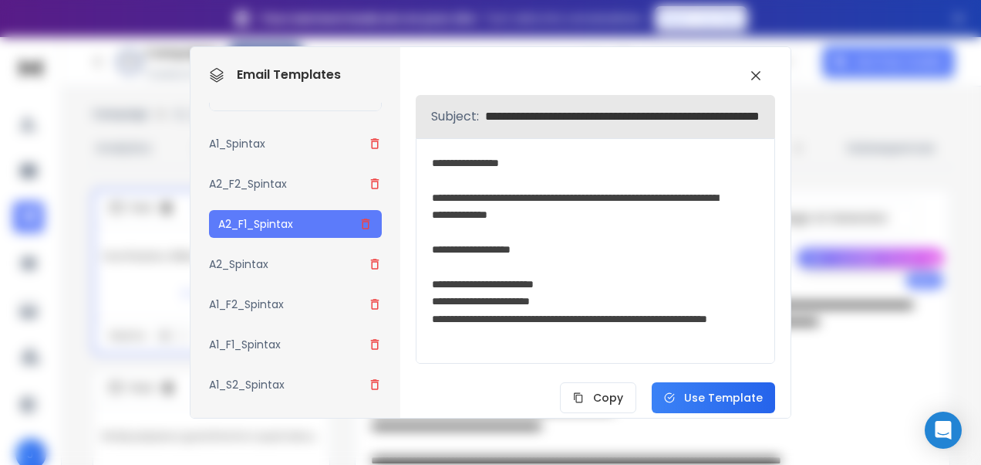
click at [255, 151] on h3 "A2_Spintax" at bounding box center [237, 143] width 56 height 15
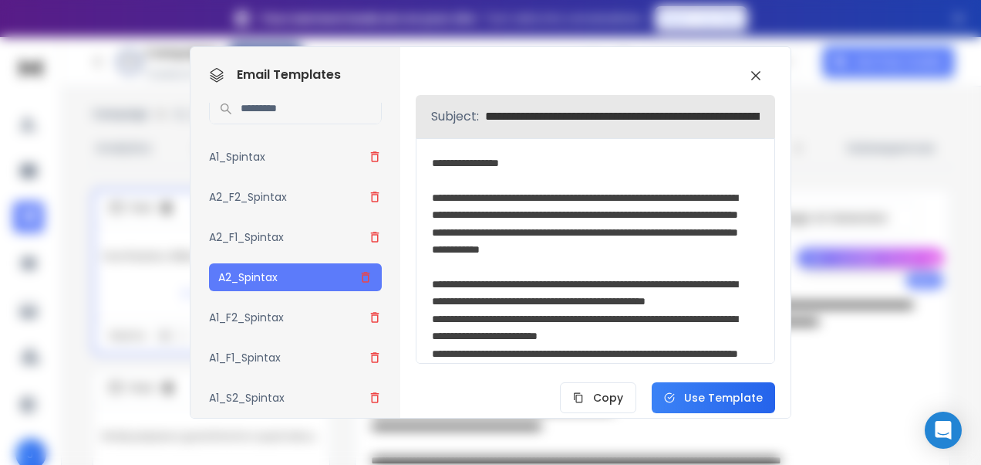
scroll to position [67, 0]
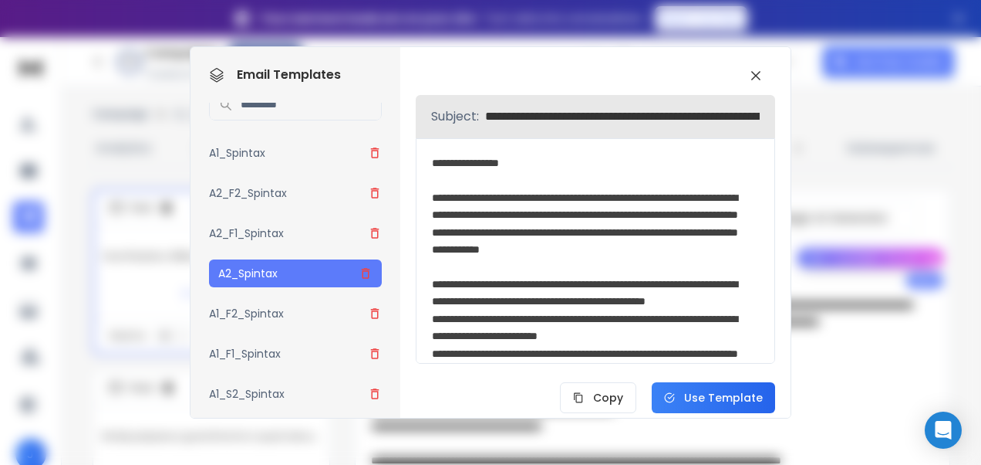
click at [268, 143] on div "A1_Spintax" at bounding box center [296, 153] width 174 height 28
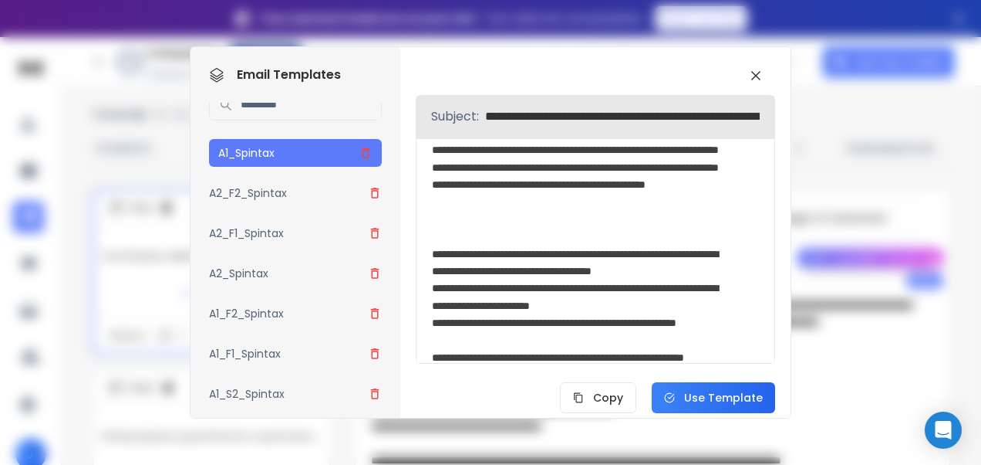
scroll to position [0, 0]
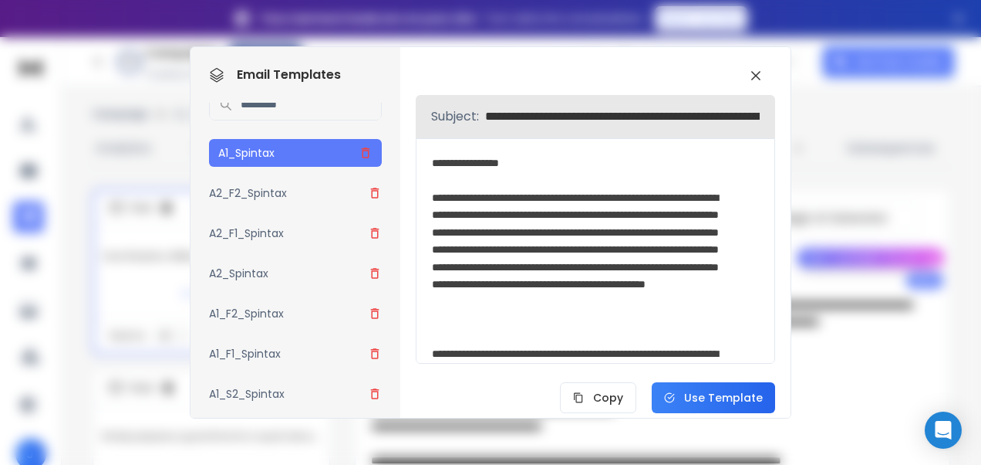
click at [275, 160] on h3 "A2_F2_Spintax" at bounding box center [246, 152] width 56 height 15
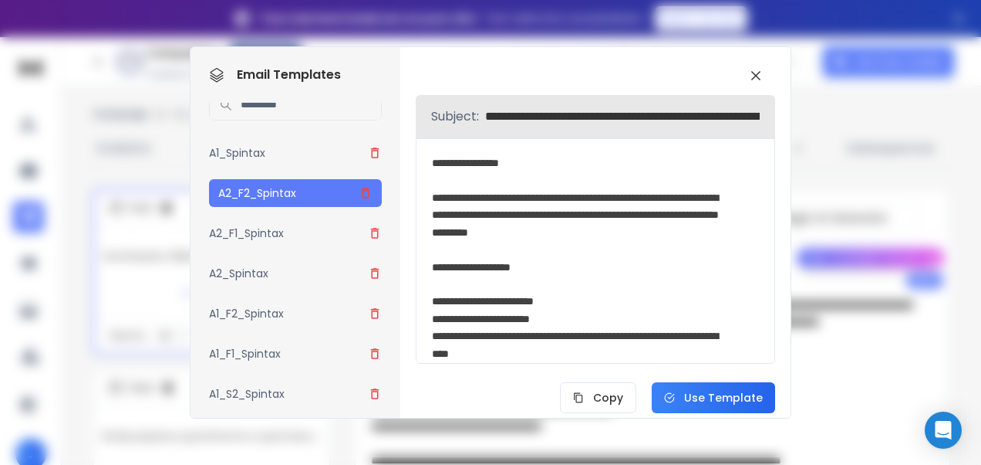
click at [264, 160] on h3 "A2_F1_Spintax" at bounding box center [237, 152] width 56 height 15
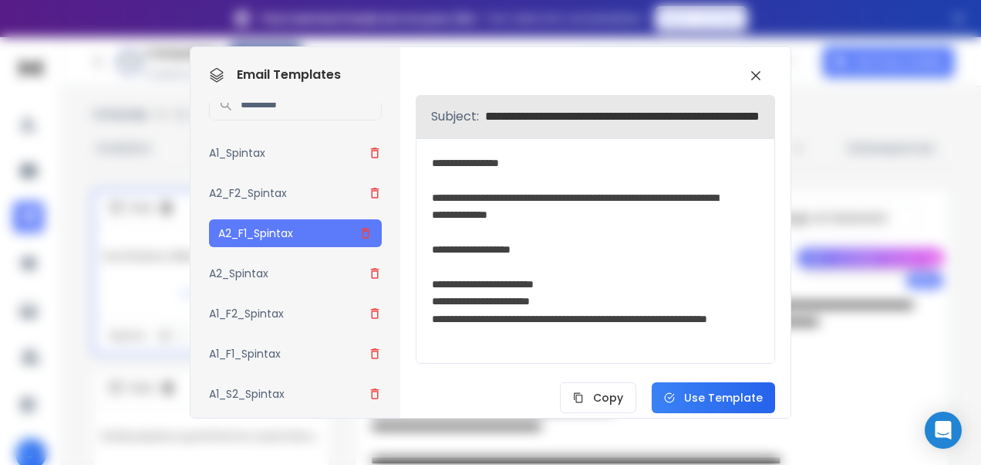
click at [265, 160] on h3 "A2_Spintax" at bounding box center [237, 152] width 56 height 15
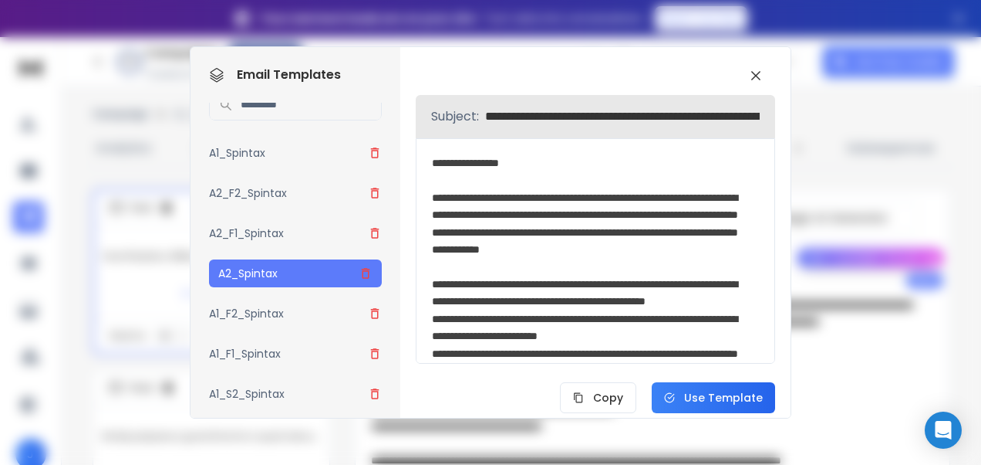
click at [265, 160] on h3 "A1_F2_Spintax" at bounding box center [237, 152] width 56 height 15
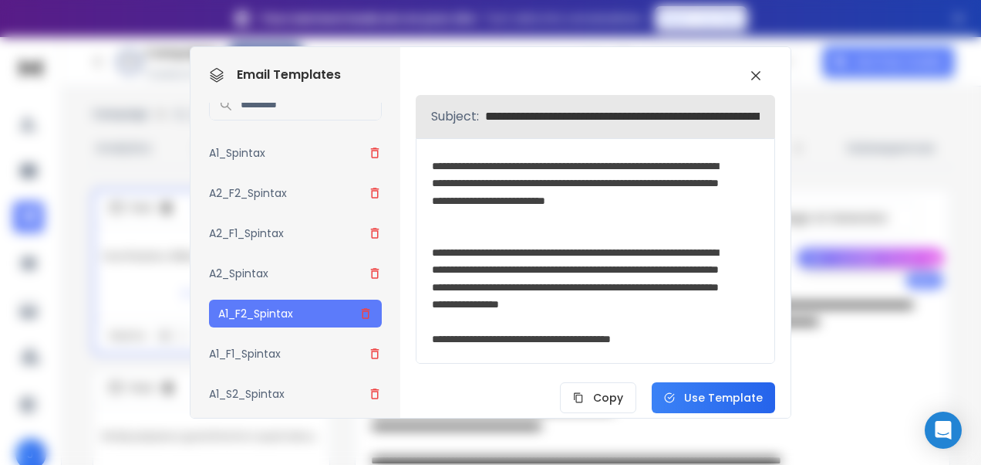
scroll to position [205, 0]
click at [304, 160] on div "A1_F1_Spintax" at bounding box center [296, 152] width 174 height 15
type input "**********"
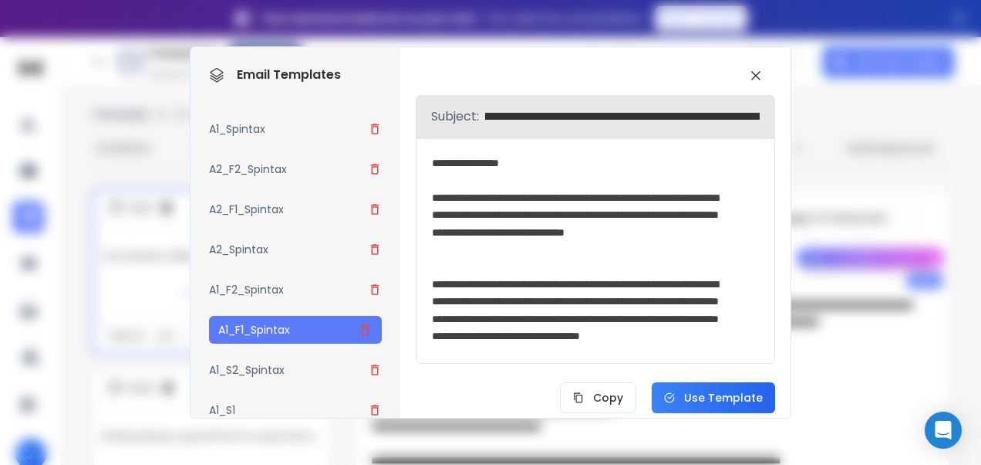
scroll to position [0, 0]
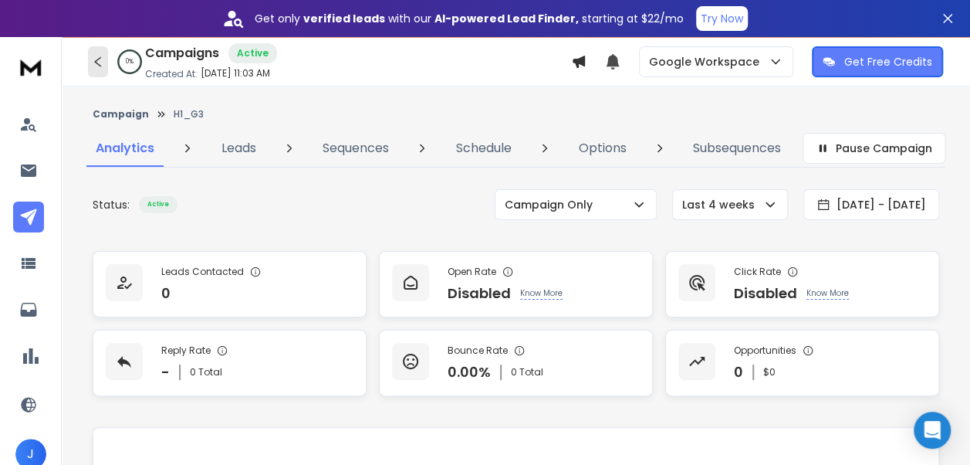
click at [98, 60] on icon at bounding box center [98, 62] width 14 height 14
